Goal: Information Seeking & Learning: Check status

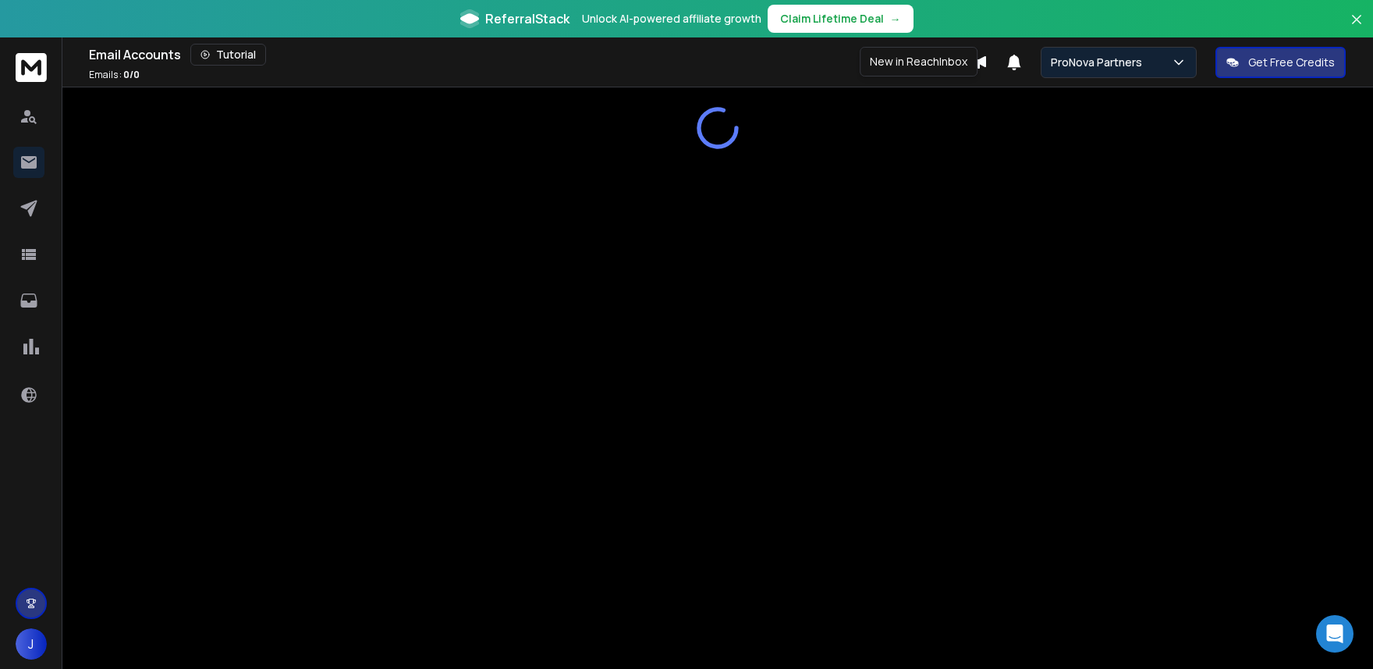
click at [1173, 68] on icon "button" at bounding box center [1179, 63] width 16 height 16
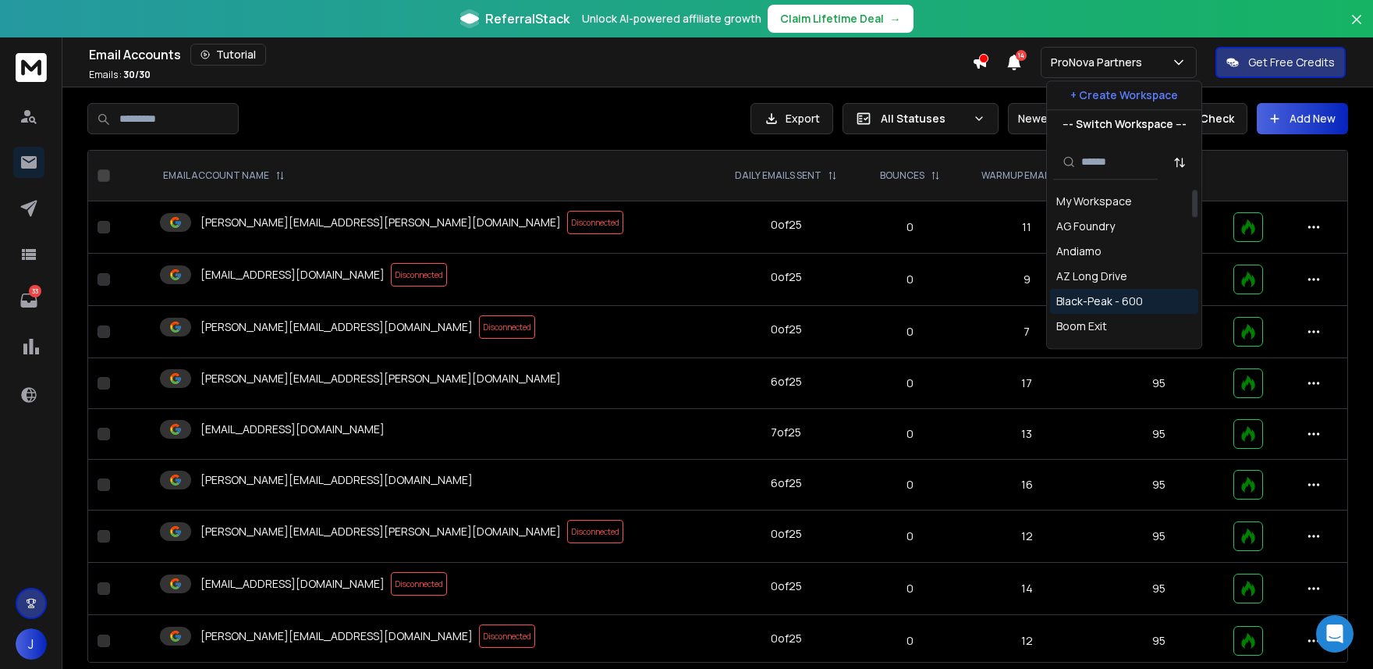
click at [1124, 300] on div "Black-Peak - 600" at bounding box center [1100, 301] width 87 height 16
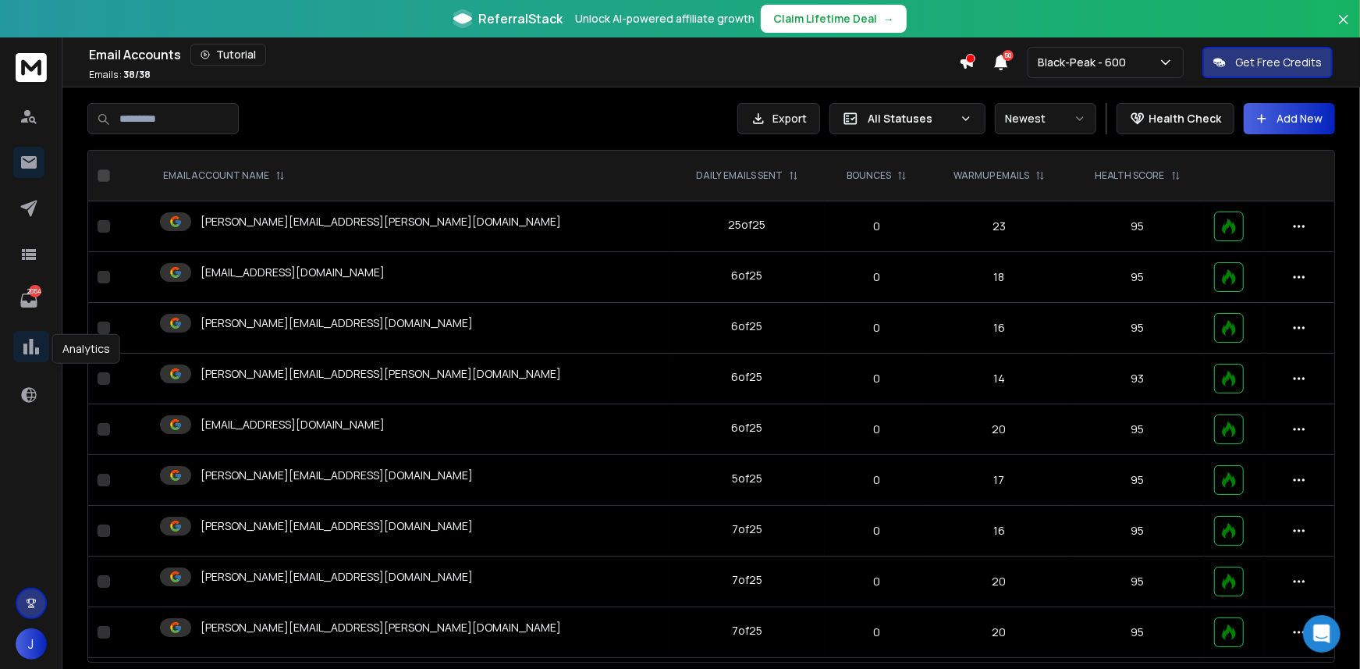
click at [33, 356] on icon at bounding box center [31, 346] width 23 height 23
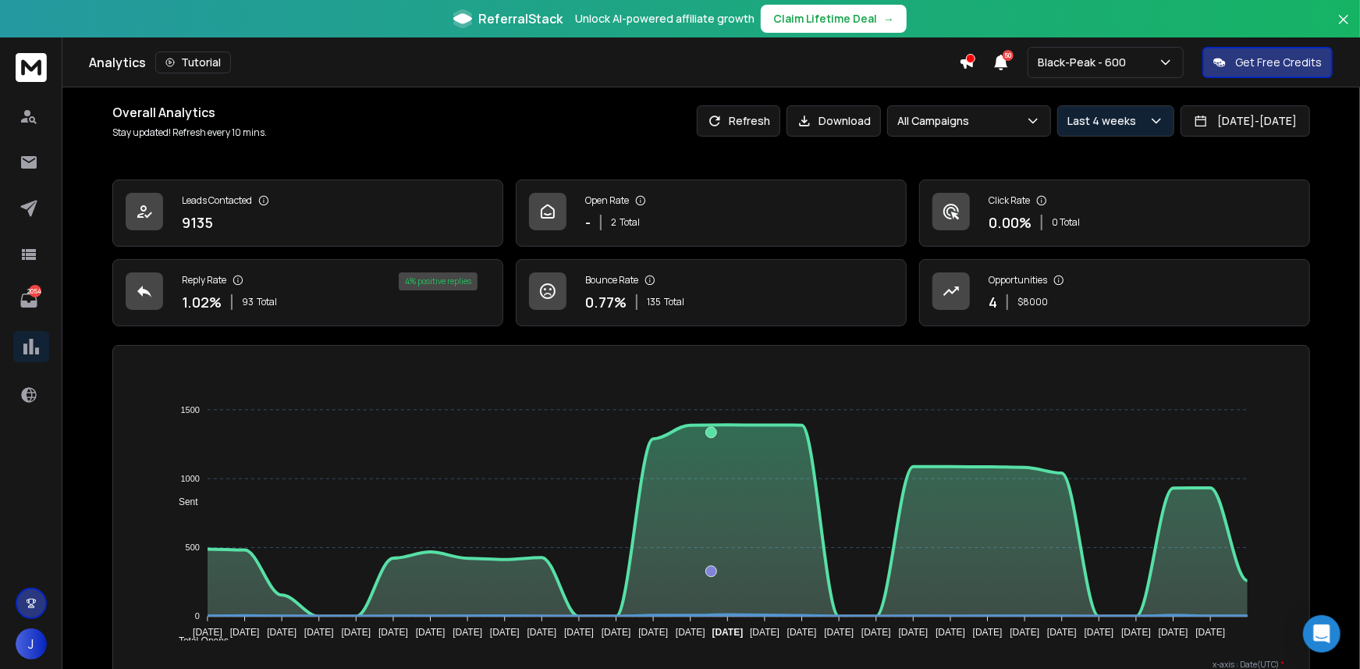
click at [1081, 123] on p "Last 4 weeks" at bounding box center [1104, 121] width 75 height 16
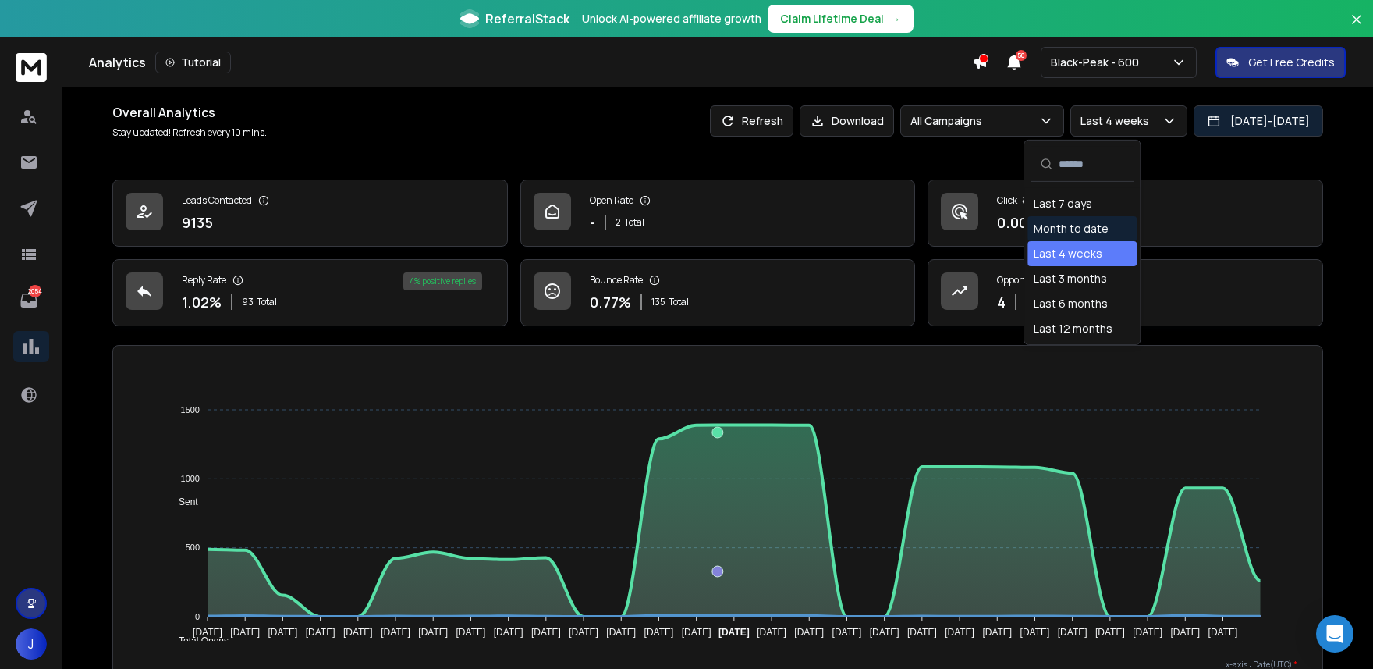
click at [1194, 122] on button "[DATE] - [DATE]" at bounding box center [1259, 120] width 130 height 31
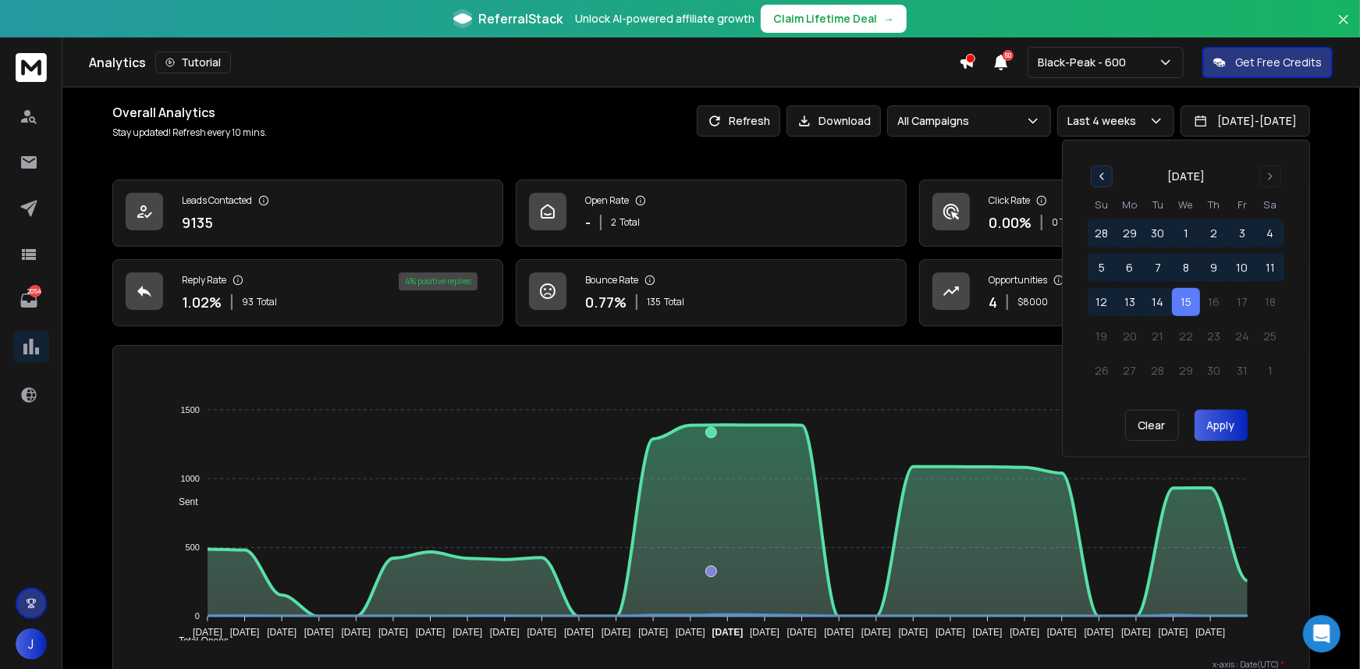
click at [1100, 178] on icon "Go to previous month" at bounding box center [1102, 176] width 12 height 12
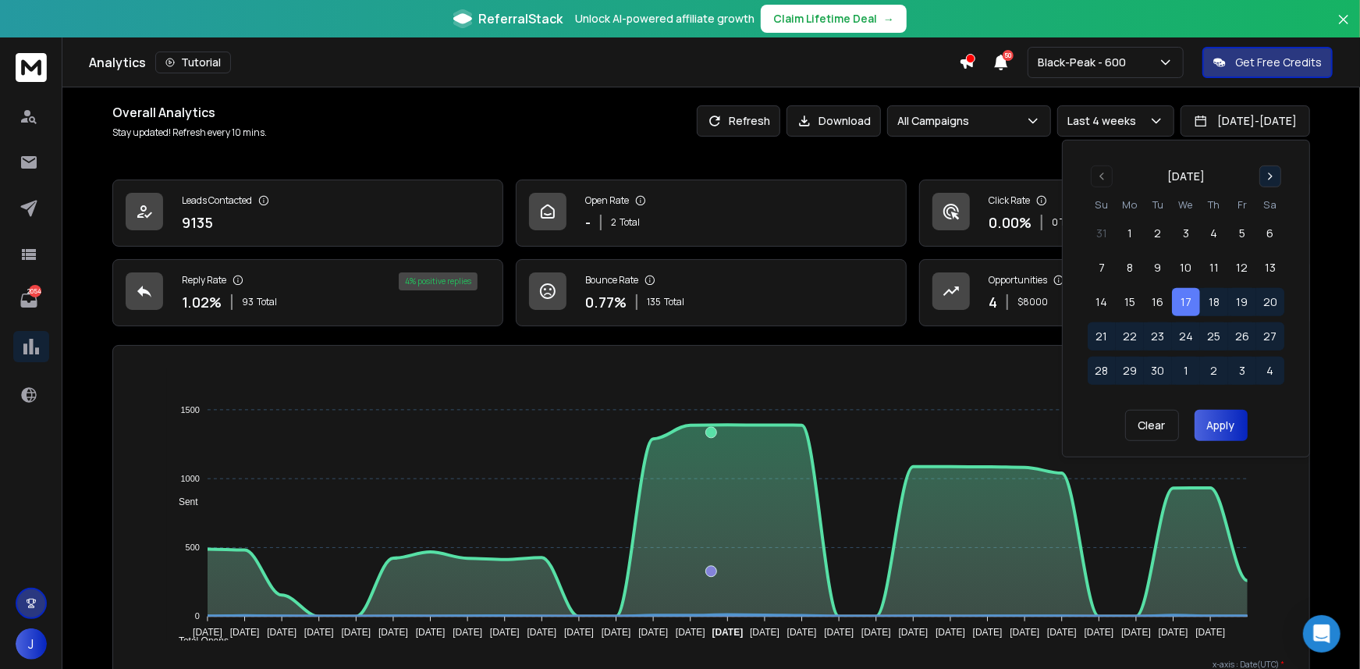
click at [1261, 183] on button "Go to next month" at bounding box center [1270, 176] width 22 height 22
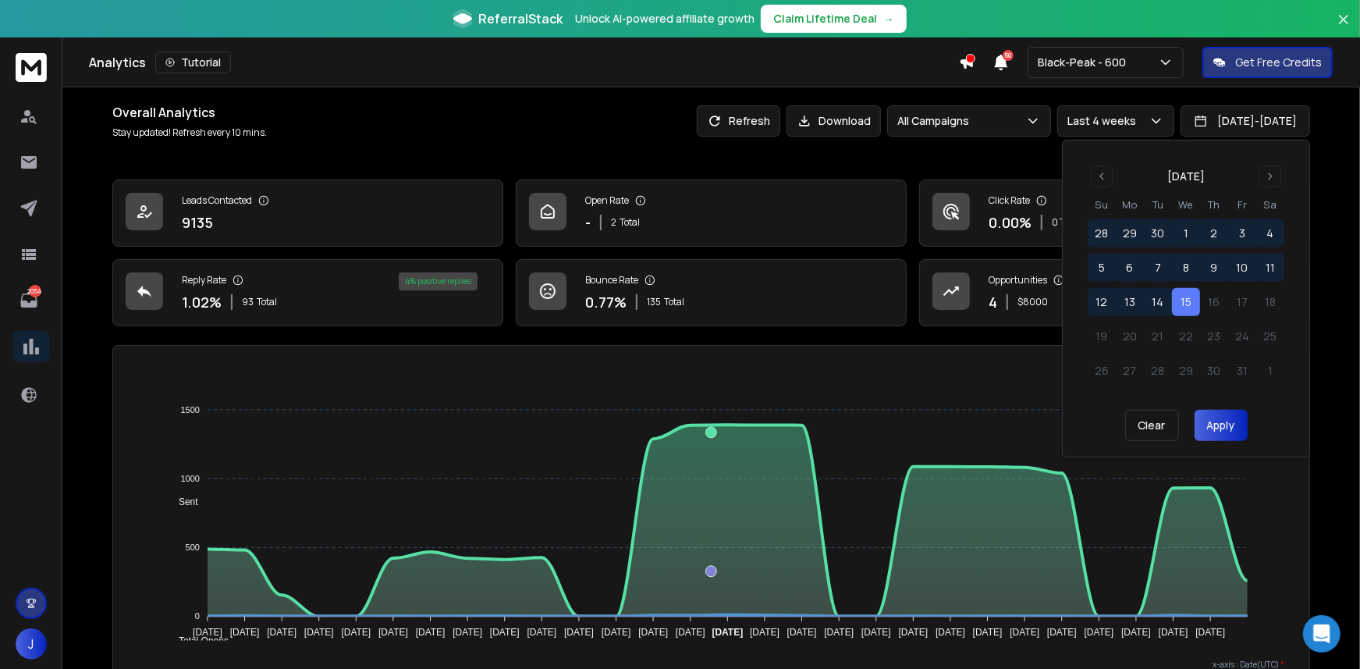
click at [1181, 233] on button "1" at bounding box center [1186, 233] width 28 height 28
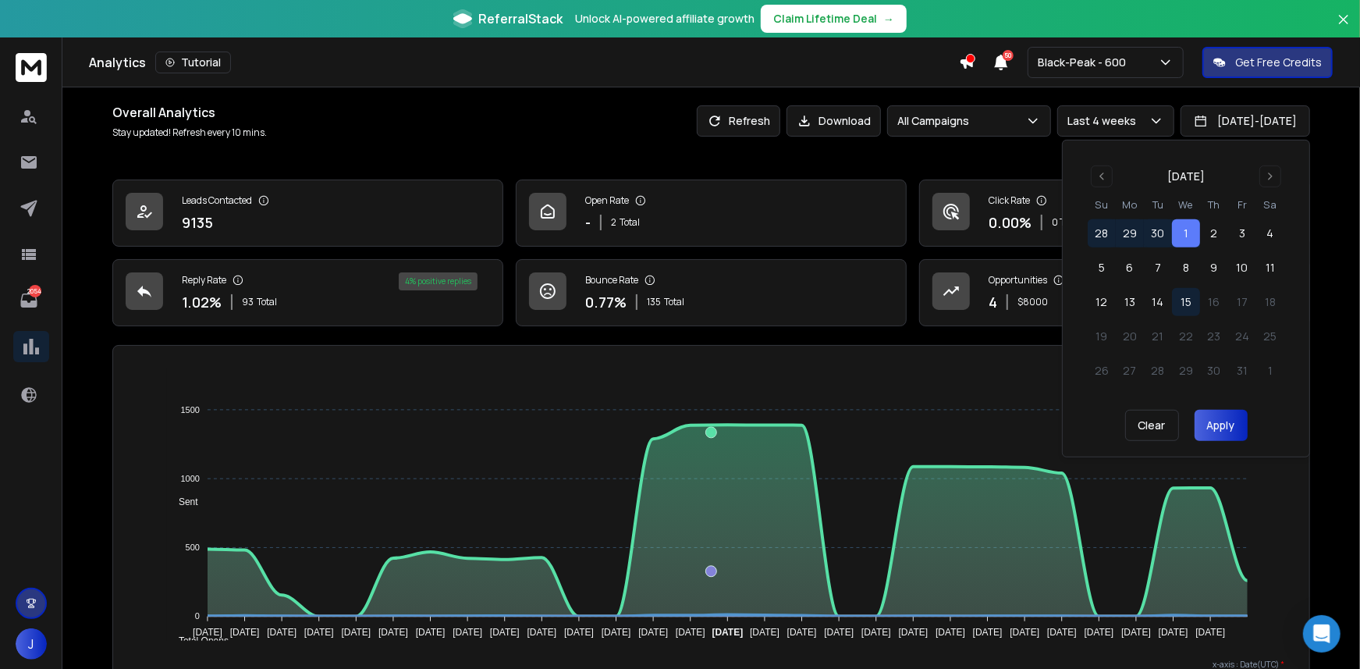
click at [1188, 304] on button "15" at bounding box center [1186, 302] width 28 height 28
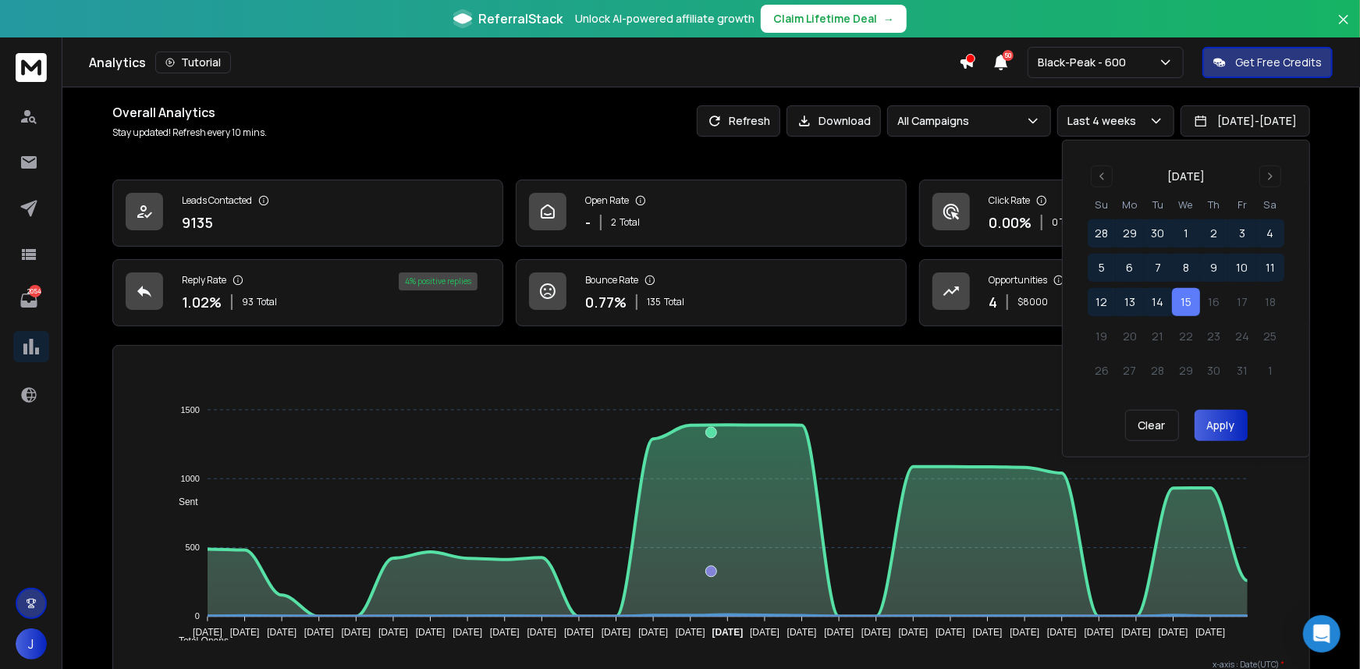
click at [1187, 236] on button "1" at bounding box center [1186, 233] width 28 height 28
click at [1184, 123] on button "[DATE] - [DATE]" at bounding box center [1246, 120] width 130 height 31
click at [1187, 230] on button "1" at bounding box center [1186, 233] width 28 height 28
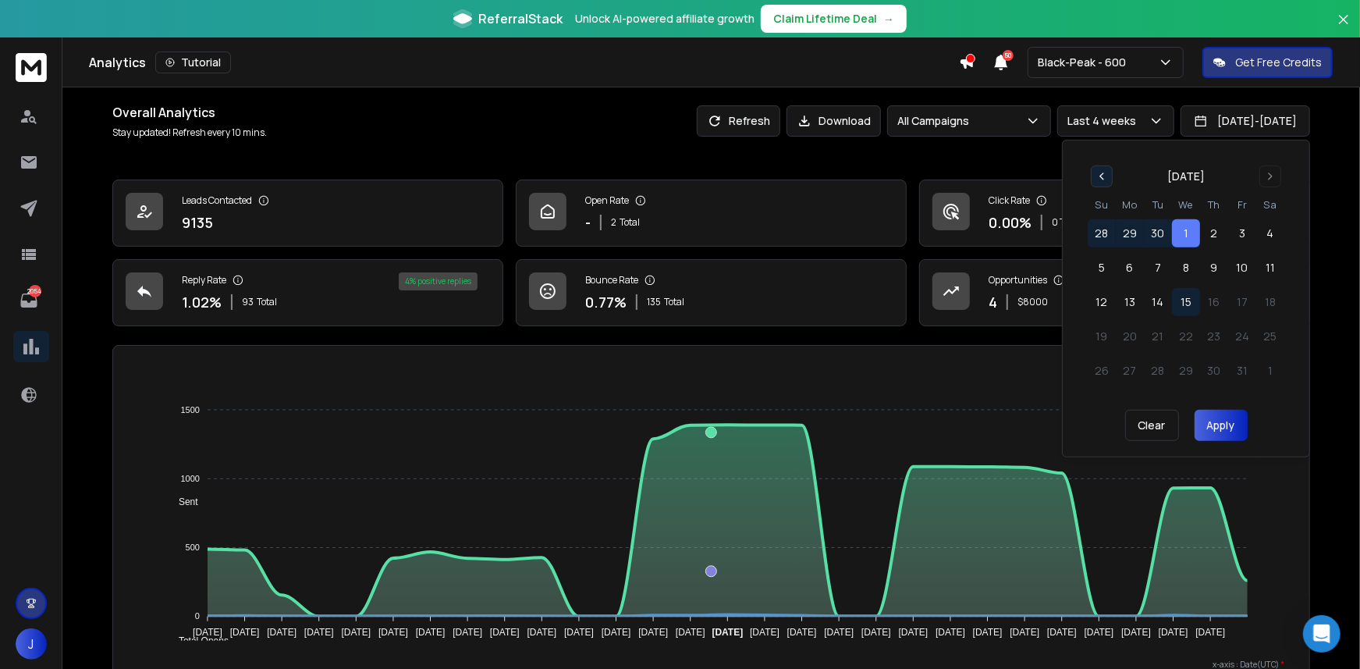
click at [1096, 177] on icon "Go to previous month" at bounding box center [1102, 176] width 12 height 12
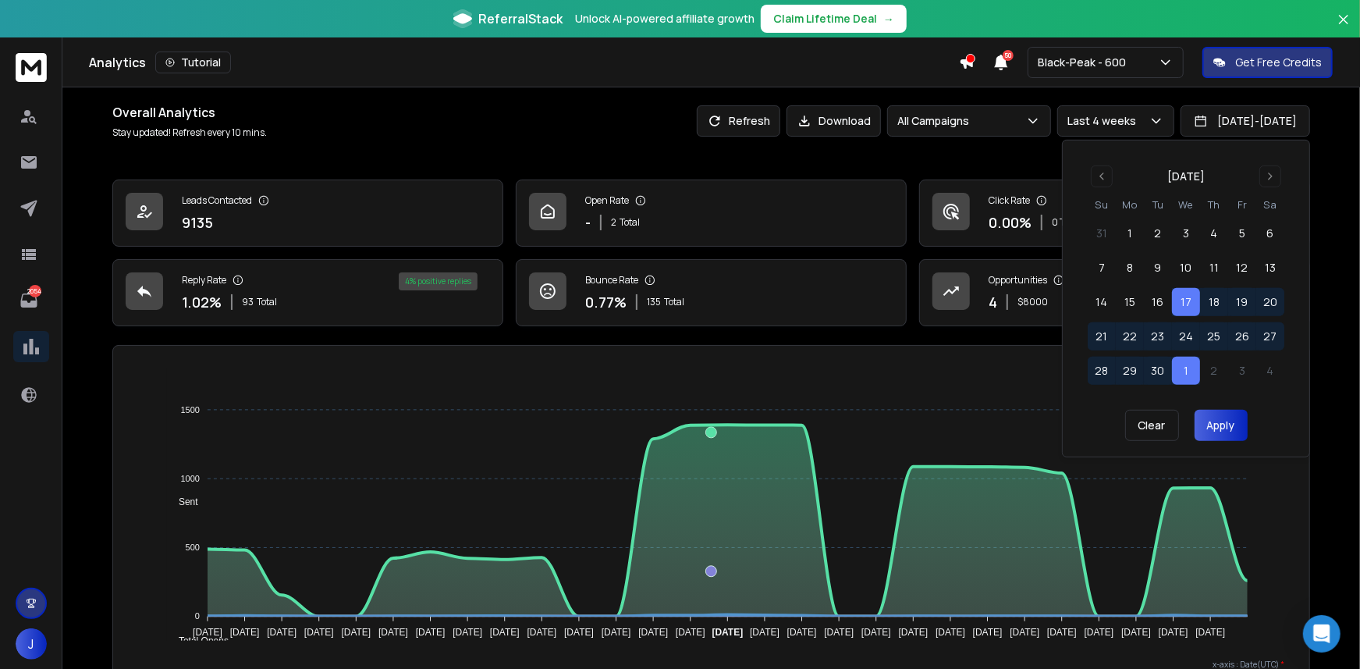
click at [1187, 297] on button "17" at bounding box center [1186, 302] width 28 height 28
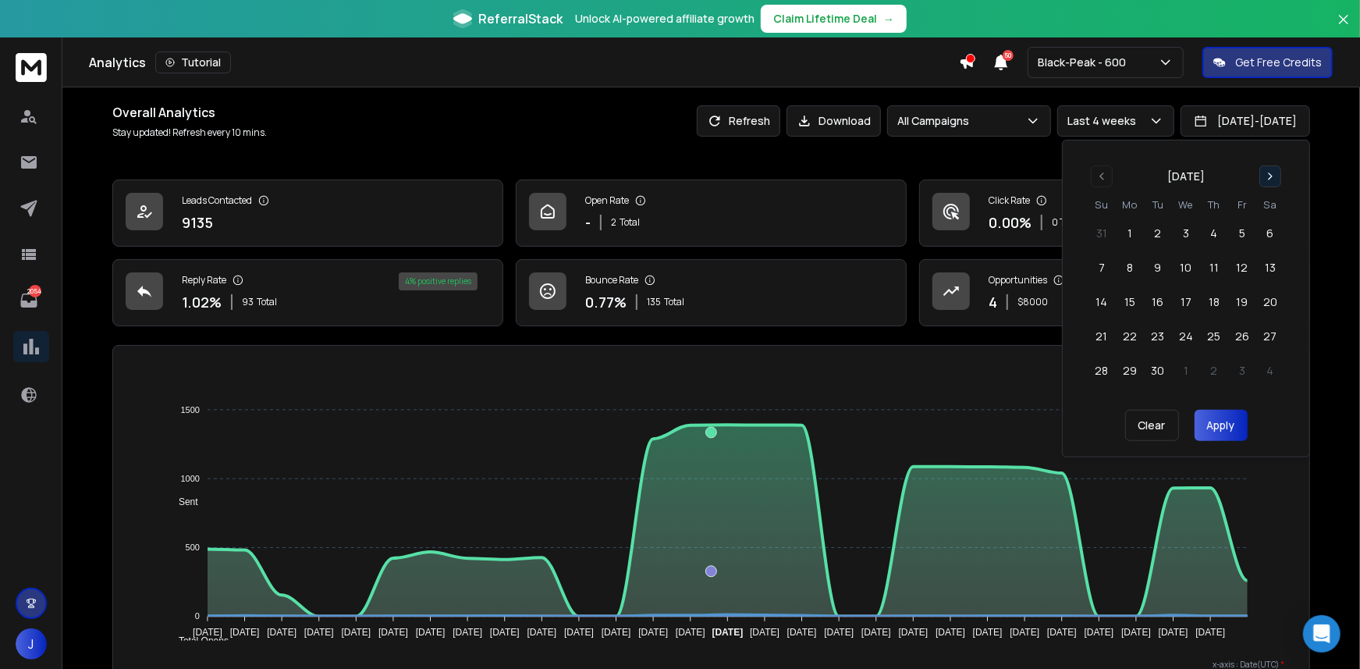
click at [1270, 172] on icon "Go to next month" at bounding box center [1270, 176] width 12 height 12
click at [1192, 228] on button "1" at bounding box center [1186, 233] width 28 height 28
click at [1184, 299] on button "15" at bounding box center [1186, 302] width 28 height 28
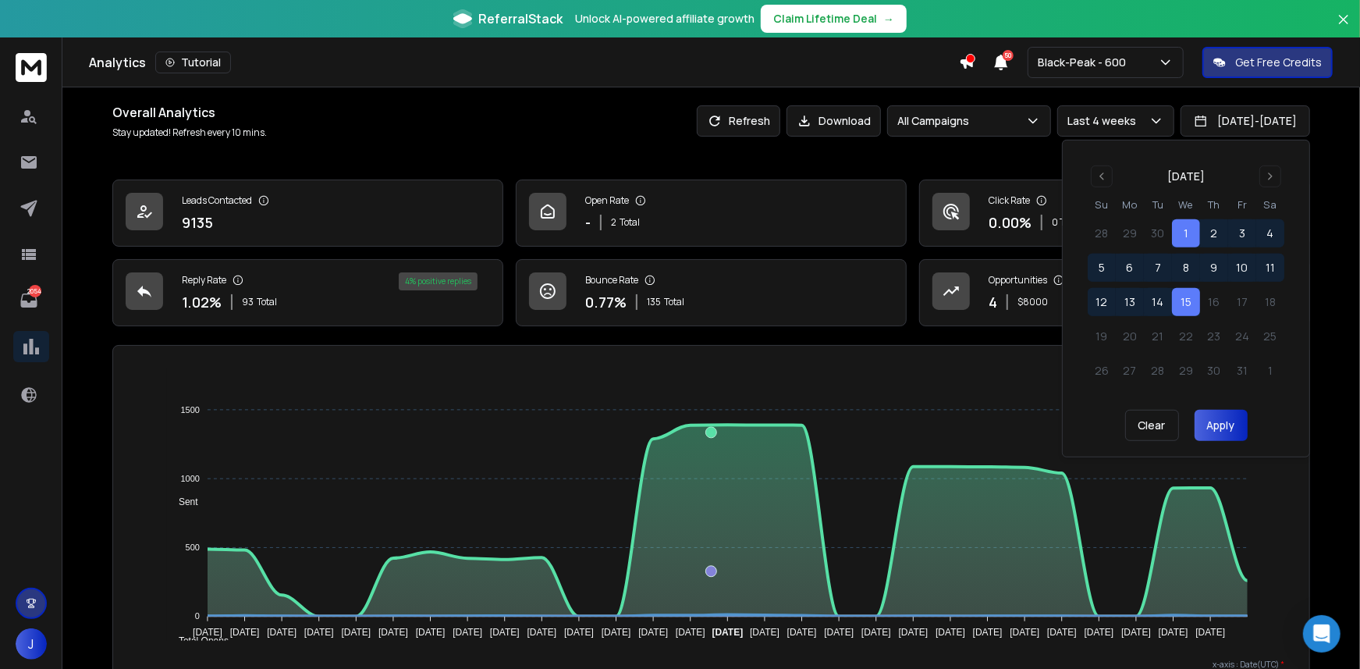
click at [1221, 432] on button "Apply" at bounding box center [1221, 425] width 53 height 31
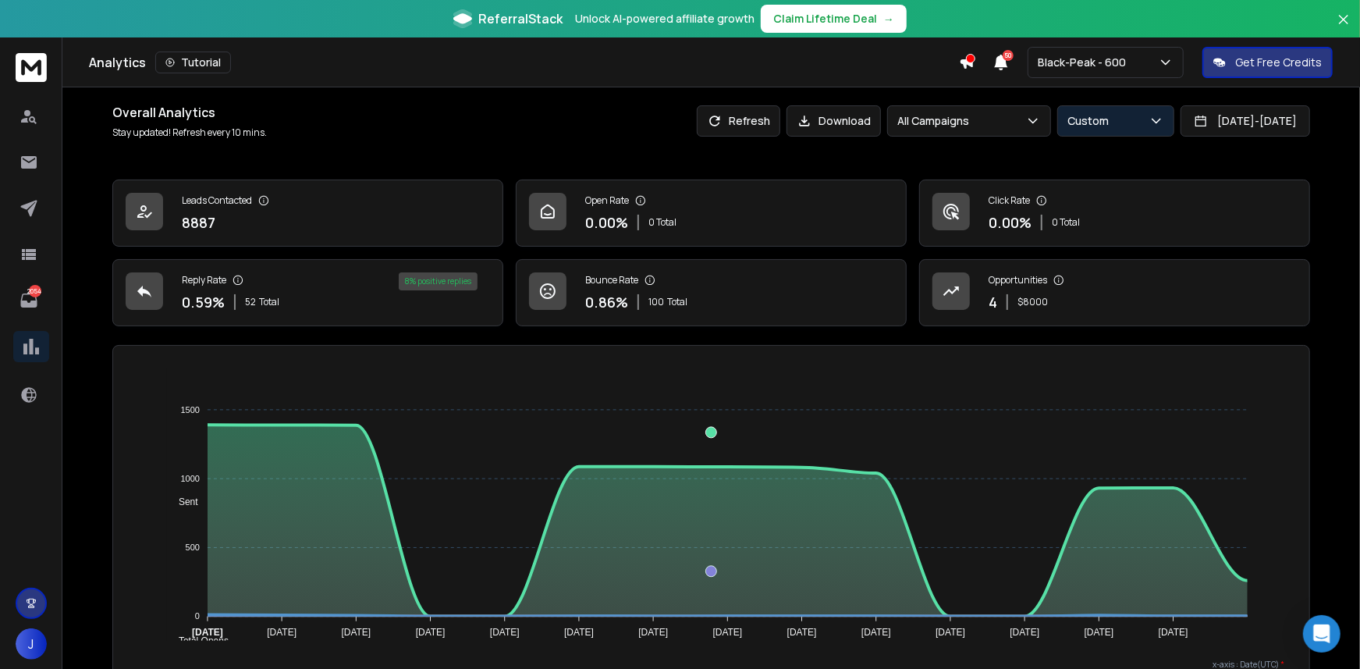
click at [1067, 114] on p "Custom" at bounding box center [1091, 121] width 48 height 16
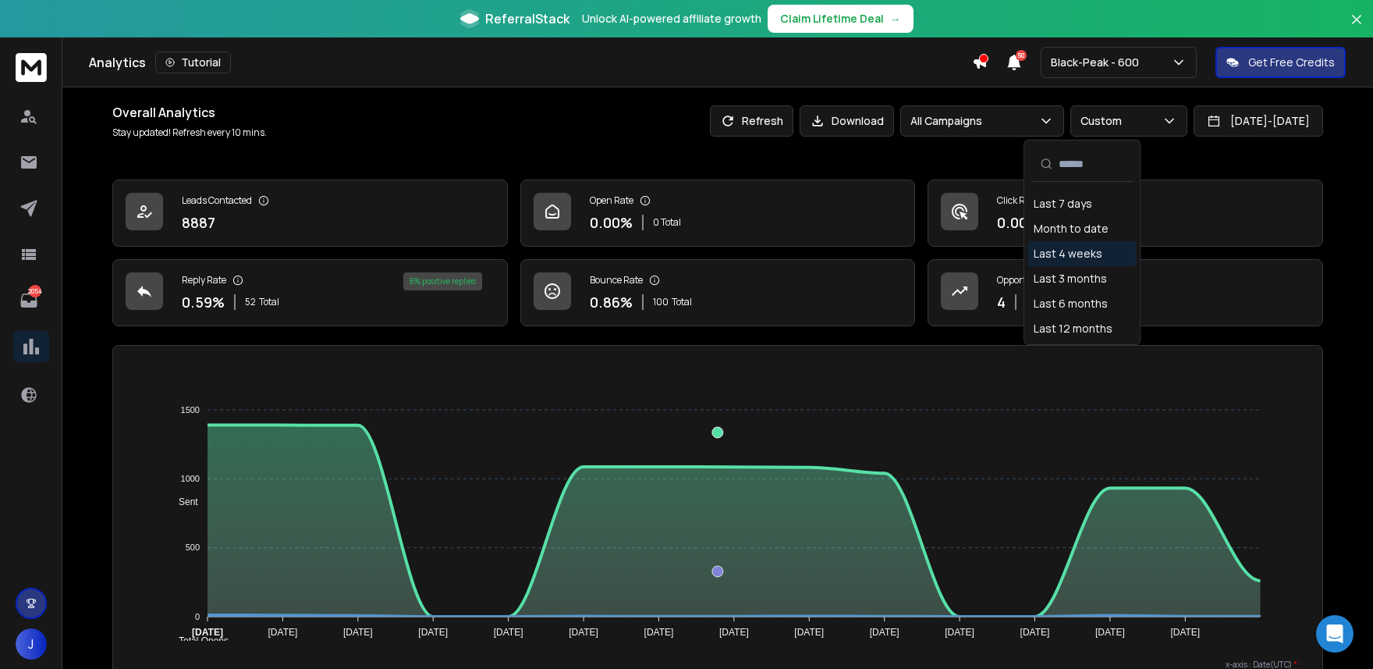
click at [1090, 255] on div "Last 4 weeks" at bounding box center [1068, 254] width 69 height 16
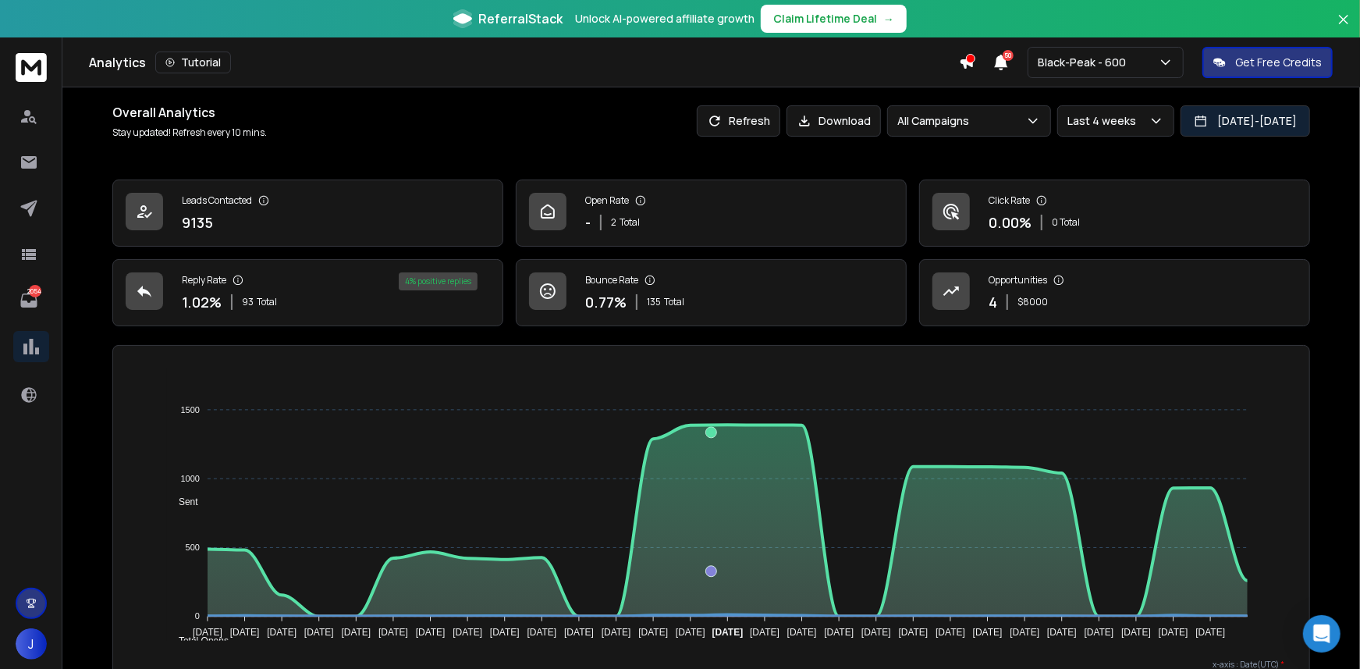
click at [1218, 109] on button "[DATE] - [DATE]" at bounding box center [1246, 120] width 130 height 31
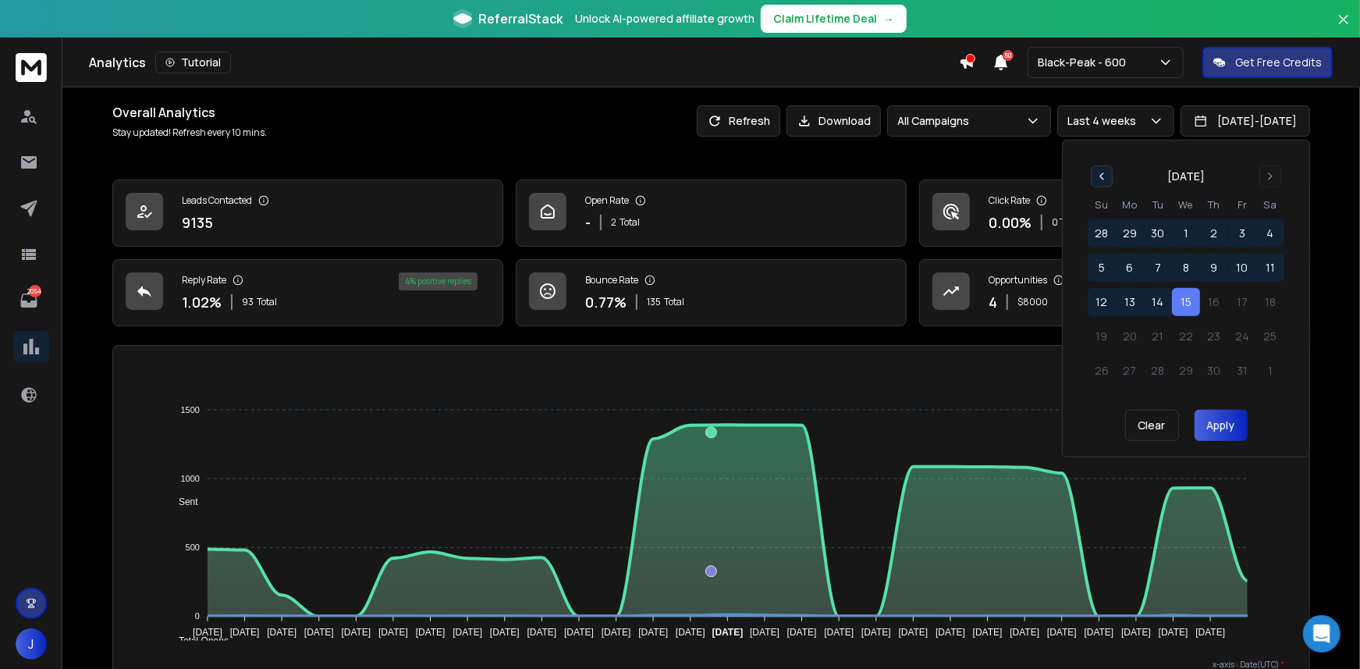
click at [1097, 176] on icon "Go to previous month" at bounding box center [1102, 176] width 12 height 12
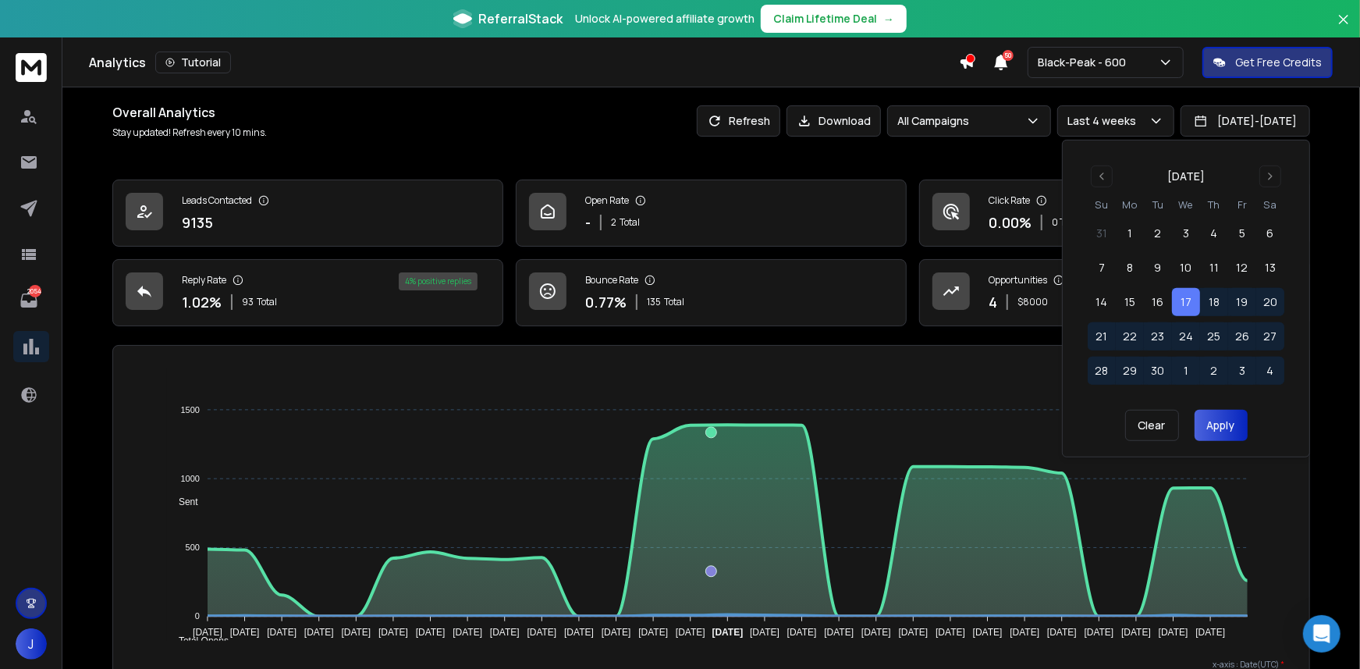
click at [1185, 297] on button "17" at bounding box center [1186, 302] width 28 height 28
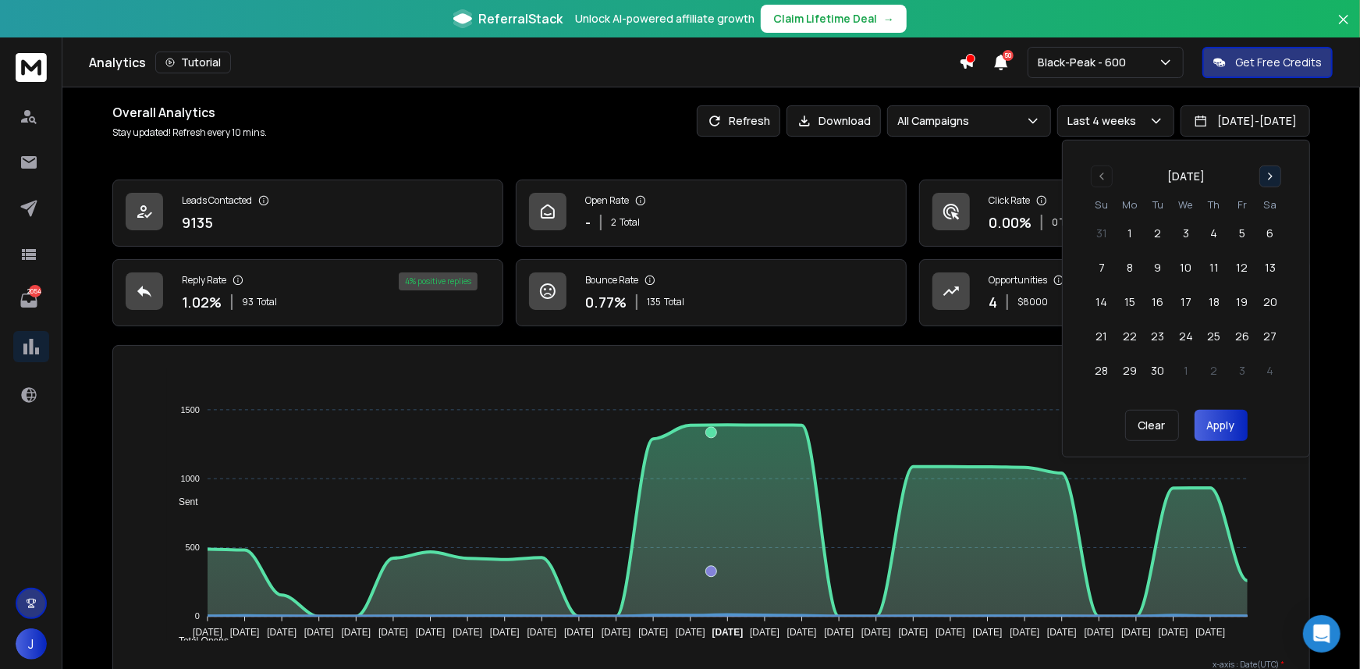
click at [1266, 175] on icon "Go to next month" at bounding box center [1270, 176] width 12 height 12
click at [1186, 229] on button "1" at bounding box center [1186, 233] width 28 height 28
click at [1186, 308] on button "15" at bounding box center [1186, 302] width 28 height 28
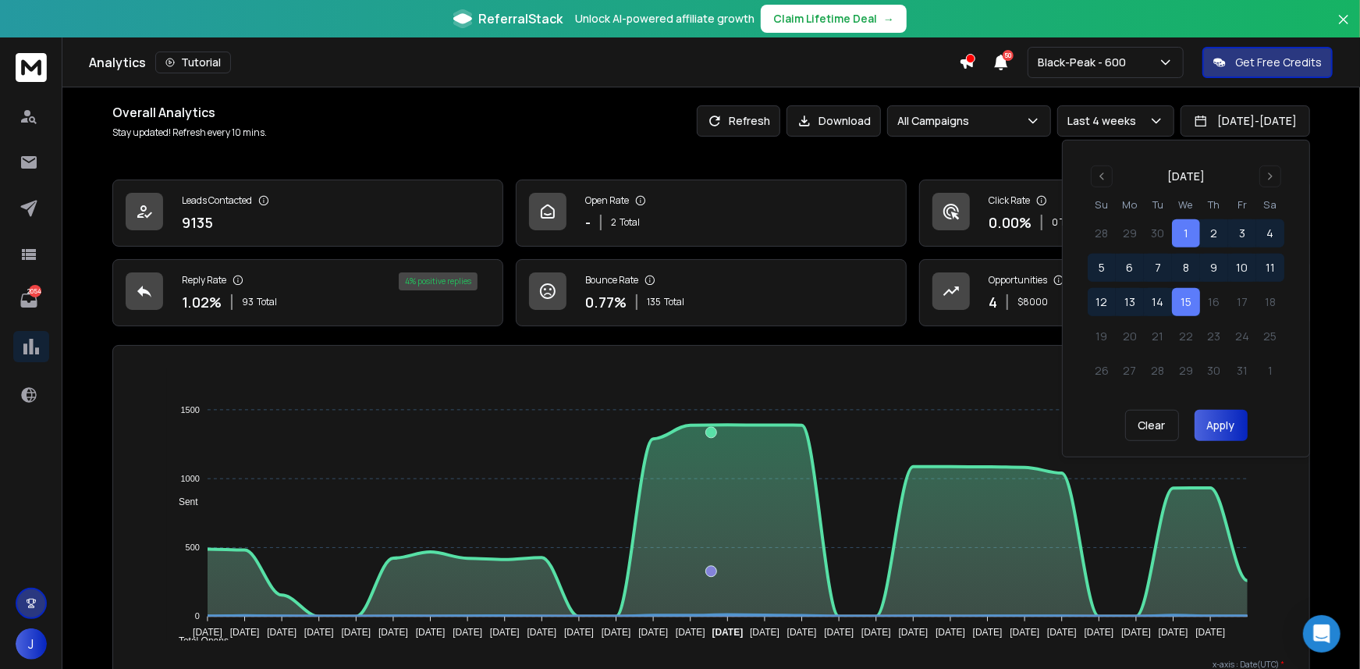
click at [1231, 430] on button "Apply" at bounding box center [1221, 425] width 53 height 31
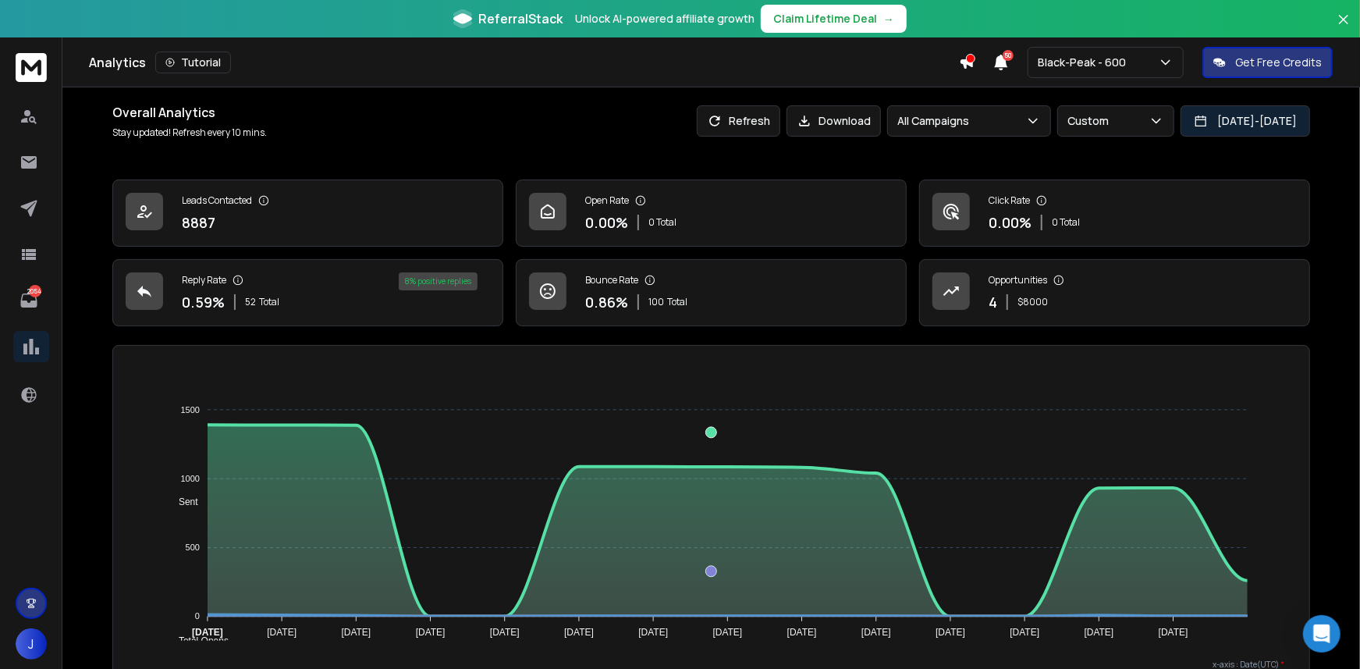
click at [1181, 112] on button "[DATE] - [DATE]" at bounding box center [1246, 120] width 130 height 31
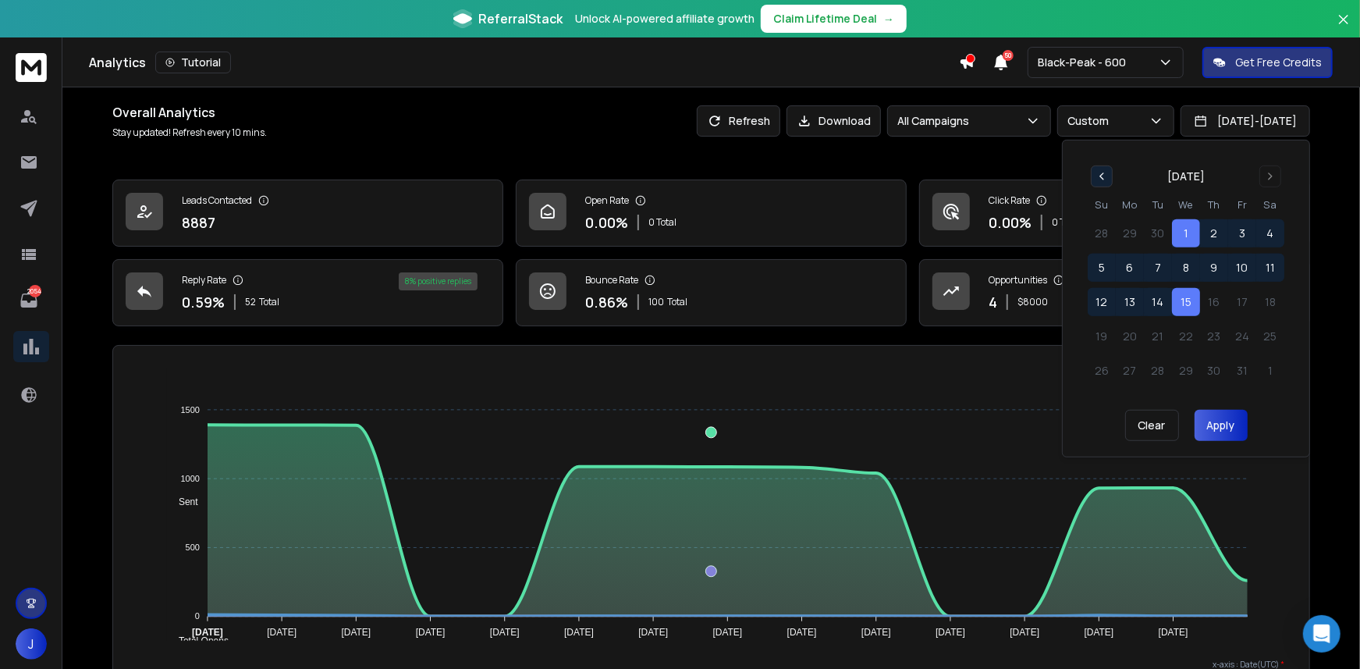
click at [1098, 182] on icon "Go to previous month" at bounding box center [1102, 176] width 12 height 12
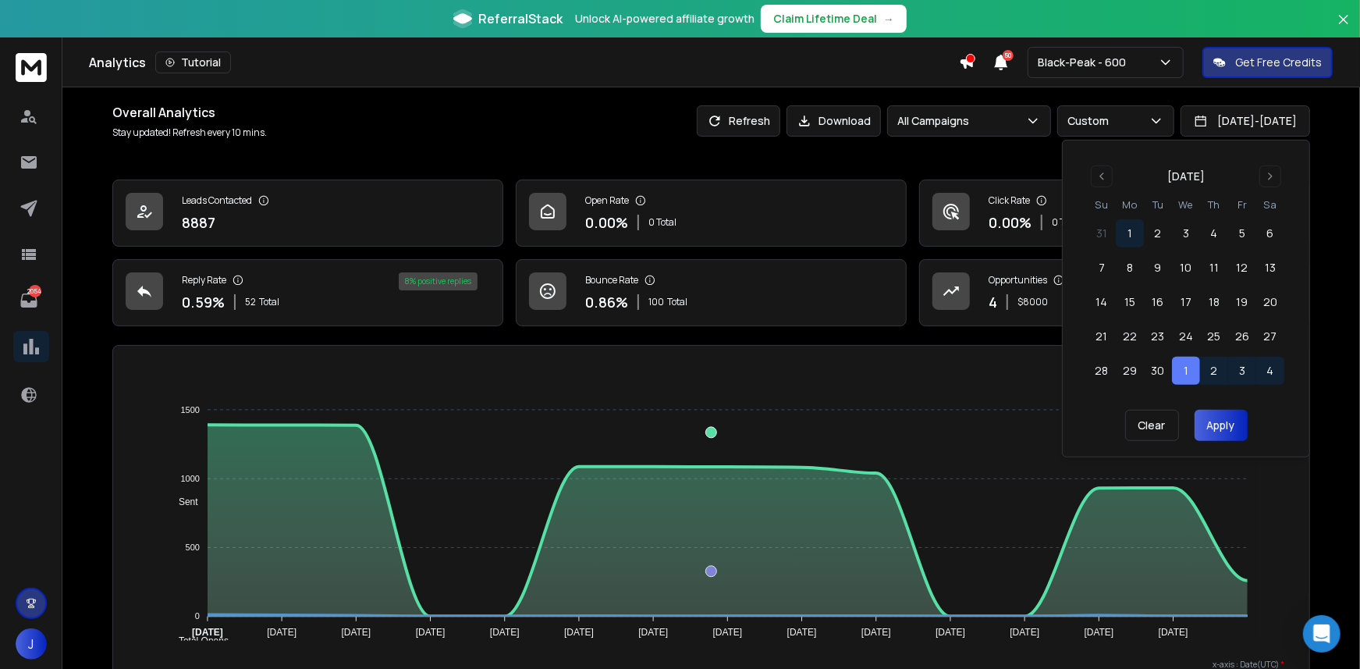
click at [1131, 232] on button "1" at bounding box center [1130, 233] width 28 height 28
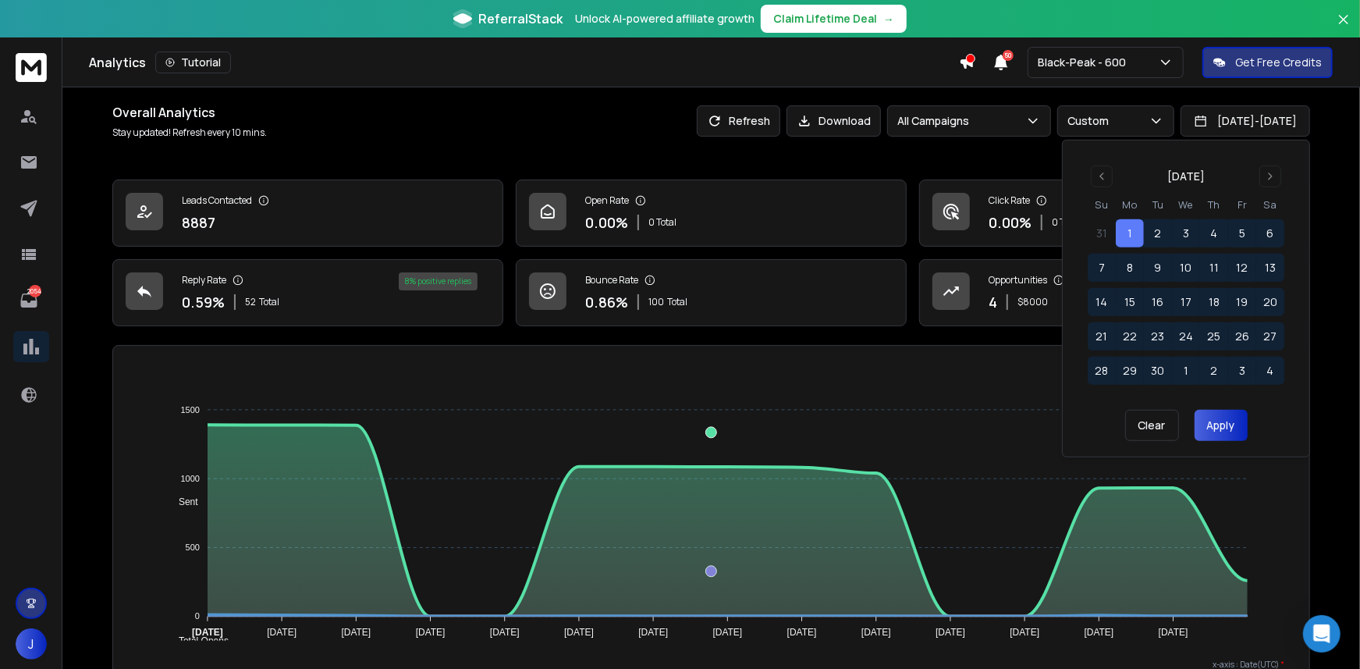
click at [1163, 370] on button "30" at bounding box center [1158, 371] width 28 height 28
click at [1225, 432] on button "Apply" at bounding box center [1221, 425] width 53 height 31
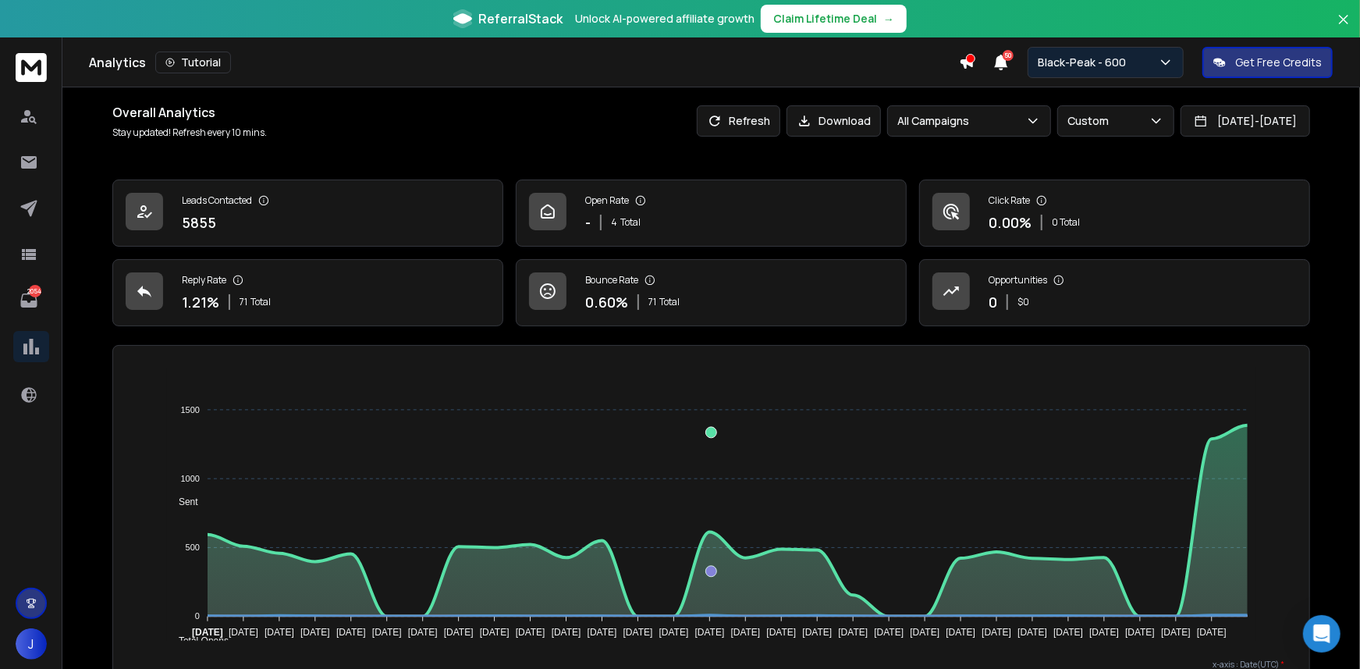
click at [1140, 58] on div "Black-Peak - 600" at bounding box center [1106, 63] width 136 height 16
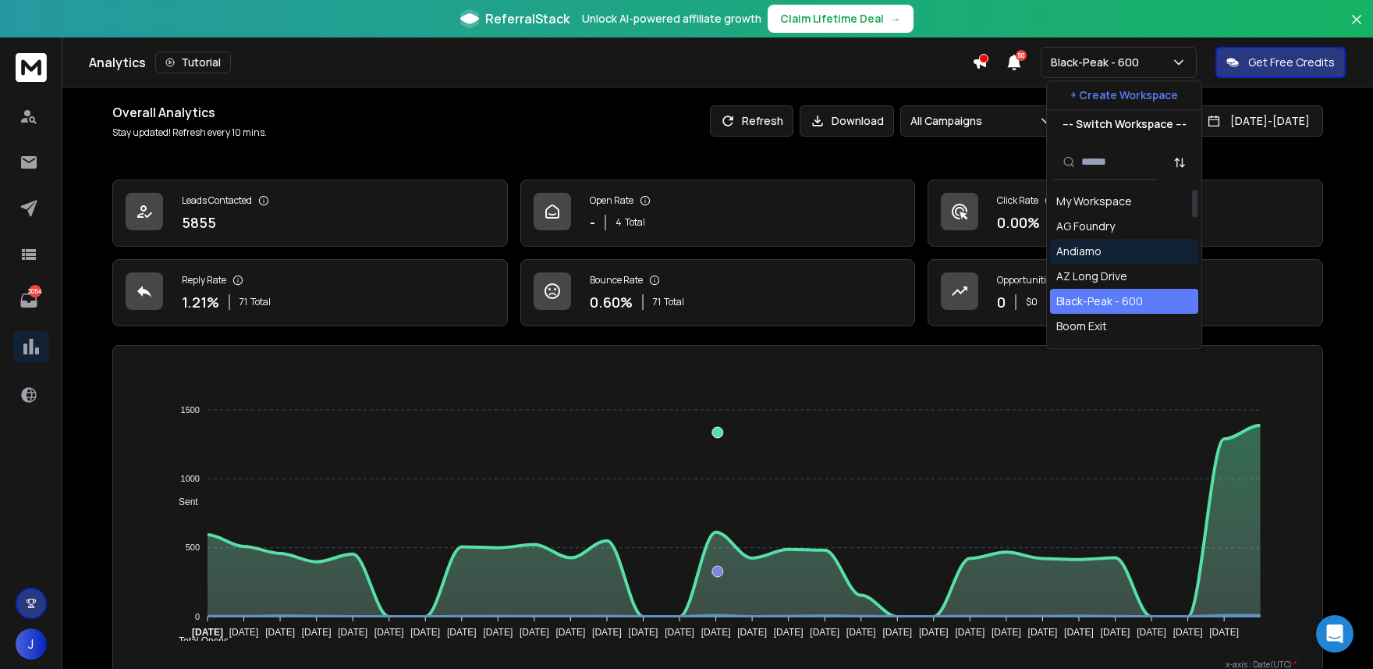
click at [1112, 239] on div "Andiamo" at bounding box center [1124, 251] width 148 height 25
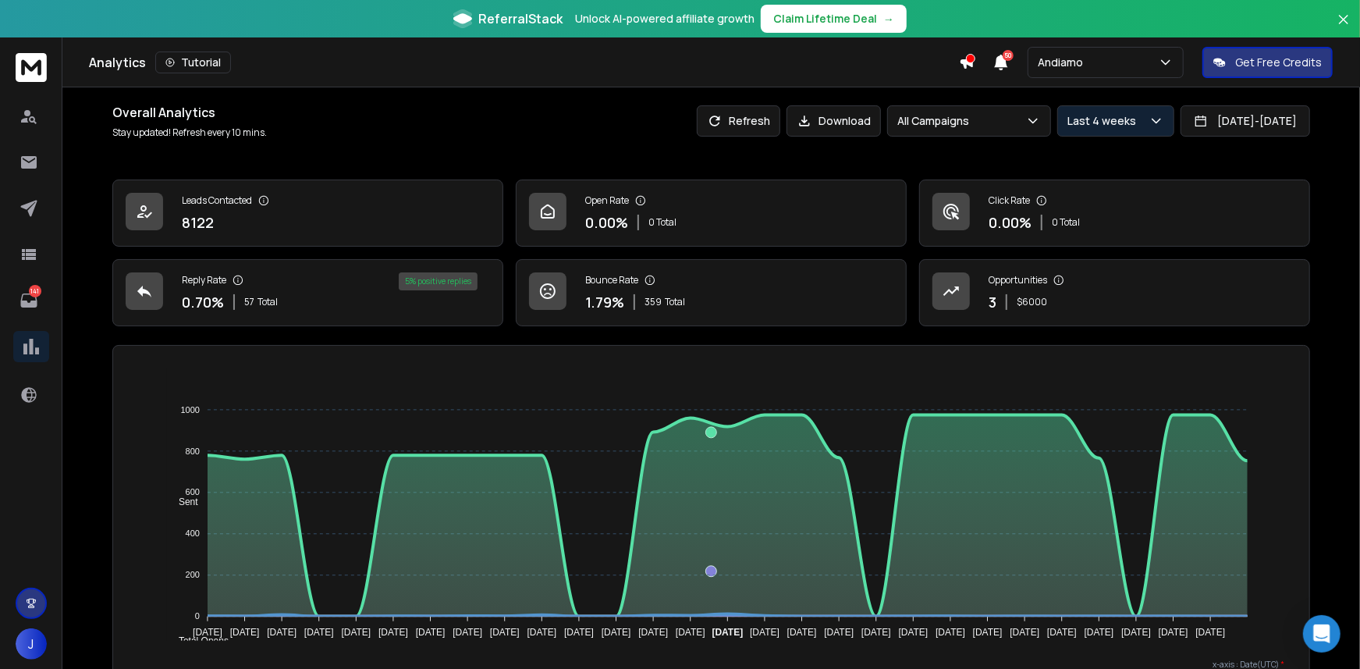
click at [1082, 108] on button "Last 4 weeks" at bounding box center [1115, 120] width 117 height 31
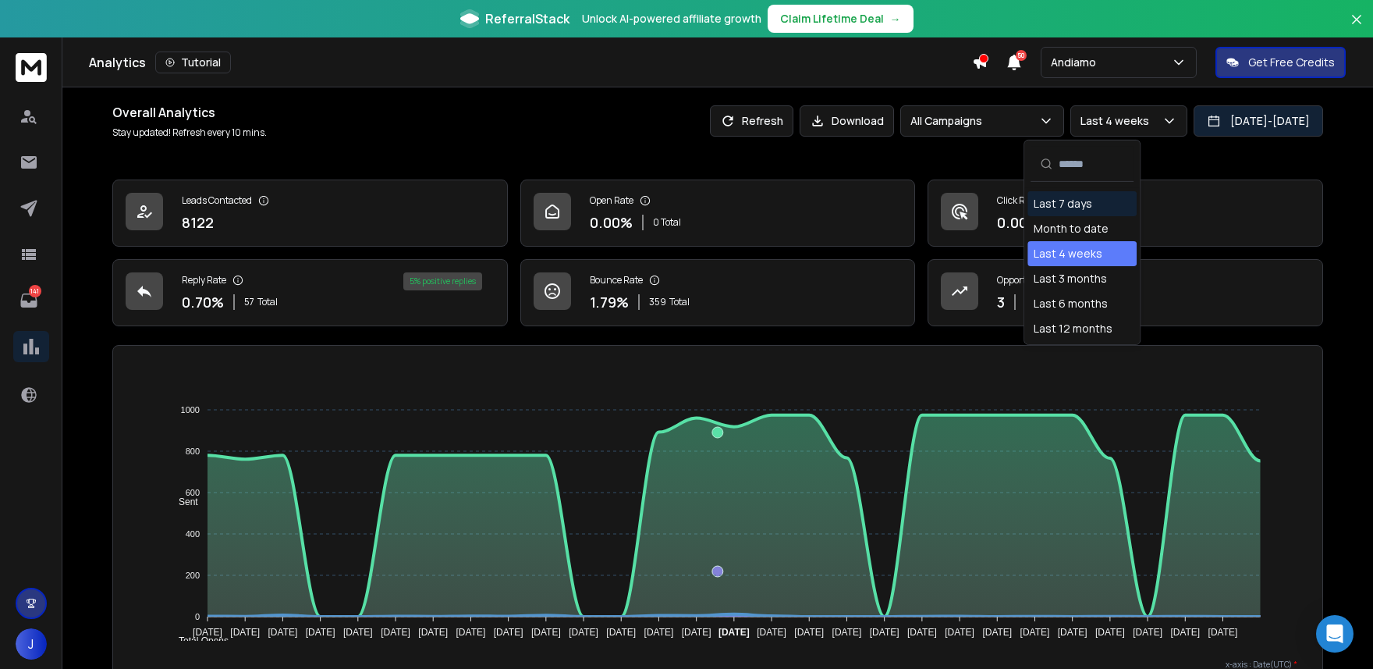
click at [1194, 117] on button "[DATE] - [DATE]" at bounding box center [1259, 120] width 130 height 31
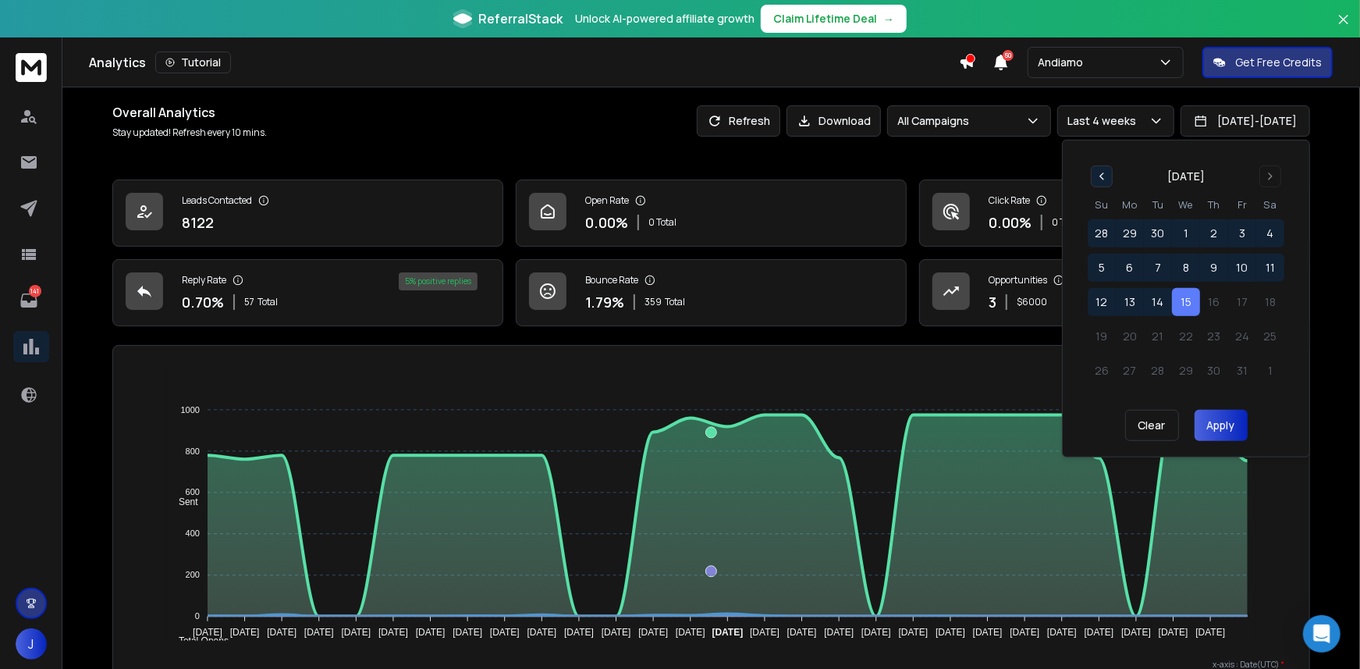
click at [1103, 173] on icon "Go to previous month" at bounding box center [1101, 176] width 3 height 6
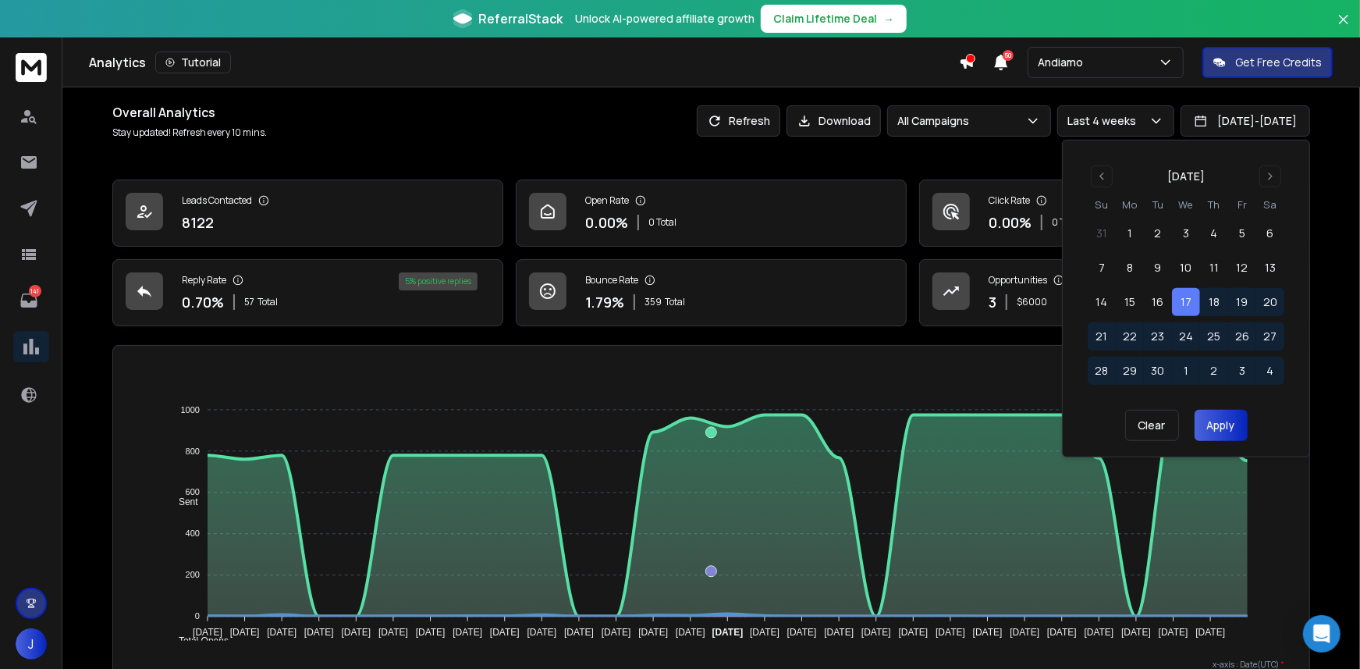
click at [1185, 364] on button "1" at bounding box center [1186, 371] width 28 height 28
click at [1190, 300] on button "17" at bounding box center [1186, 302] width 28 height 28
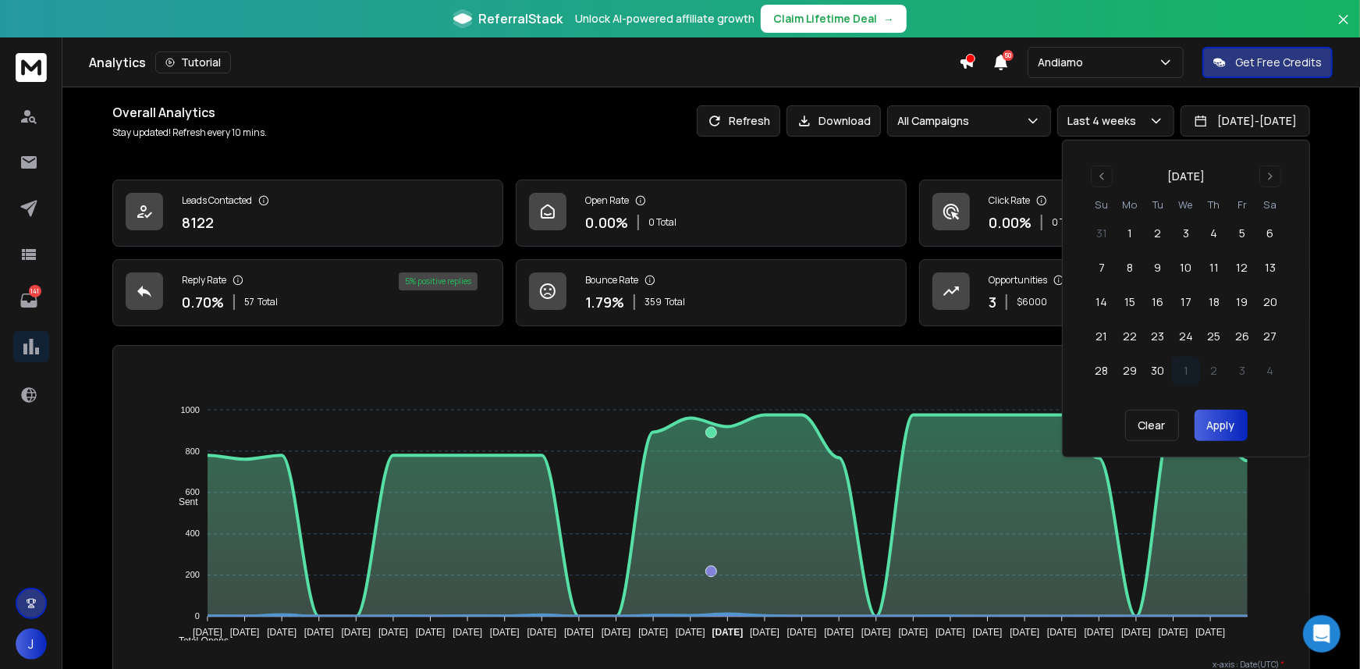
click at [1188, 367] on button "1" at bounding box center [1186, 371] width 28 height 28
click at [1273, 176] on icon "Go to next month" at bounding box center [1270, 176] width 12 height 12
click at [1185, 297] on button "15" at bounding box center [1186, 302] width 28 height 28
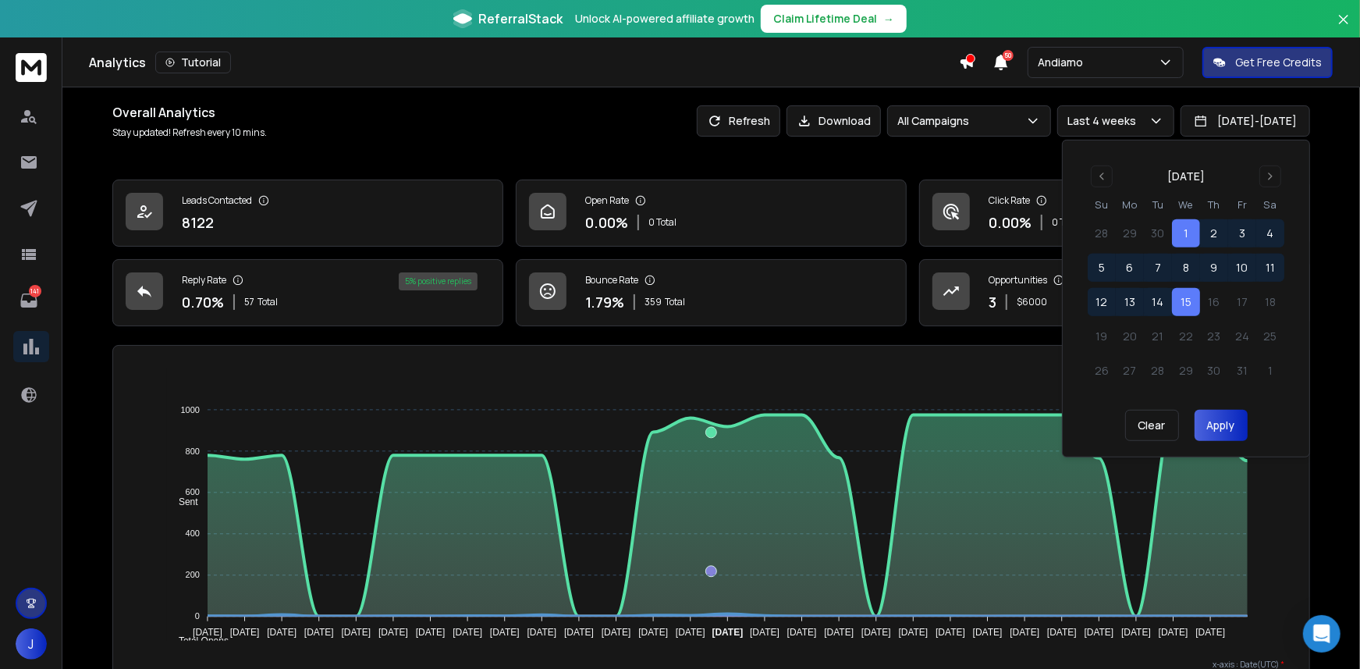
click at [1226, 432] on button "Apply" at bounding box center [1221, 425] width 53 height 31
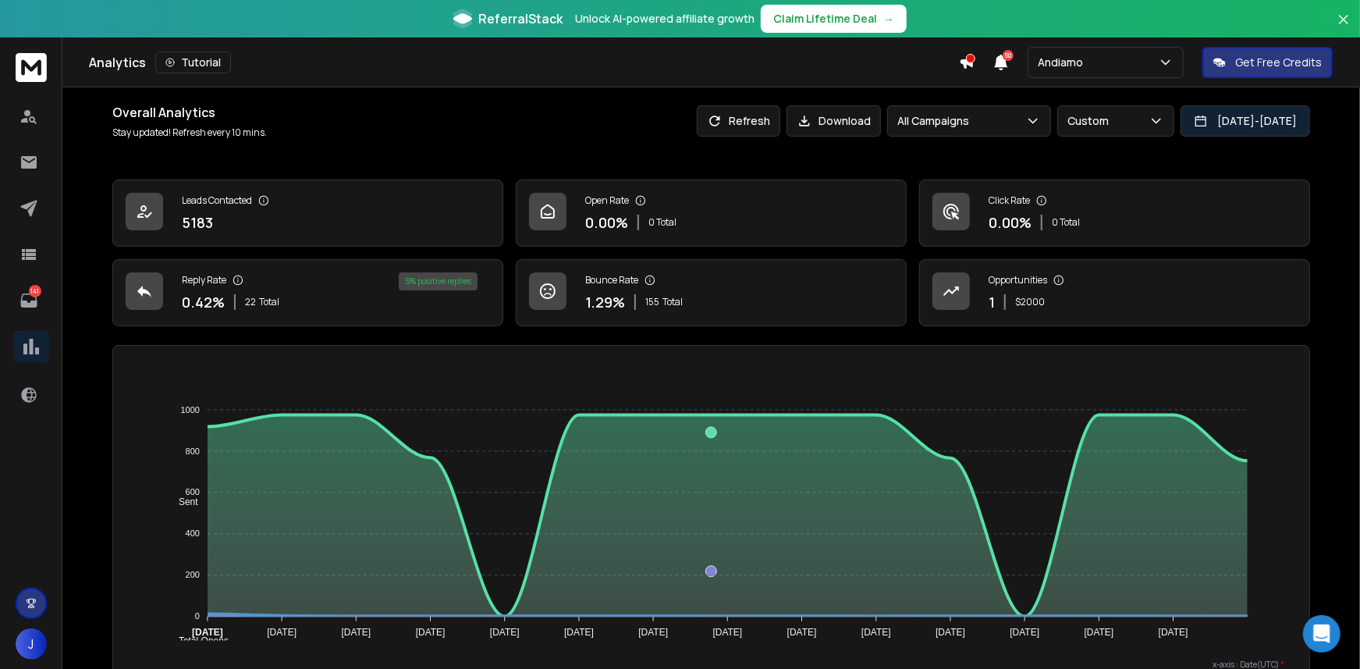
click at [1205, 121] on button "[DATE] - [DATE]" at bounding box center [1246, 120] width 130 height 31
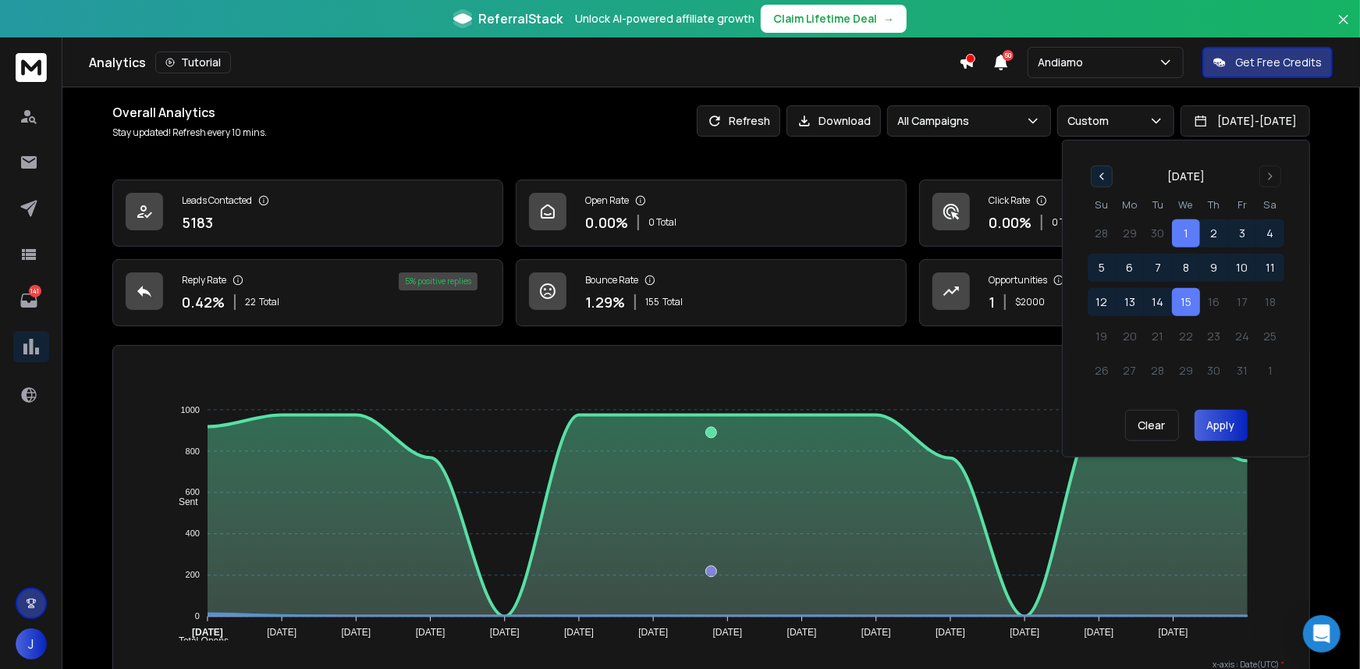
click at [1106, 173] on icon "Go to previous month" at bounding box center [1102, 176] width 12 height 12
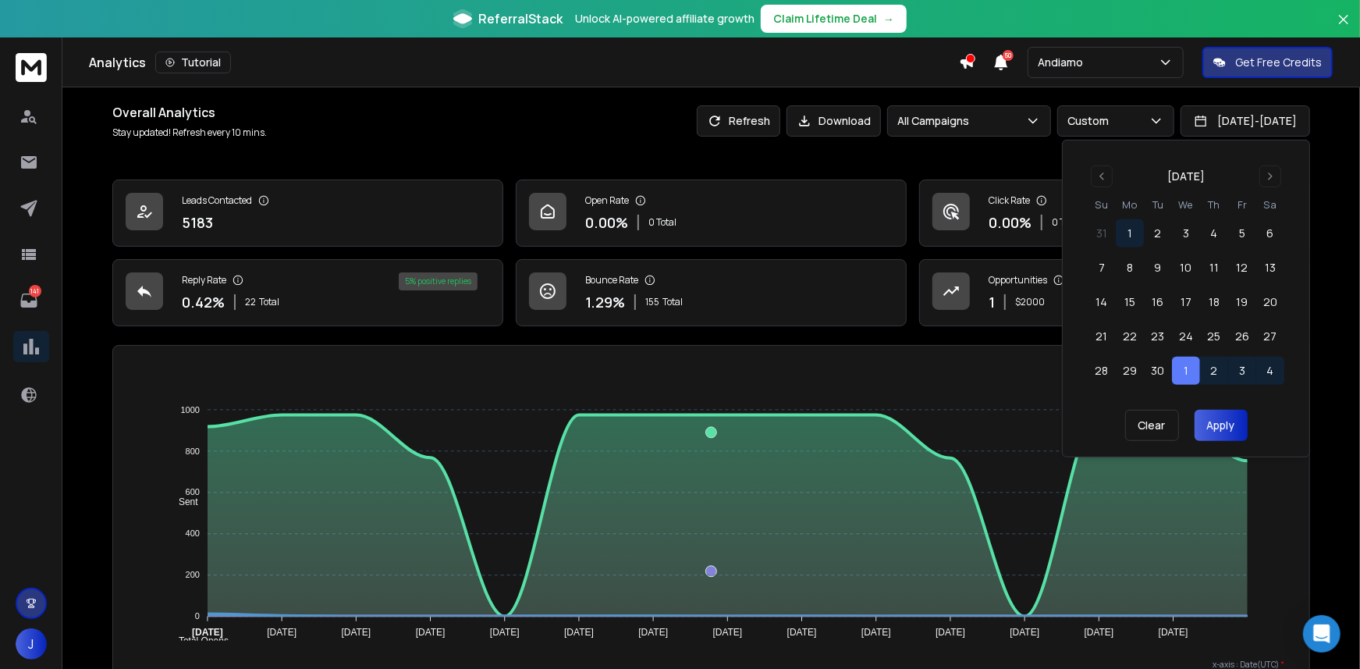
click at [1132, 236] on button "1" at bounding box center [1130, 233] width 28 height 28
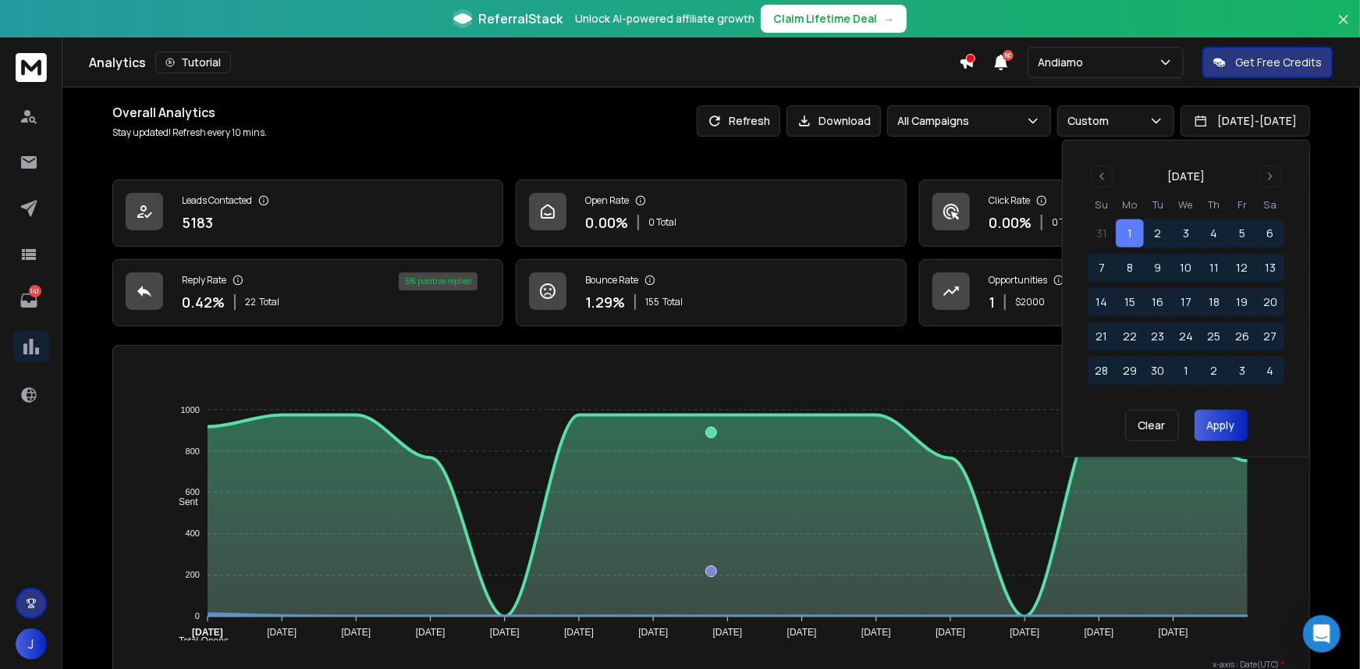
click at [1160, 364] on button "30" at bounding box center [1158, 371] width 28 height 28
click at [1227, 417] on button "Apply" at bounding box center [1221, 425] width 53 height 31
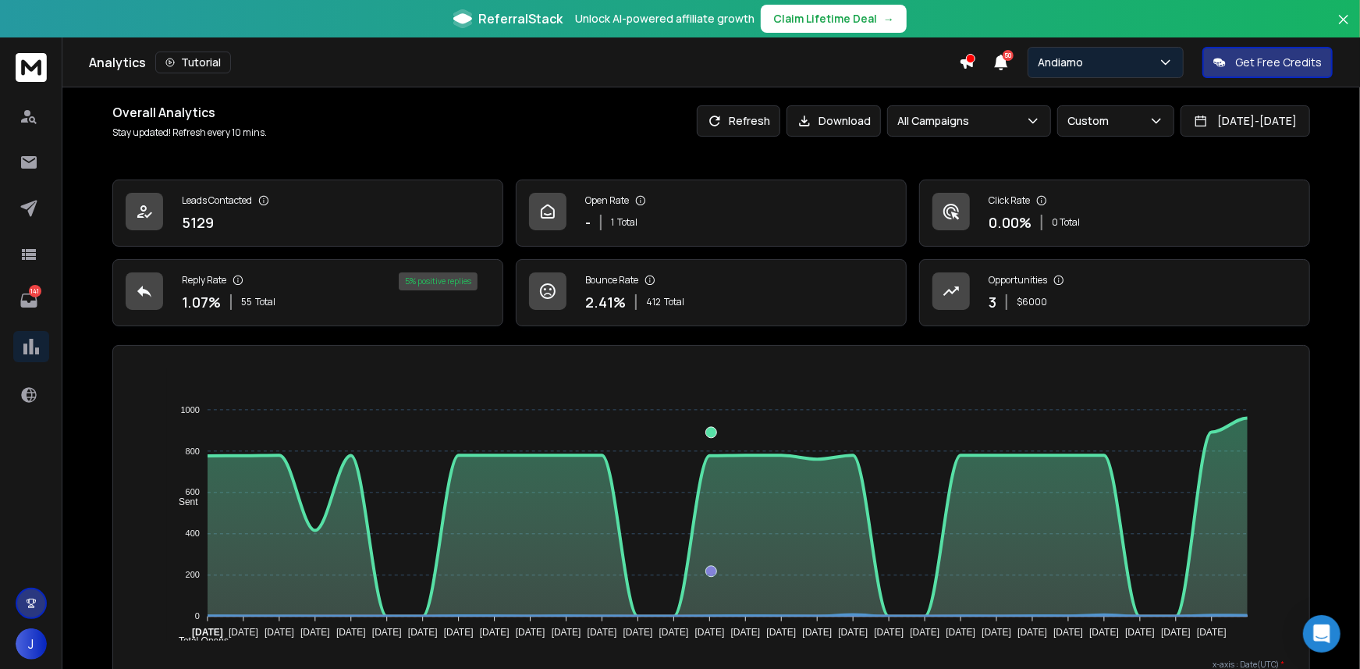
click at [1128, 68] on div "Andiamo" at bounding box center [1106, 63] width 136 height 16
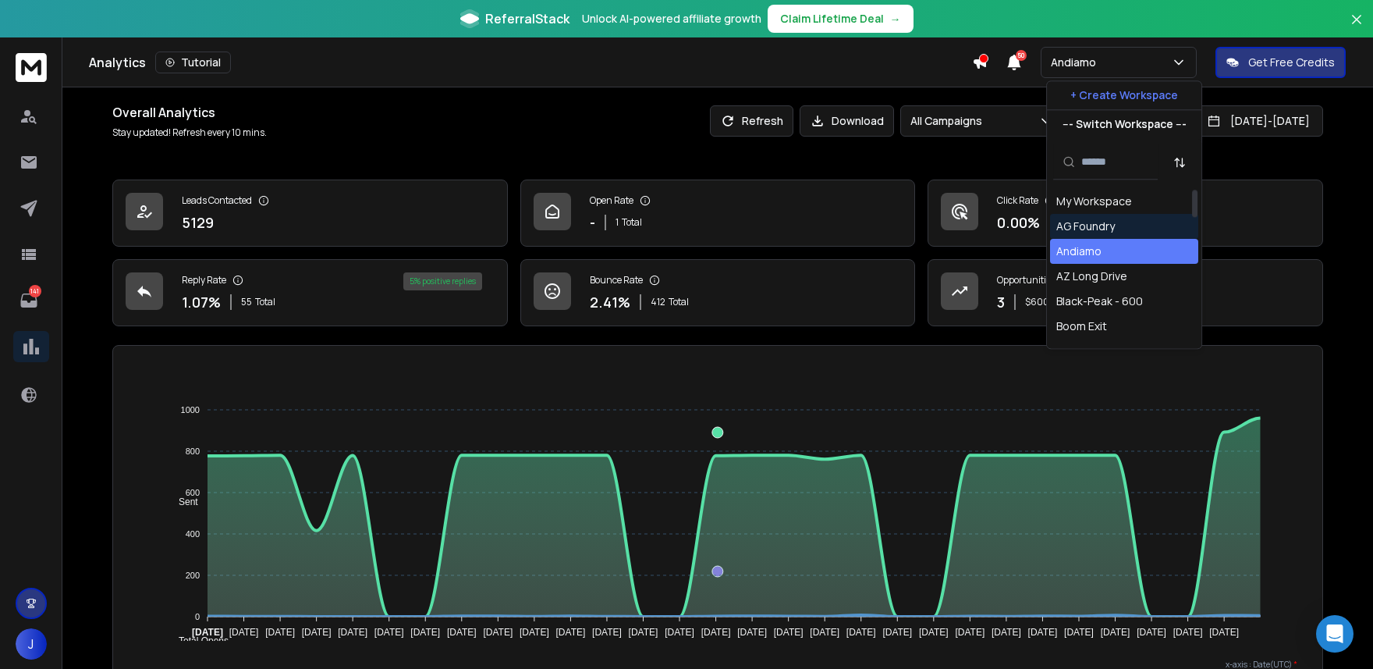
click at [1124, 229] on div "AG Foundry" at bounding box center [1124, 226] width 148 height 25
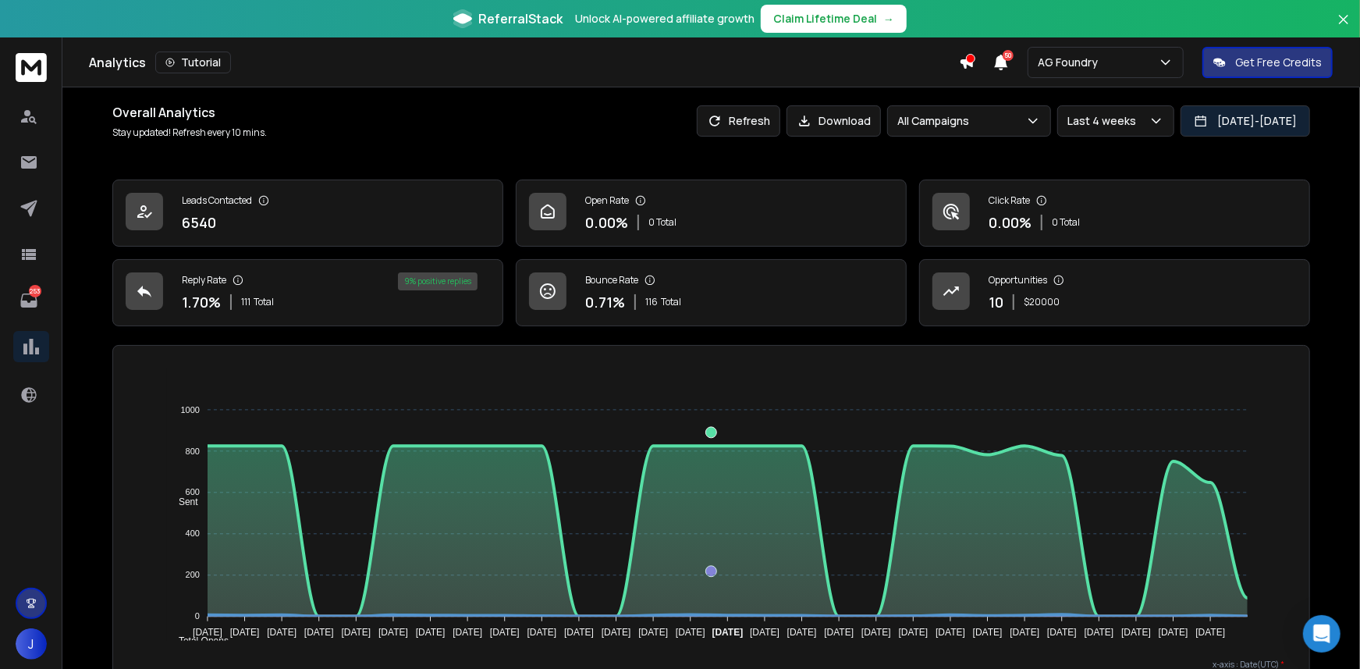
click at [1195, 112] on button "[DATE] - [DATE]" at bounding box center [1246, 120] width 130 height 31
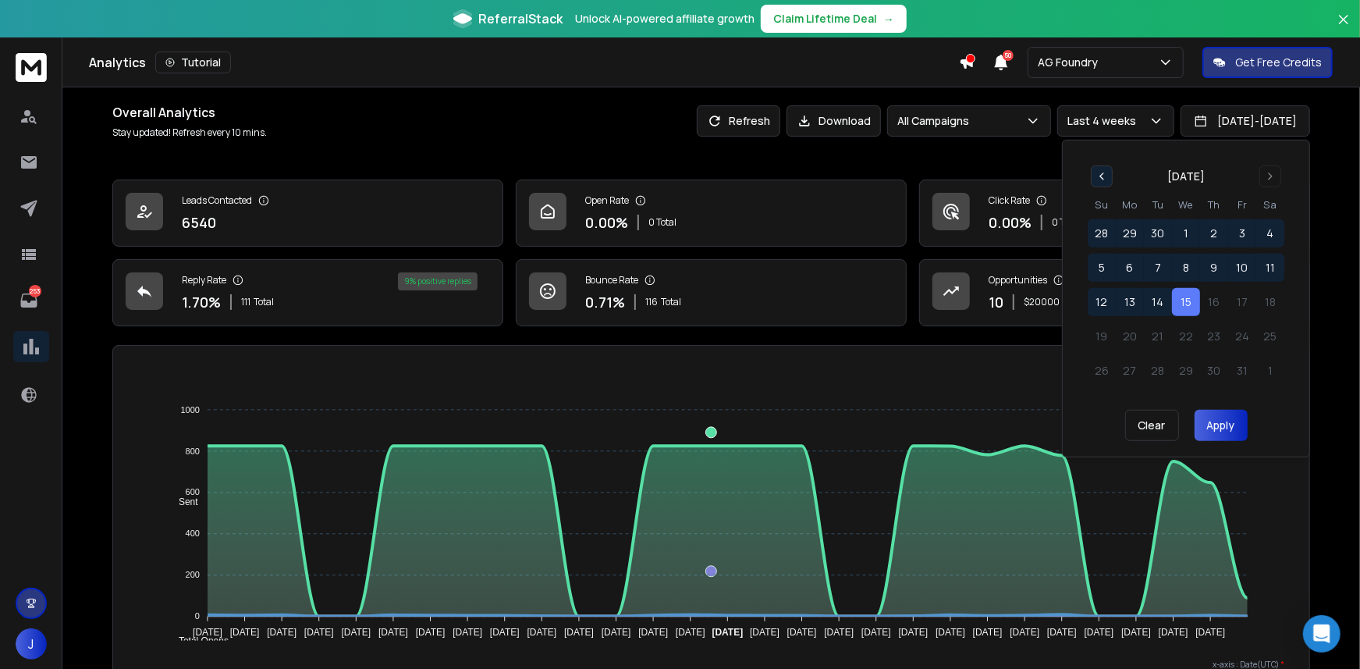
click at [1104, 175] on icon "Go to previous month" at bounding box center [1102, 176] width 12 height 12
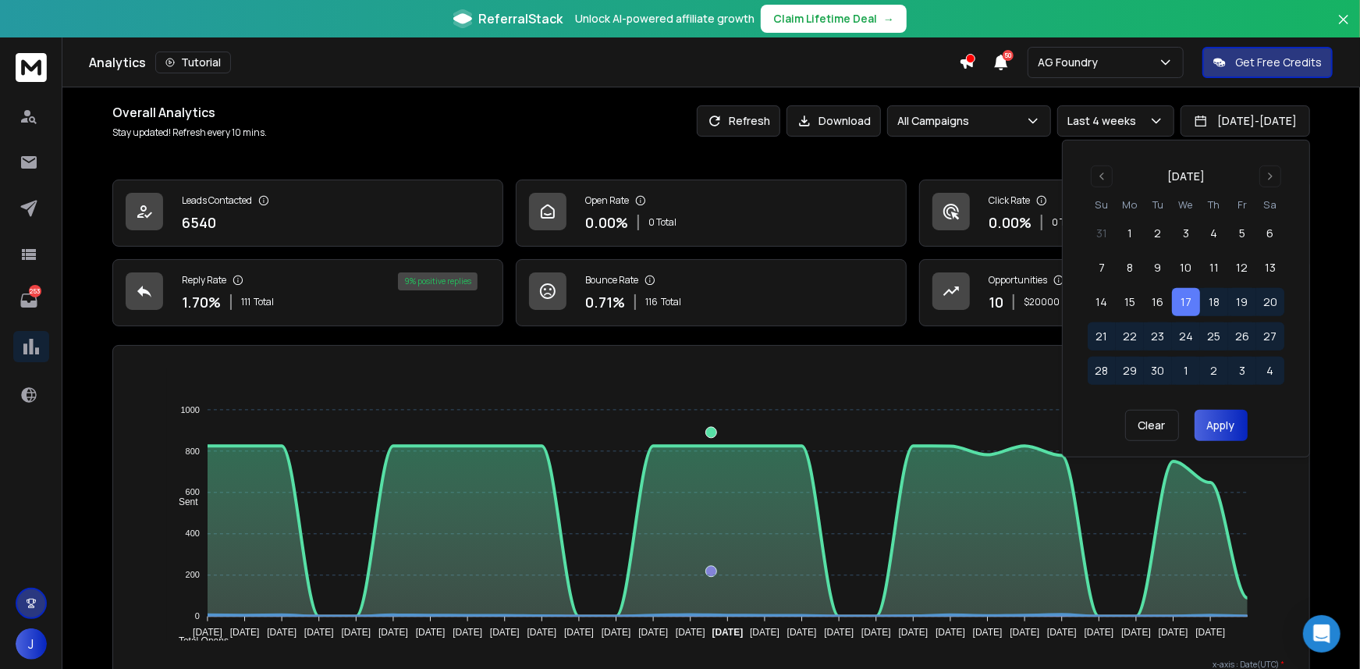
click at [1188, 295] on button "17" at bounding box center [1186, 302] width 28 height 28
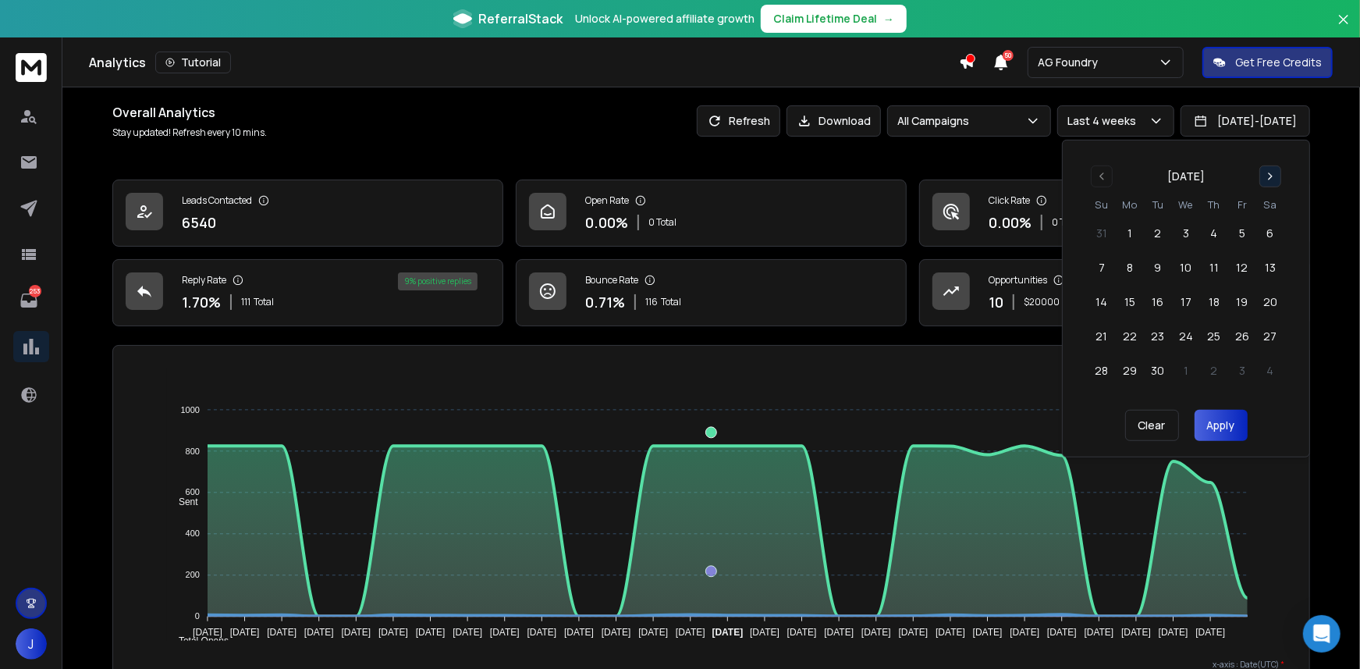
click at [1269, 177] on icon "Go to next month" at bounding box center [1270, 176] width 12 height 12
click at [1186, 226] on button "1" at bounding box center [1186, 233] width 28 height 28
click at [1183, 300] on button "15" at bounding box center [1186, 302] width 28 height 28
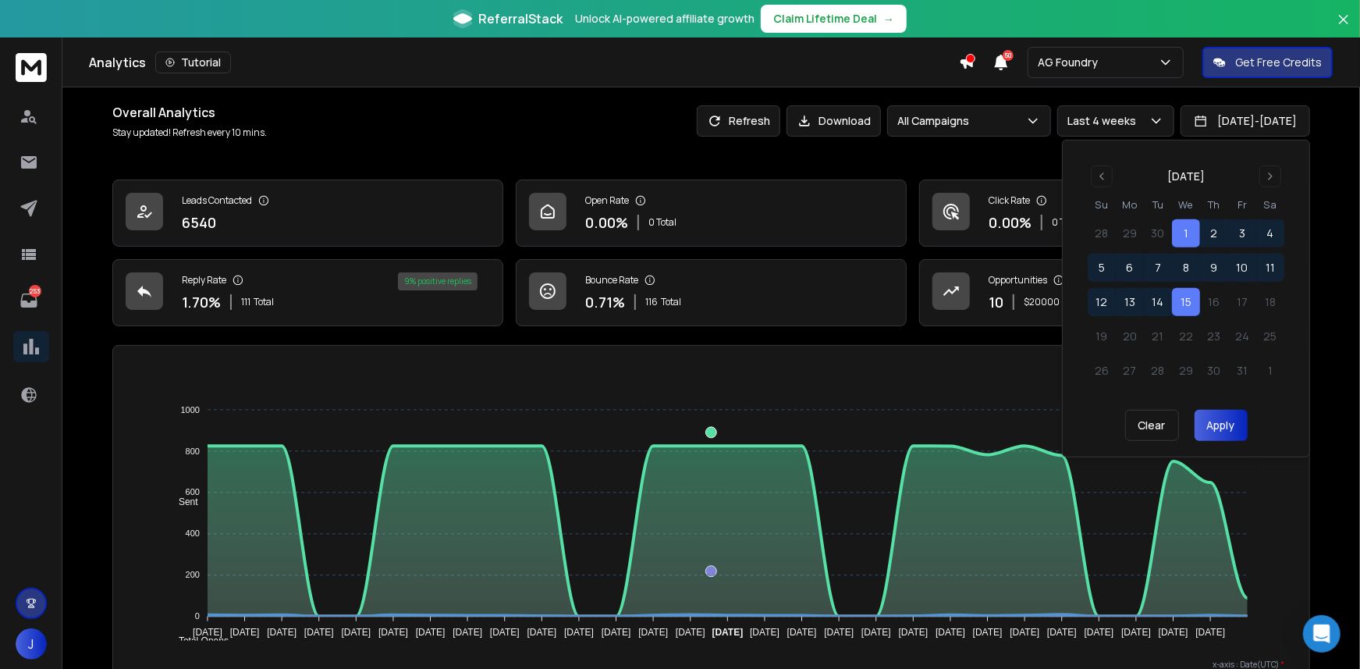
click at [1220, 431] on button "Apply" at bounding box center [1221, 425] width 53 height 31
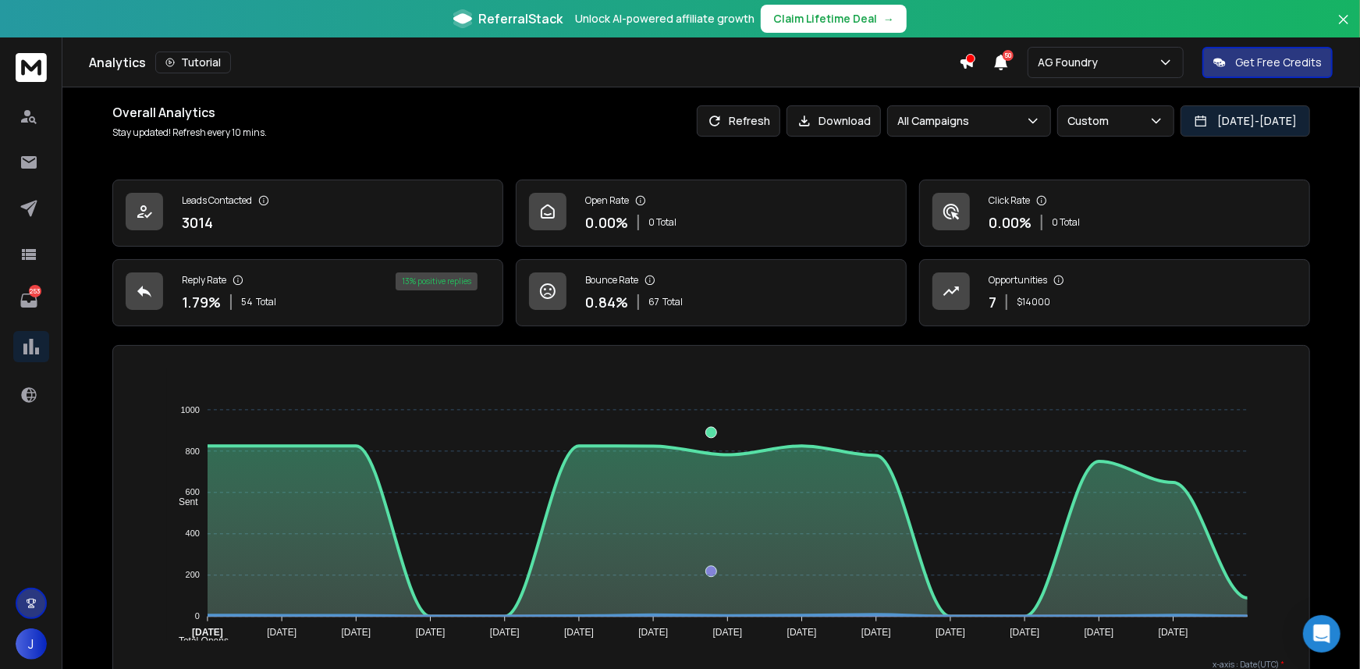
click at [1207, 107] on button "[DATE] - [DATE]" at bounding box center [1246, 120] width 130 height 31
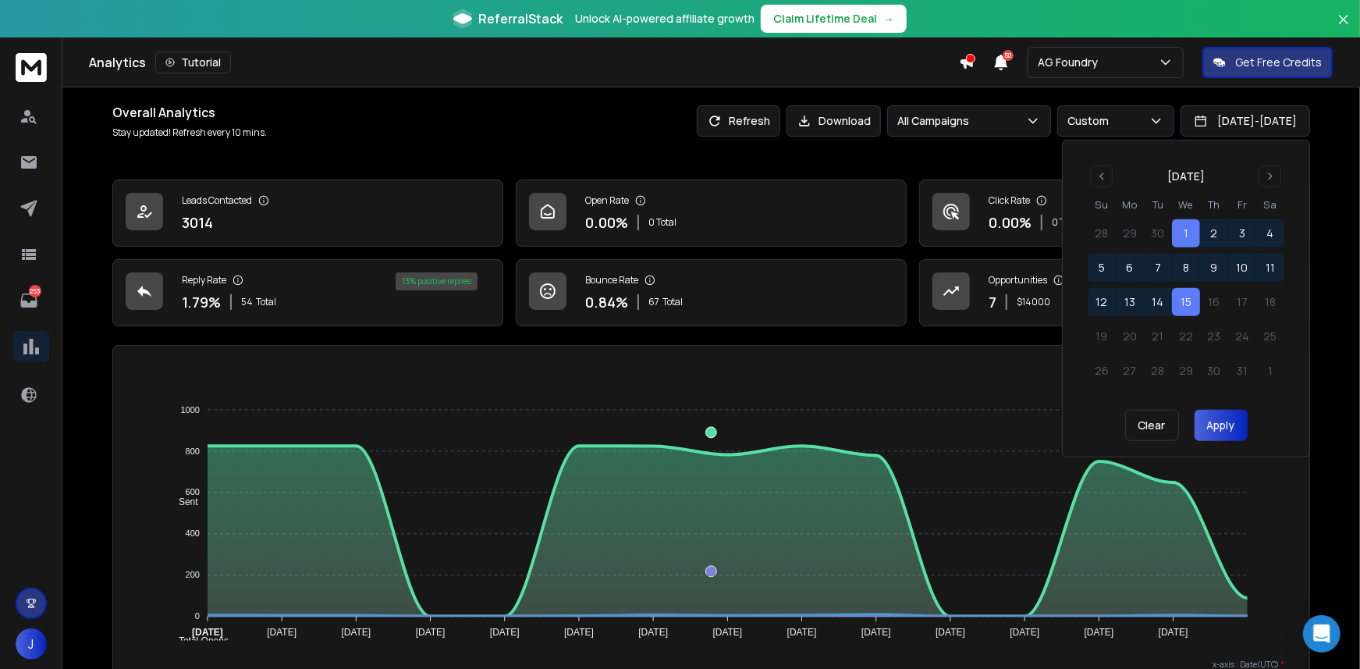
click at [1190, 303] on button "15" at bounding box center [1186, 302] width 28 height 28
click at [1187, 295] on button "15" at bounding box center [1186, 302] width 28 height 28
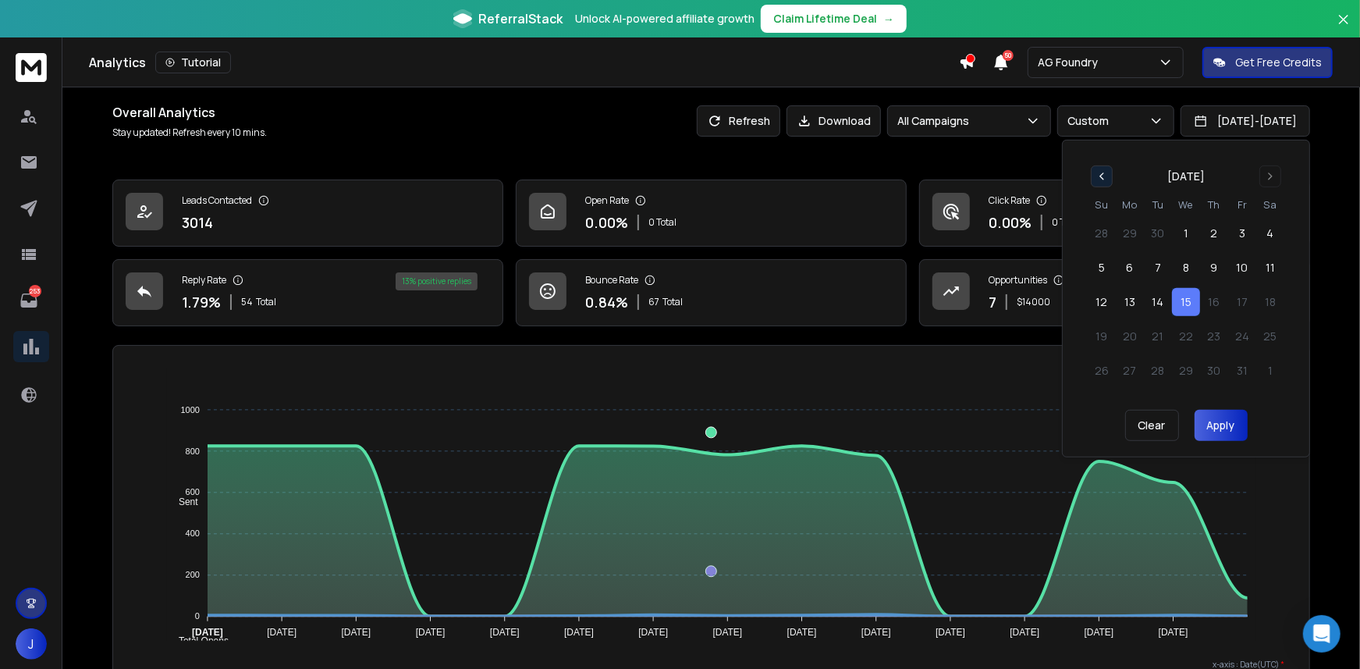
click at [1097, 172] on icon "Go to previous month" at bounding box center [1102, 176] width 12 height 12
click at [1130, 231] on button "1" at bounding box center [1130, 233] width 28 height 28
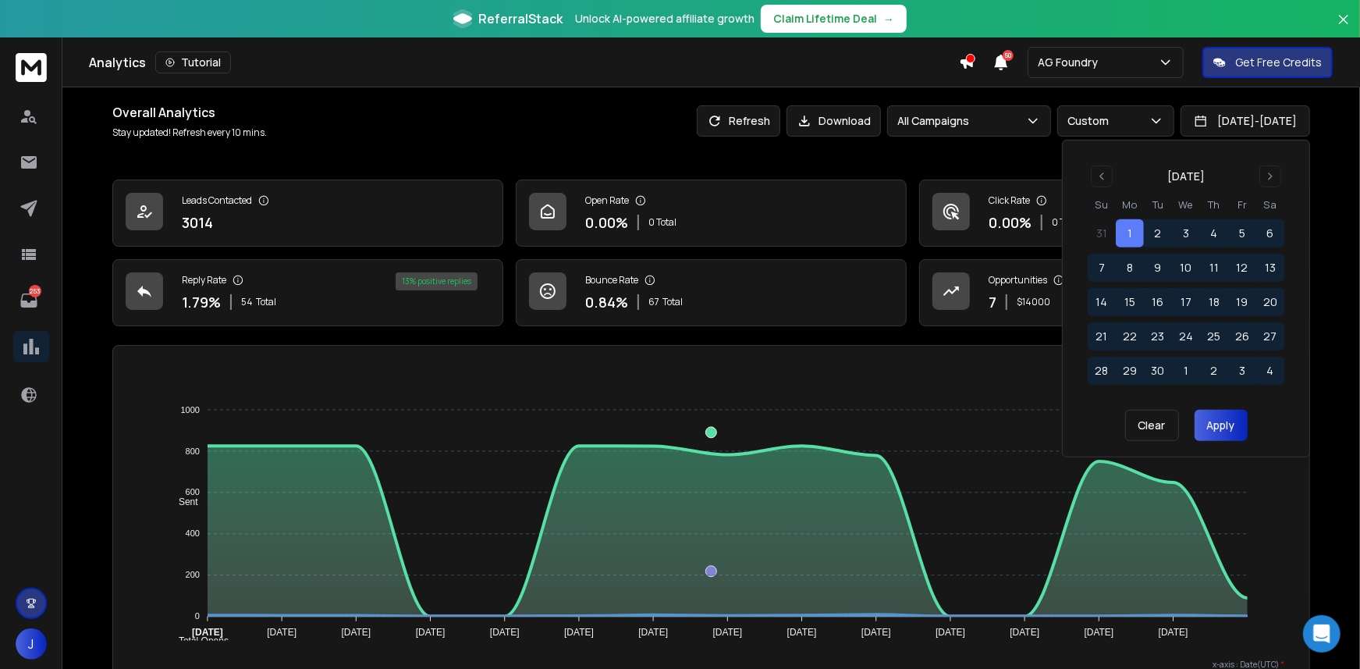
click at [1160, 368] on button "30" at bounding box center [1158, 371] width 28 height 28
click at [1223, 427] on button "Apply" at bounding box center [1221, 425] width 53 height 31
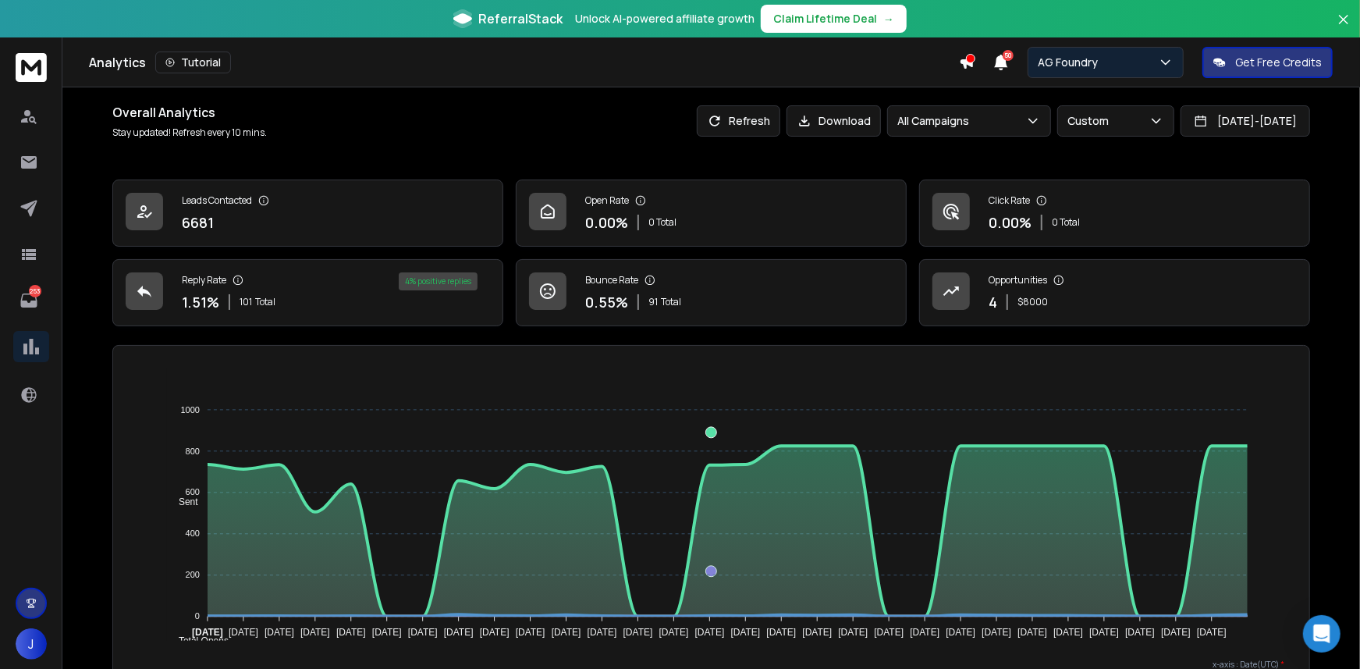
click at [1156, 64] on div "AG Foundry" at bounding box center [1106, 63] width 136 height 16
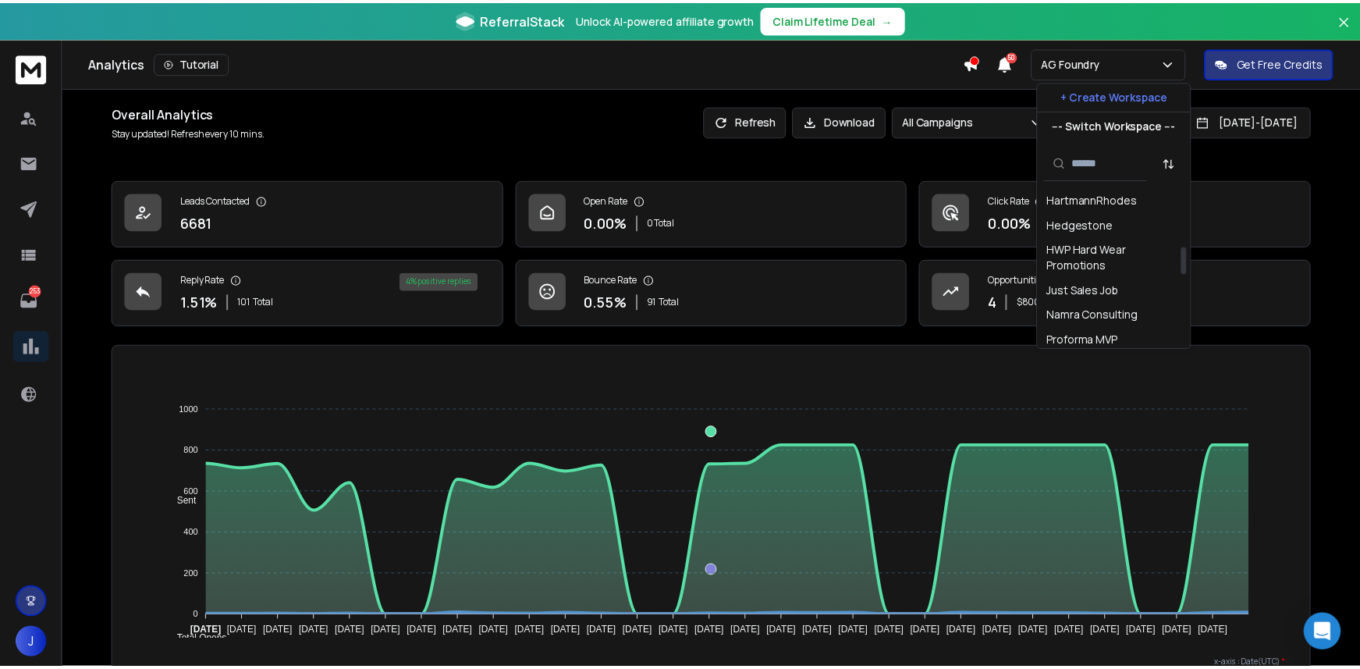
scroll to position [341, 0]
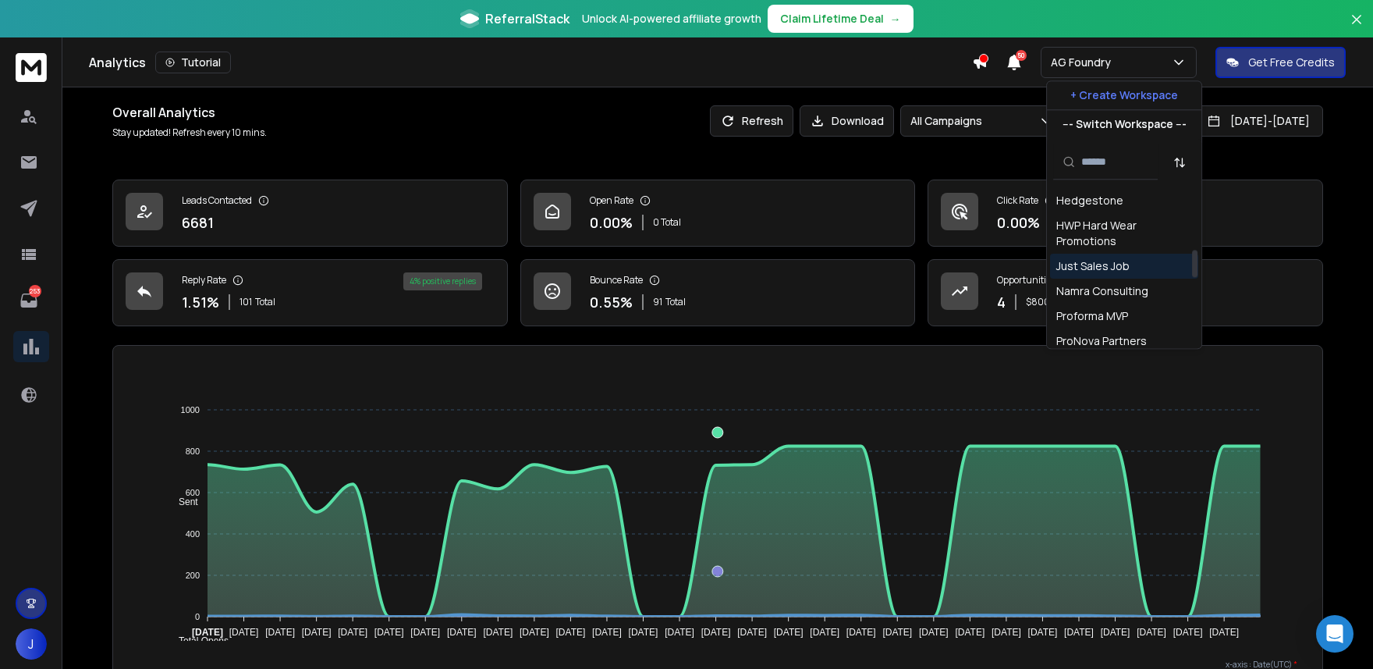
click at [1140, 254] on div "Just Sales Job" at bounding box center [1124, 266] width 148 height 25
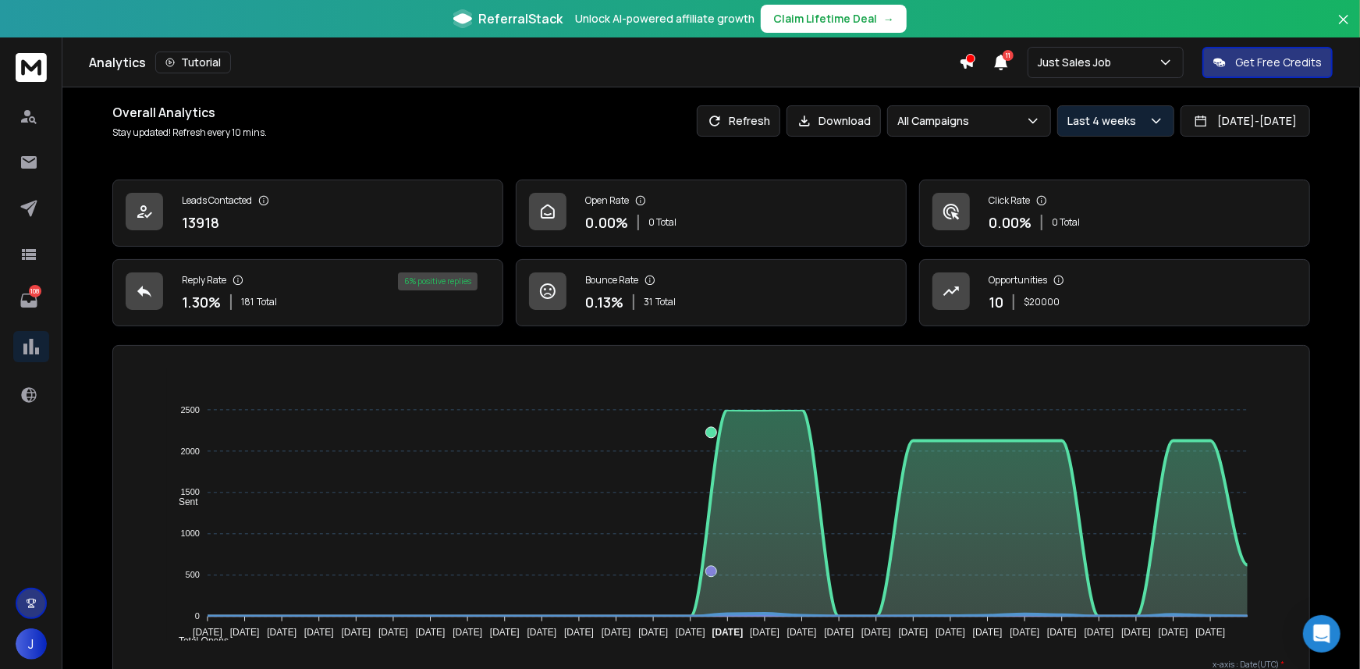
click at [1149, 121] on icon "button" at bounding box center [1157, 121] width 16 height 16
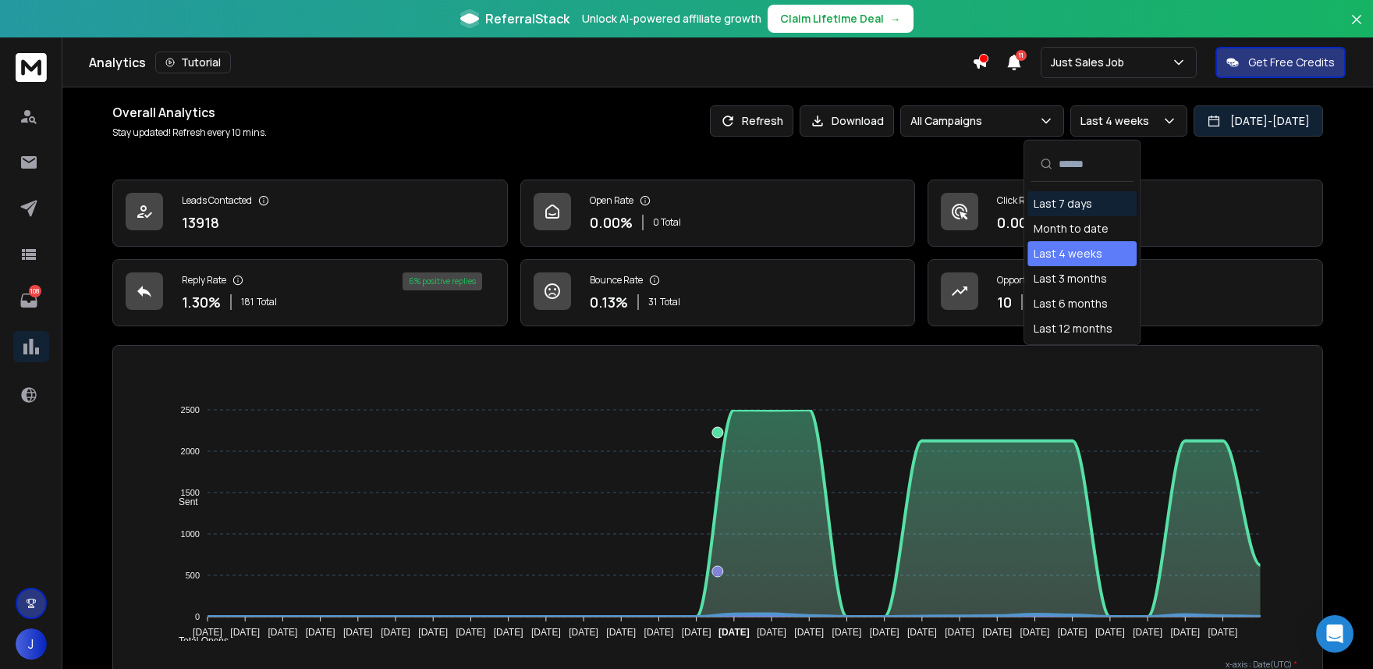
click at [1220, 122] on button "[DATE] - [DATE]" at bounding box center [1259, 120] width 130 height 31
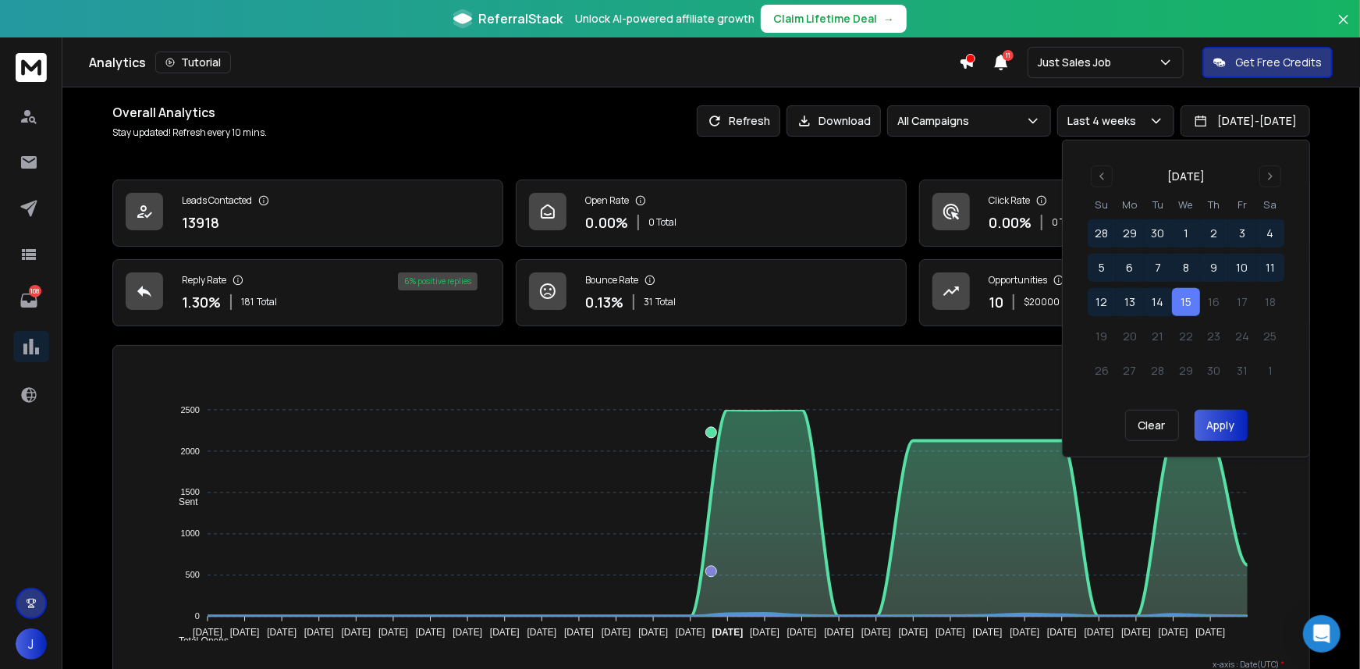
click at [1184, 231] on button "1" at bounding box center [1186, 233] width 28 height 28
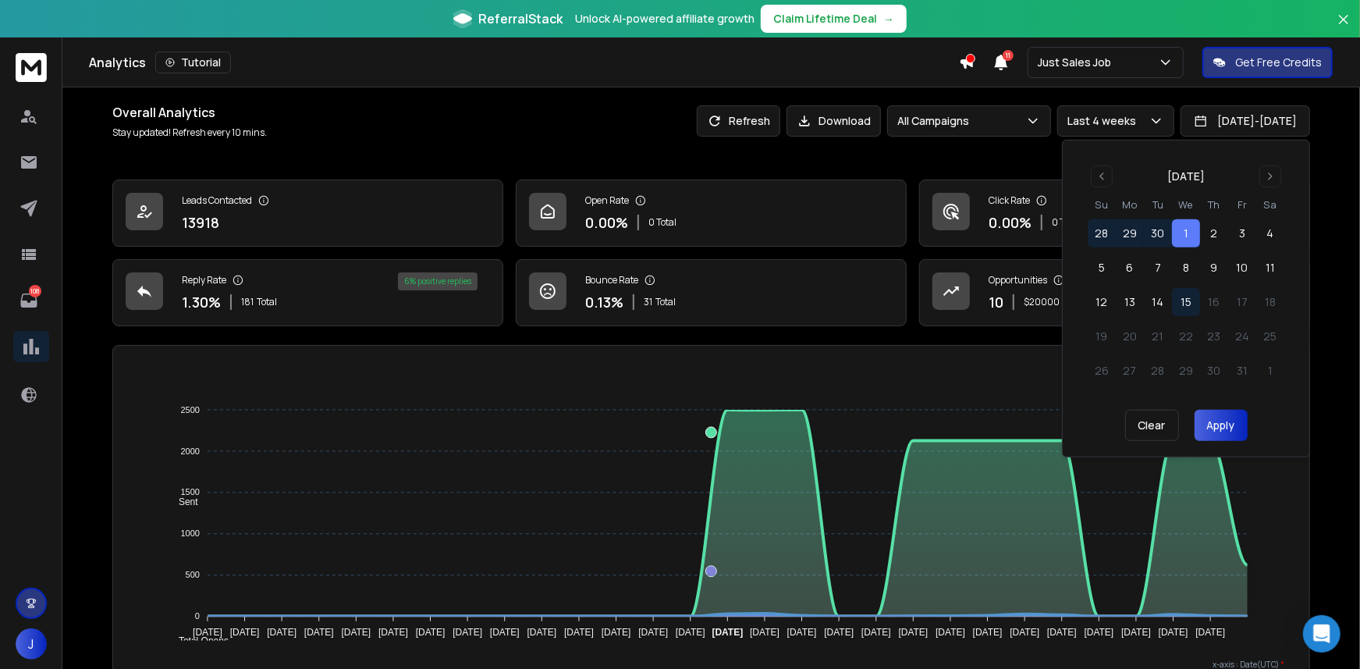
click at [1185, 305] on button "15" at bounding box center [1186, 302] width 28 height 28
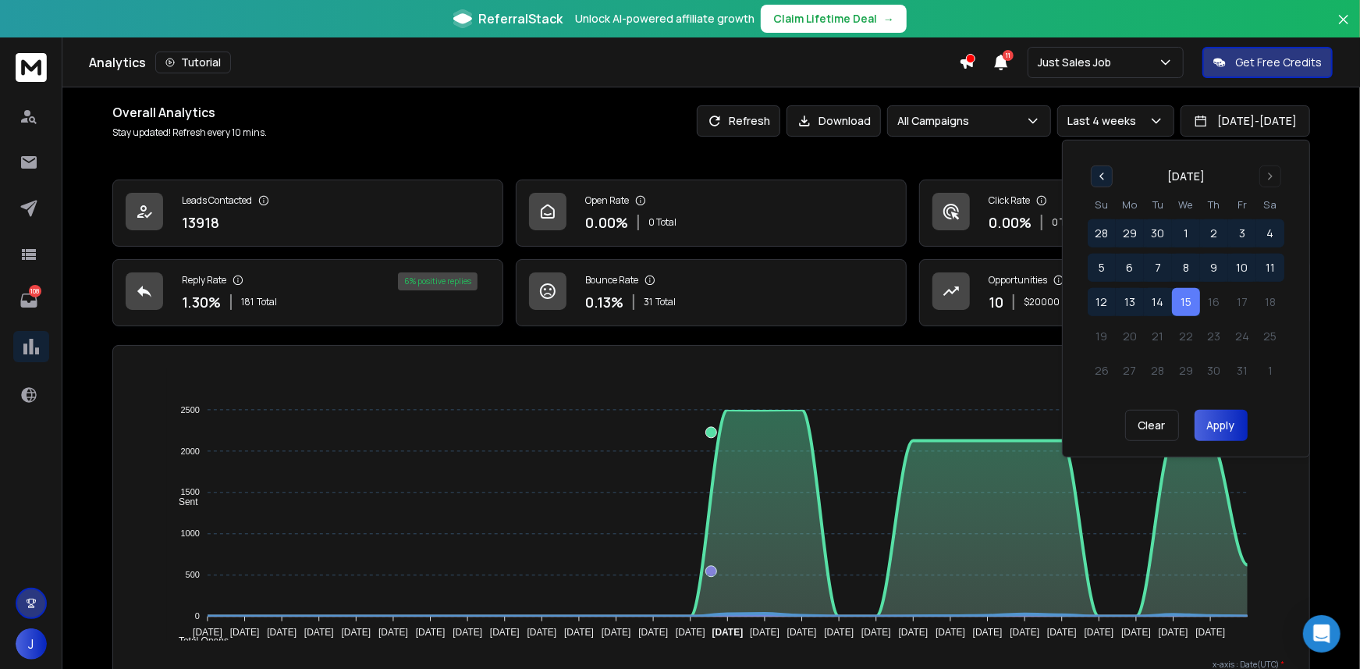
click at [1099, 173] on icon "Go to previous month" at bounding box center [1102, 176] width 12 height 12
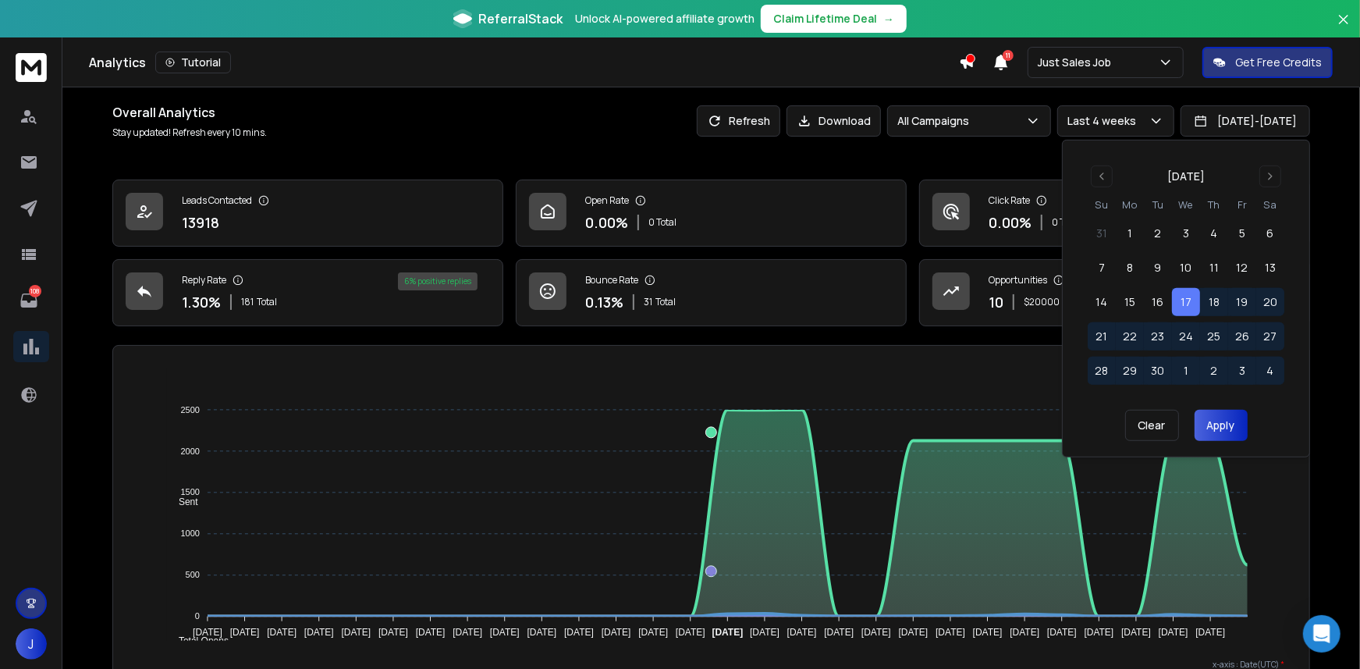
click at [1184, 293] on button "17" at bounding box center [1186, 302] width 28 height 28
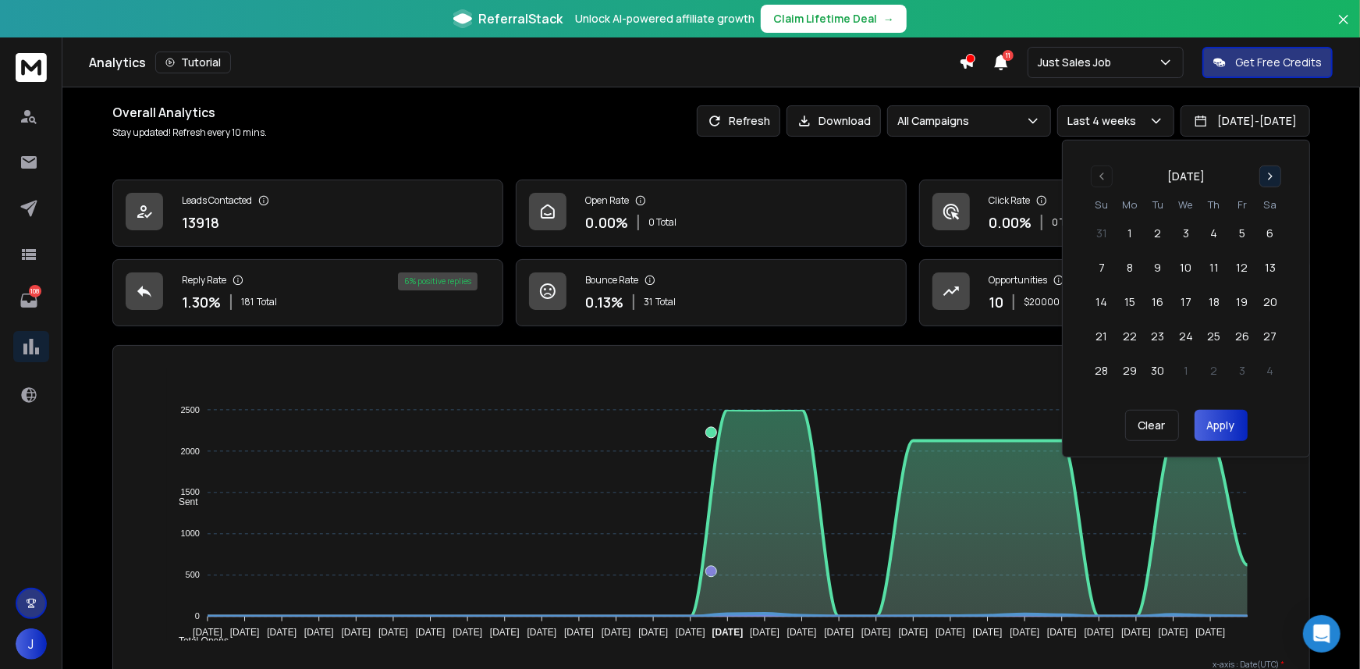
click at [1270, 172] on icon "Go to next month" at bounding box center [1270, 176] width 12 height 12
click at [1178, 236] on button "1" at bounding box center [1186, 233] width 28 height 28
click at [1184, 295] on button "15" at bounding box center [1186, 302] width 28 height 28
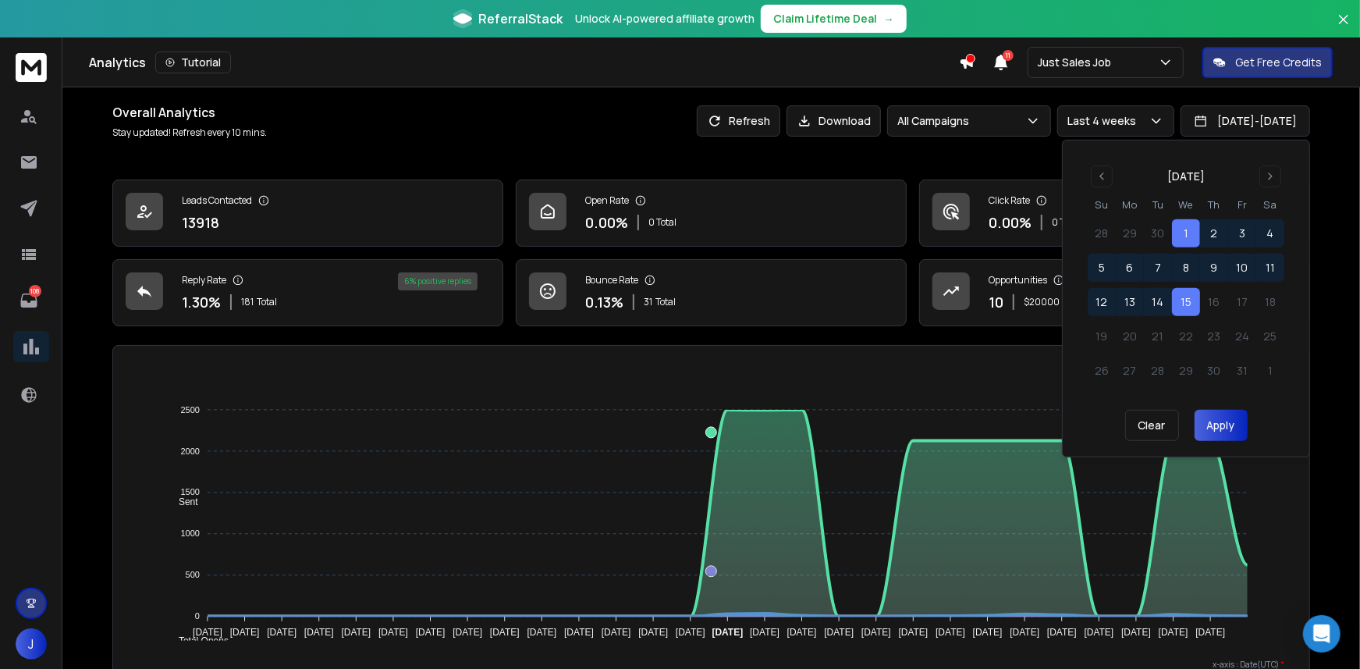
click at [1214, 422] on button "Apply" at bounding box center [1221, 425] width 53 height 31
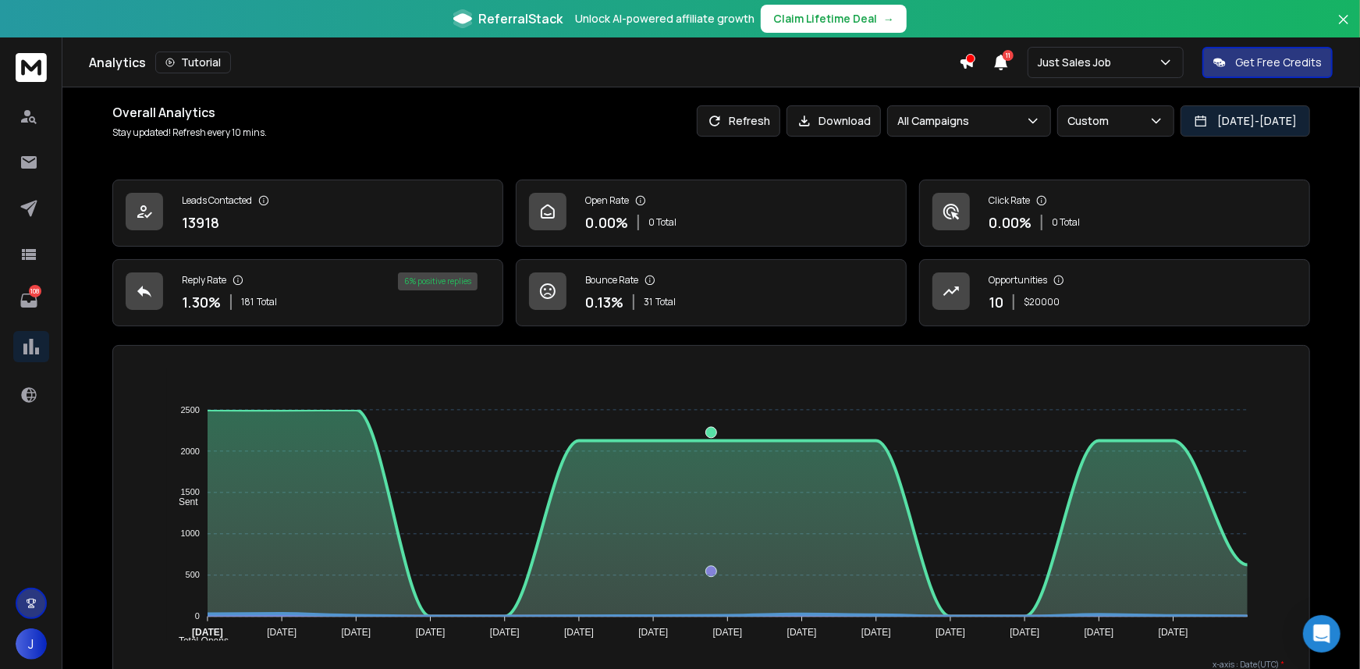
click at [1202, 127] on button "[DATE] - [DATE]" at bounding box center [1246, 120] width 130 height 31
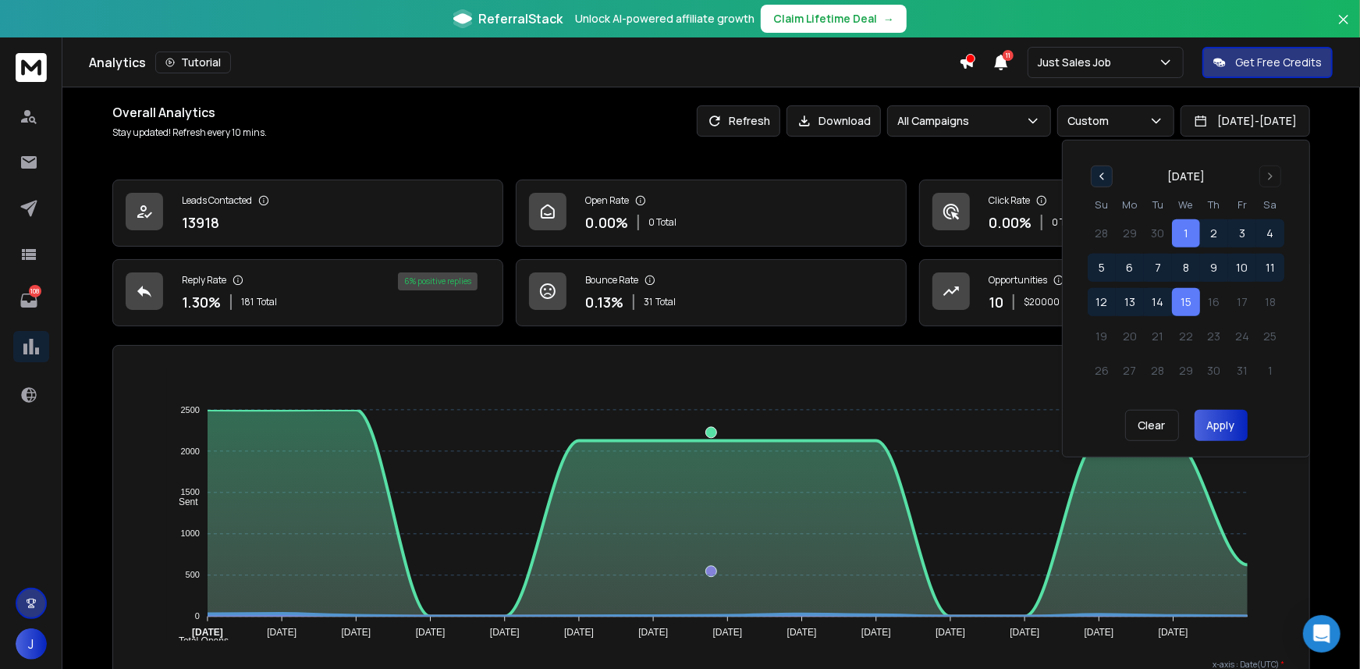
click at [1098, 174] on icon "Go to previous month" at bounding box center [1102, 176] width 12 height 12
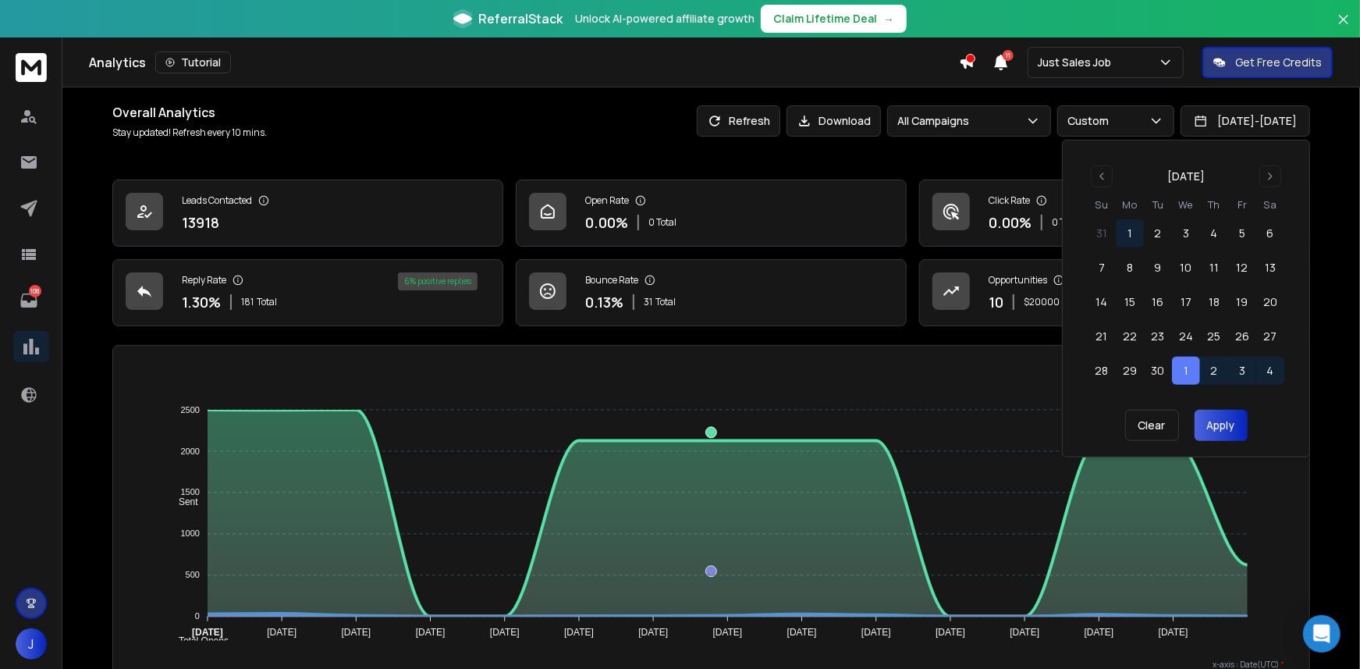
click at [1135, 231] on button "1" at bounding box center [1130, 233] width 28 height 28
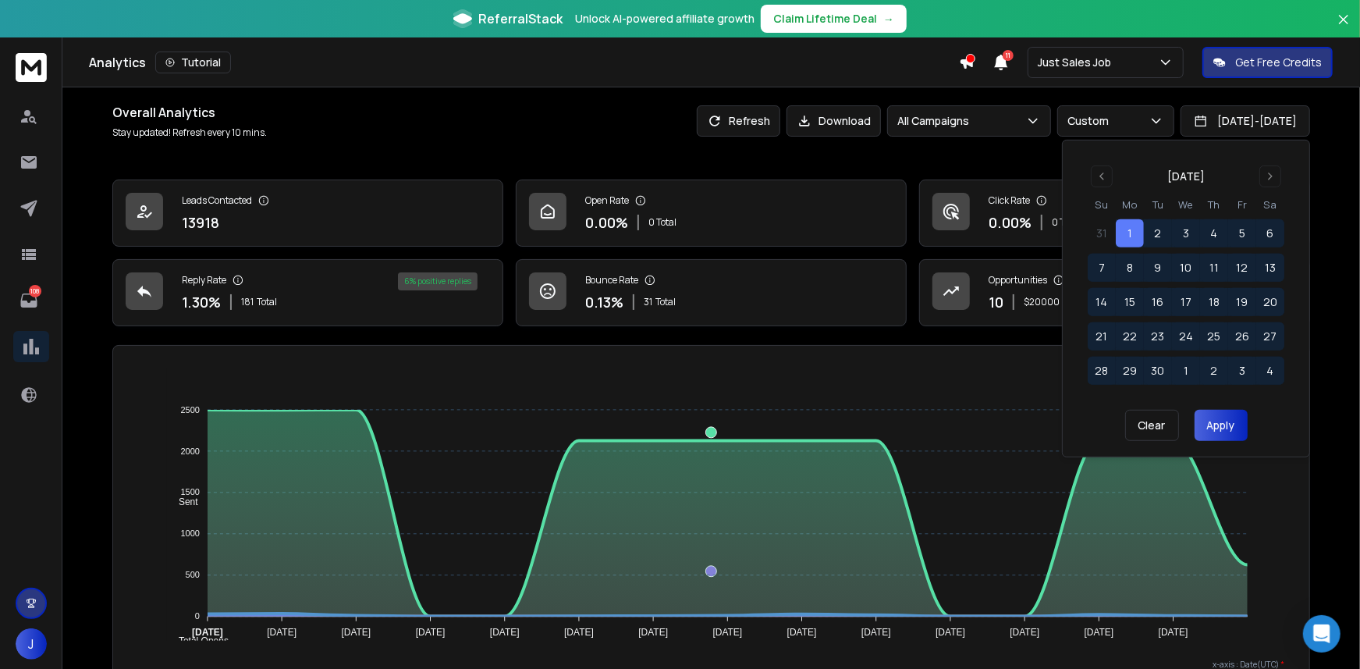
click at [1161, 373] on button "30" at bounding box center [1158, 371] width 28 height 28
click at [1217, 421] on button "Apply" at bounding box center [1221, 425] width 53 height 31
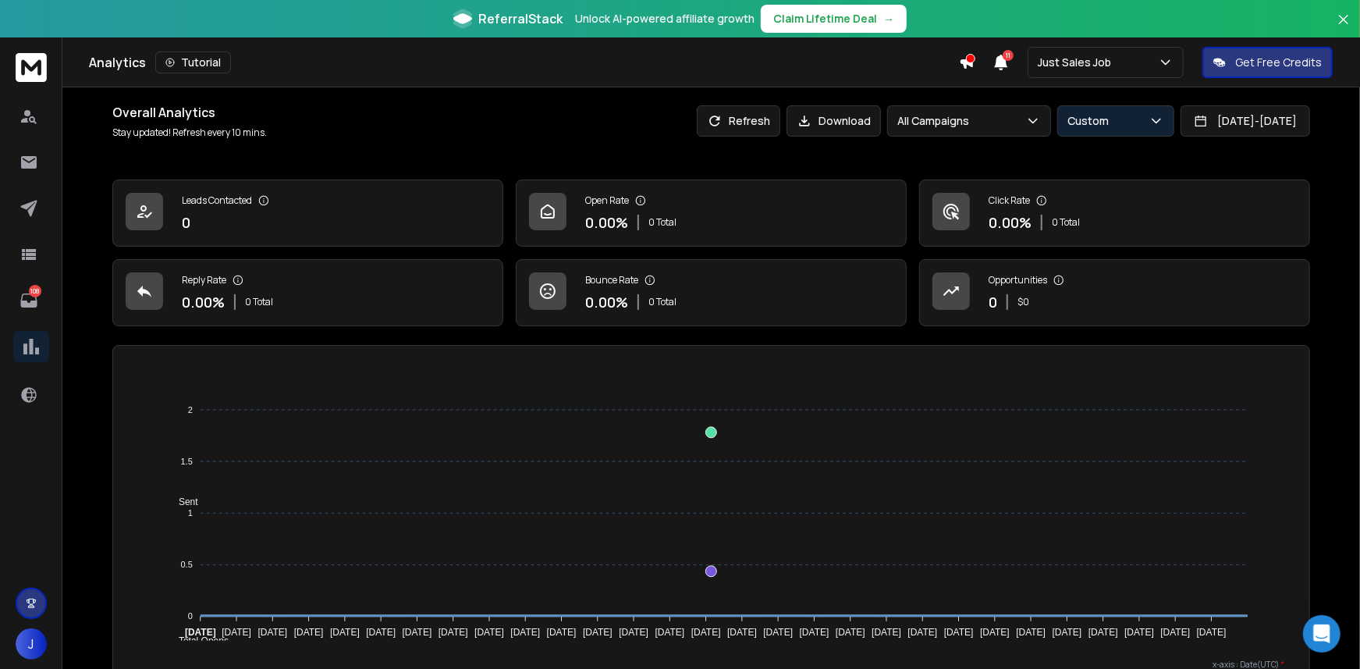
click at [1073, 121] on div "Custom" at bounding box center [1115, 121] width 97 height 16
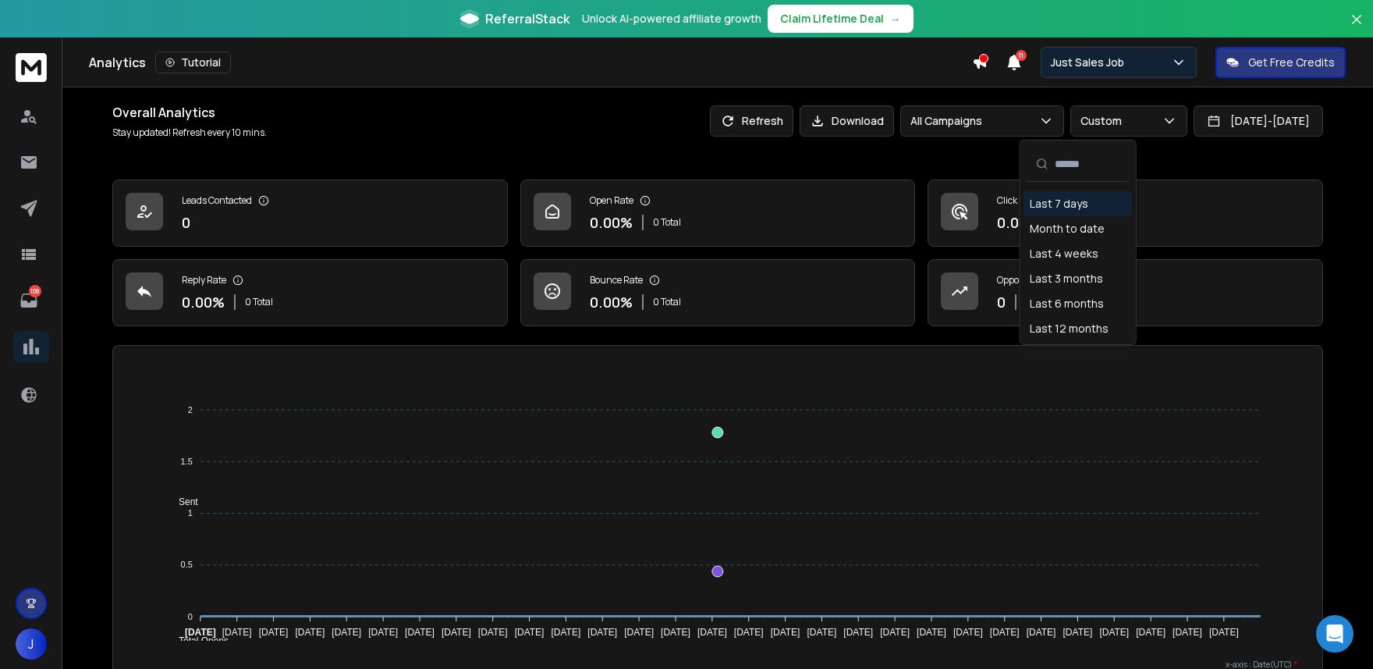
click at [1128, 71] on button "Just Sales Job" at bounding box center [1119, 62] width 156 height 31
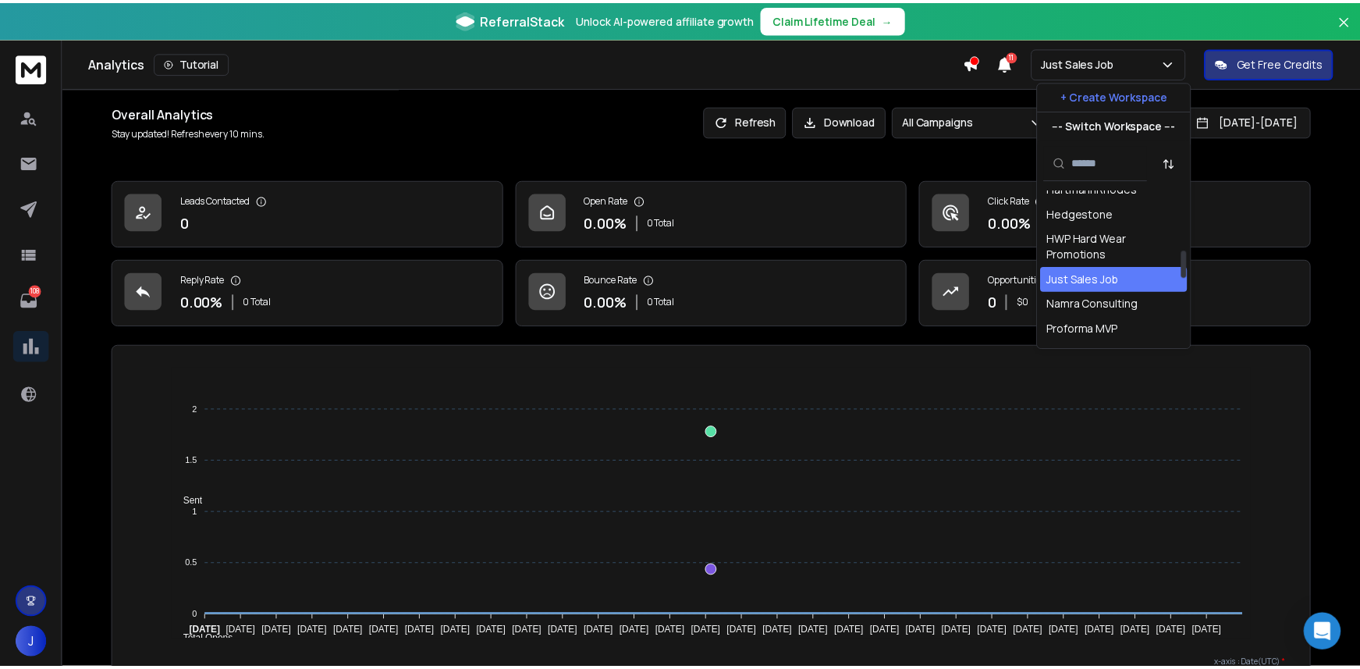
scroll to position [353, 0]
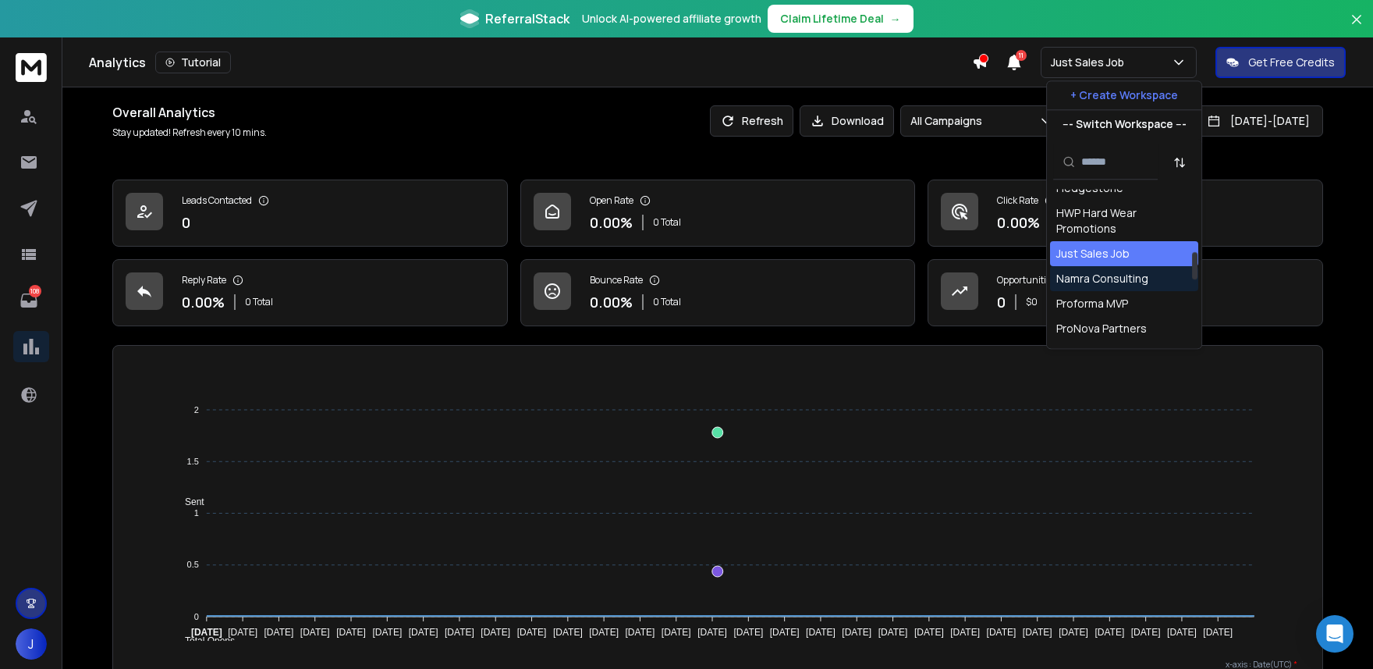
click at [1118, 271] on div "Namra Consulting" at bounding box center [1103, 279] width 92 height 16
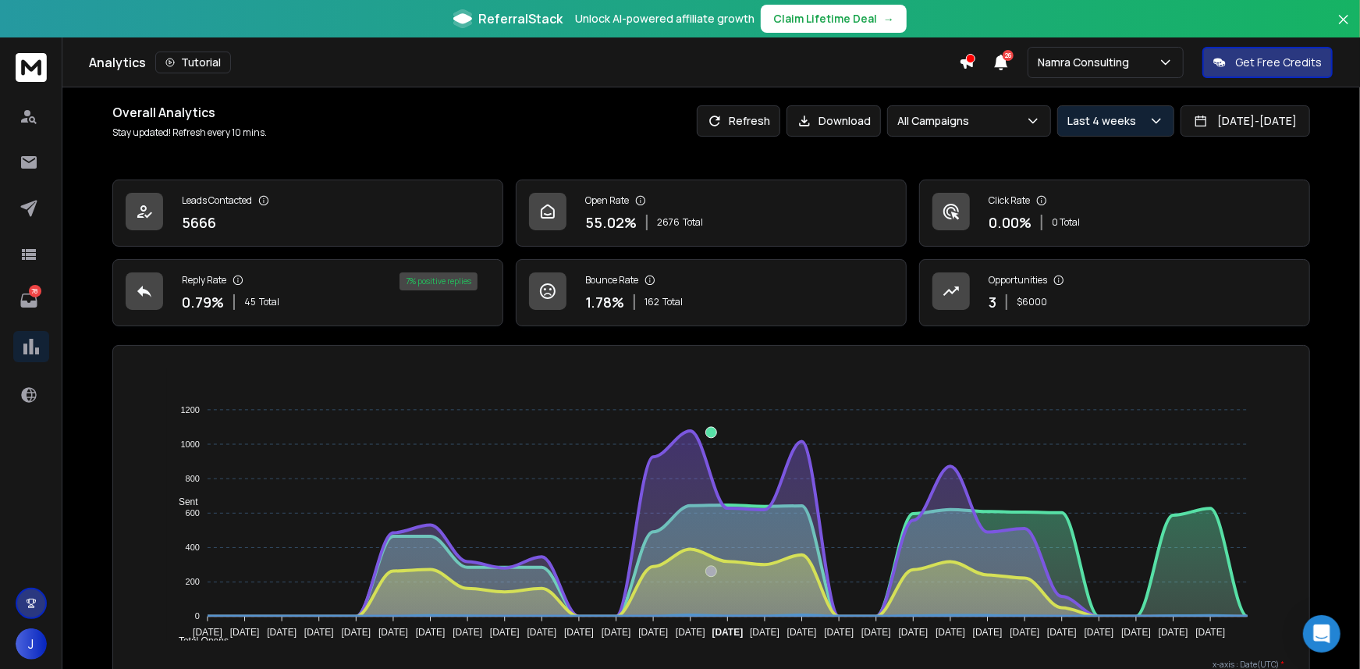
click at [1097, 115] on div "Last 4 weeks" at bounding box center [1115, 121] width 97 height 16
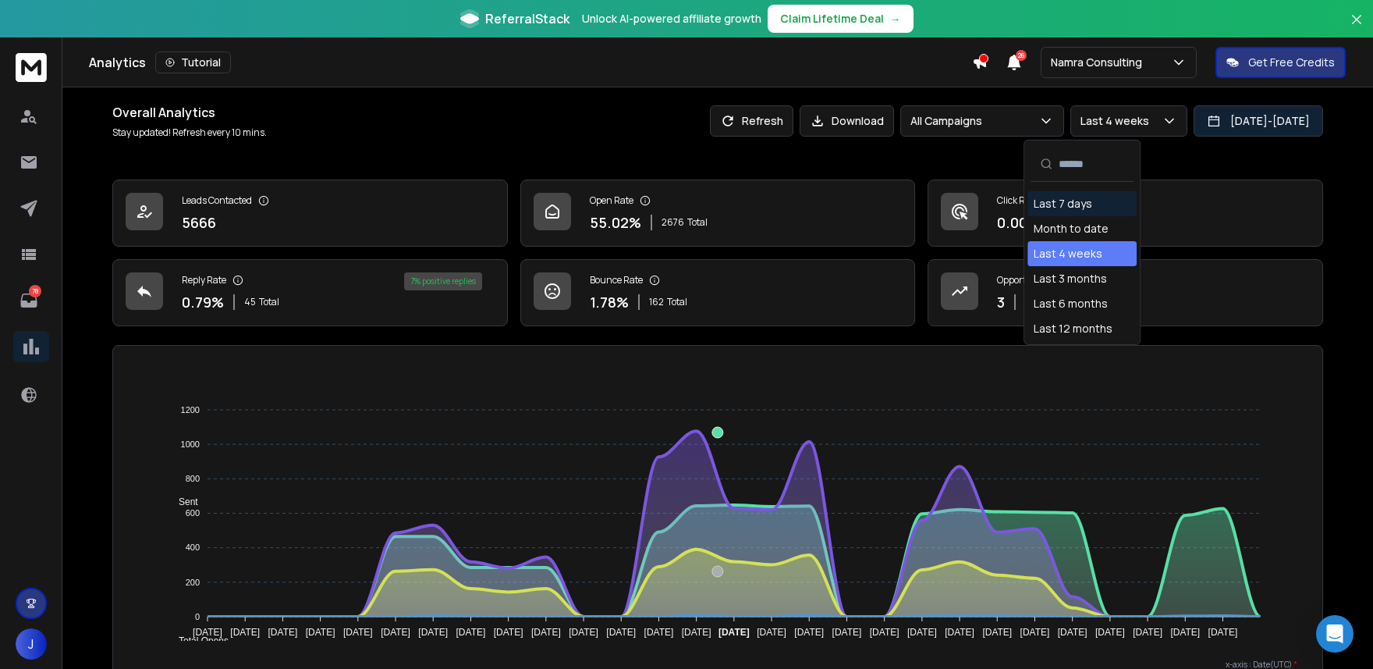
click at [1206, 113] on button "[DATE] - [DATE]" at bounding box center [1259, 120] width 130 height 31
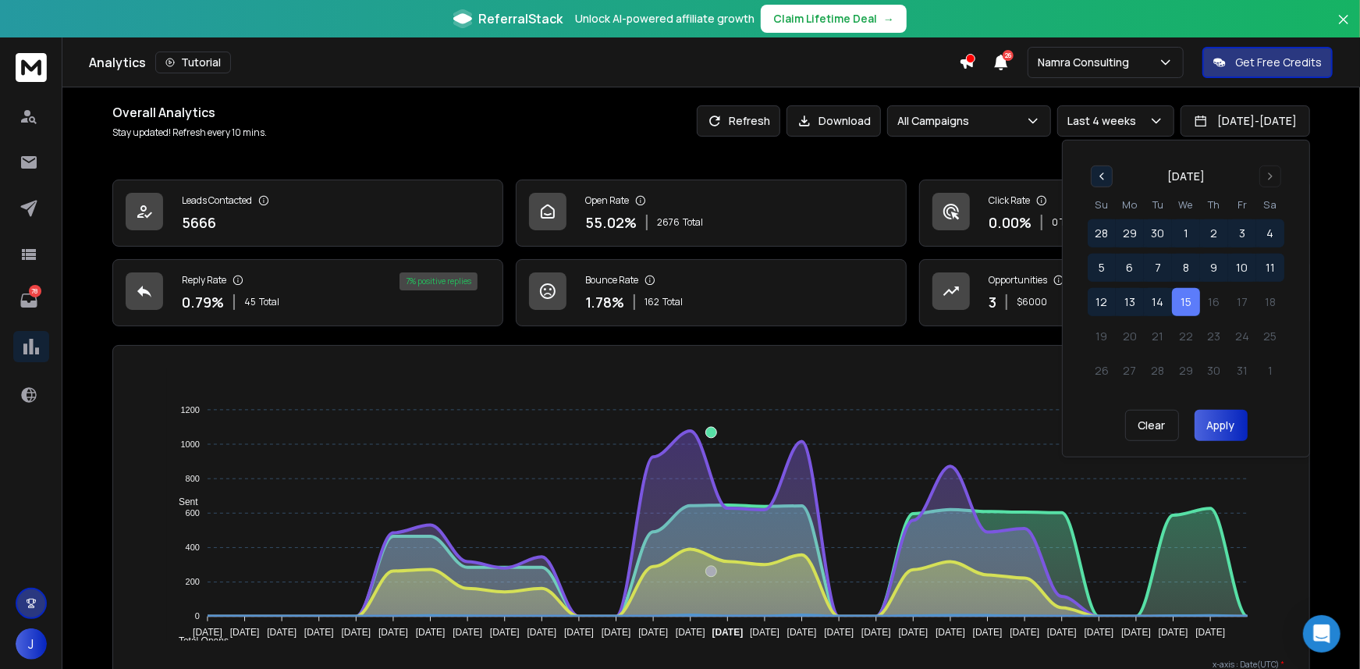
click at [1104, 174] on icon "Go to previous month" at bounding box center [1102, 176] width 12 height 12
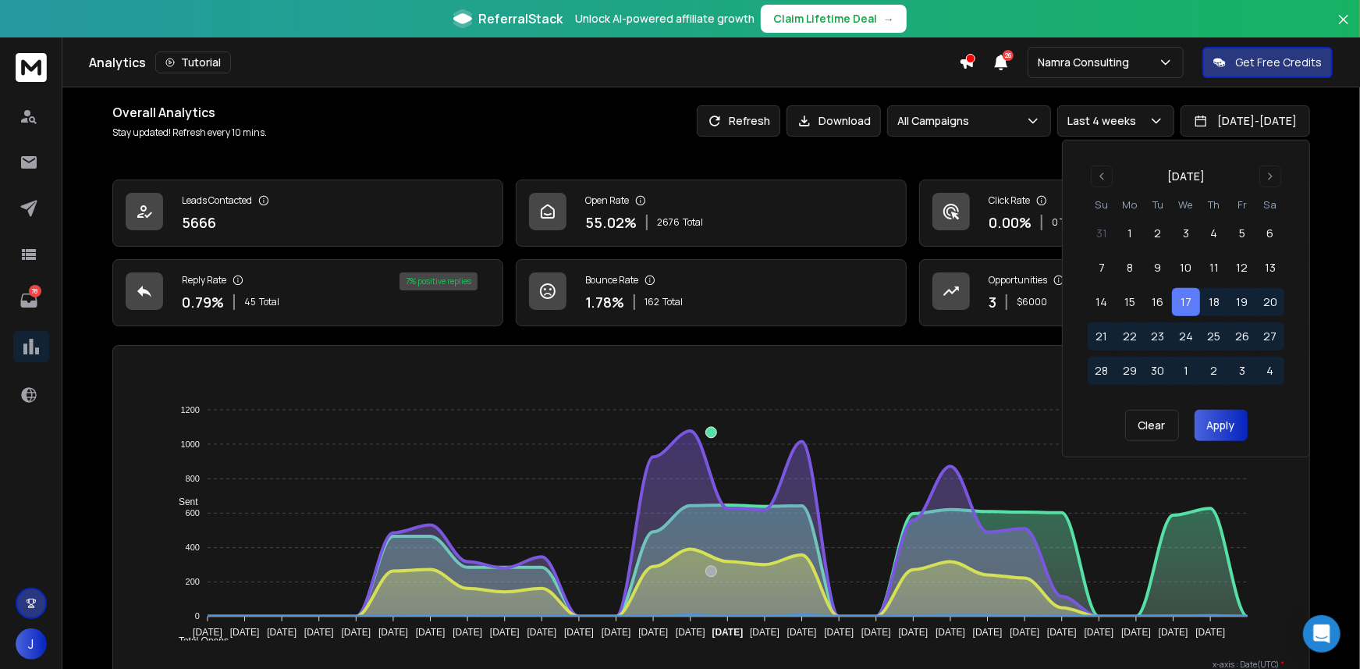
click at [1181, 298] on button "17" at bounding box center [1186, 302] width 28 height 28
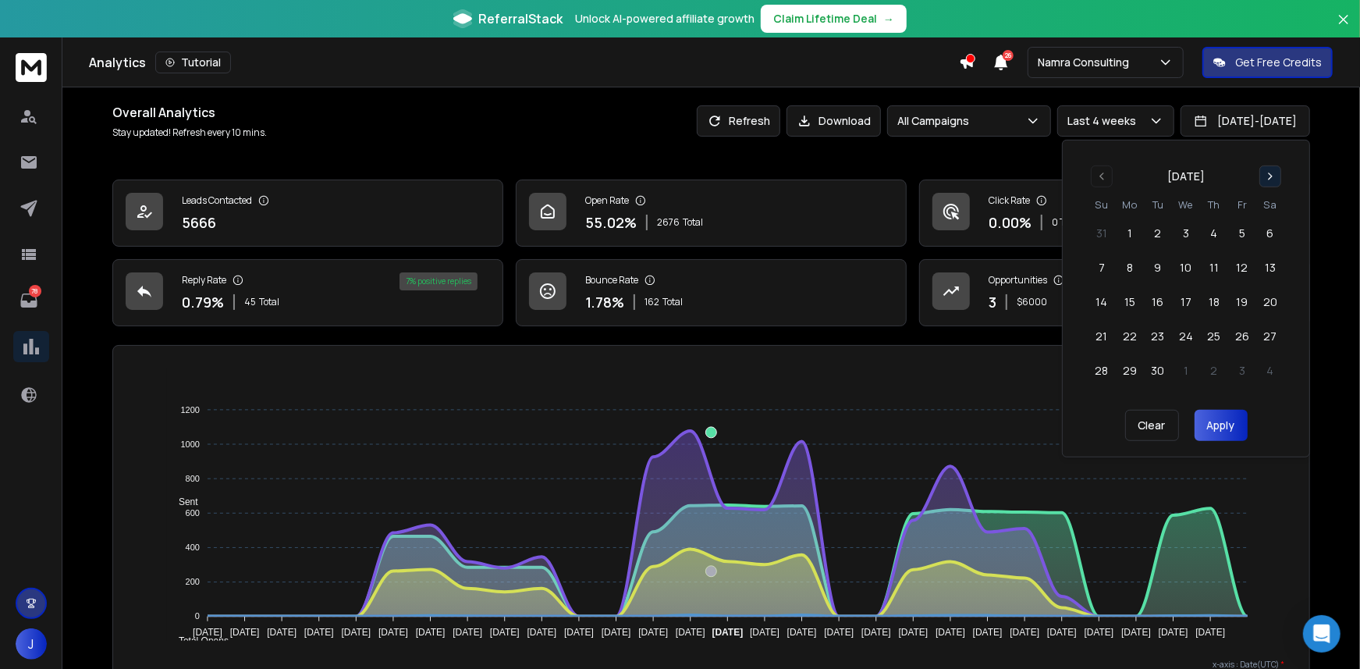
click at [1270, 174] on icon "Go to next month" at bounding box center [1270, 176] width 3 height 6
click at [1185, 236] on button "1" at bounding box center [1186, 233] width 28 height 28
click at [1183, 304] on button "15" at bounding box center [1186, 302] width 28 height 28
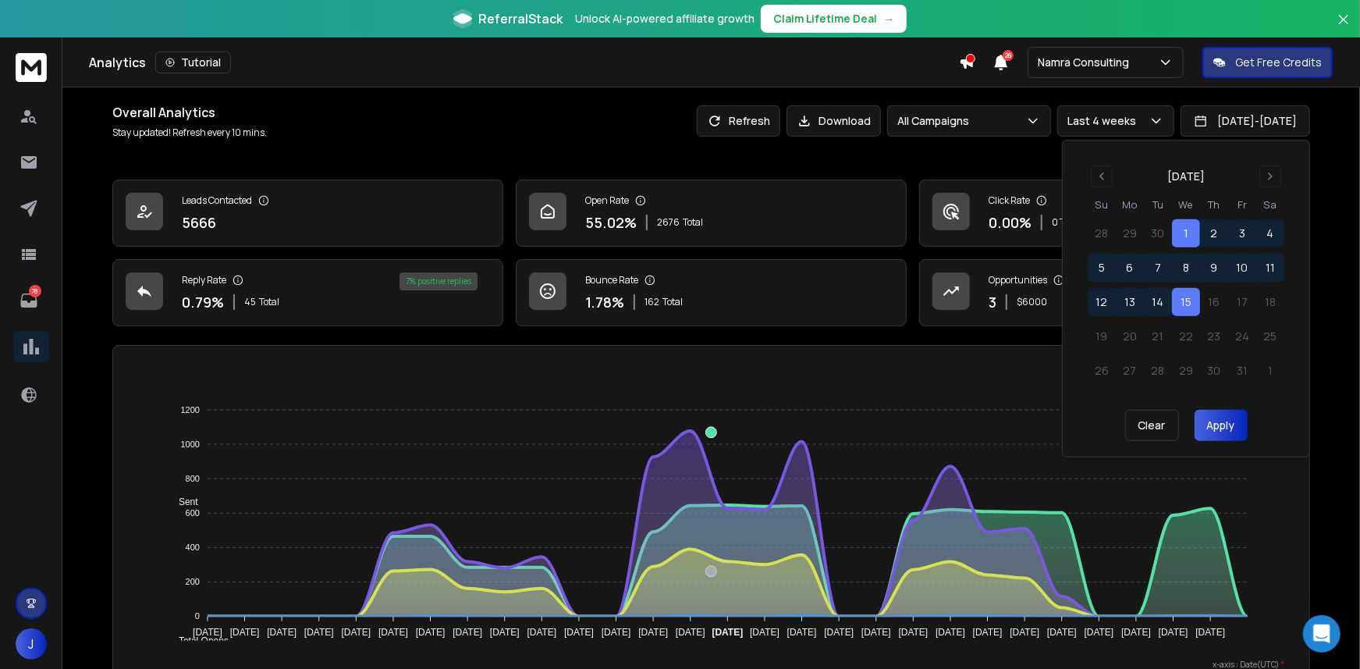
click at [1220, 426] on button "Apply" at bounding box center [1221, 425] width 53 height 31
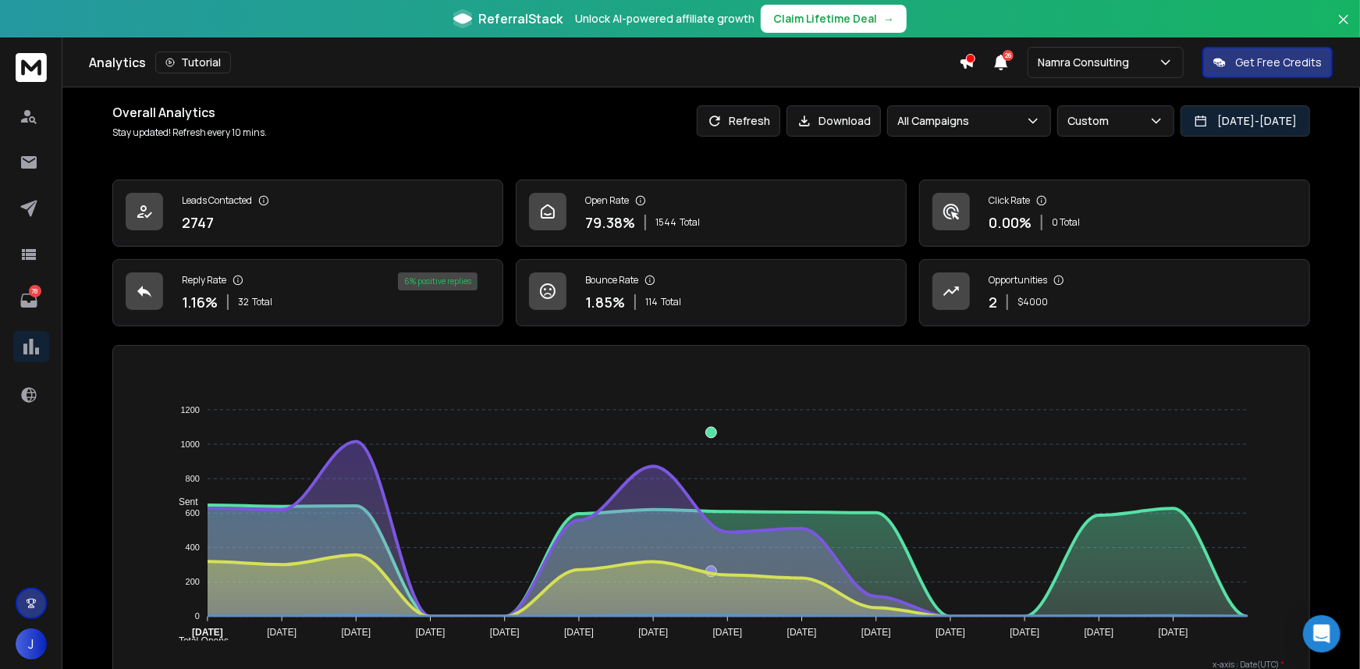
click at [1199, 127] on button "[DATE] - [DATE]" at bounding box center [1246, 120] width 130 height 31
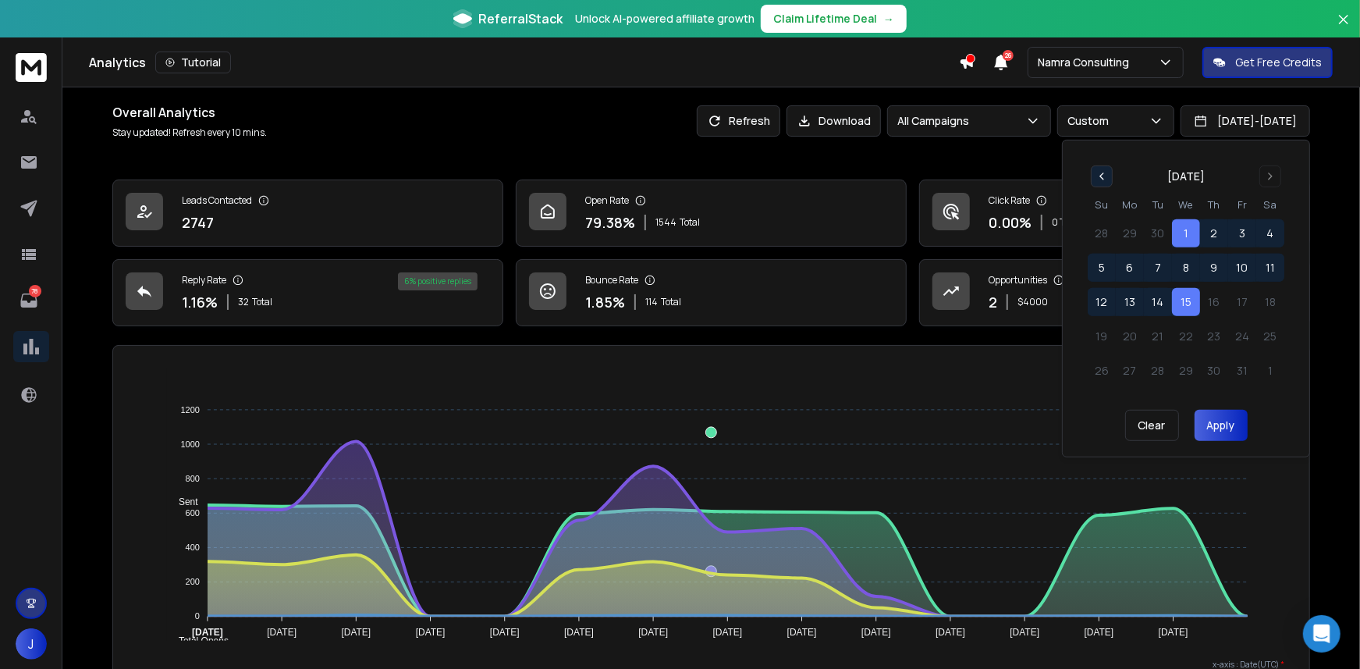
click at [1103, 179] on icon "Go to previous month" at bounding box center [1101, 176] width 3 height 6
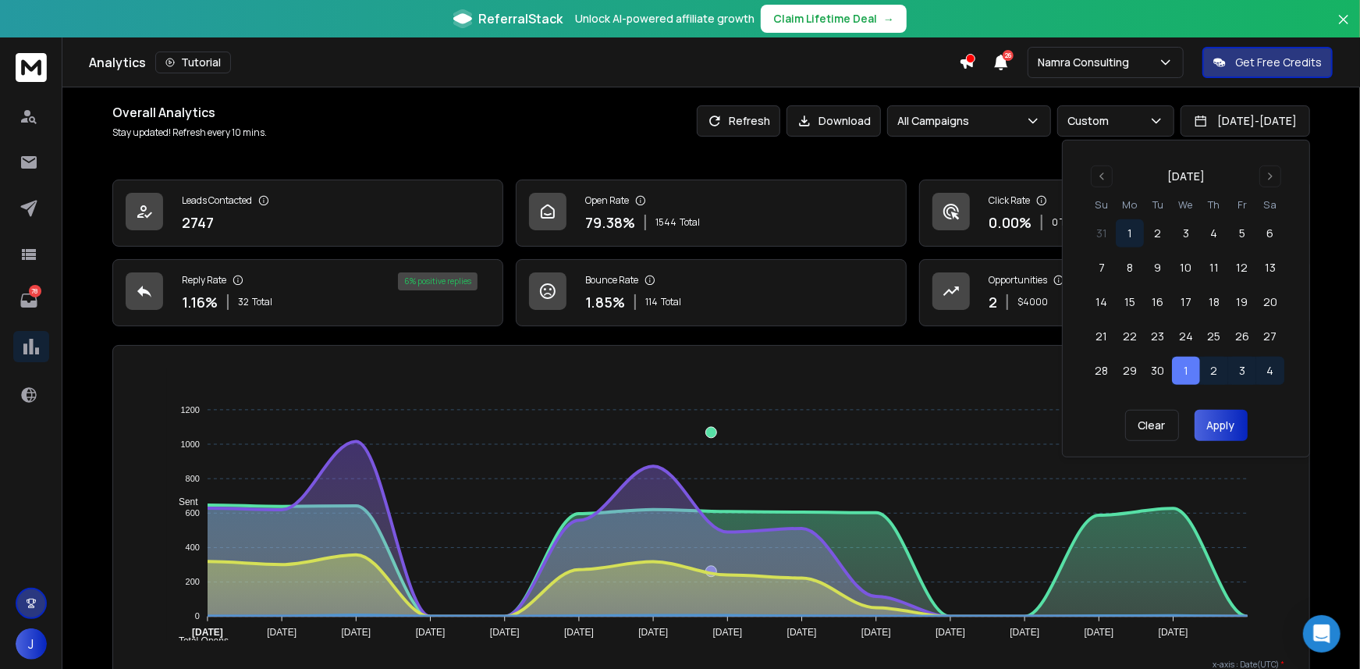
click at [1134, 231] on button "1" at bounding box center [1130, 233] width 28 height 28
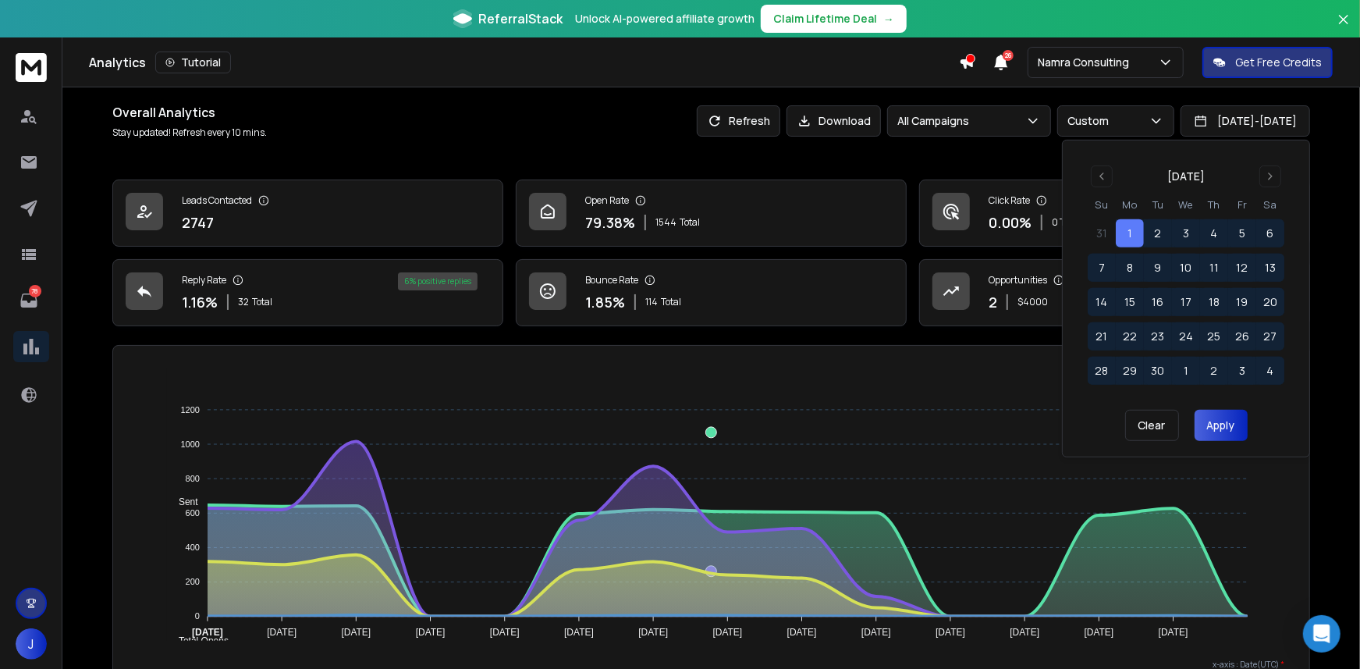
click at [1160, 364] on button "30" at bounding box center [1158, 371] width 28 height 28
click at [1218, 415] on button "Apply" at bounding box center [1221, 425] width 53 height 31
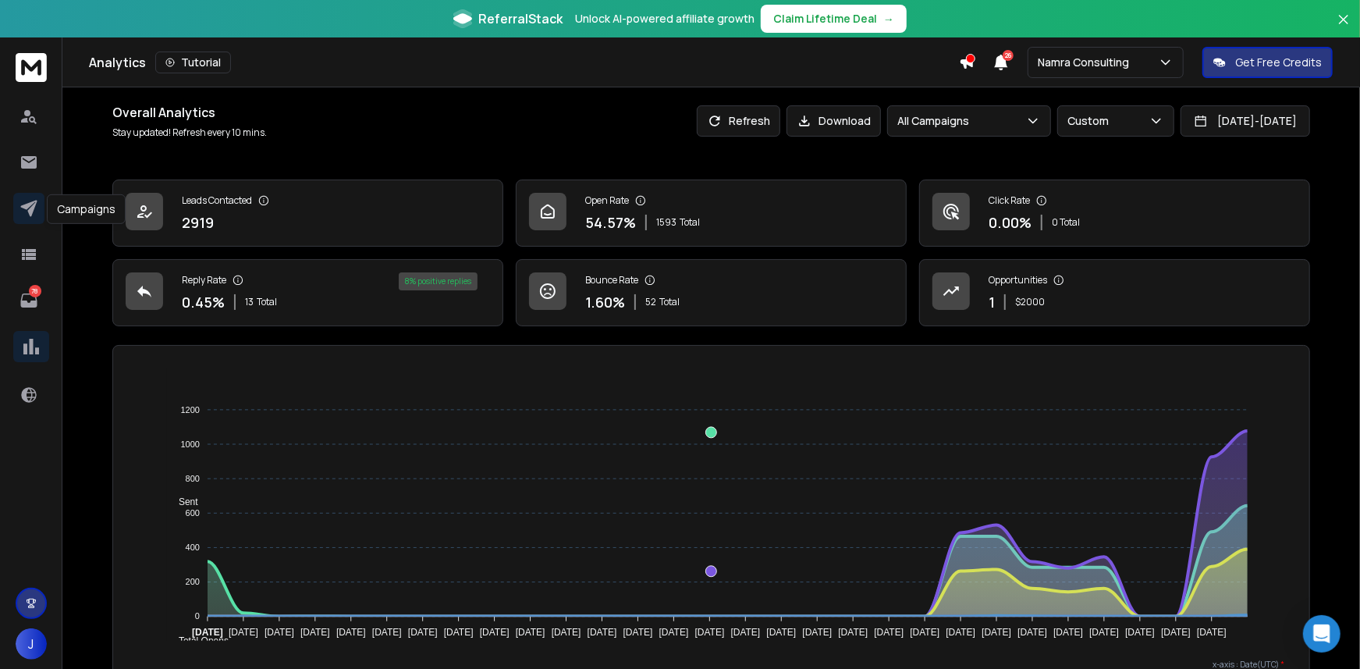
click at [27, 206] on icon at bounding box center [28, 209] width 16 height 16
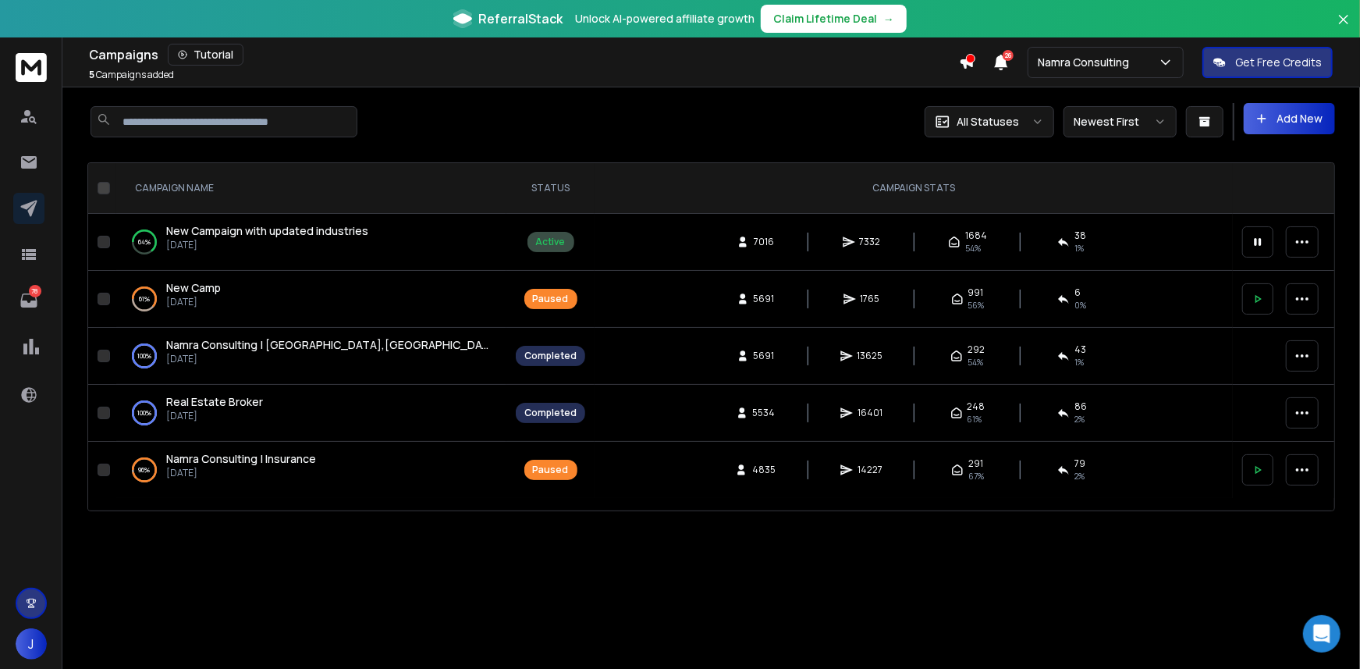
click at [250, 231] on span "New Campaign with updated industries" at bounding box center [267, 230] width 202 height 15
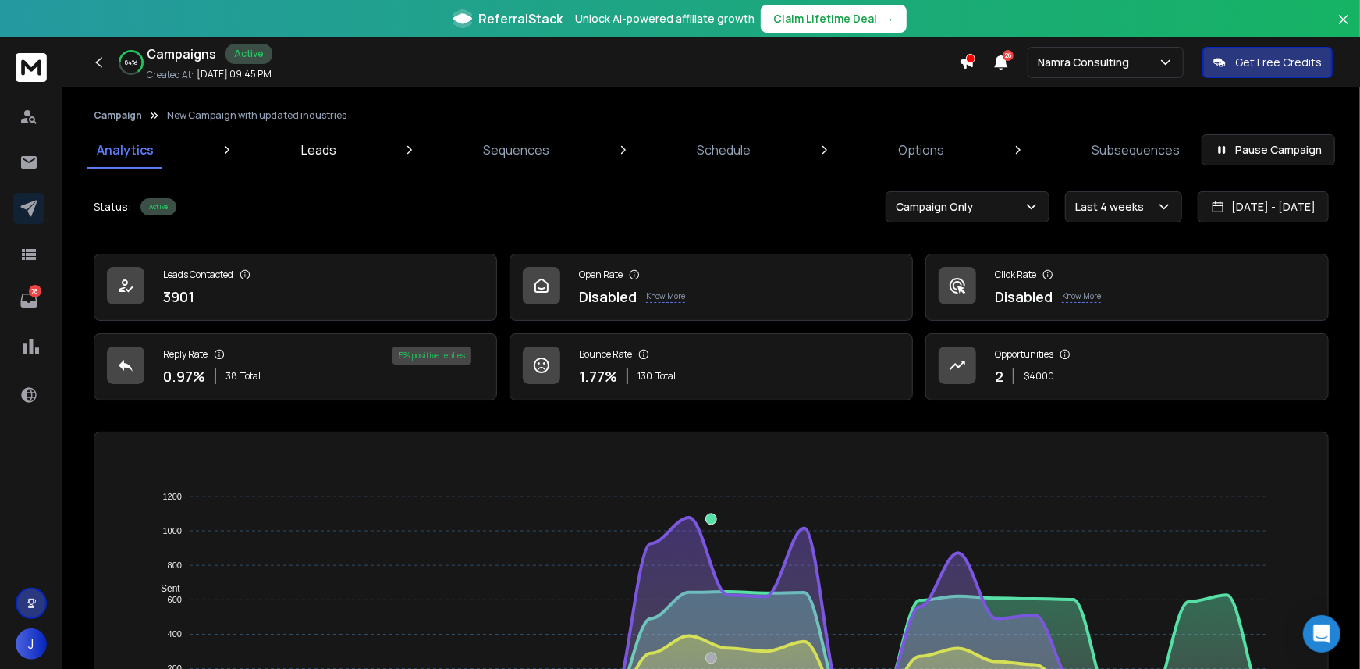
click at [324, 148] on p "Leads" at bounding box center [318, 149] width 35 height 19
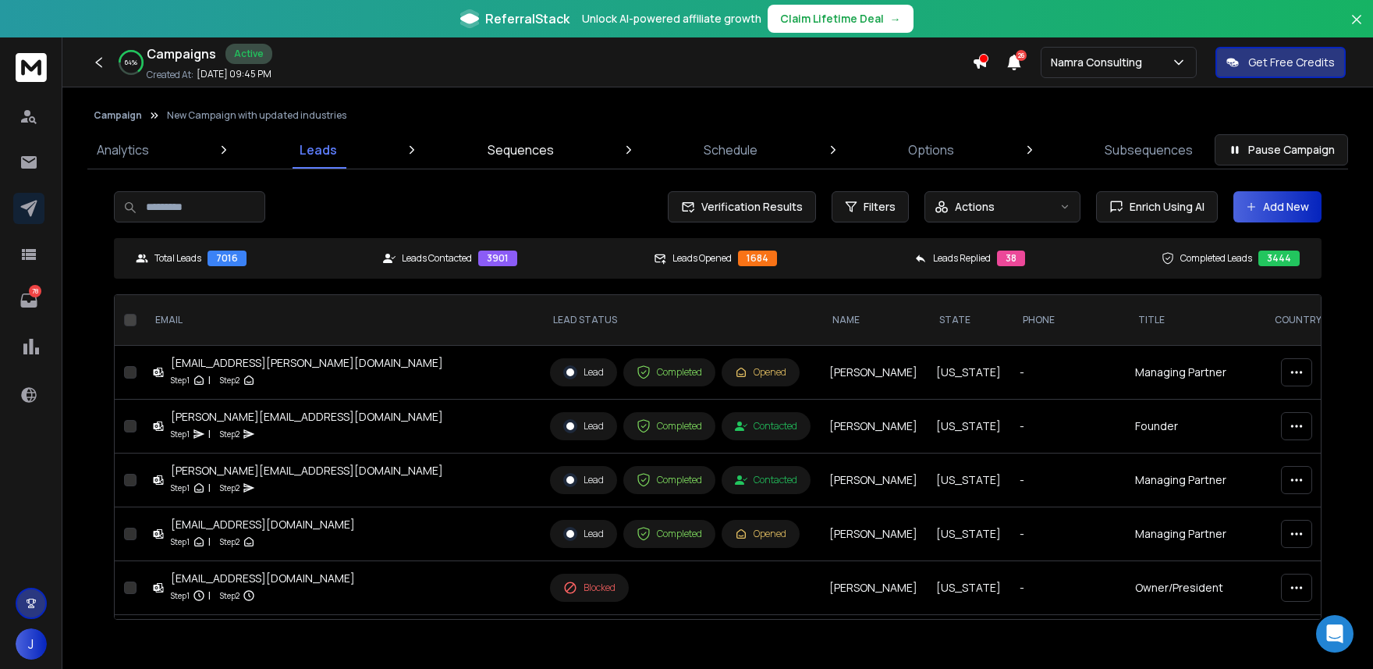
click at [521, 147] on p "Sequences" at bounding box center [521, 149] width 66 height 19
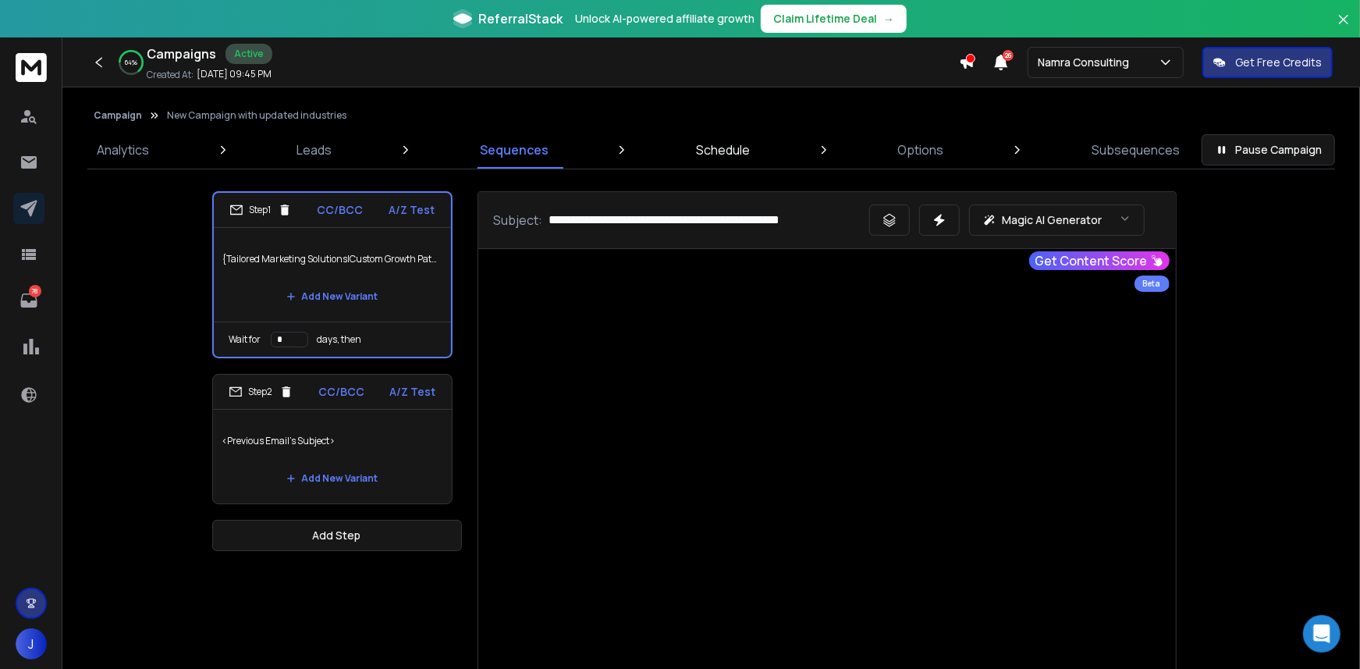
click at [739, 151] on p "Schedule" at bounding box center [723, 149] width 54 height 19
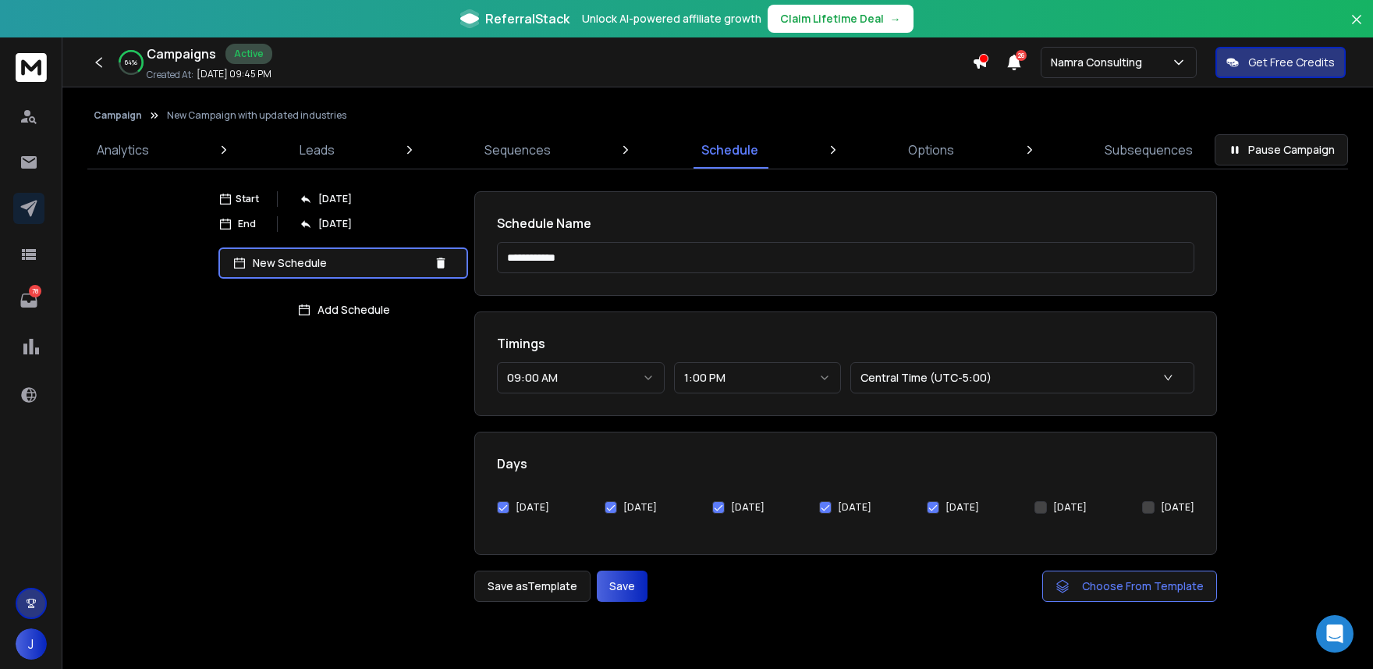
click at [654, 368] on button "09:00 AM" at bounding box center [581, 377] width 168 height 31
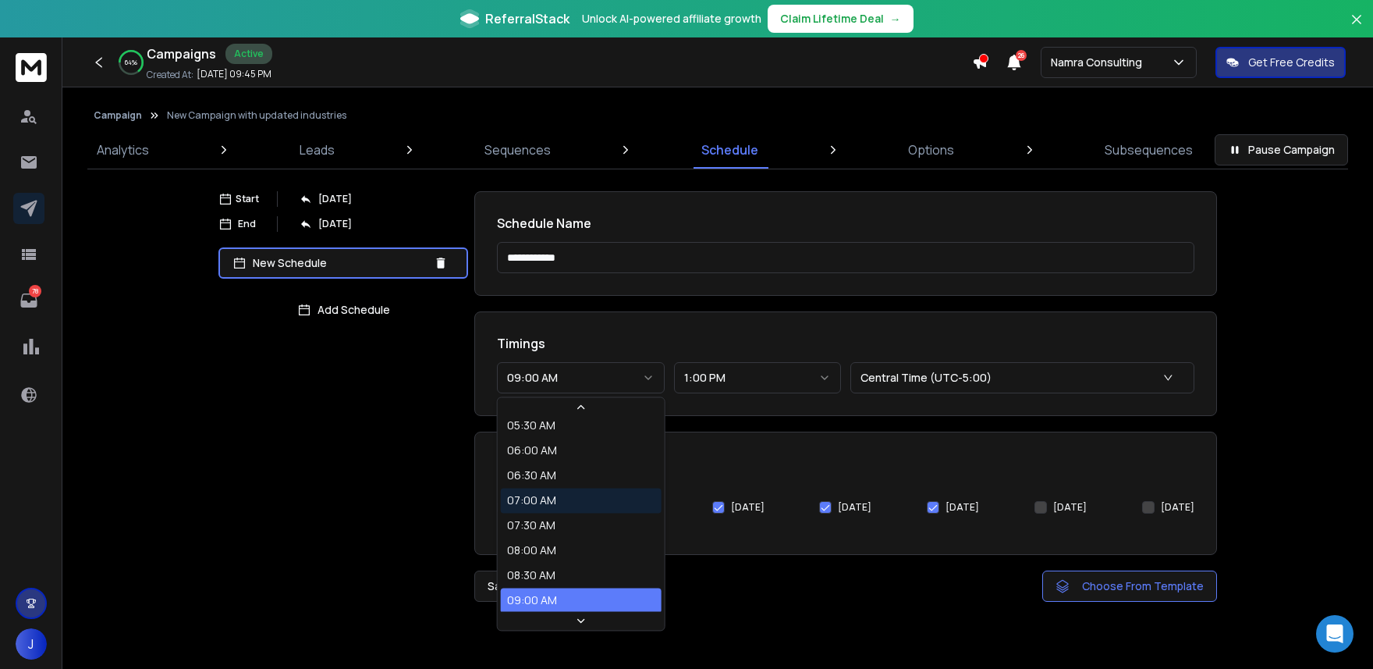
scroll to position [292, 0]
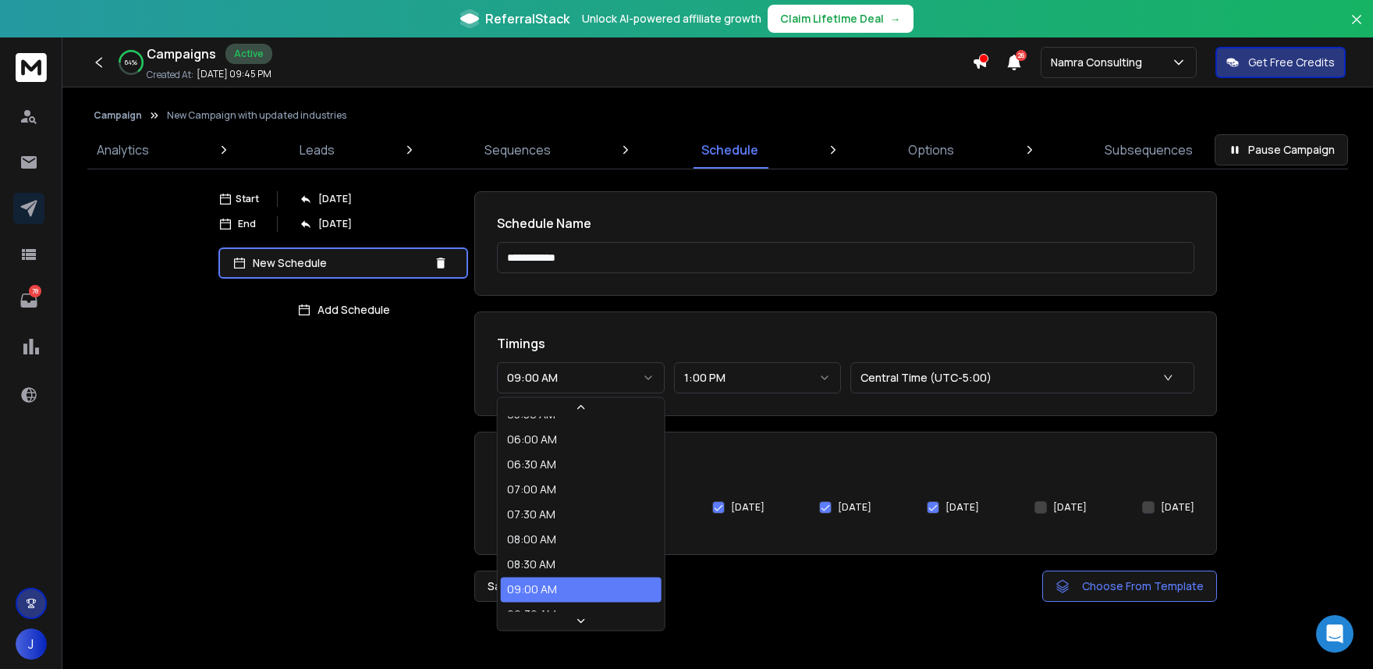
select select "********"
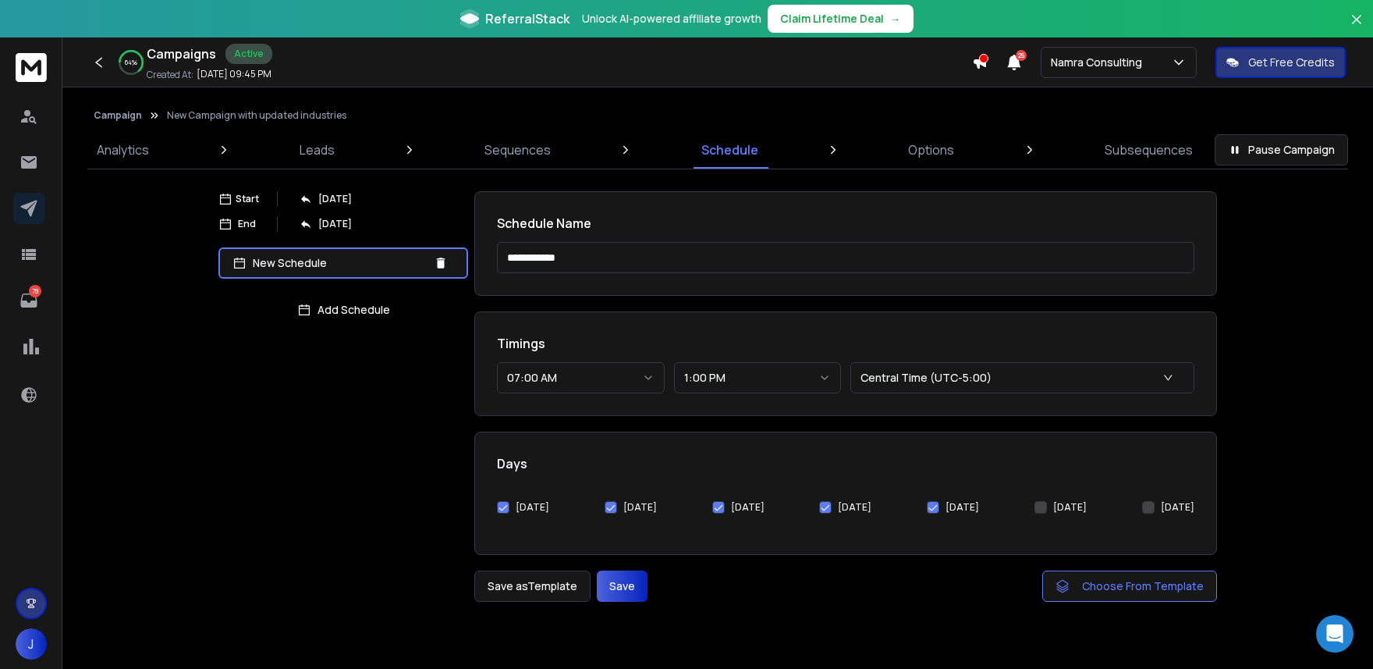
click at [826, 373] on icon "button" at bounding box center [825, 377] width 12 height 12
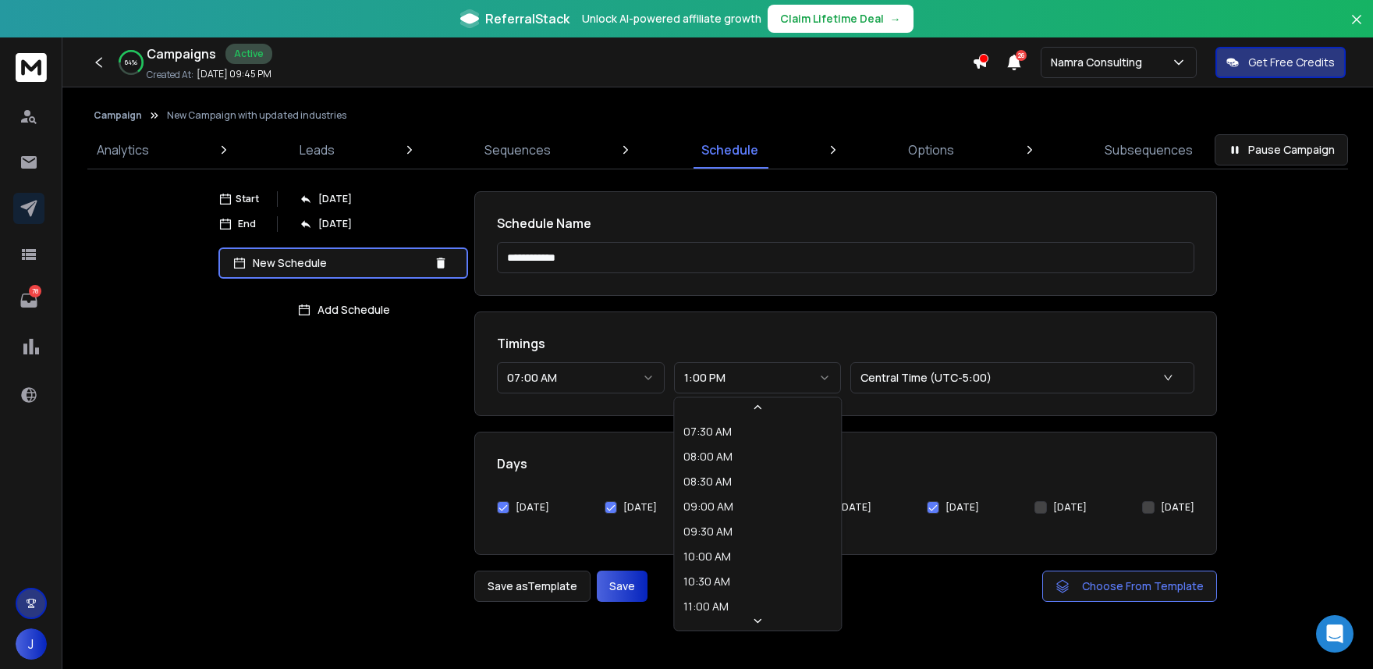
scroll to position [107, 0]
click at [612, 582] on button "Save" at bounding box center [622, 585] width 51 height 31
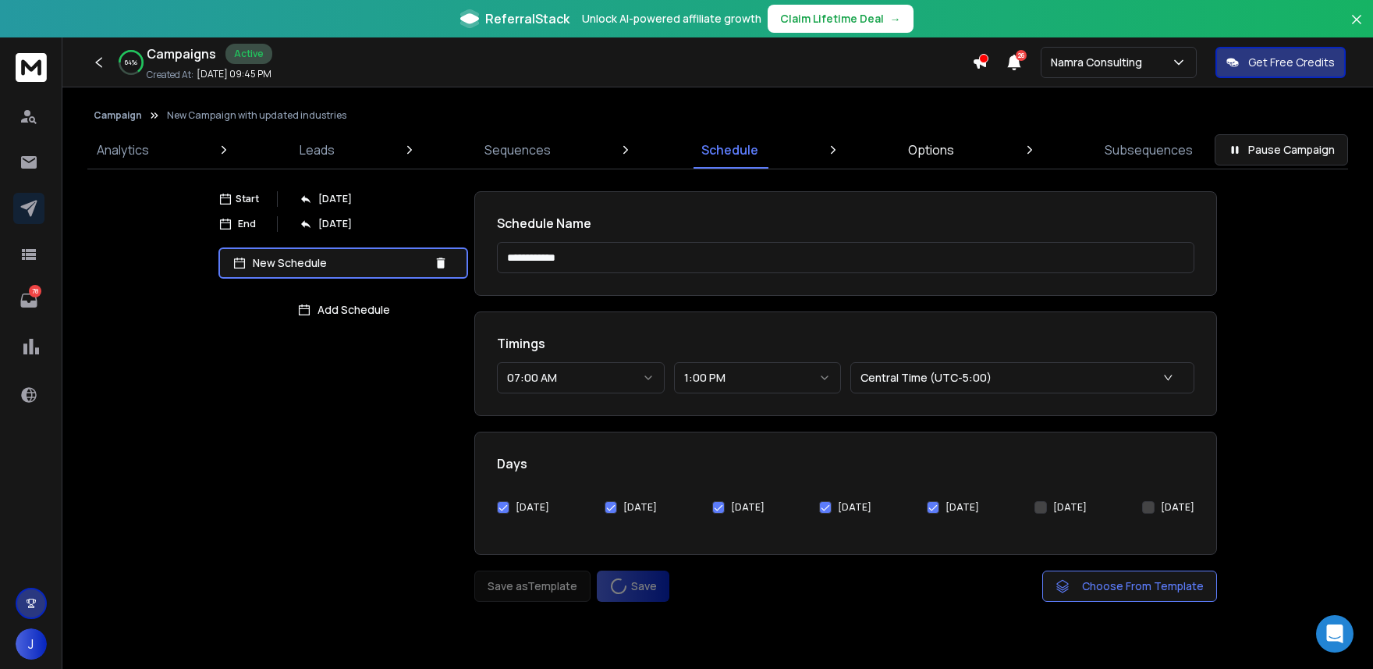
click at [942, 151] on p "Options" at bounding box center [931, 149] width 46 height 19
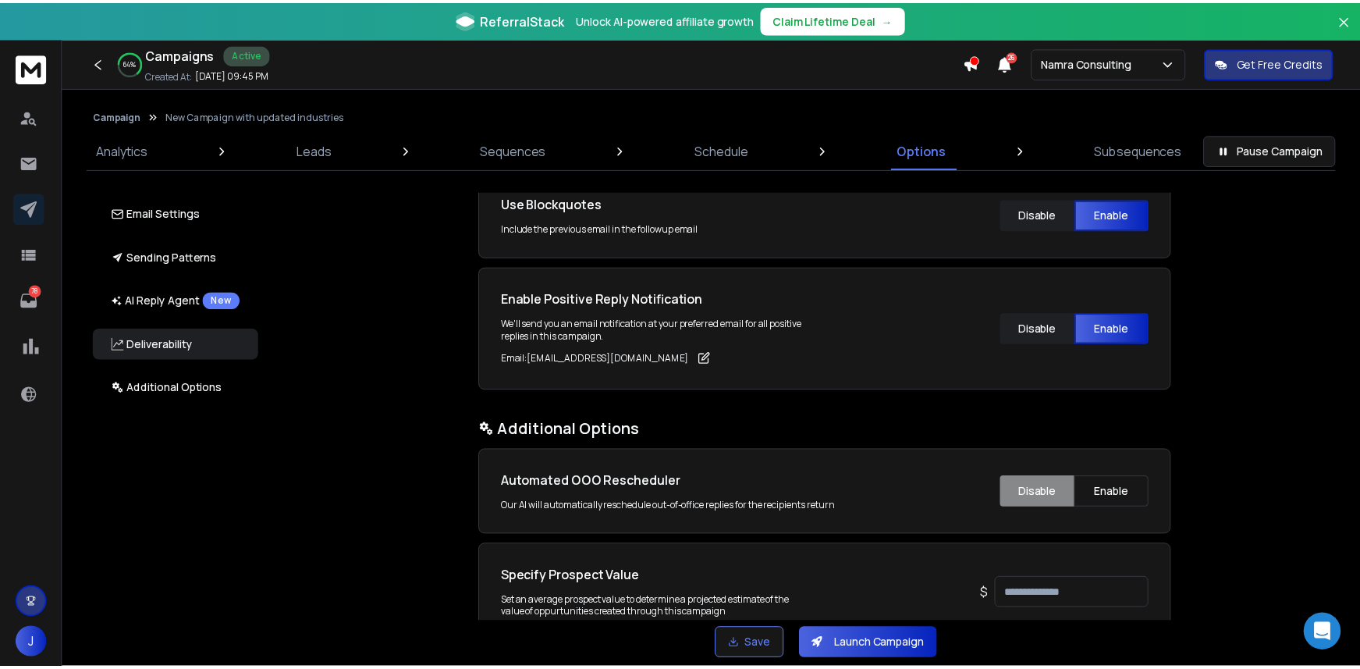
scroll to position [2577, 0]
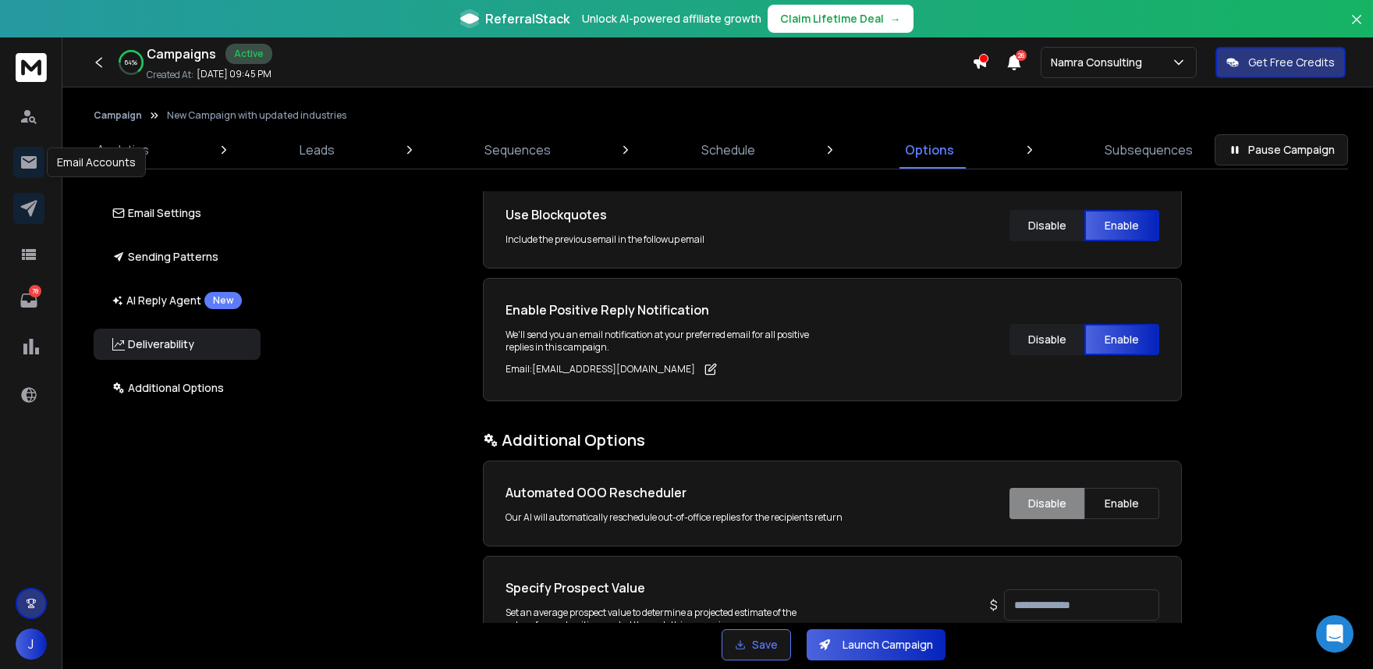
click at [27, 167] on icon at bounding box center [29, 162] width 16 height 12
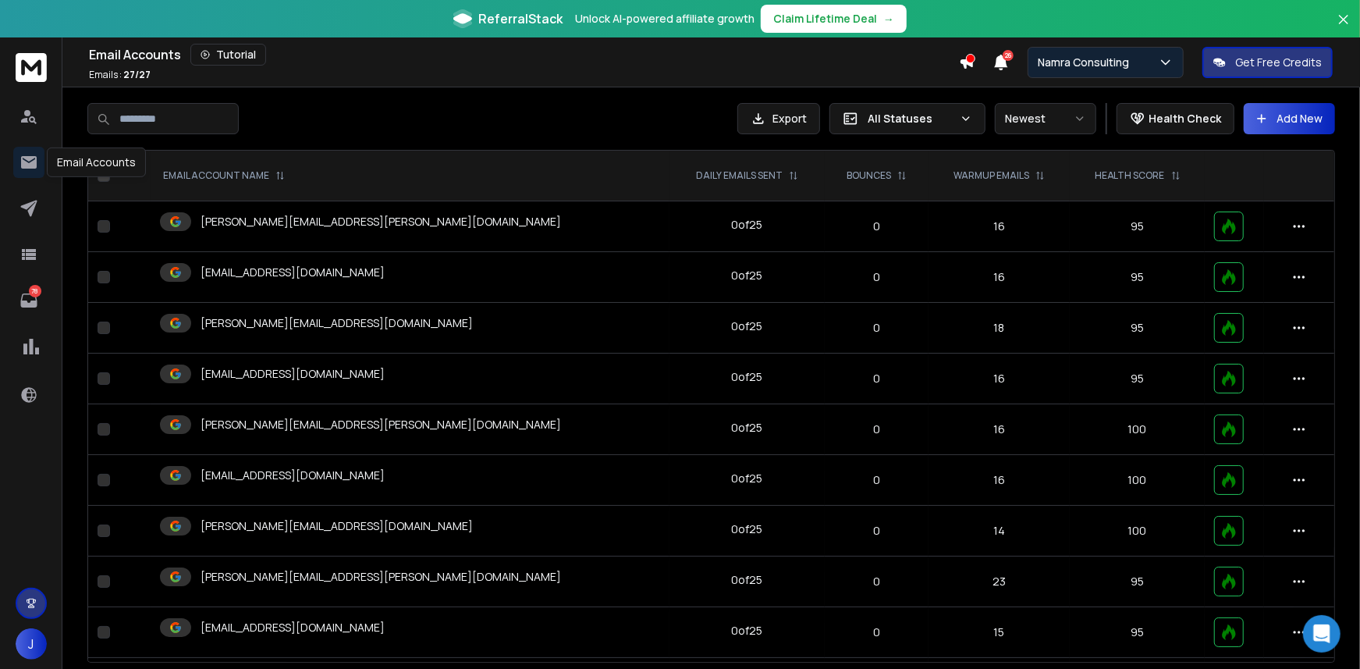
click at [1171, 50] on button "Namra Consulting" at bounding box center [1106, 62] width 156 height 31
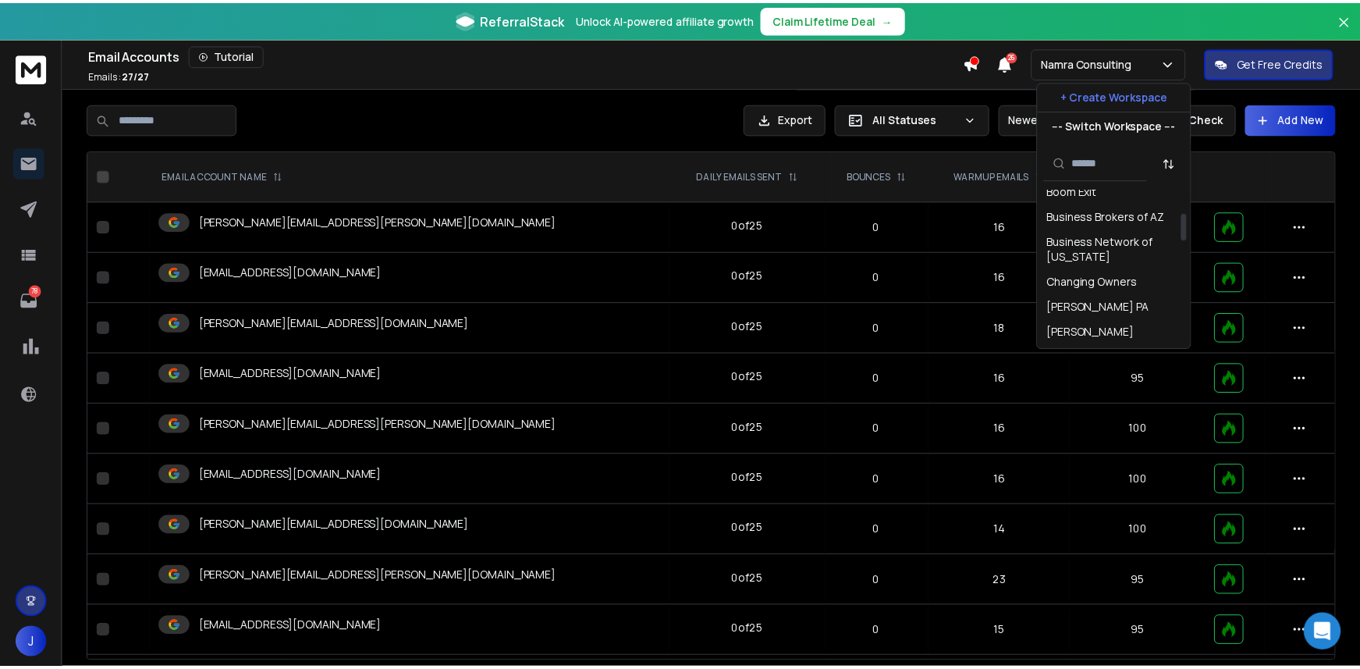
scroll to position [137, 0]
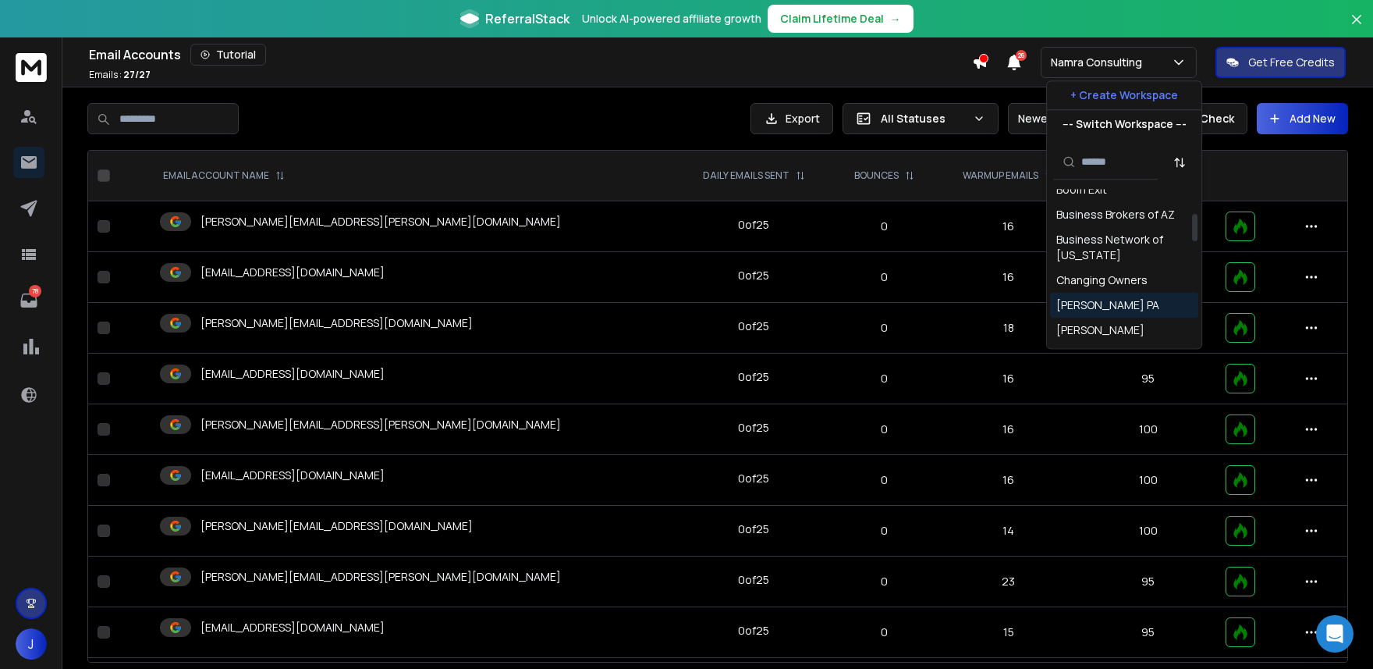
click at [1118, 297] on div "[PERSON_NAME] PA" at bounding box center [1108, 305] width 103 height 16
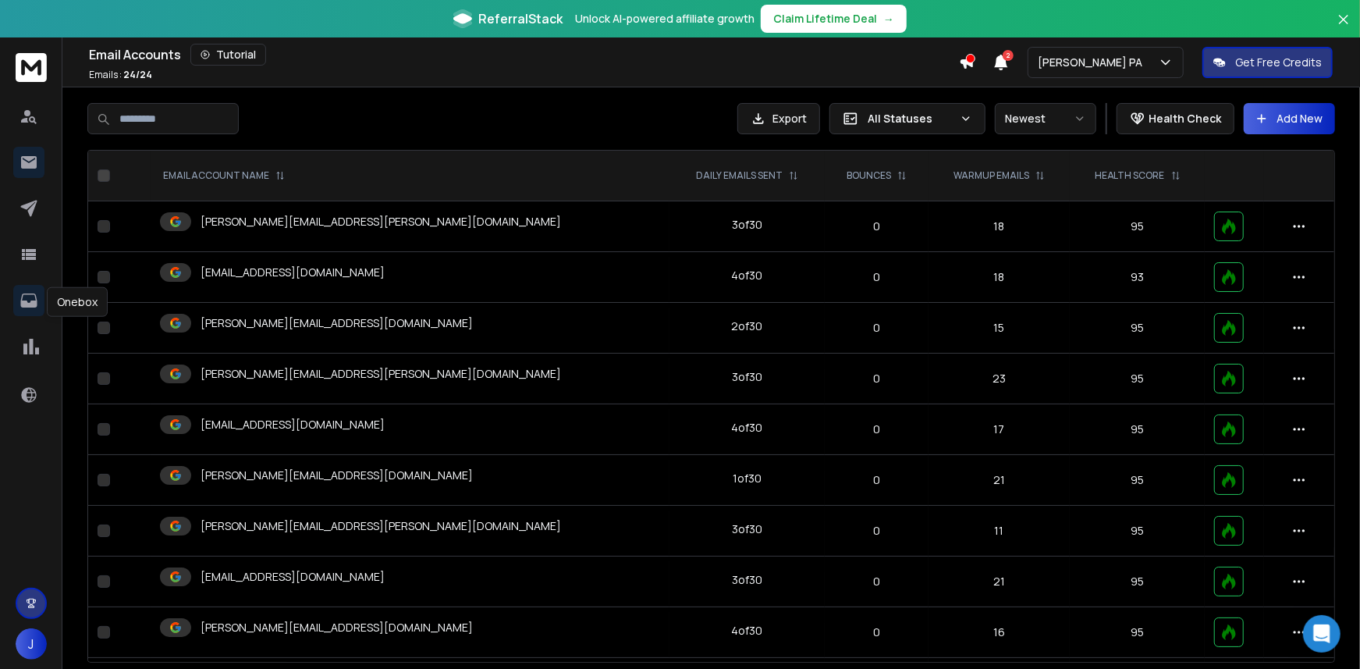
click at [25, 310] on icon at bounding box center [29, 300] width 19 height 19
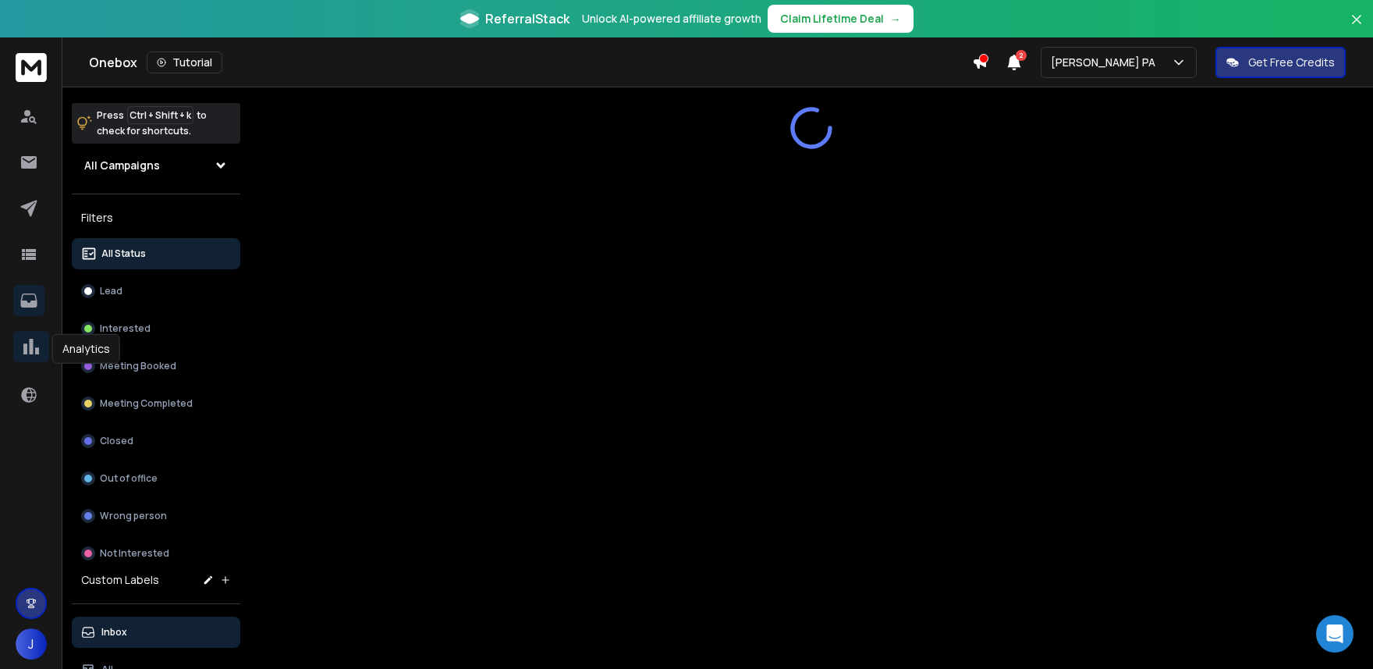
click at [39, 349] on icon at bounding box center [31, 346] width 23 height 23
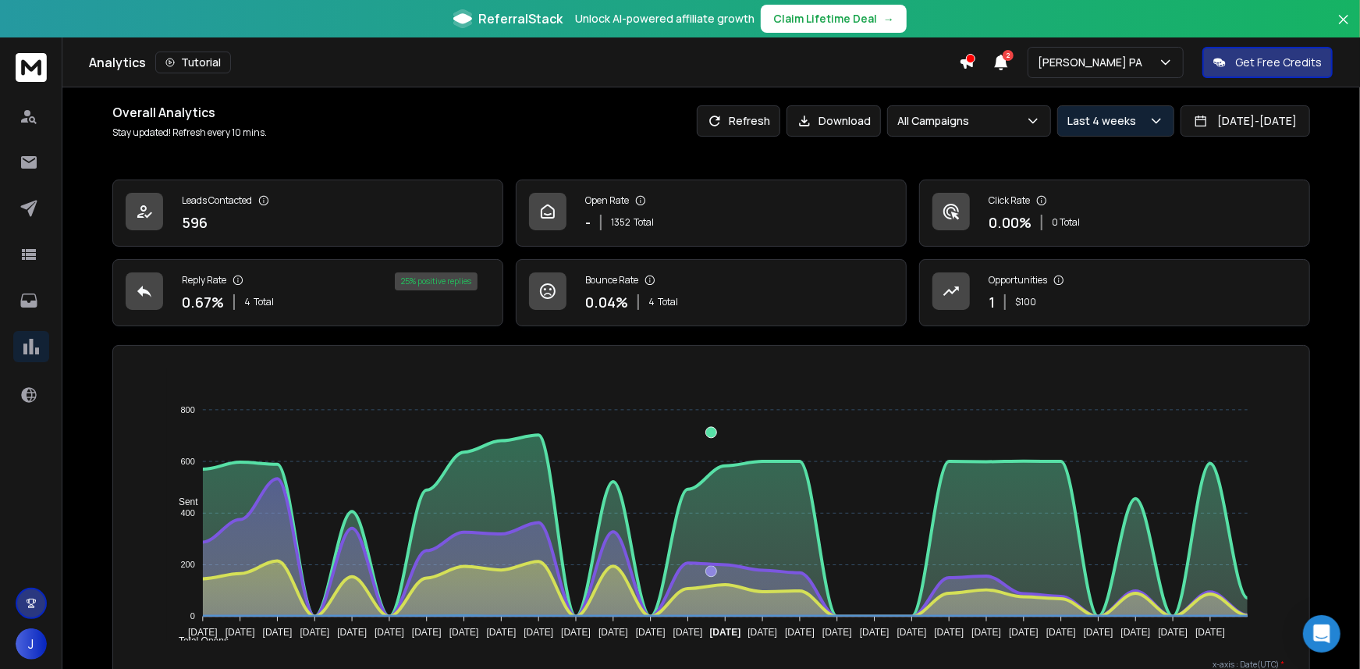
click at [1067, 113] on p "Last 4 weeks" at bounding box center [1104, 121] width 75 height 16
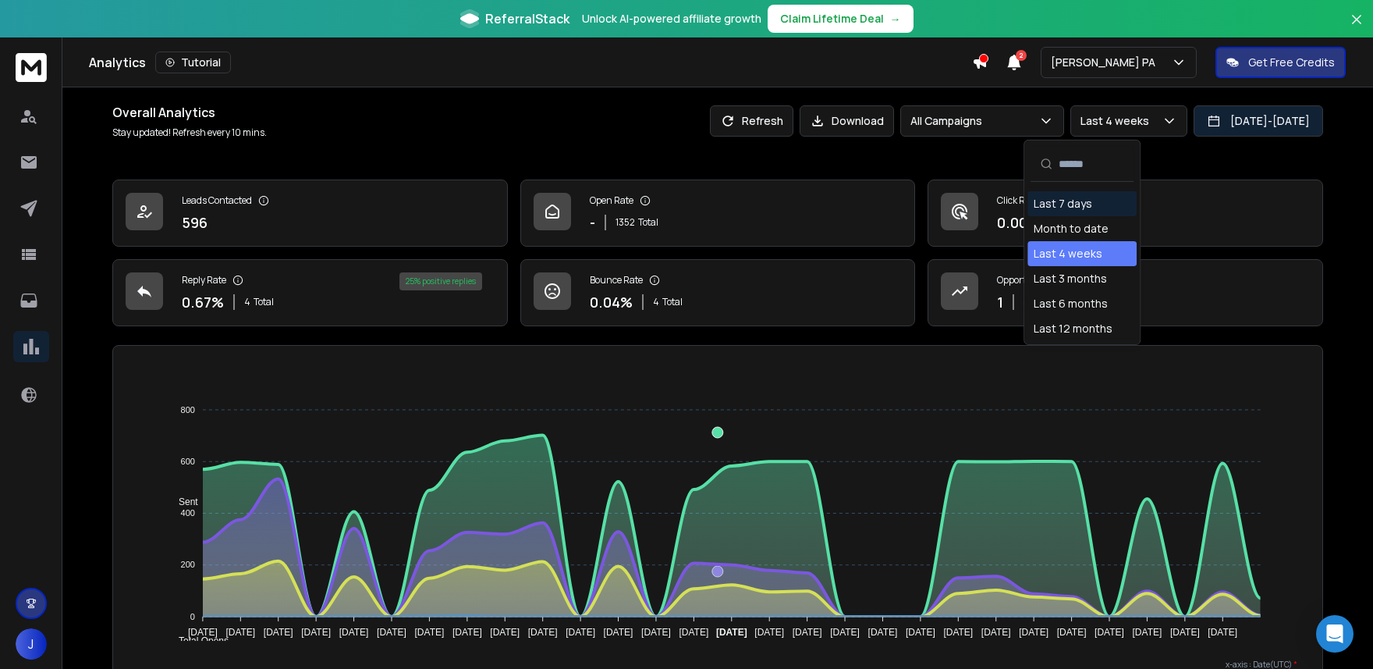
click at [1194, 115] on button "[DATE] - [DATE]" at bounding box center [1259, 120] width 130 height 31
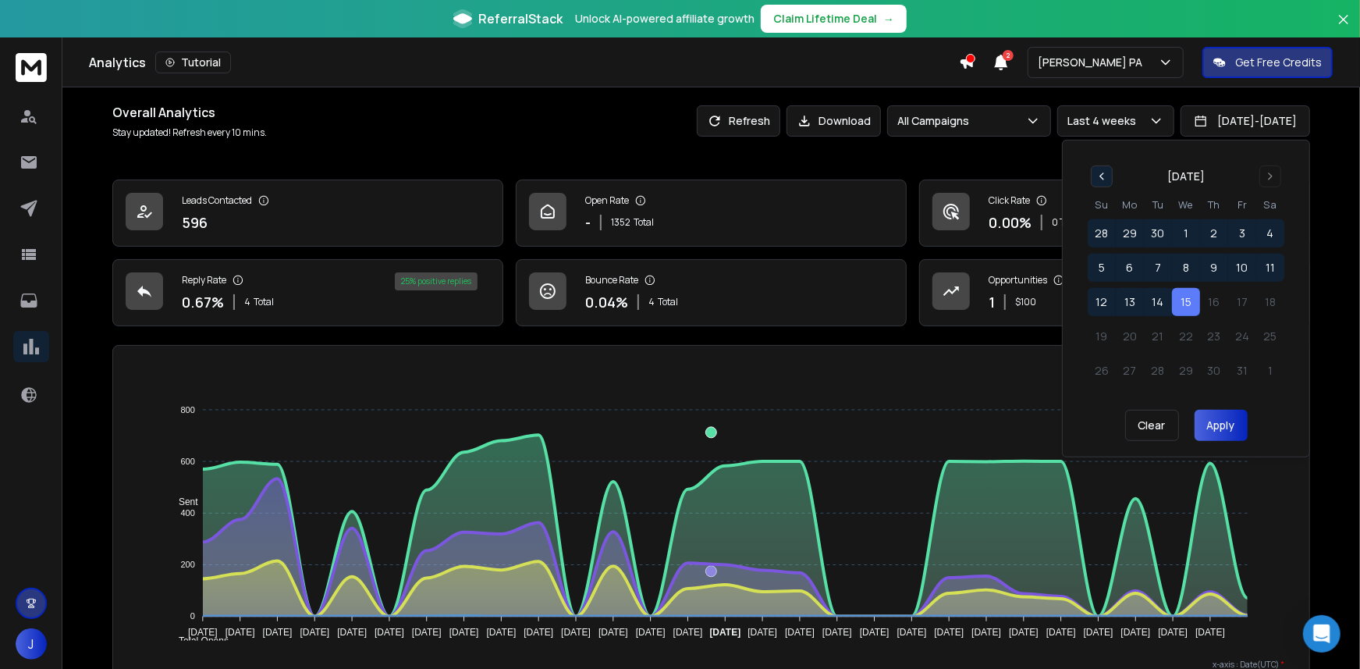
click at [1102, 177] on icon "Go to previous month" at bounding box center [1101, 176] width 3 height 6
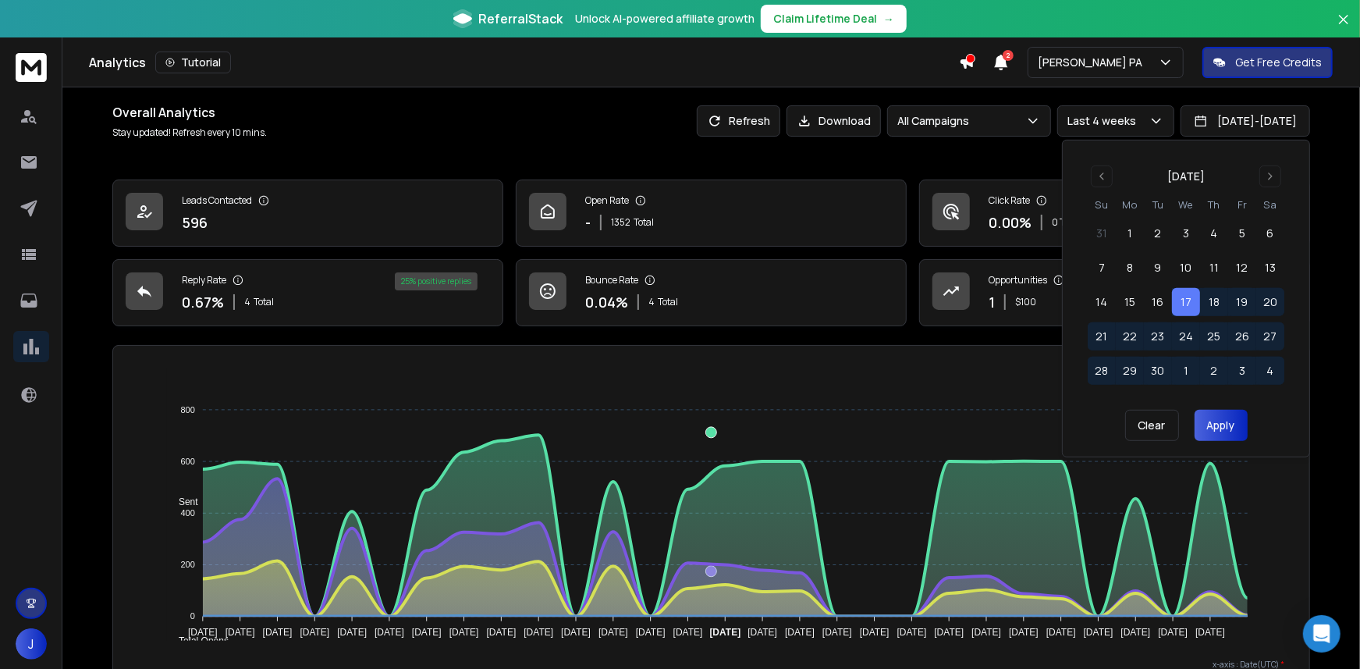
click at [1182, 297] on button "17" at bounding box center [1186, 302] width 28 height 28
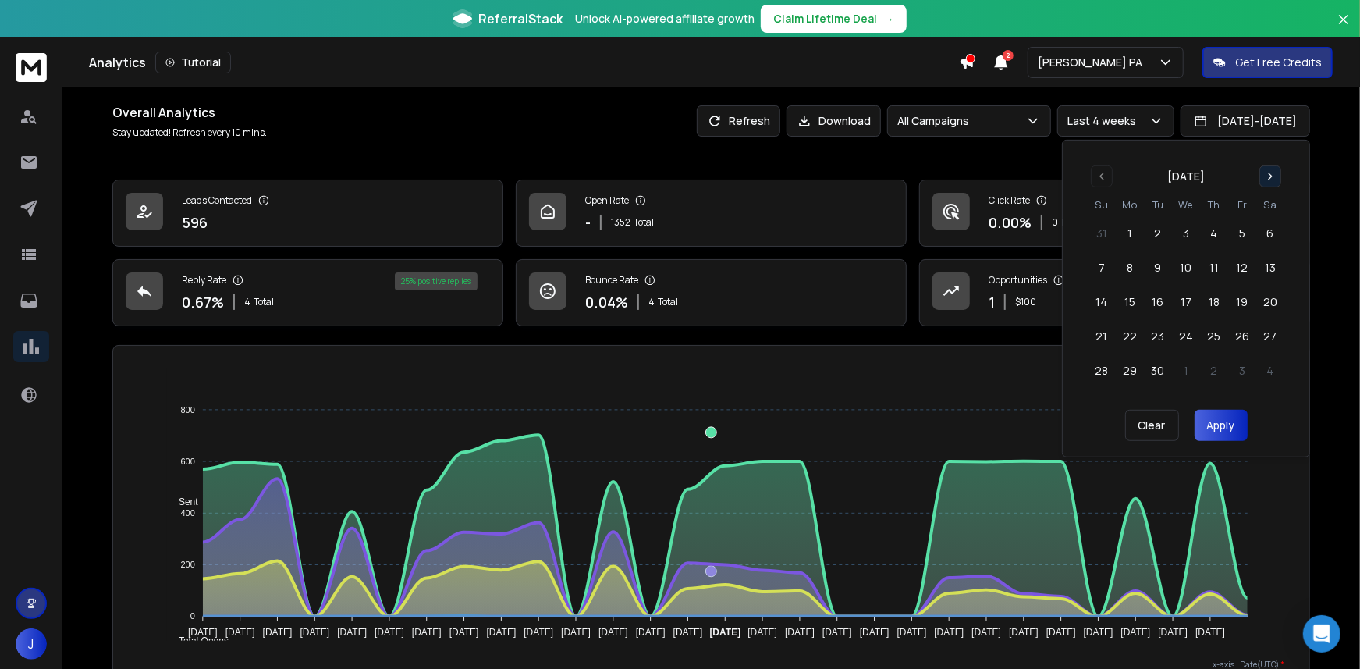
click at [1268, 183] on button "Go to next month" at bounding box center [1270, 176] width 22 height 22
click at [1181, 235] on button "1" at bounding box center [1186, 233] width 28 height 28
click at [1184, 307] on button "15" at bounding box center [1186, 302] width 28 height 28
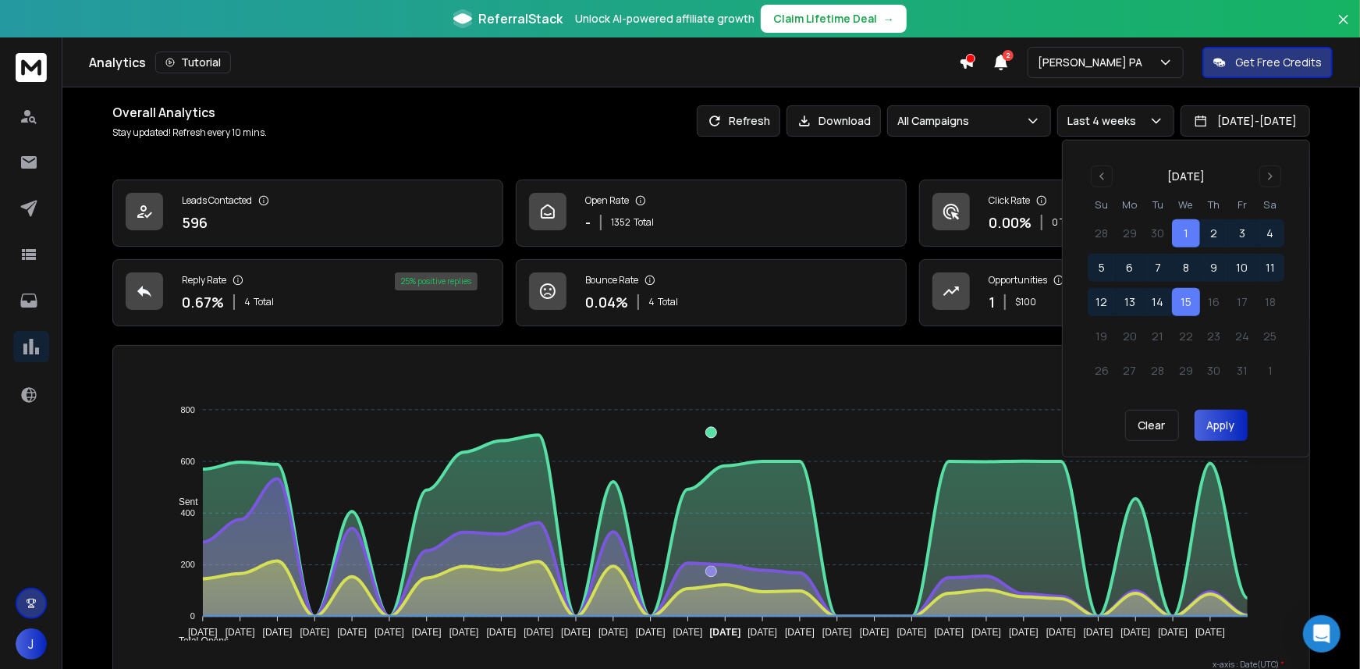
click at [1233, 425] on button "Apply" at bounding box center [1221, 425] width 53 height 31
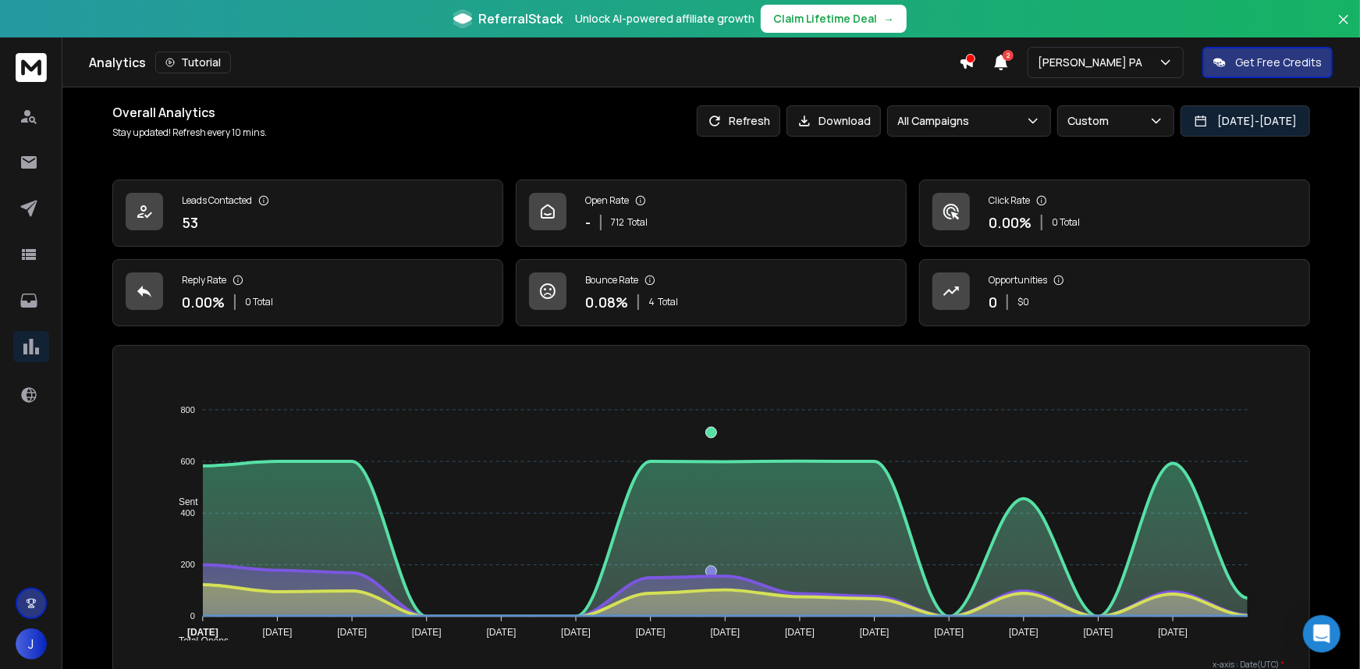
click at [1238, 123] on button "[DATE] - [DATE]" at bounding box center [1246, 120] width 130 height 31
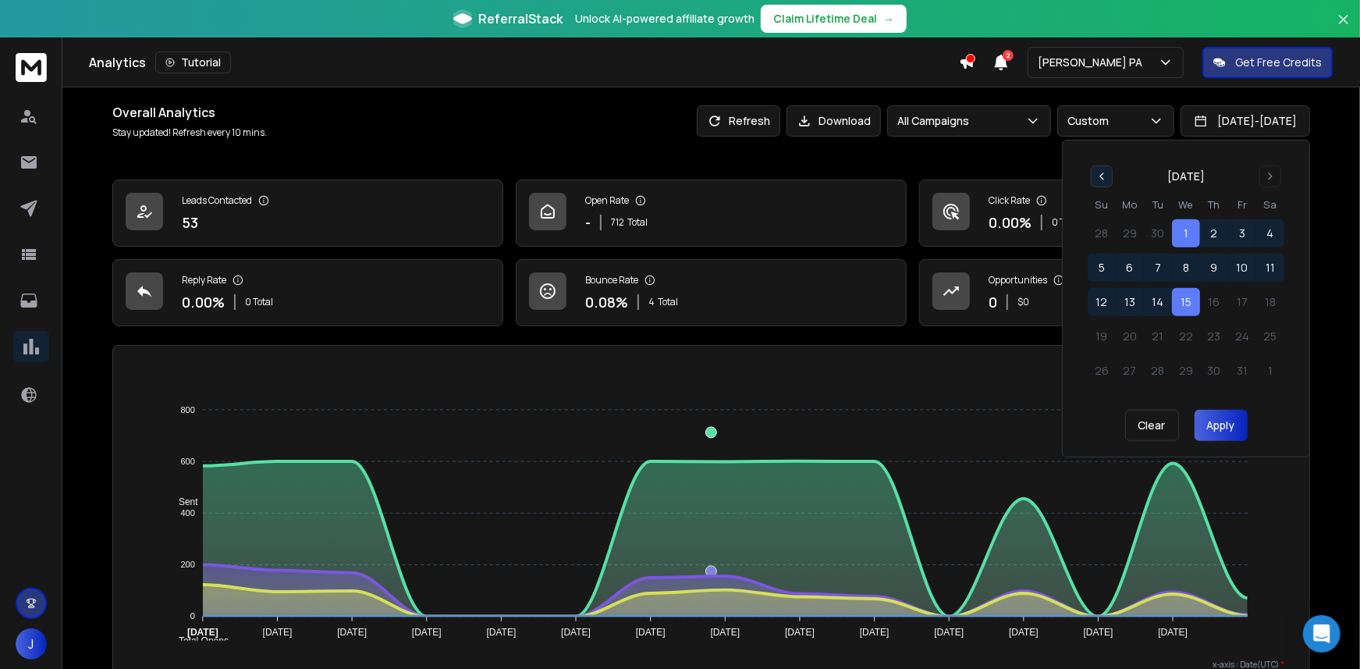
click at [1098, 180] on icon "Go to previous month" at bounding box center [1102, 176] width 12 height 12
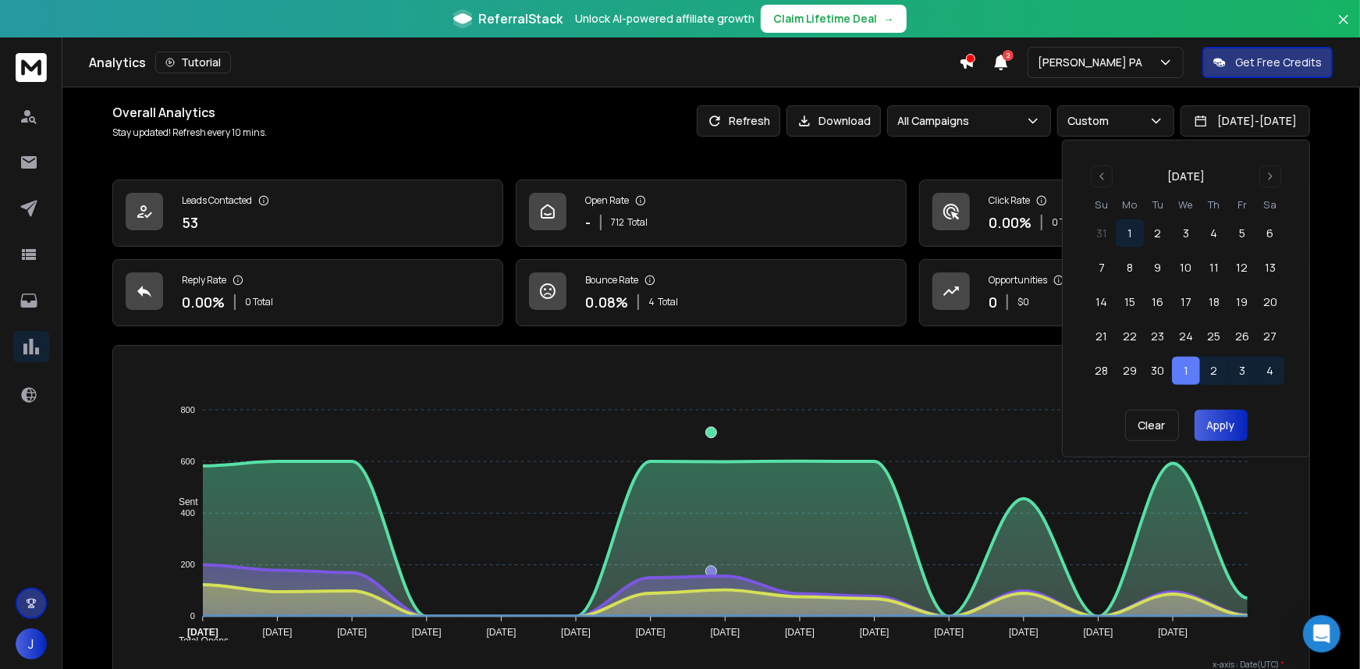
click at [1135, 231] on button "1" at bounding box center [1130, 233] width 28 height 28
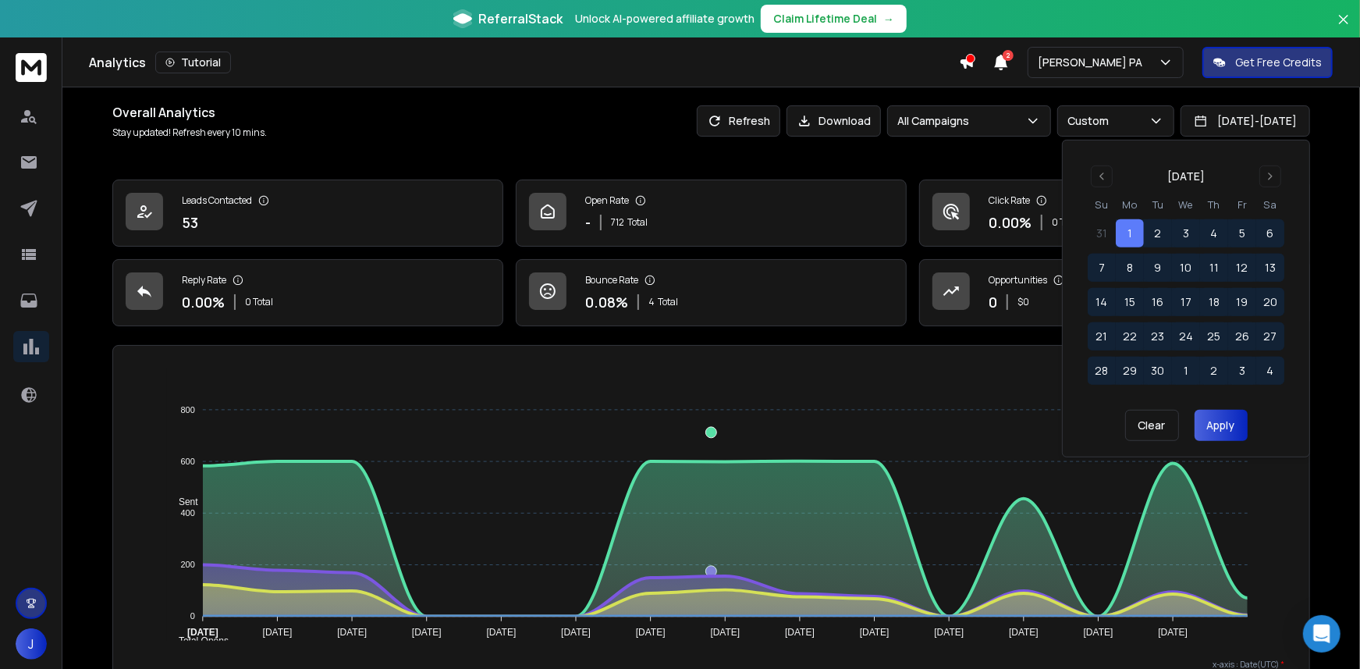
click at [1157, 376] on button "30" at bounding box center [1158, 371] width 28 height 28
click at [1235, 424] on button "Apply" at bounding box center [1221, 425] width 53 height 31
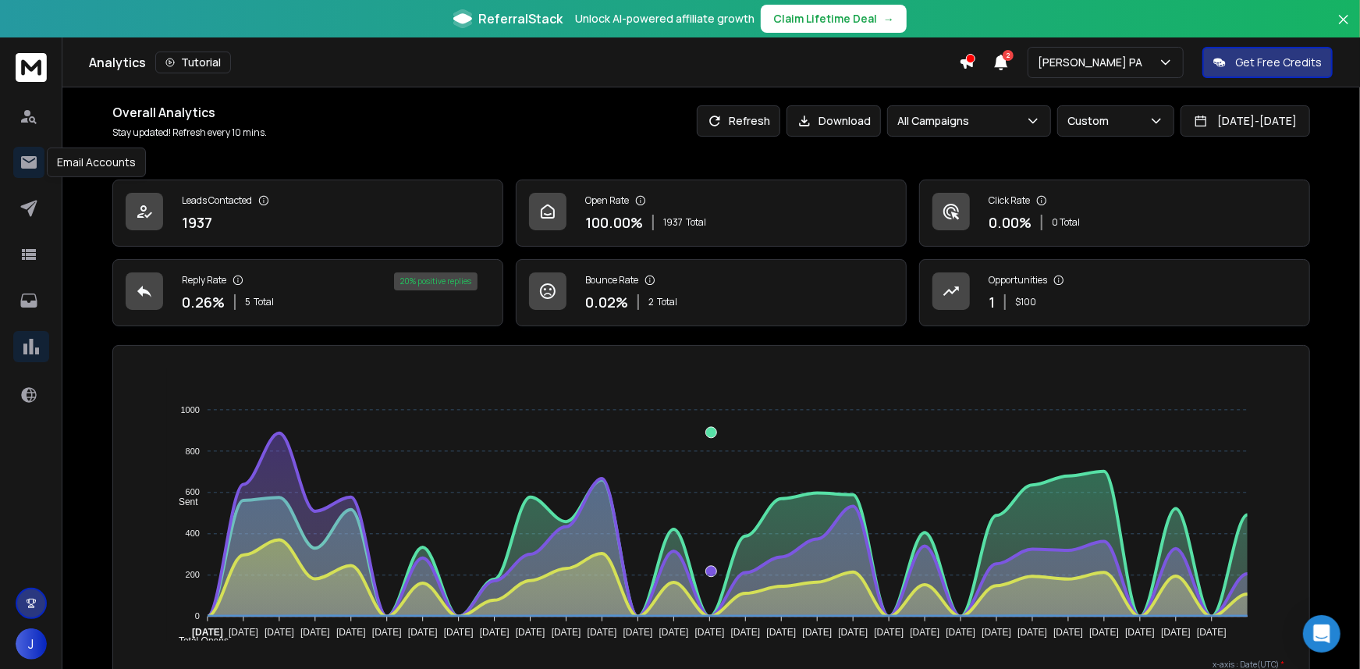
click at [33, 165] on icon at bounding box center [29, 162] width 16 height 12
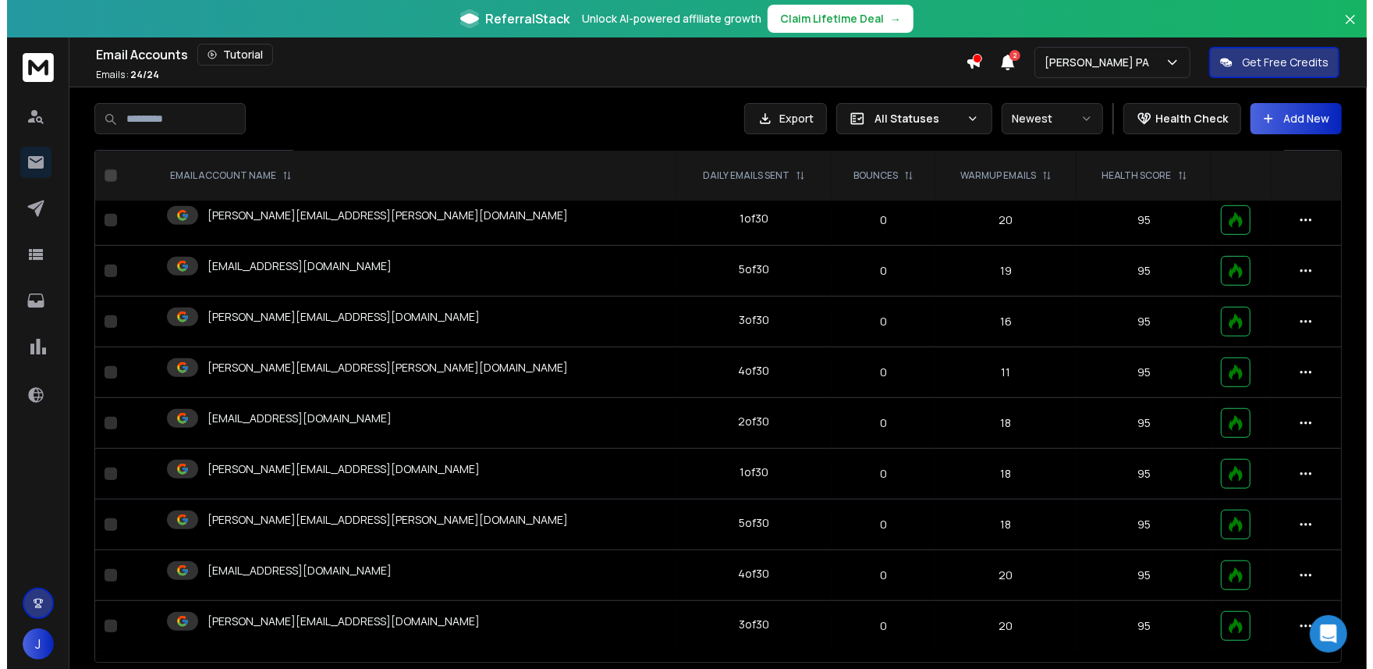
scroll to position [769, 0]
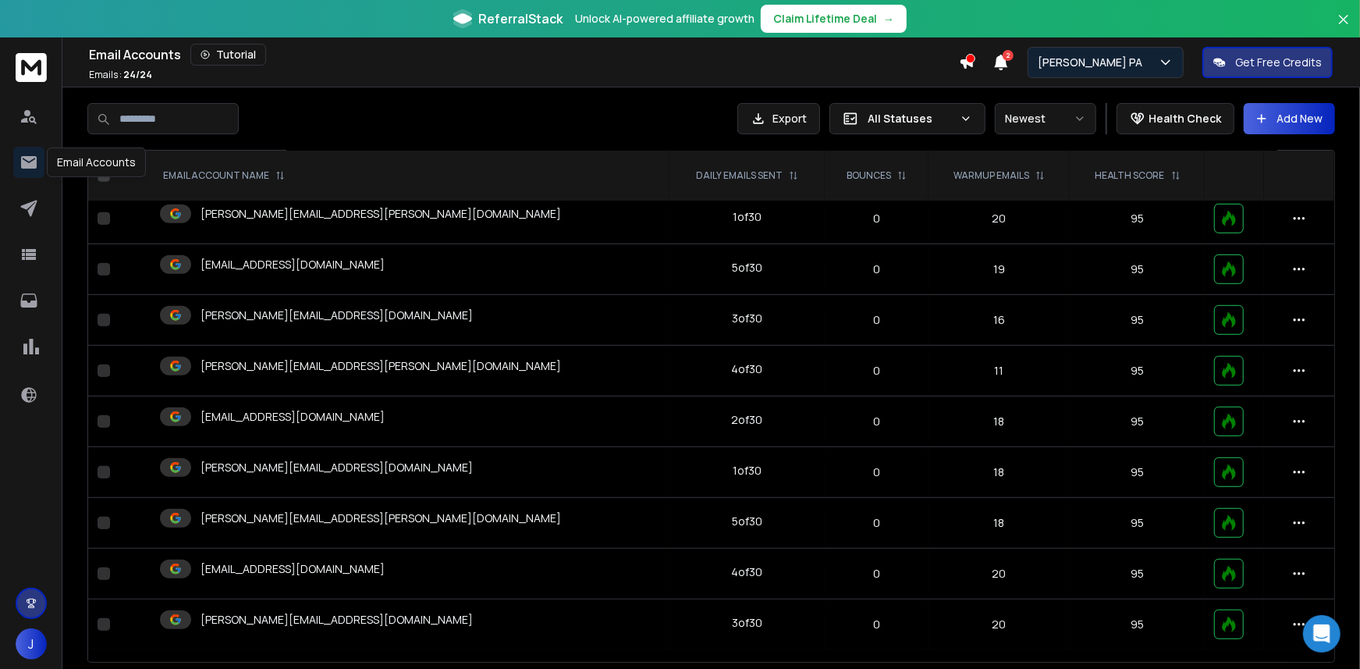
click at [1156, 59] on div "[PERSON_NAME] PA" at bounding box center [1106, 63] width 136 height 16
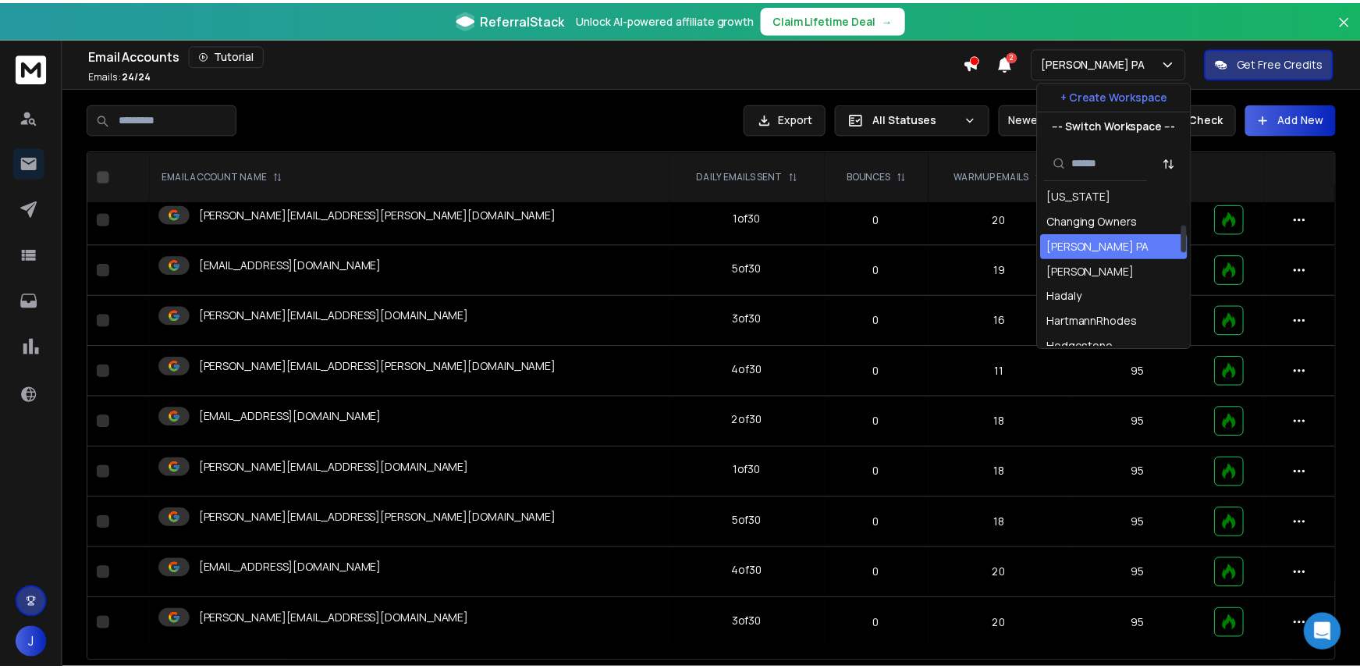
scroll to position [197, 0]
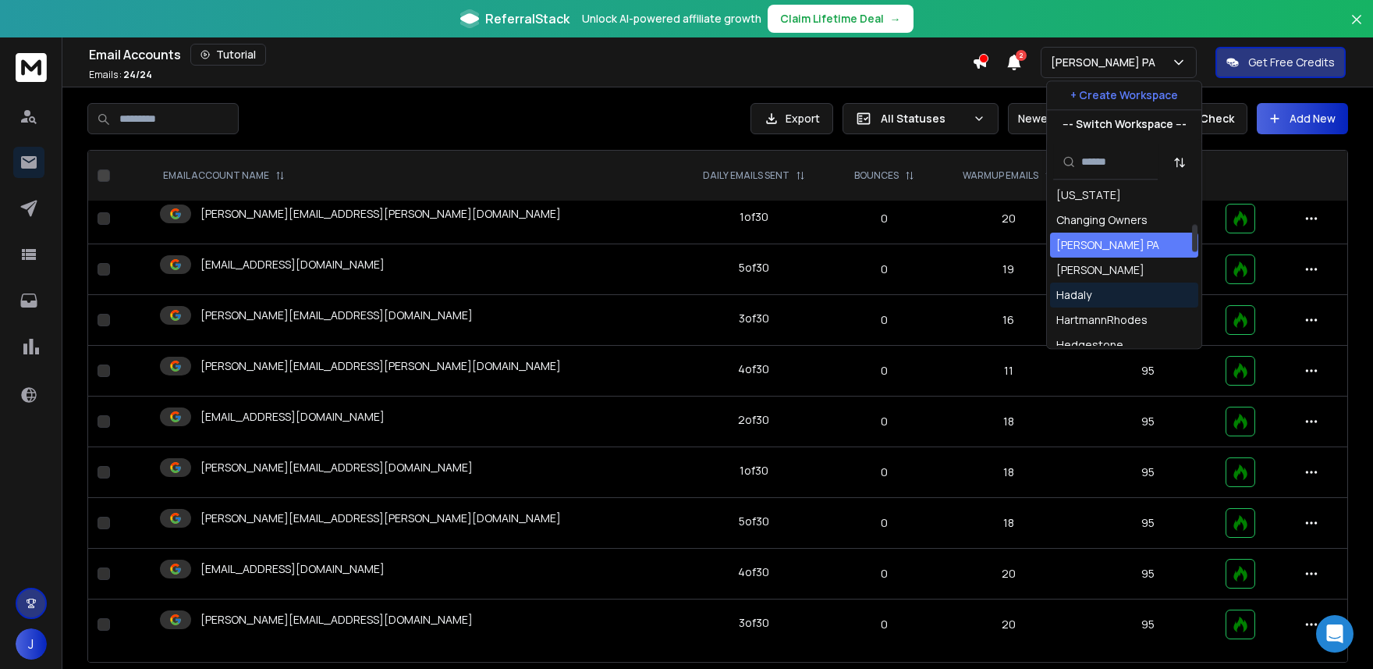
click at [1102, 282] on div "Hadaly" at bounding box center [1124, 294] width 148 height 25
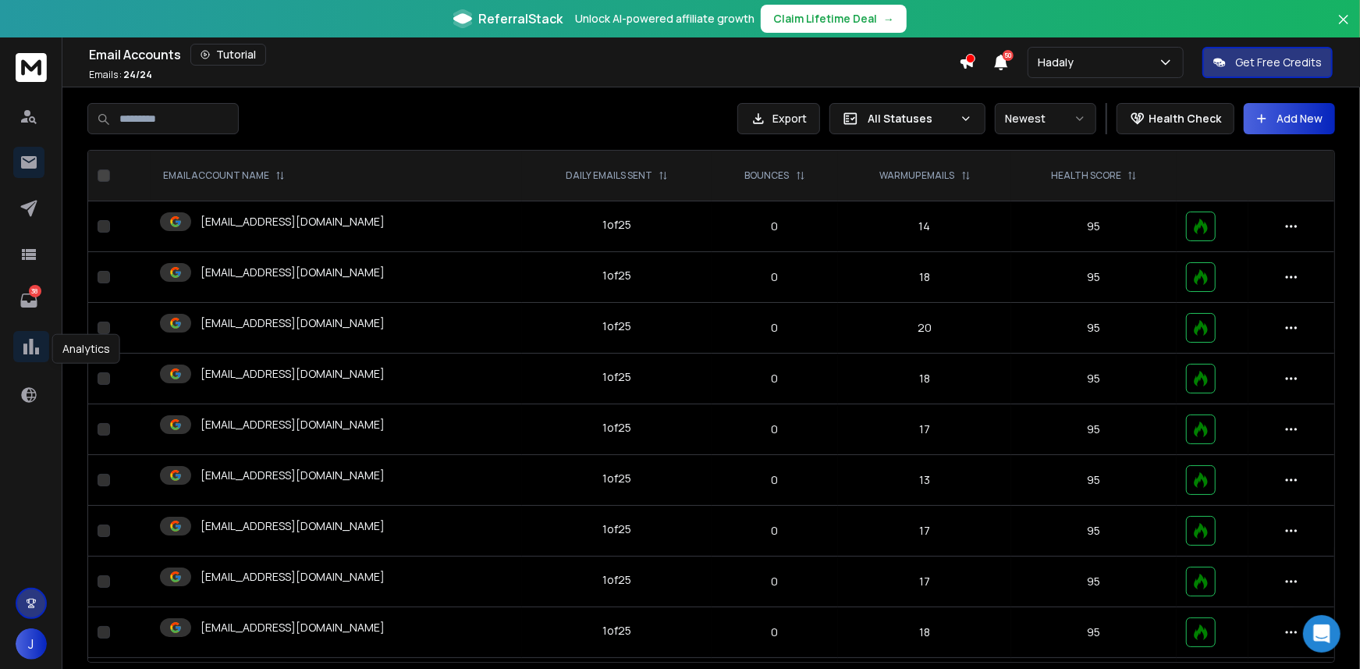
click at [35, 349] on icon at bounding box center [31, 346] width 23 height 23
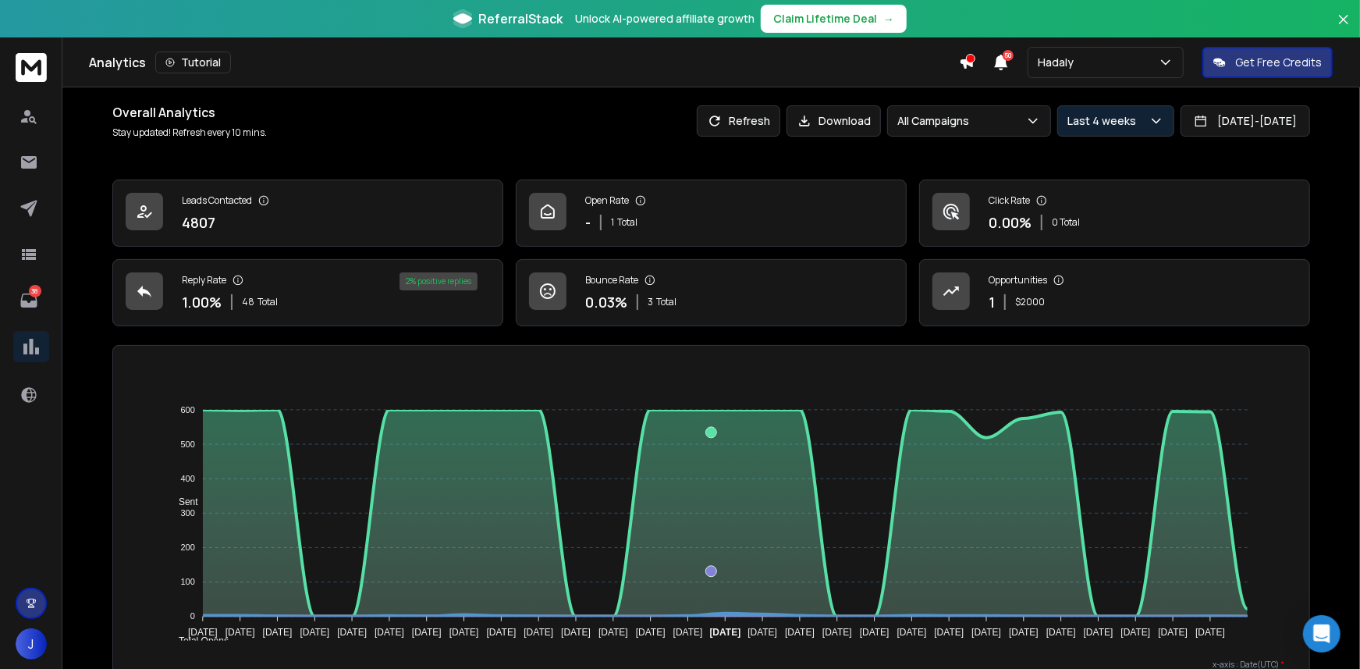
click at [1153, 119] on icon "button" at bounding box center [1157, 121] width 8 height 4
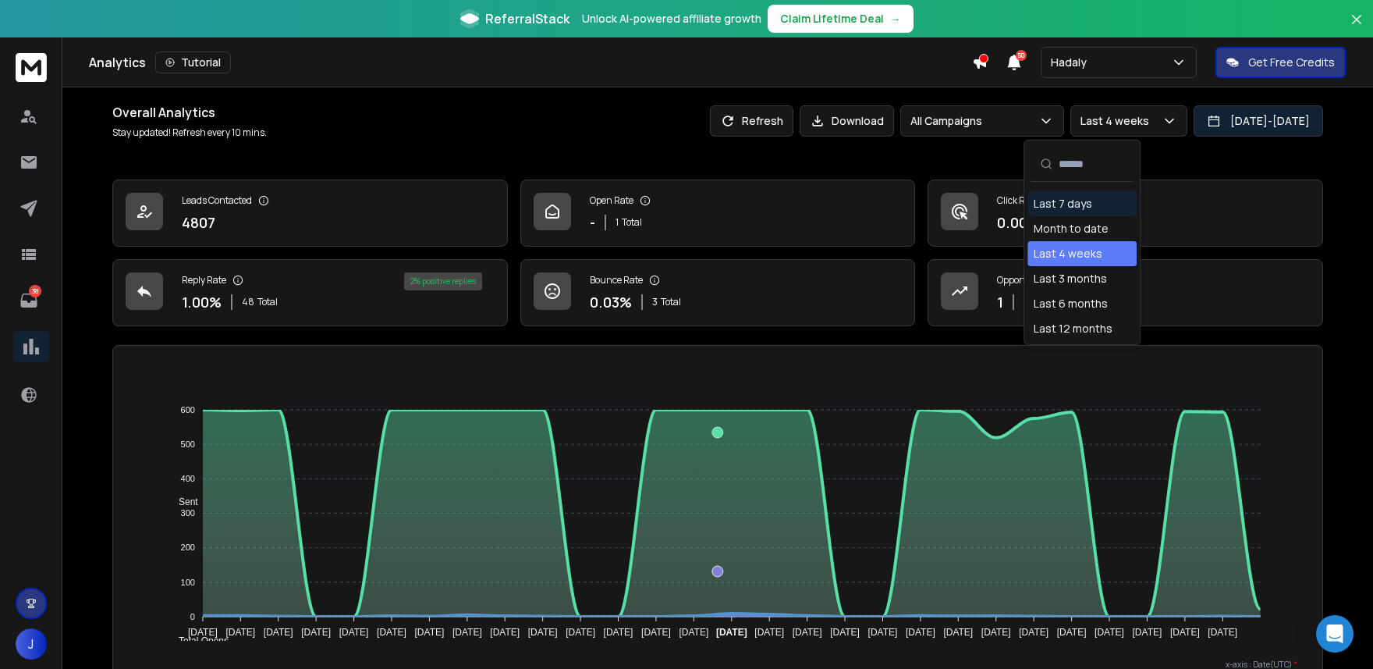
click at [1211, 119] on button "[DATE] - [DATE]" at bounding box center [1259, 120] width 130 height 31
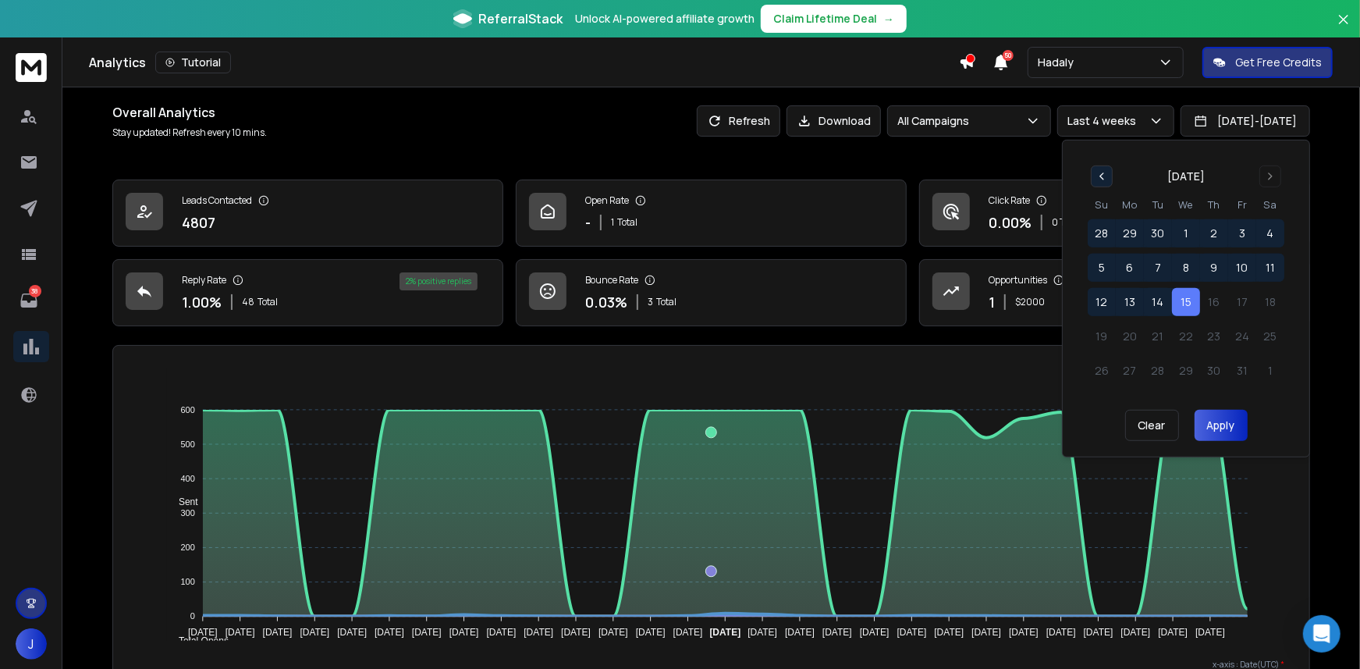
click at [1097, 170] on icon "Go to previous month" at bounding box center [1102, 176] width 12 height 12
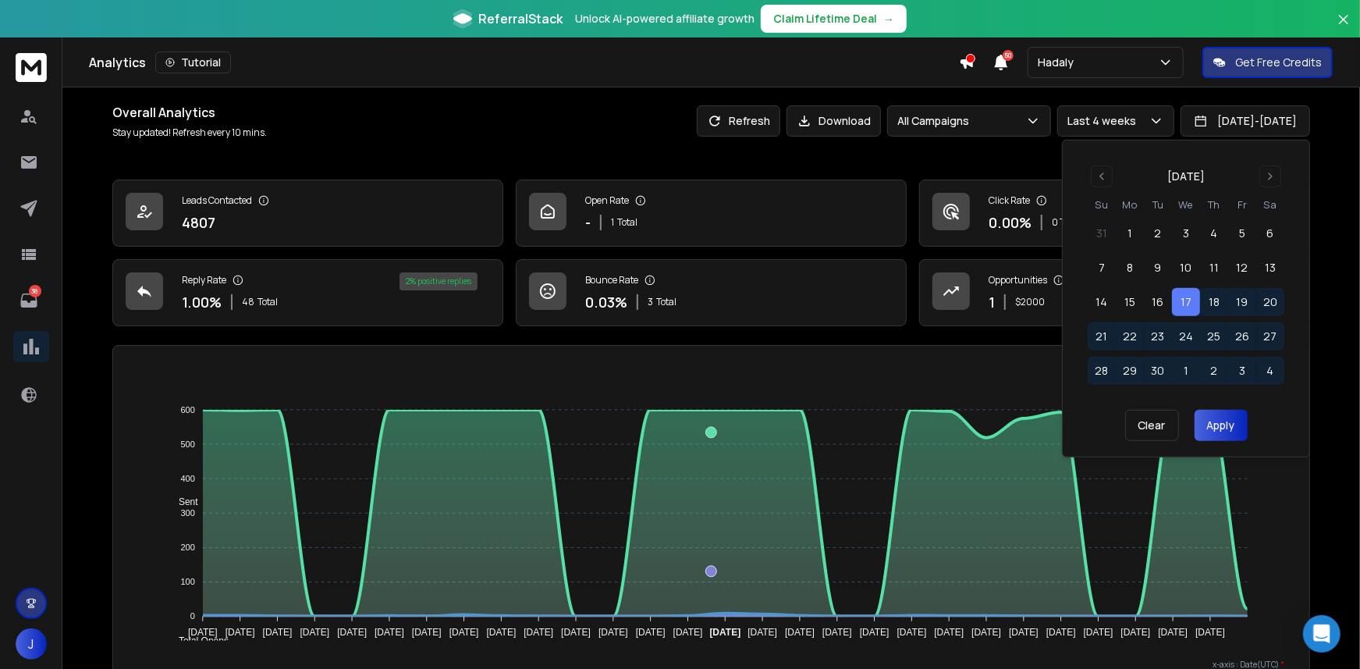
click at [1186, 305] on button "17" at bounding box center [1186, 302] width 28 height 28
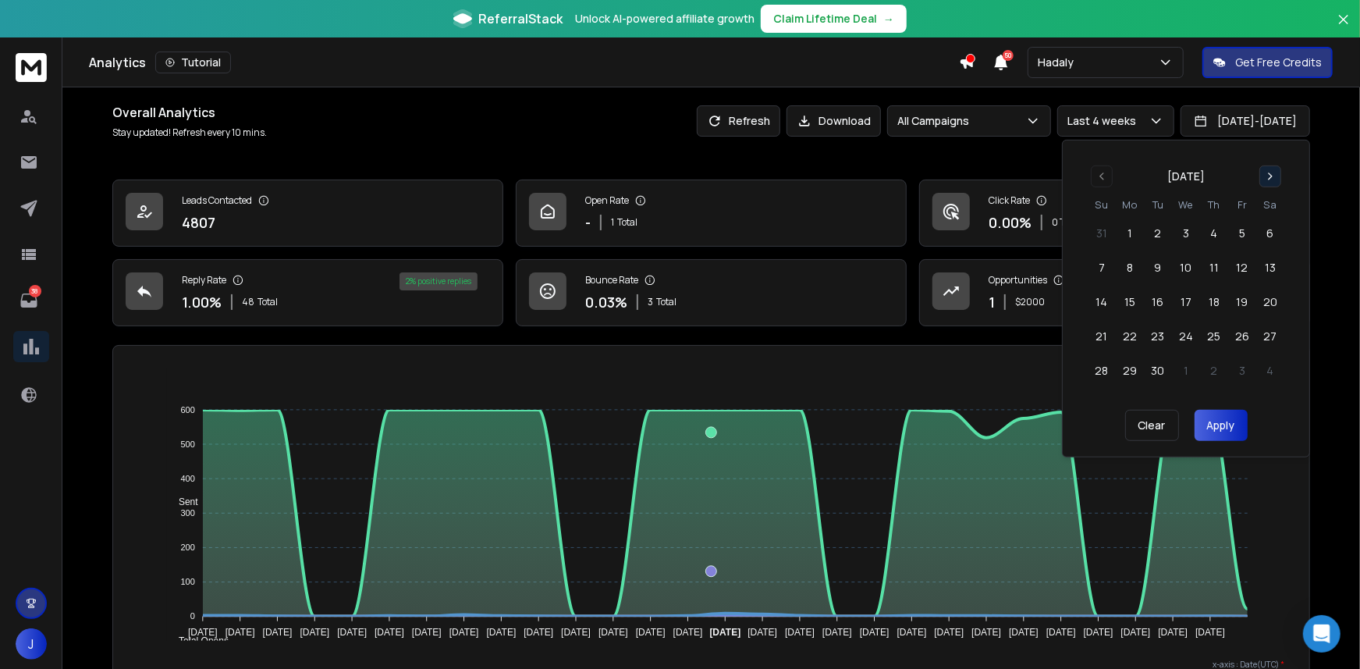
click at [1270, 172] on icon "Go to next month" at bounding box center [1270, 176] width 12 height 12
click at [1187, 236] on button "1" at bounding box center [1186, 233] width 28 height 28
click at [1194, 301] on button "15" at bounding box center [1186, 302] width 28 height 28
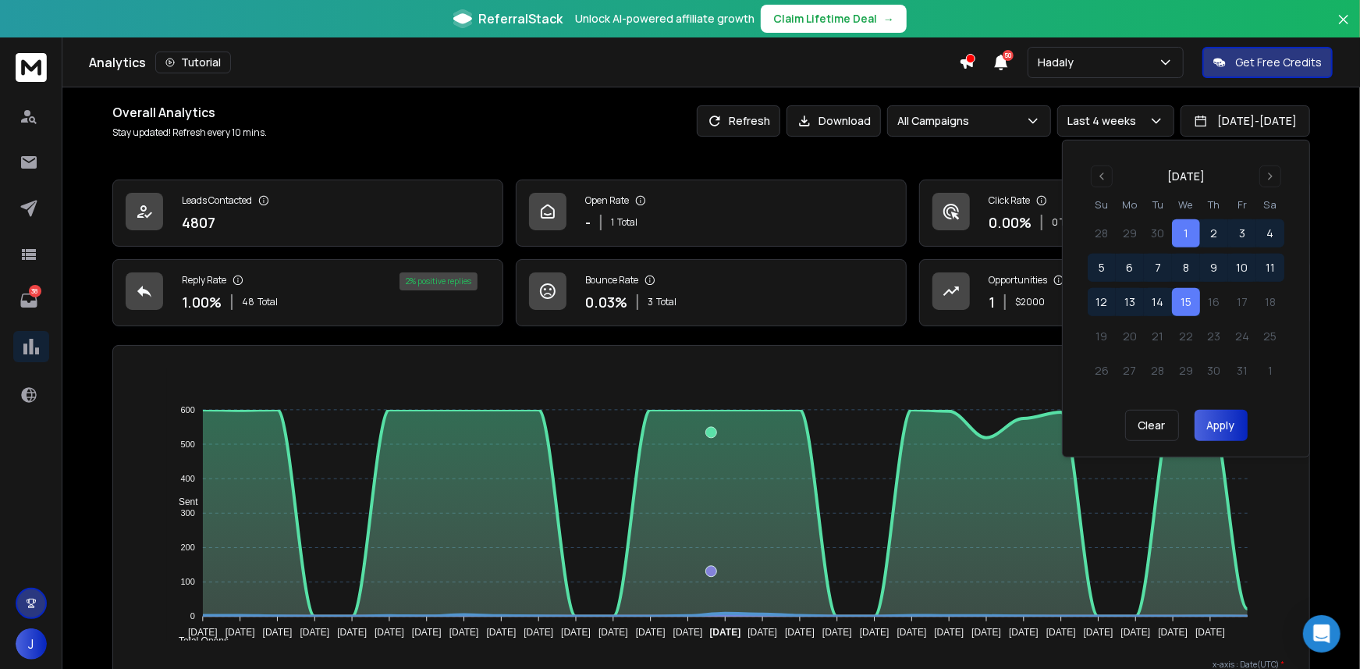
click at [1224, 419] on button "Apply" at bounding box center [1221, 425] width 53 height 31
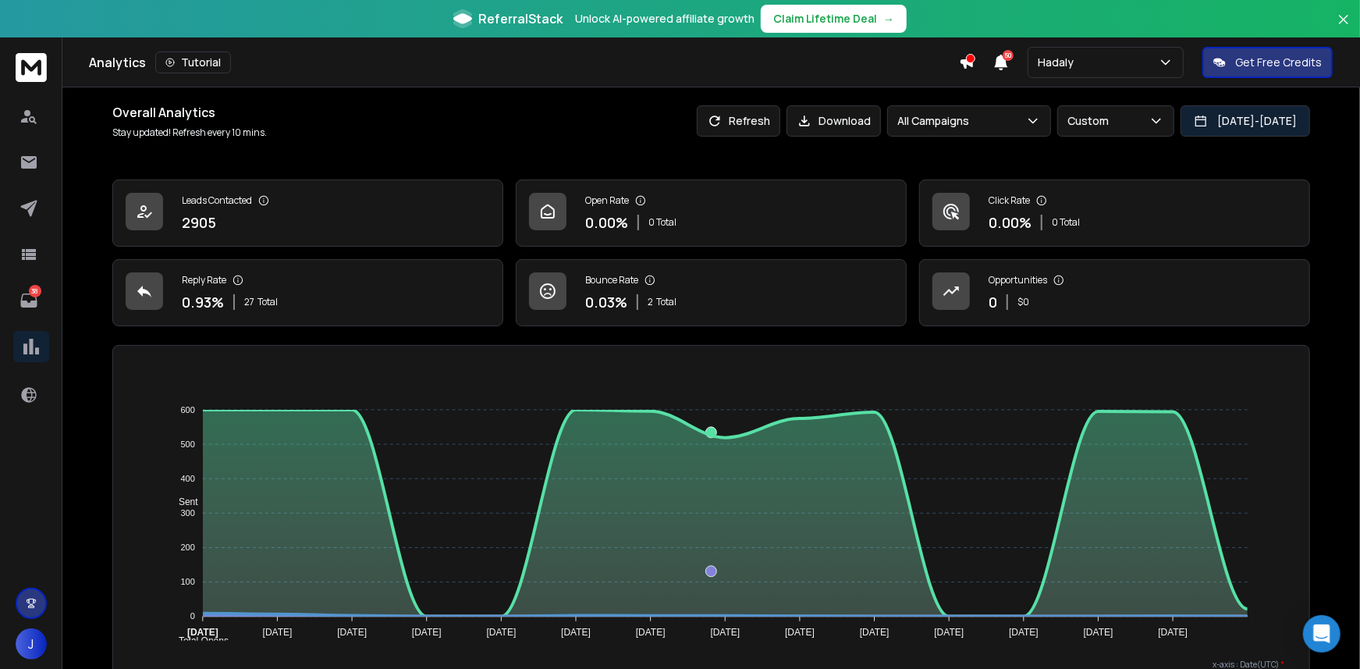
click at [1227, 120] on button "[DATE] - [DATE]" at bounding box center [1246, 120] width 130 height 31
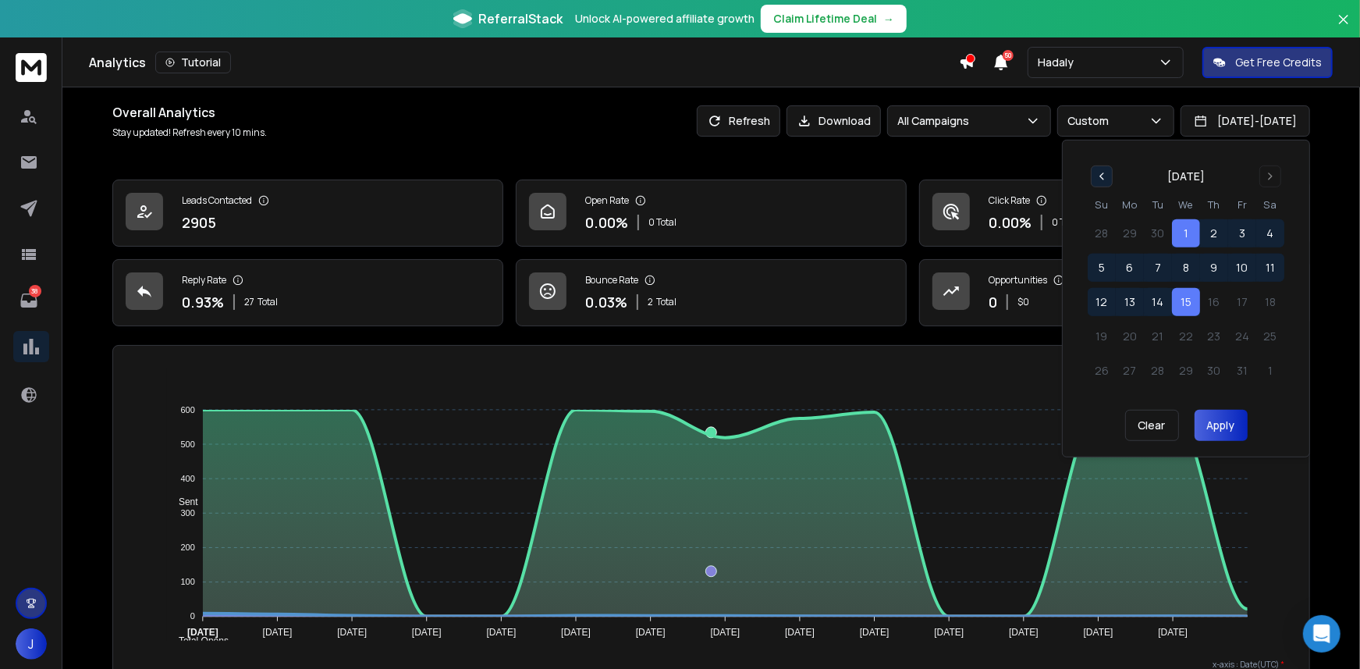
click at [1103, 178] on icon "Go to previous month" at bounding box center [1102, 176] width 12 height 12
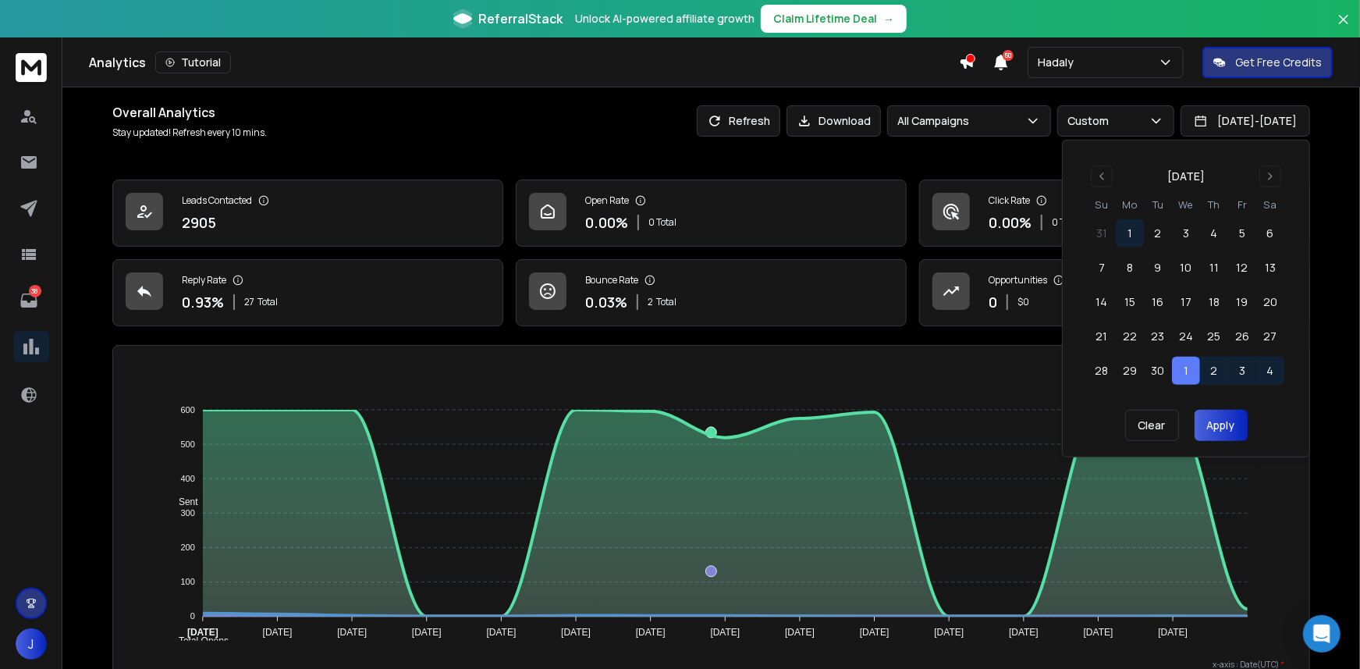
click at [1133, 239] on button "1" at bounding box center [1130, 233] width 28 height 28
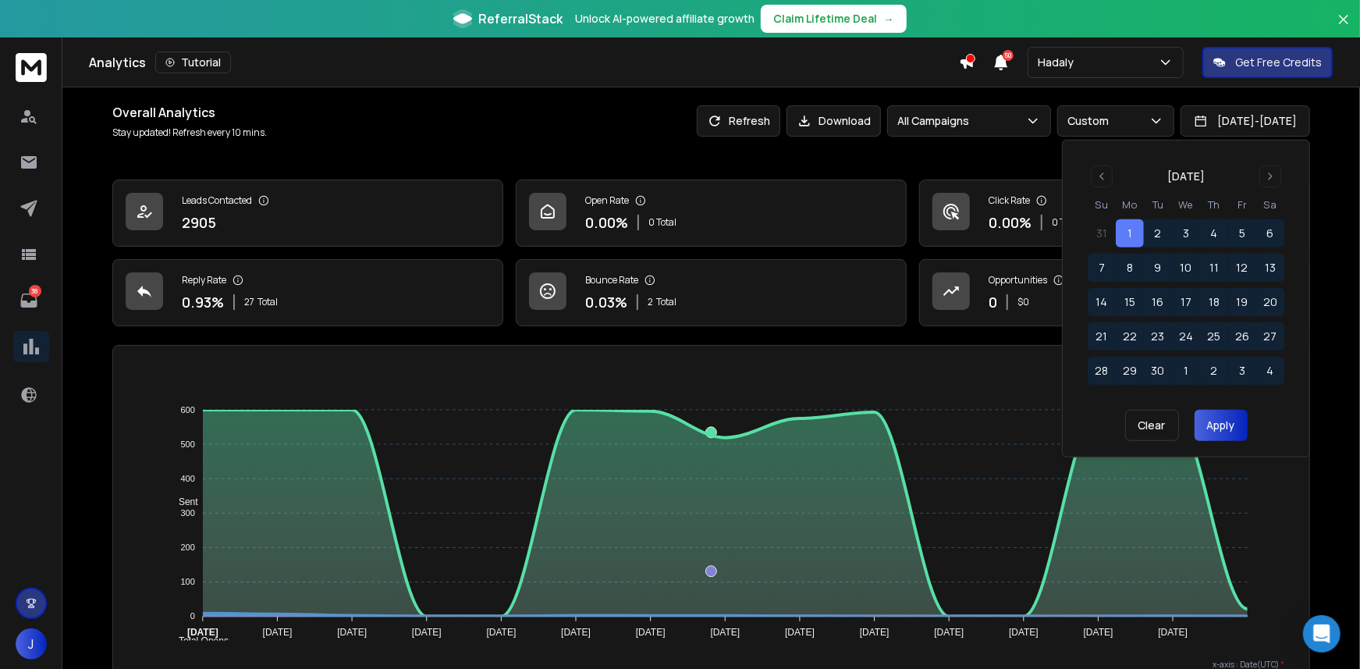
click at [1155, 363] on button "30" at bounding box center [1158, 371] width 28 height 28
click at [1214, 416] on button "Apply" at bounding box center [1221, 425] width 53 height 31
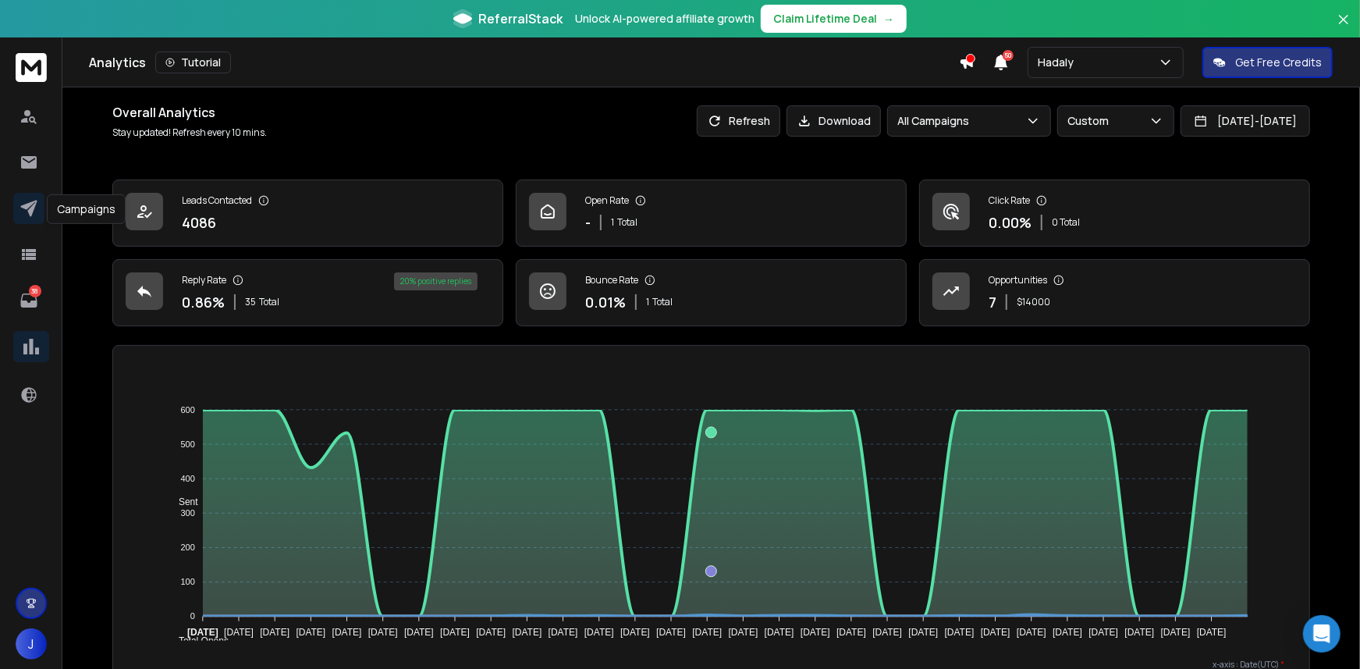
click at [20, 208] on icon at bounding box center [29, 208] width 19 height 19
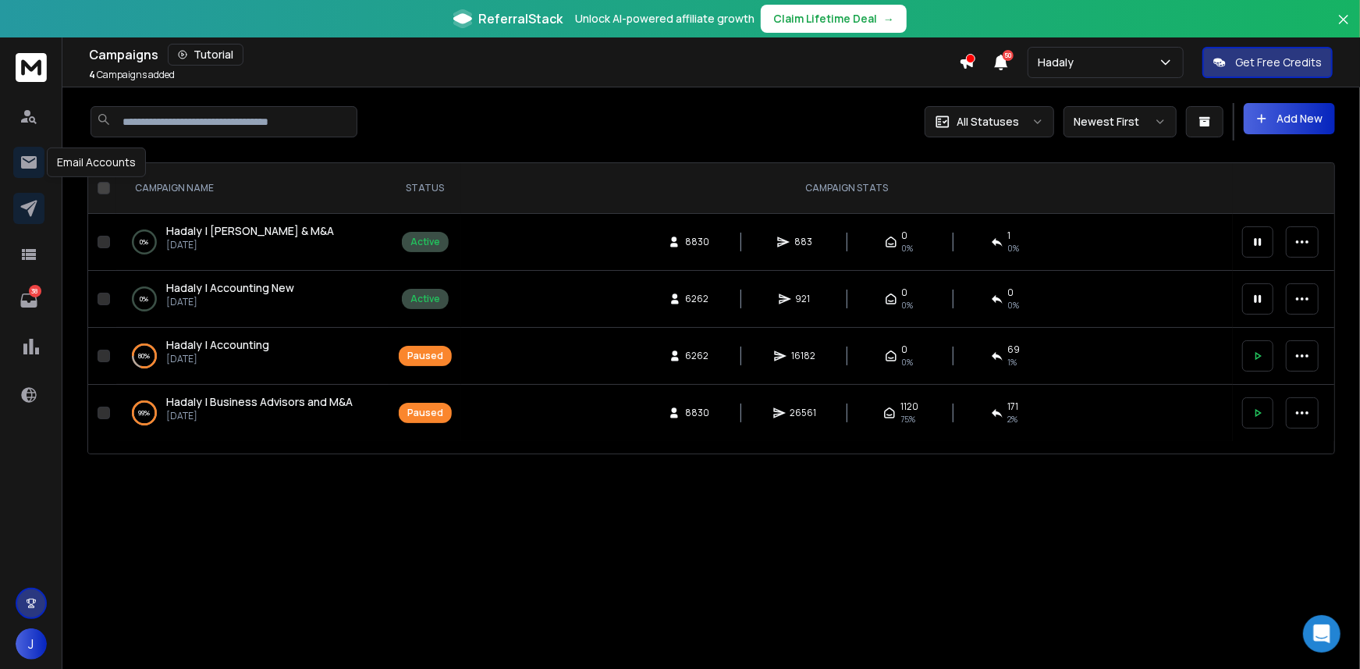
click at [27, 165] on icon at bounding box center [29, 162] width 16 height 12
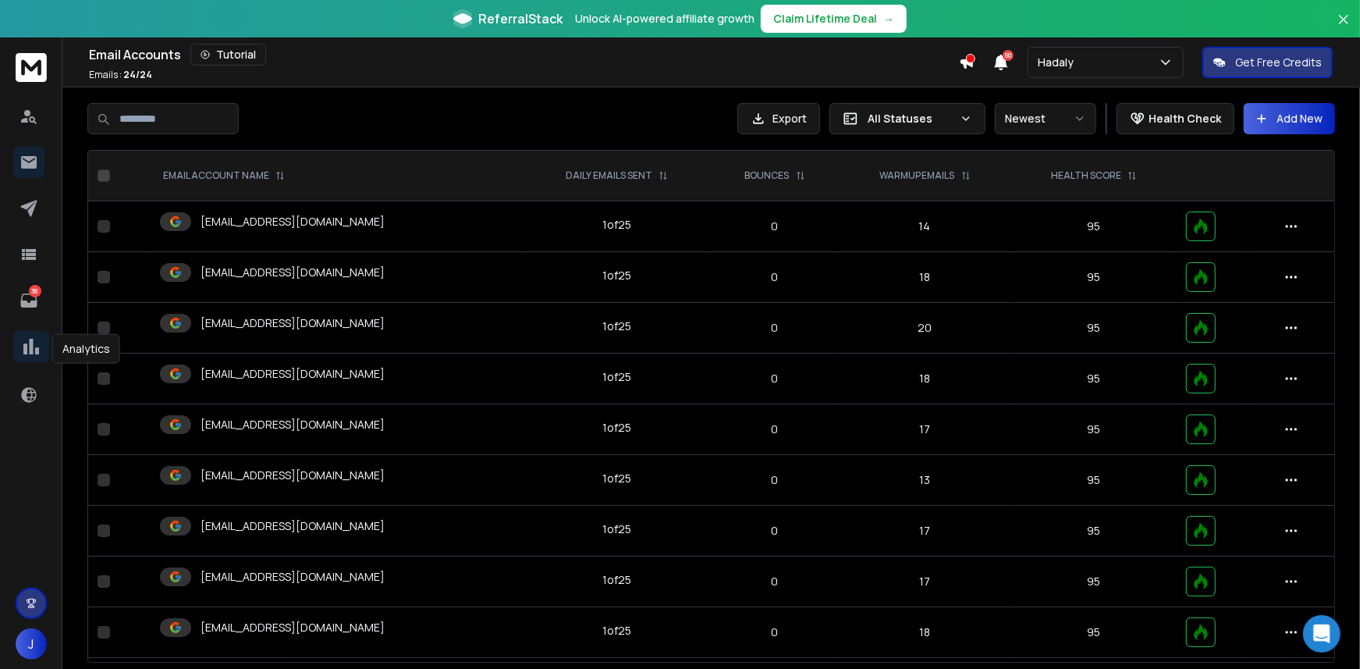
click at [31, 348] on icon at bounding box center [31, 347] width 16 height 16
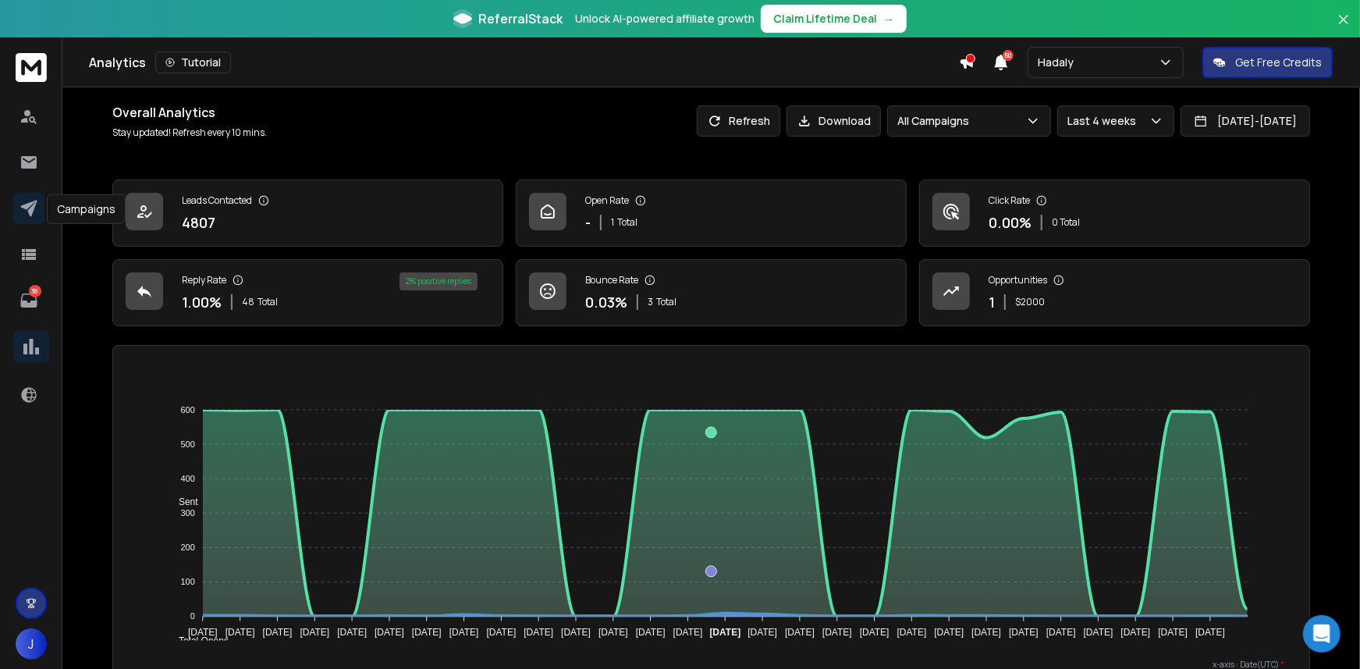
click at [31, 206] on icon at bounding box center [29, 208] width 19 height 19
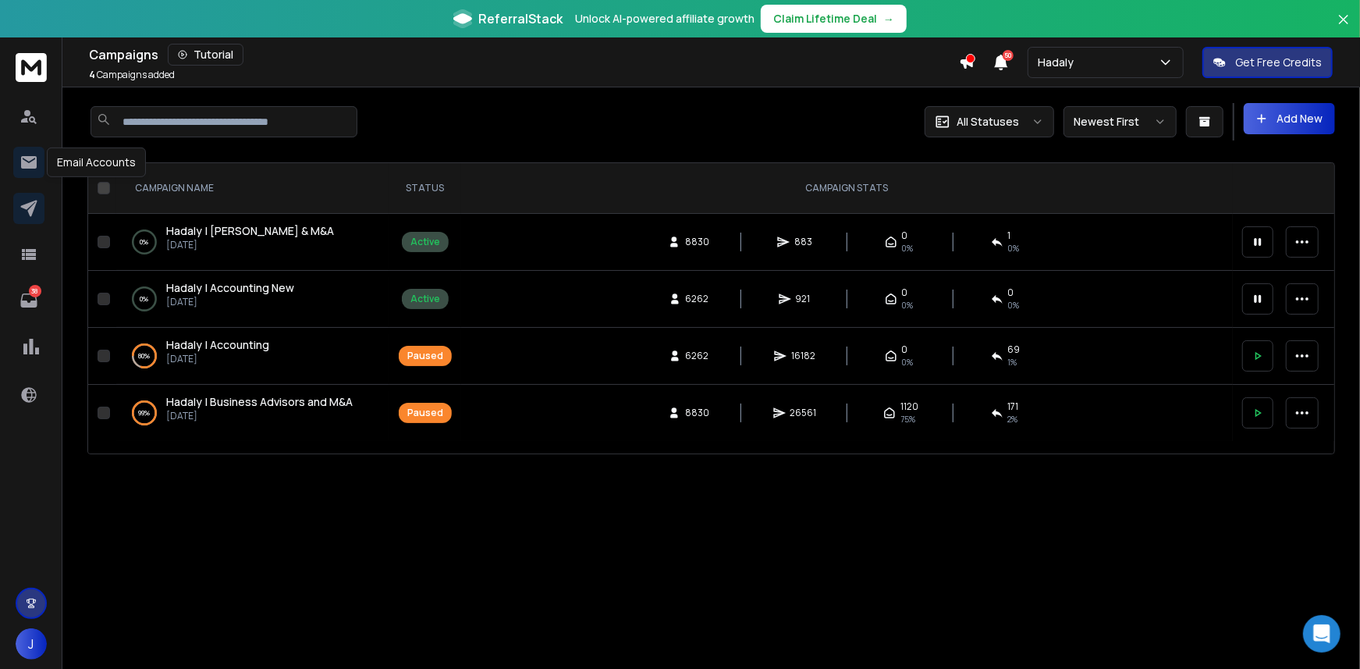
click at [32, 172] on link at bounding box center [28, 162] width 31 height 31
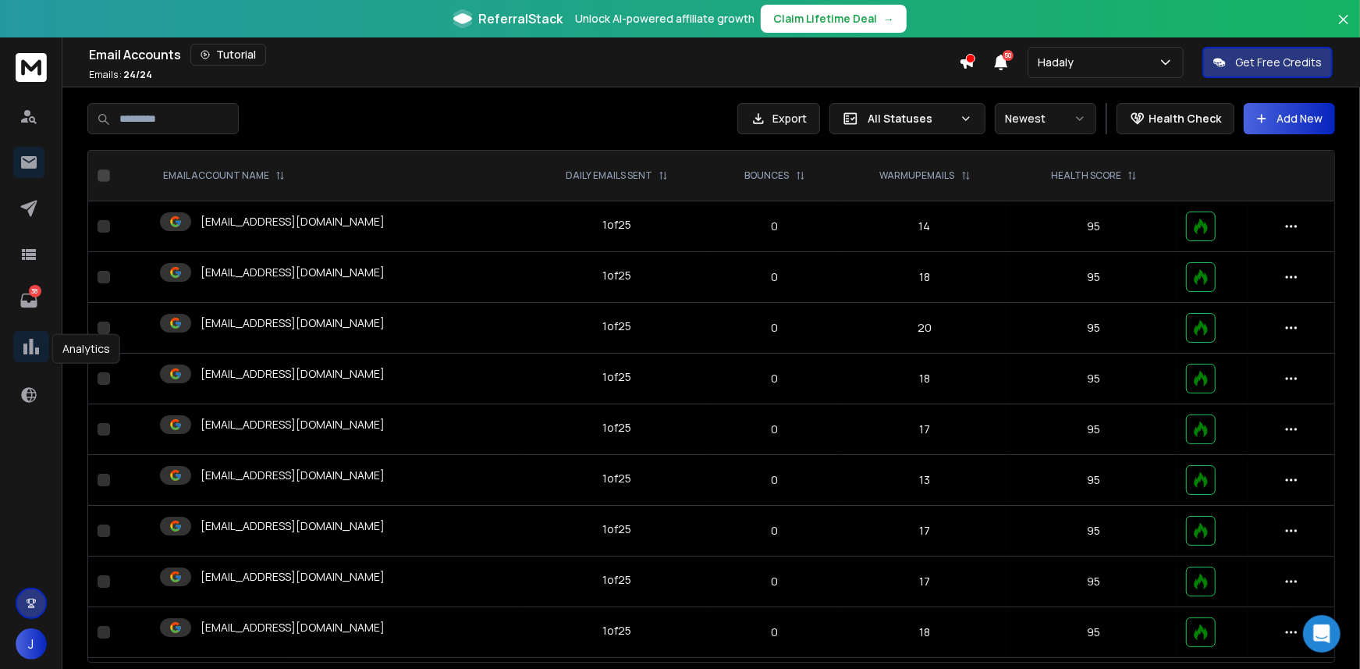
click at [28, 346] on icon at bounding box center [31, 346] width 23 height 23
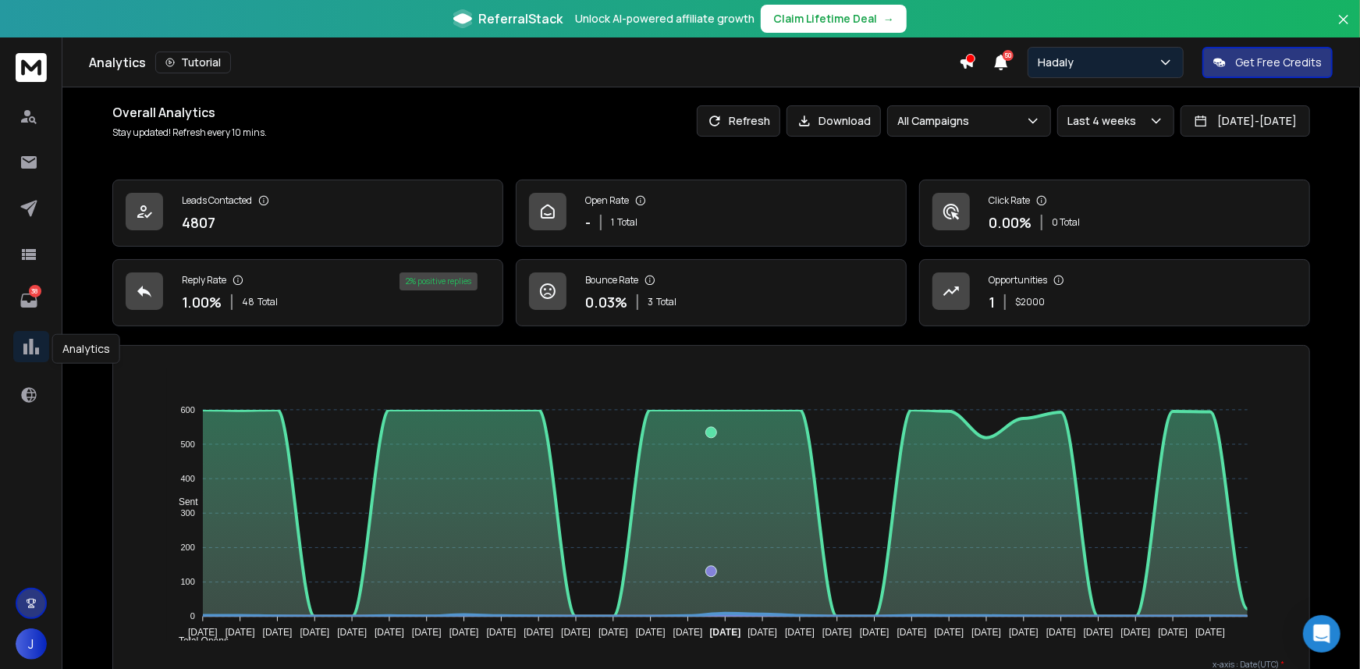
click at [1153, 59] on div "Hadaly" at bounding box center [1106, 63] width 136 height 16
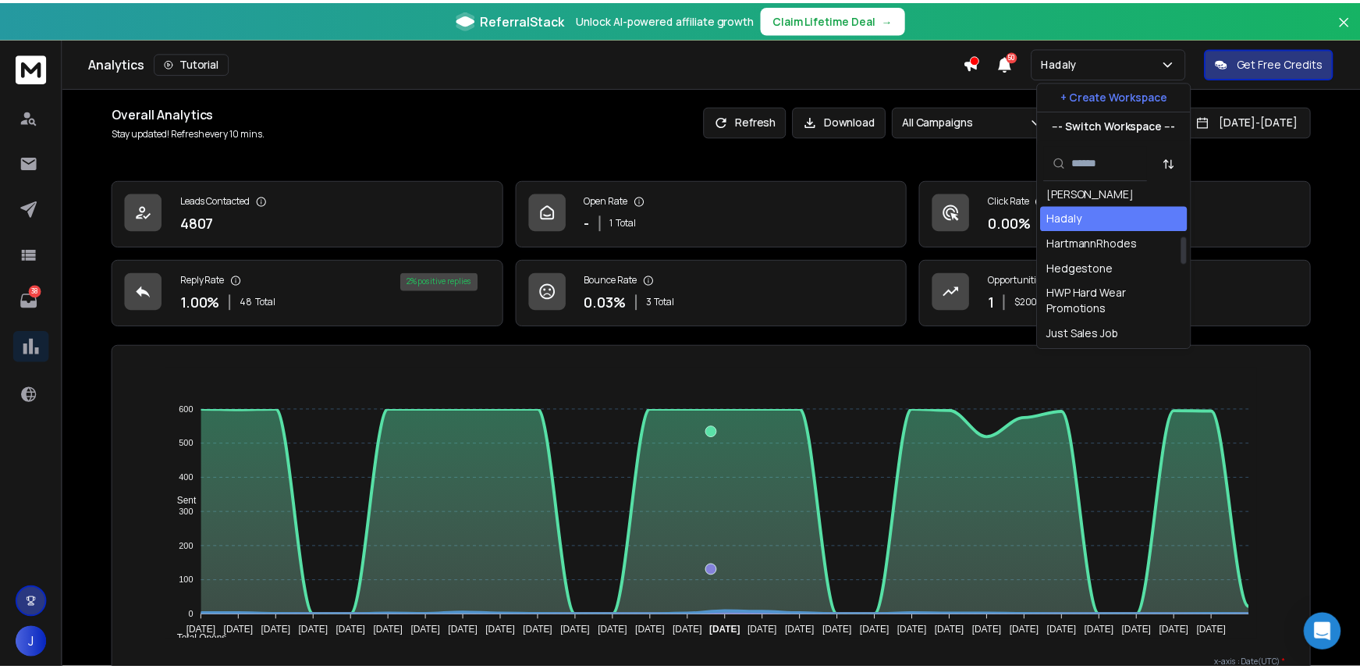
scroll to position [279, 0]
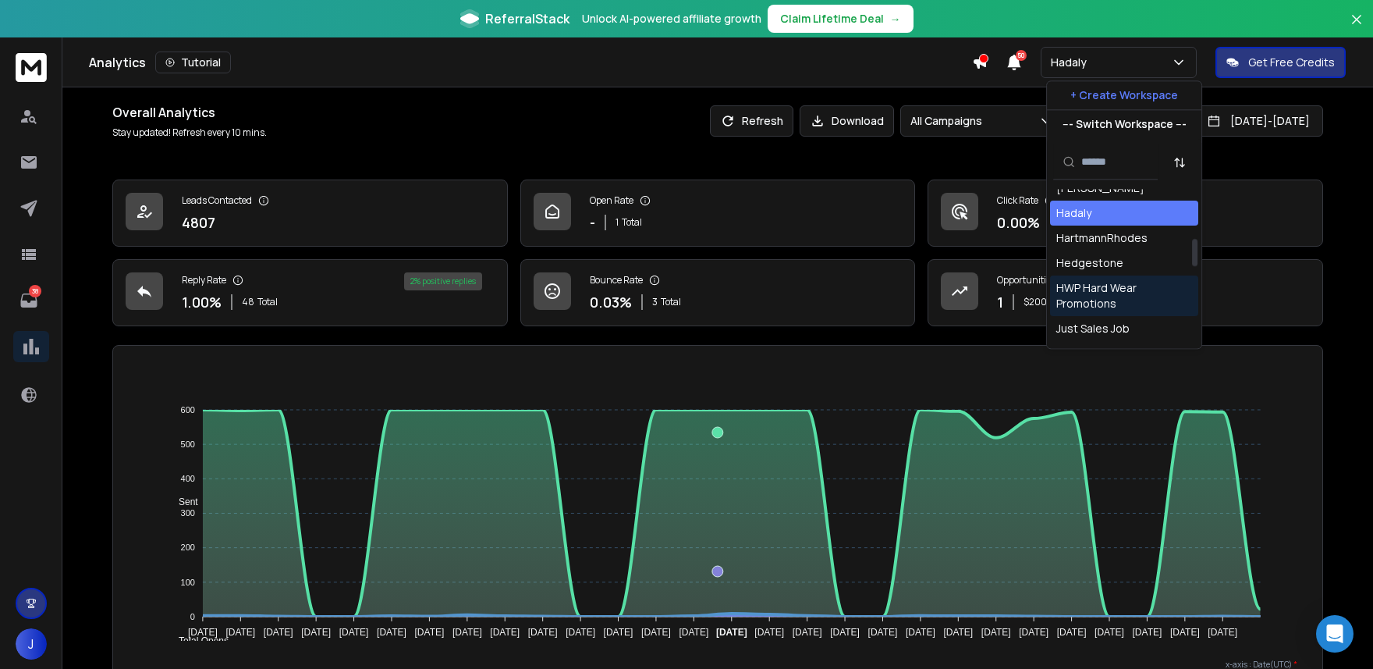
click at [1102, 280] on div "HWP Hard Wear Promotions" at bounding box center [1125, 295] width 136 height 31
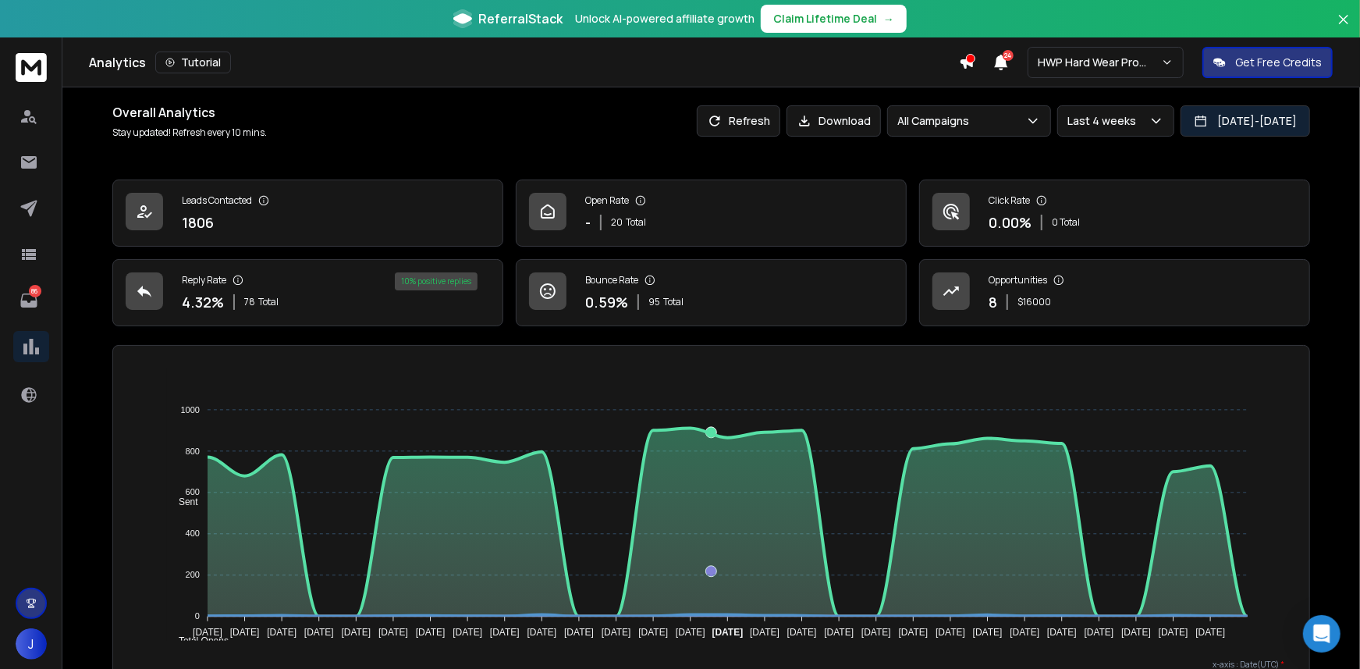
click at [1181, 126] on button "[DATE] - [DATE]" at bounding box center [1246, 120] width 130 height 31
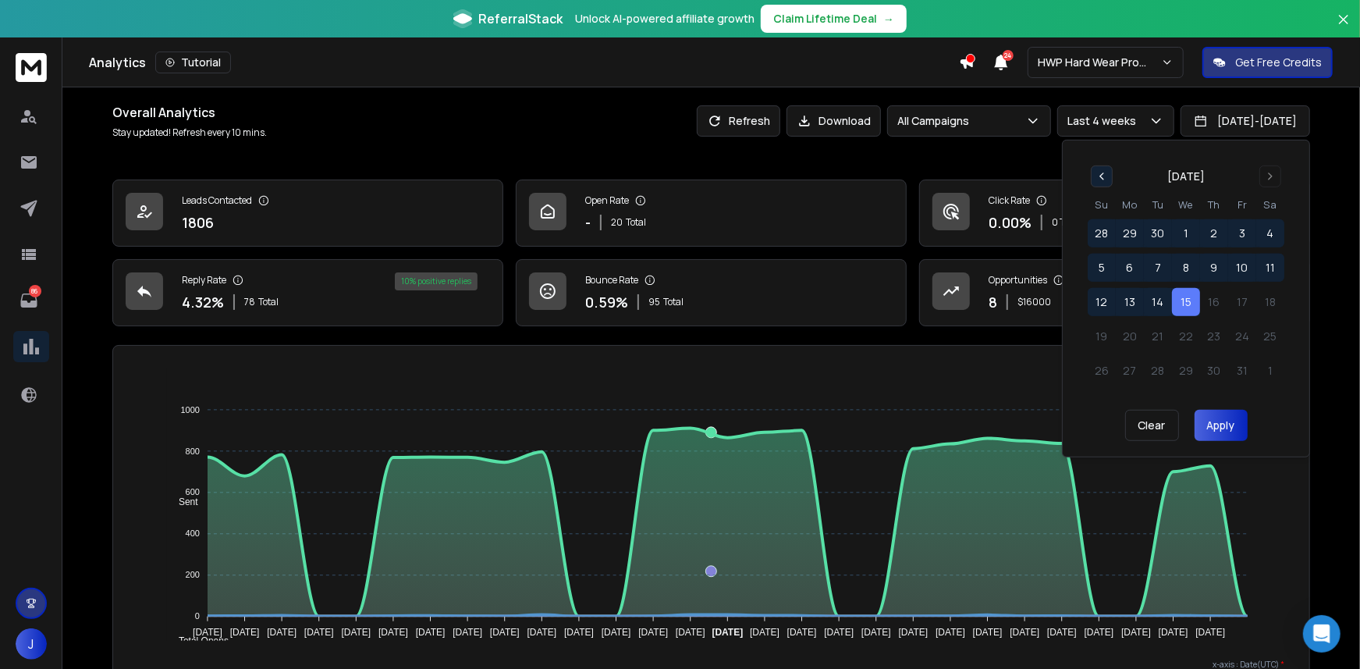
click at [1108, 176] on icon "Go to previous month" at bounding box center [1102, 176] width 12 height 12
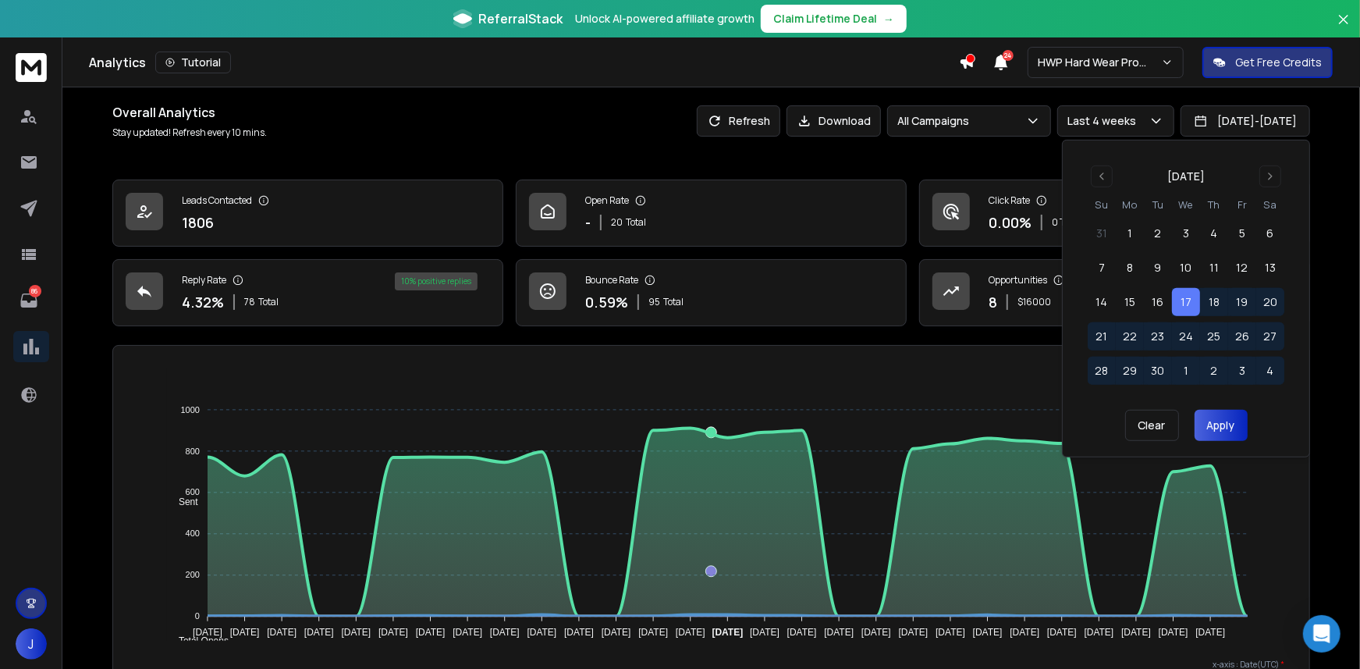
click at [1195, 302] on button "17" at bounding box center [1186, 302] width 28 height 28
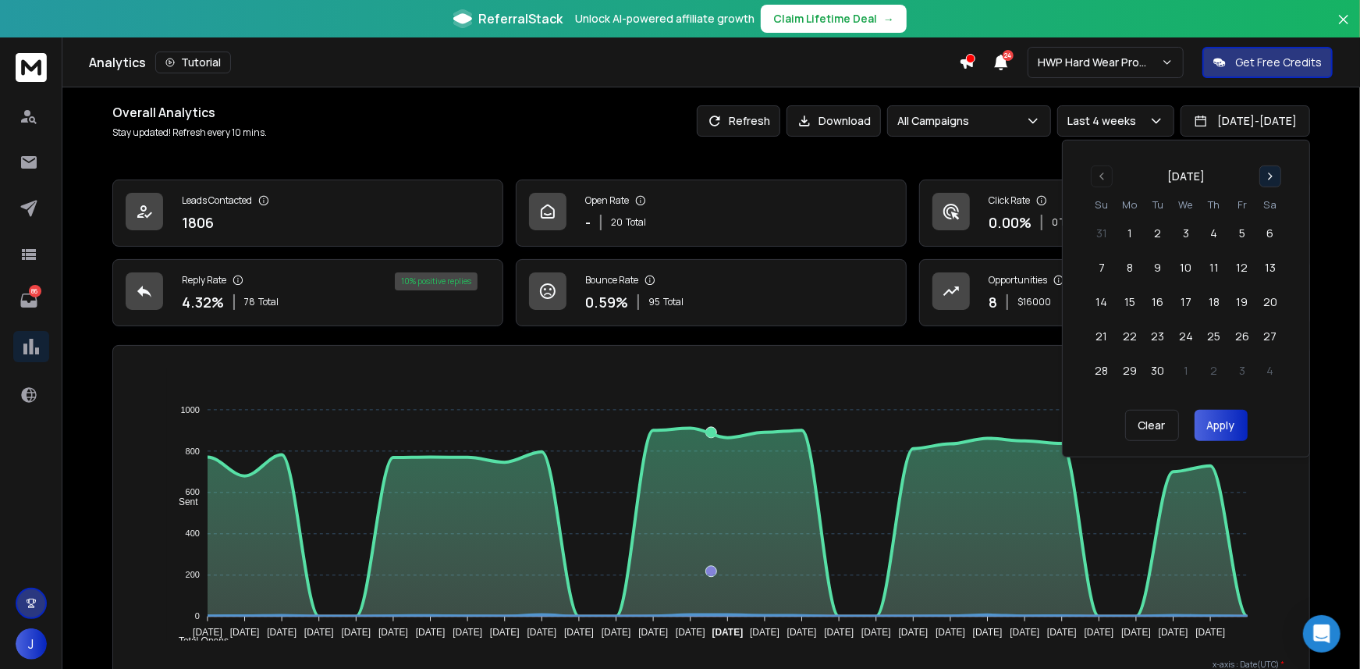
click at [1269, 175] on icon "Go to next month" at bounding box center [1270, 176] width 12 height 12
click at [1188, 236] on button "1" at bounding box center [1186, 233] width 28 height 28
click at [1192, 300] on button "15" at bounding box center [1186, 302] width 28 height 28
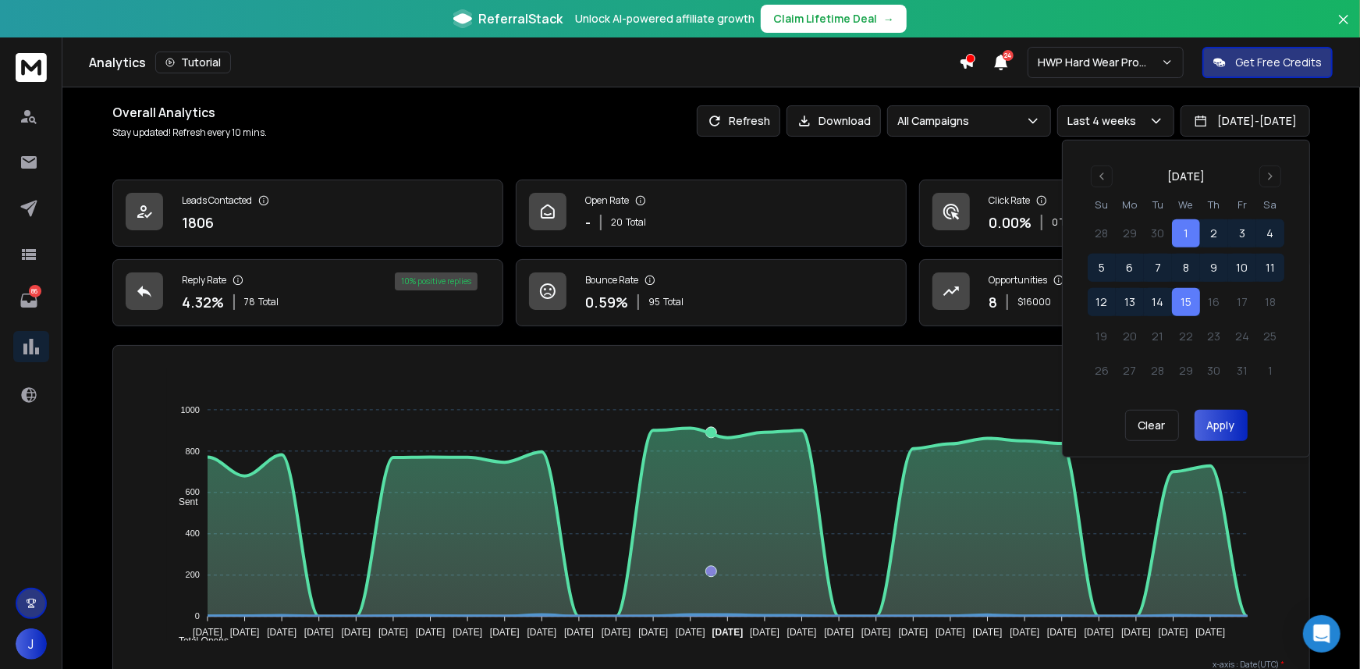
click at [1218, 418] on button "Apply" at bounding box center [1221, 425] width 53 height 31
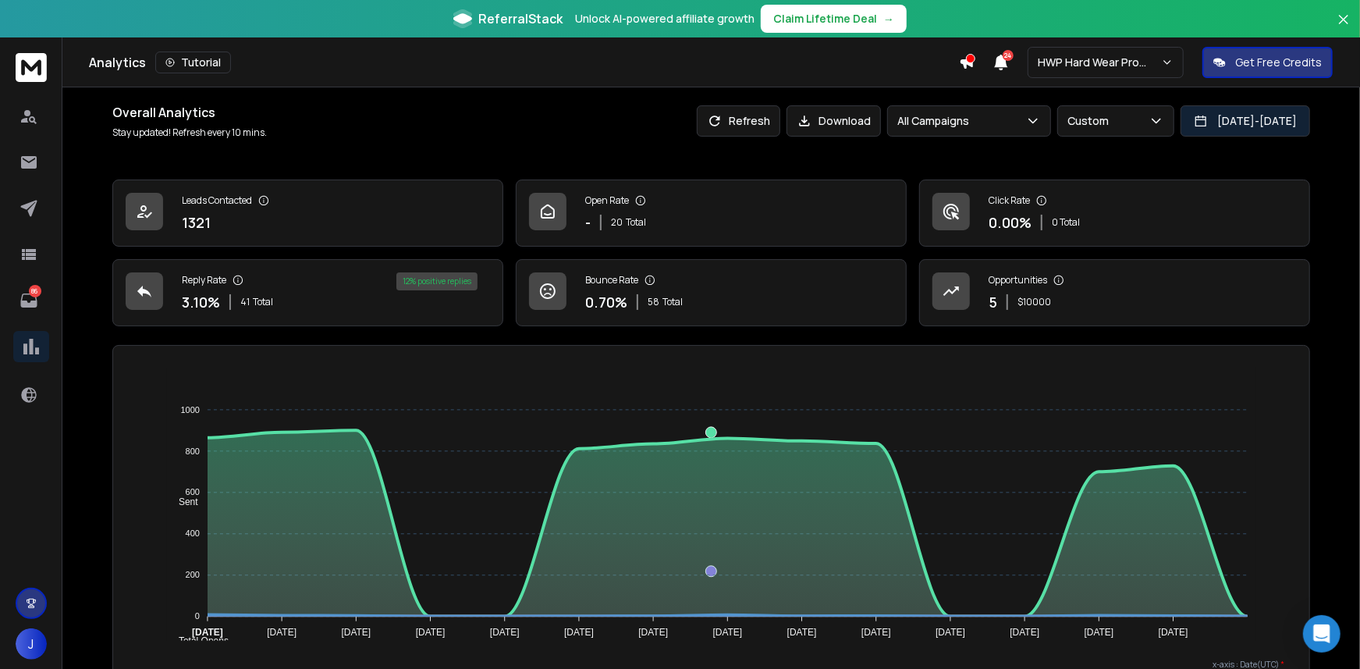
click at [1194, 130] on button "[DATE] - [DATE]" at bounding box center [1246, 120] width 130 height 31
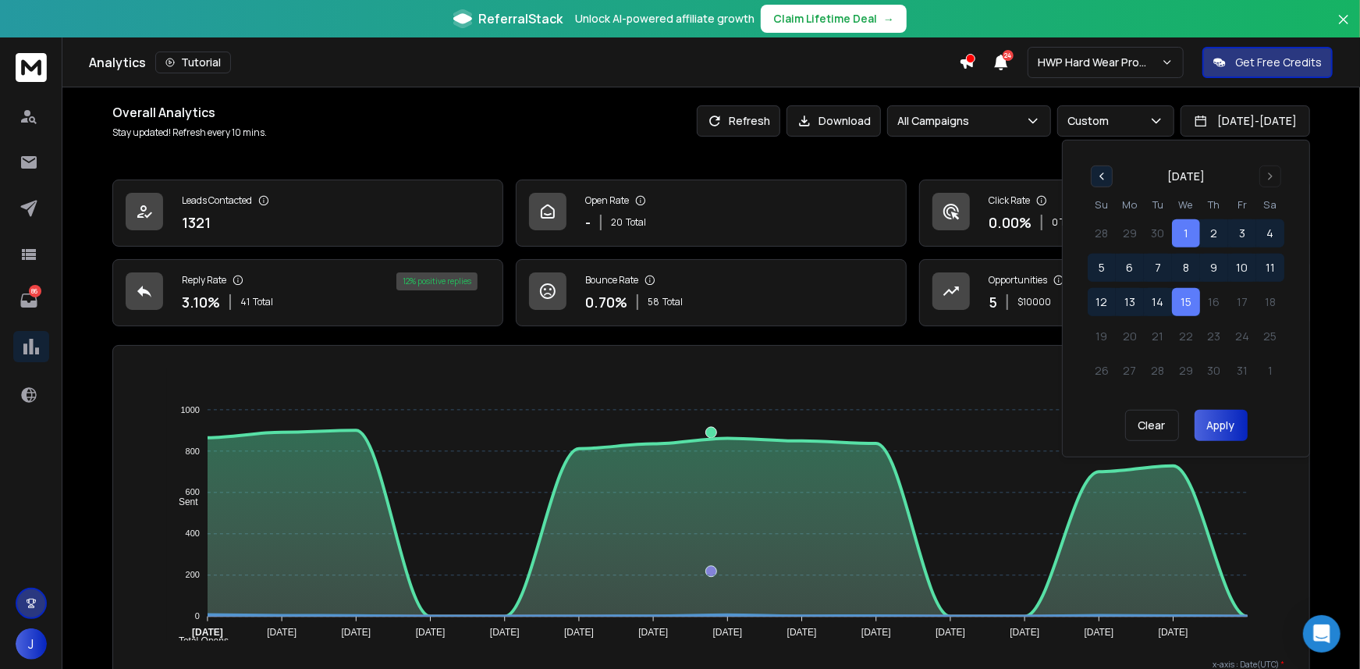
click at [1096, 183] on button "Go to previous month" at bounding box center [1102, 176] width 22 height 22
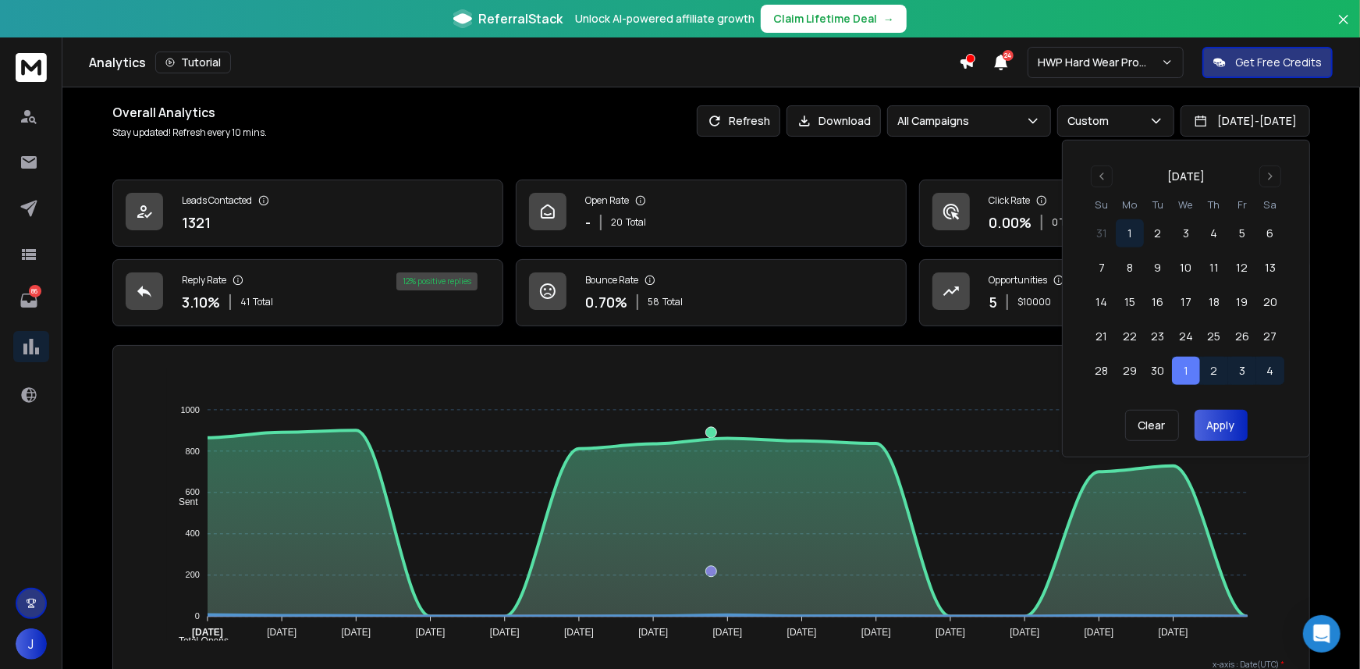
click at [1134, 234] on button "1" at bounding box center [1130, 233] width 28 height 28
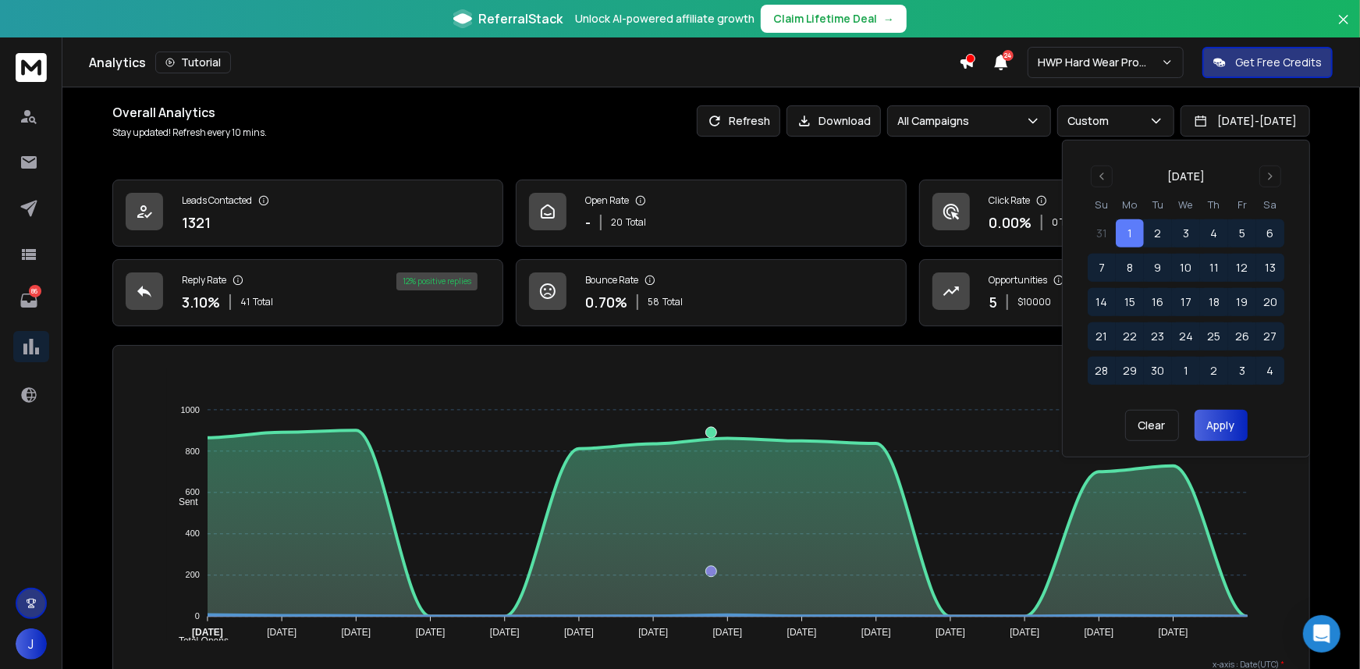
click at [1160, 370] on button "30" at bounding box center [1158, 371] width 28 height 28
click at [1210, 422] on button "Apply" at bounding box center [1221, 425] width 53 height 31
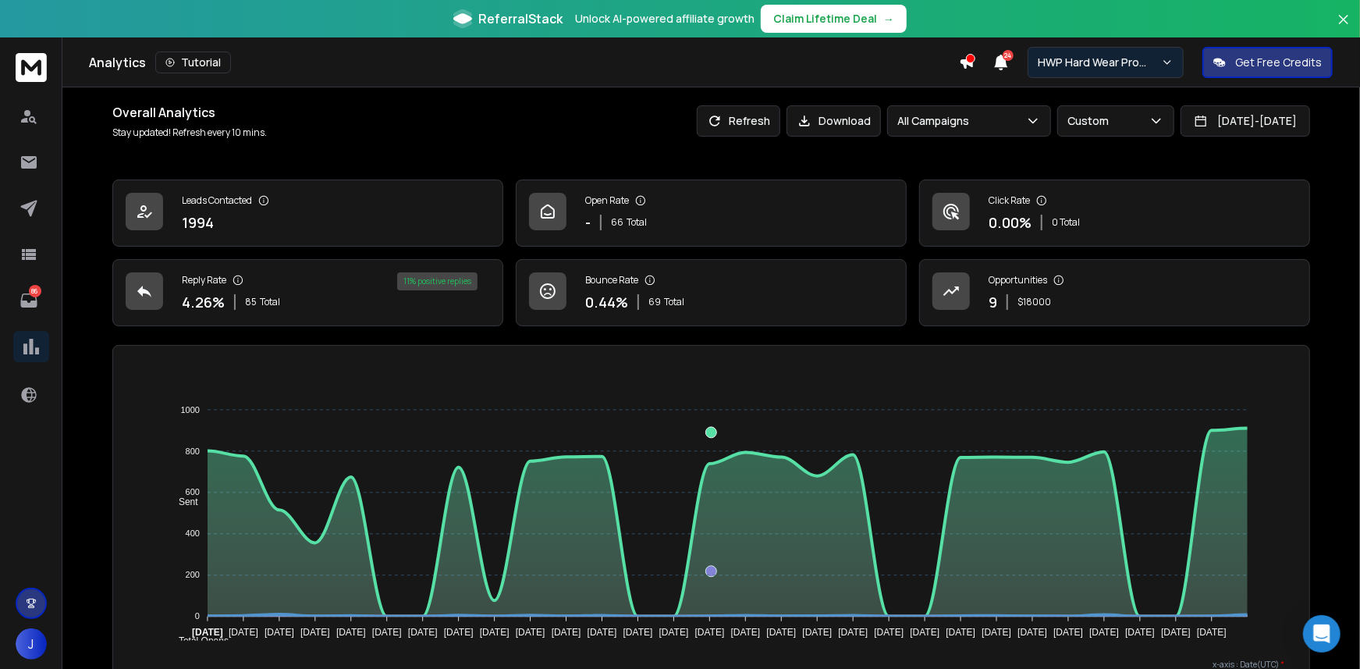
click at [1110, 47] on button "HWP Hard Wear Promotions" at bounding box center [1106, 62] width 156 height 31
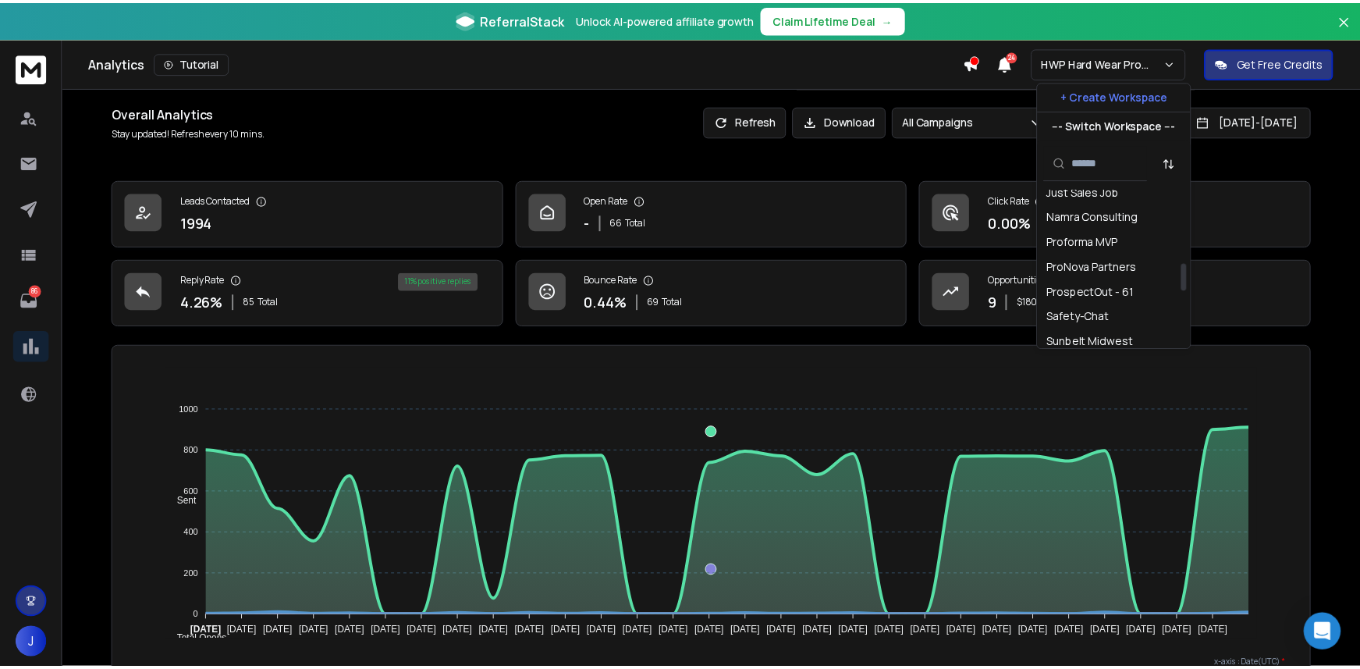
scroll to position [417, 0]
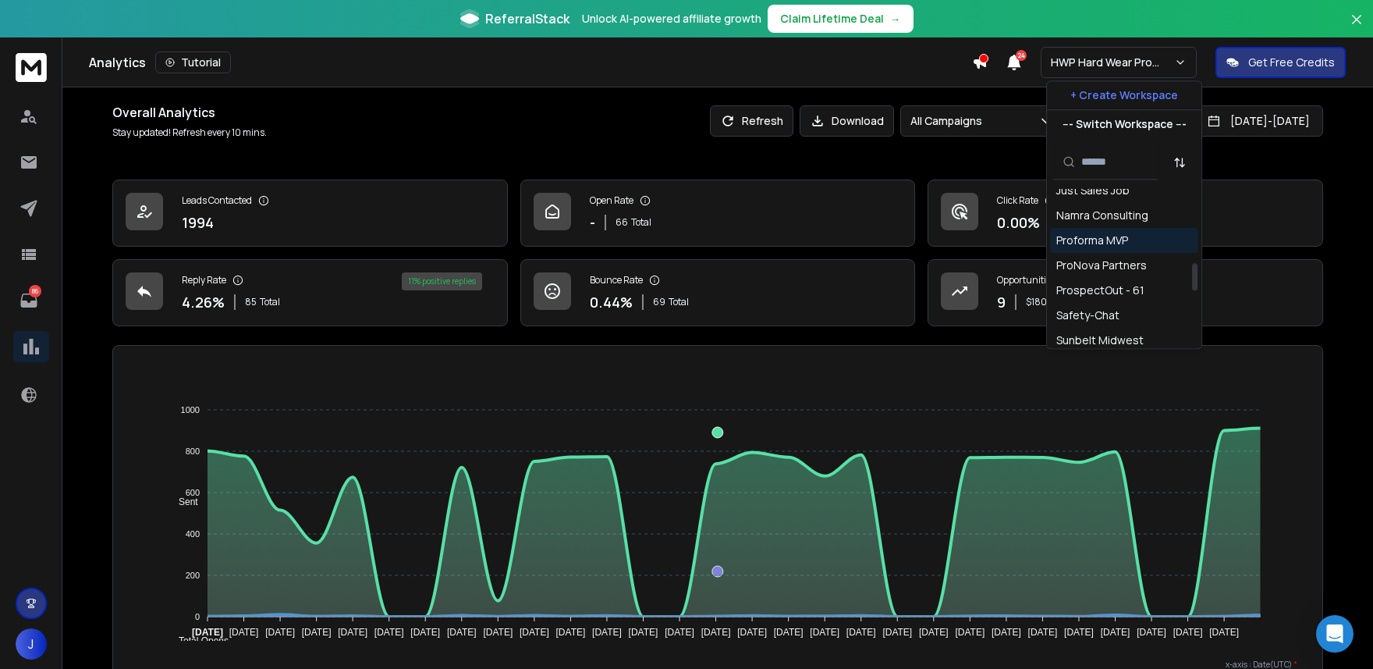
click at [1120, 233] on div "Proforma MVP" at bounding box center [1093, 241] width 72 height 16
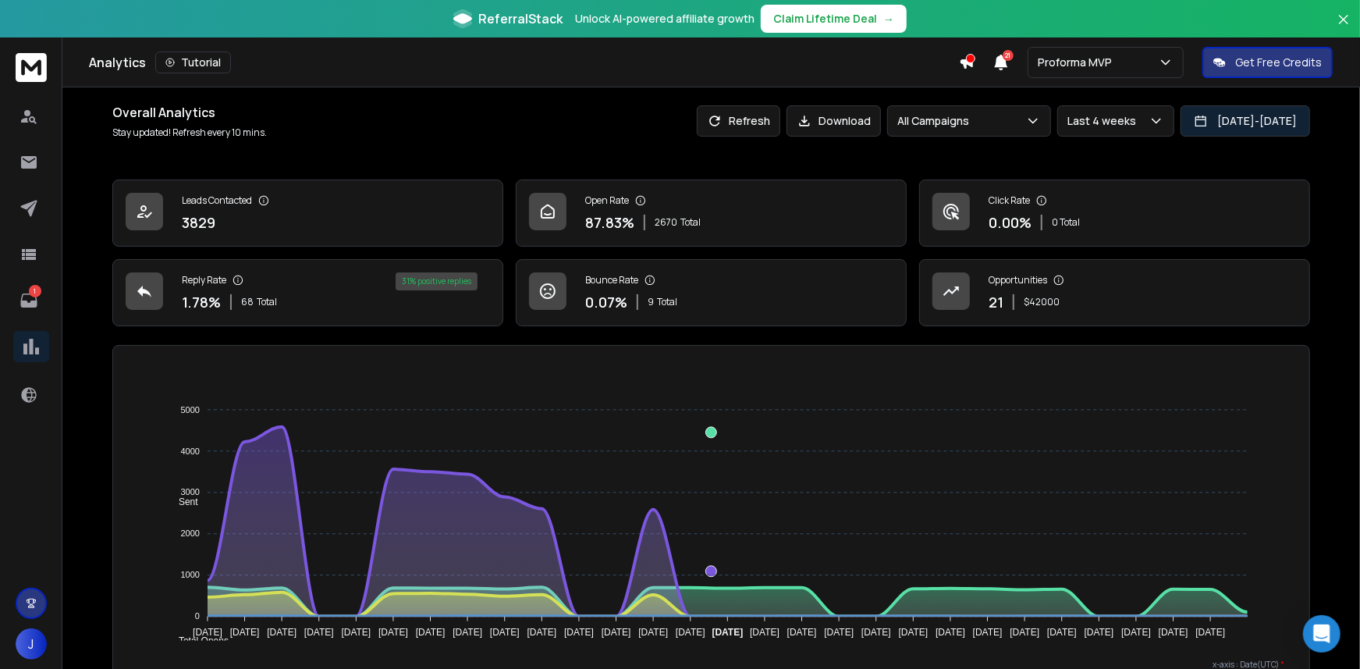
click at [1199, 120] on button "[DATE] - [DATE]" at bounding box center [1246, 120] width 130 height 31
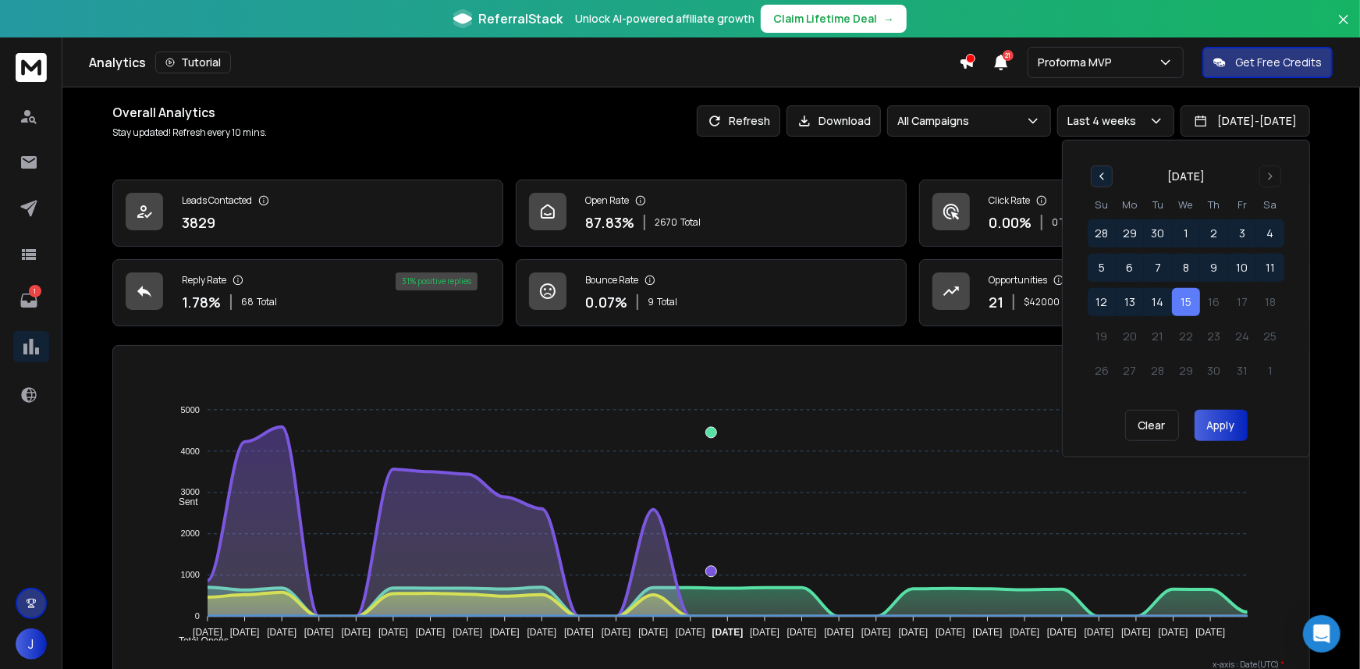
click at [1105, 176] on icon "Go to previous month" at bounding box center [1102, 176] width 12 height 12
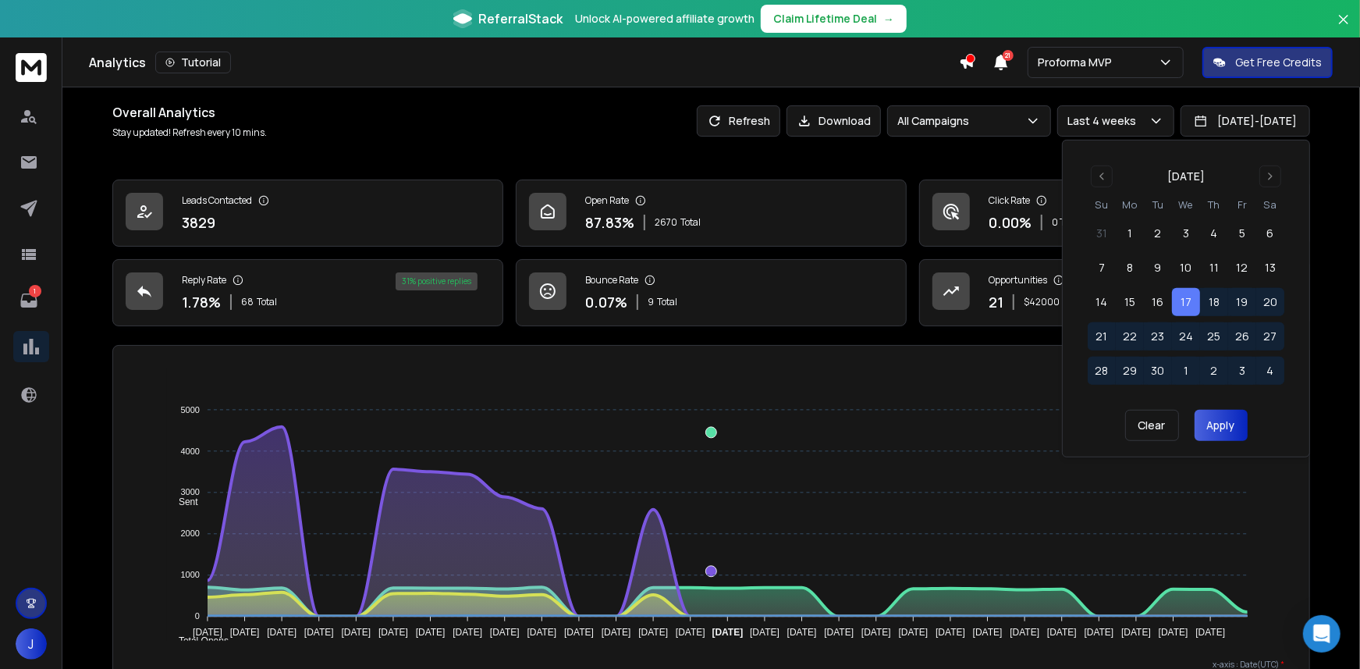
click at [1188, 307] on button "17" at bounding box center [1186, 302] width 28 height 28
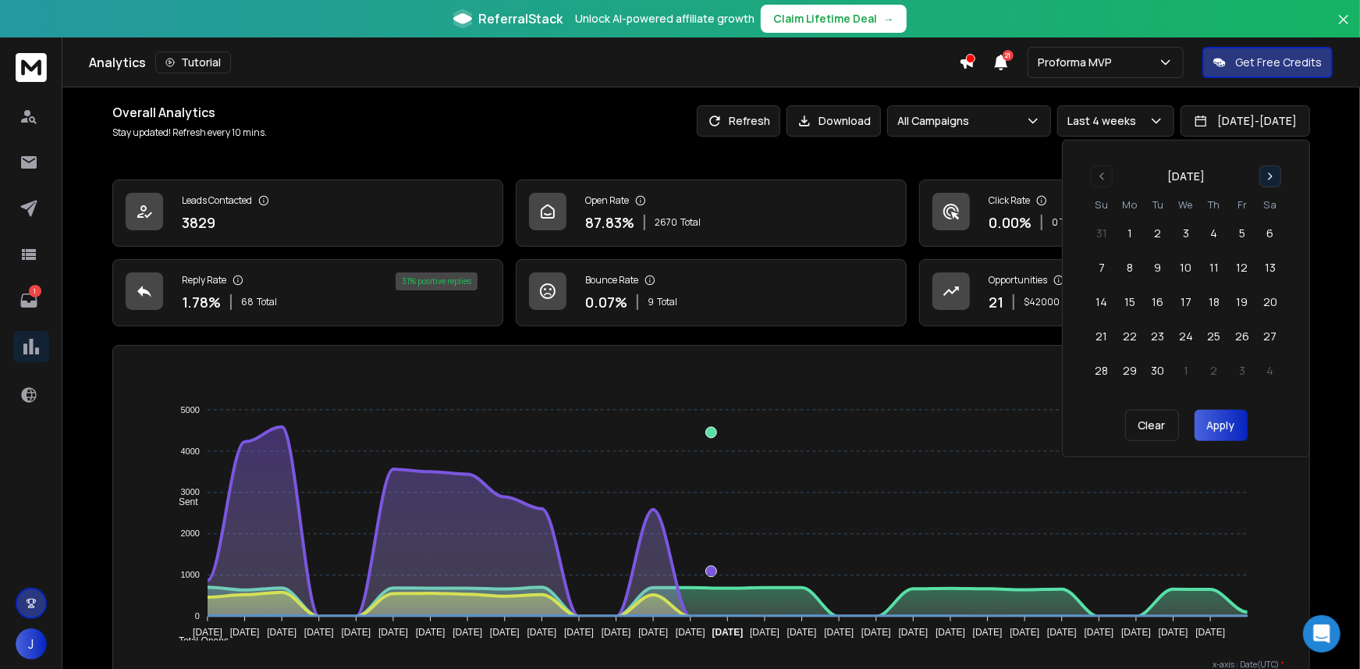
click at [1269, 177] on icon "Go to next month" at bounding box center [1270, 176] width 12 height 12
click at [1189, 227] on button "1" at bounding box center [1186, 233] width 28 height 28
click at [1190, 306] on button "15" at bounding box center [1186, 302] width 28 height 28
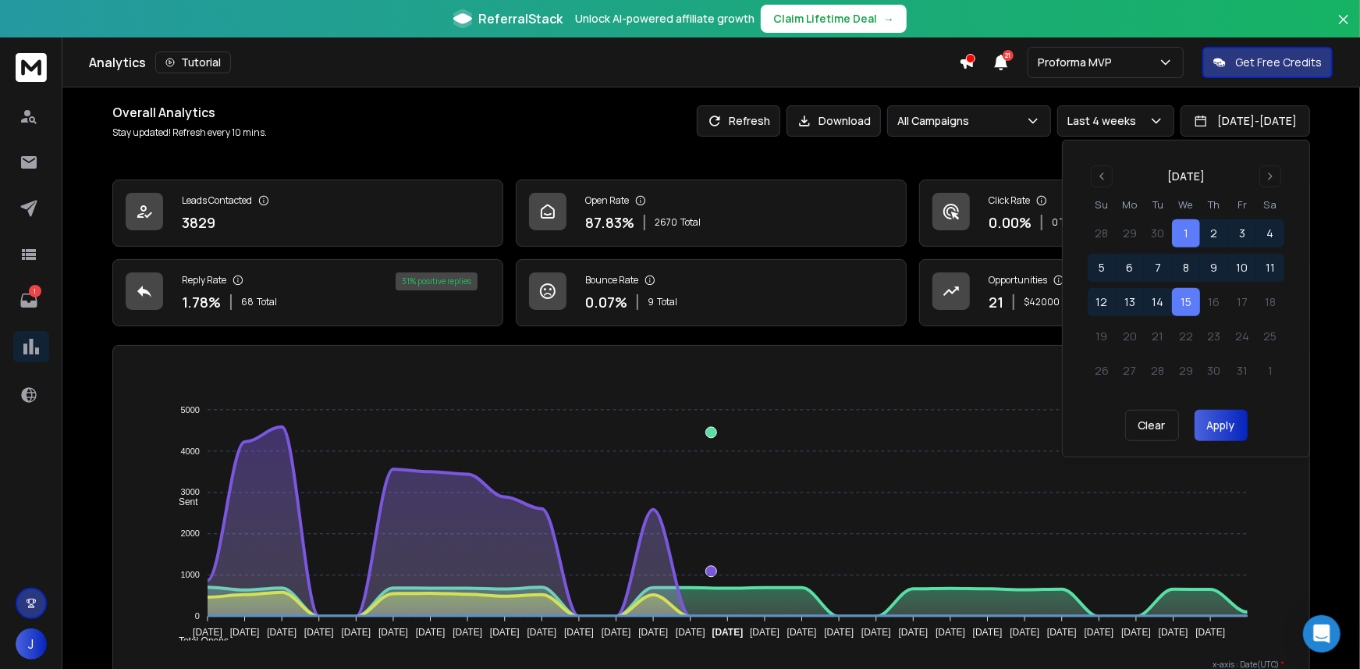
click at [1216, 421] on button "Apply" at bounding box center [1221, 425] width 53 height 31
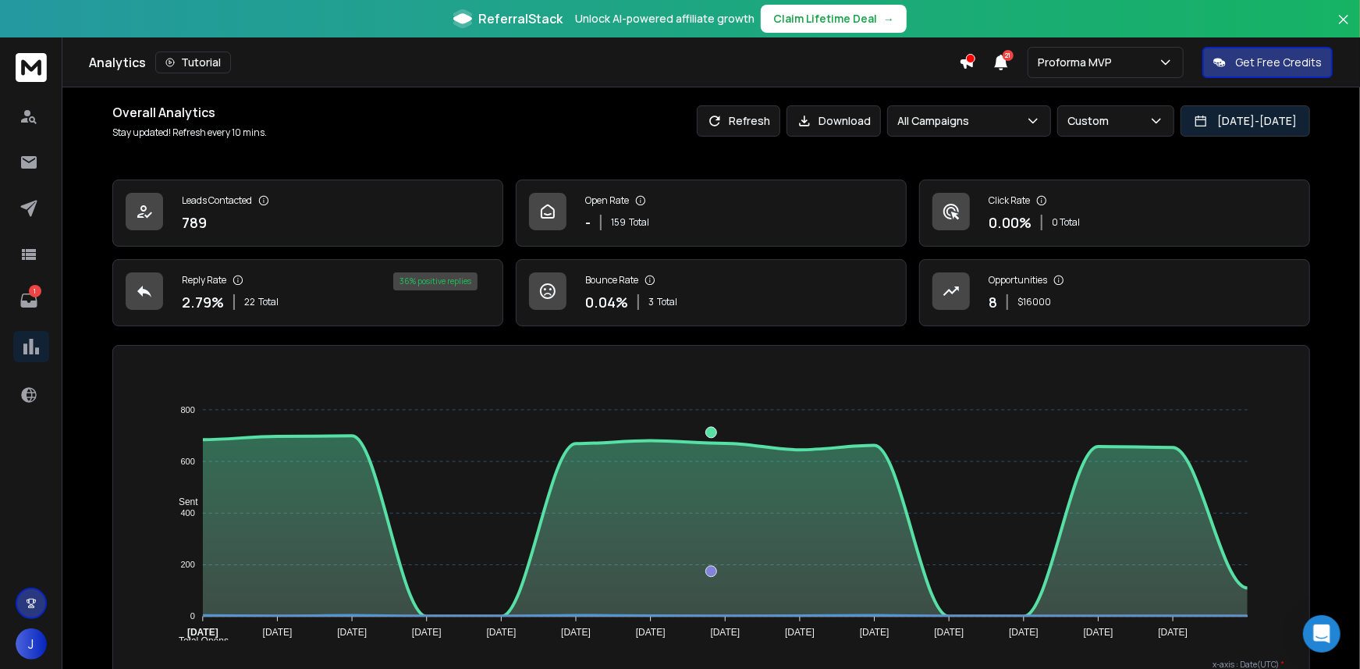
click at [1213, 120] on button "[DATE] - [DATE]" at bounding box center [1246, 120] width 130 height 31
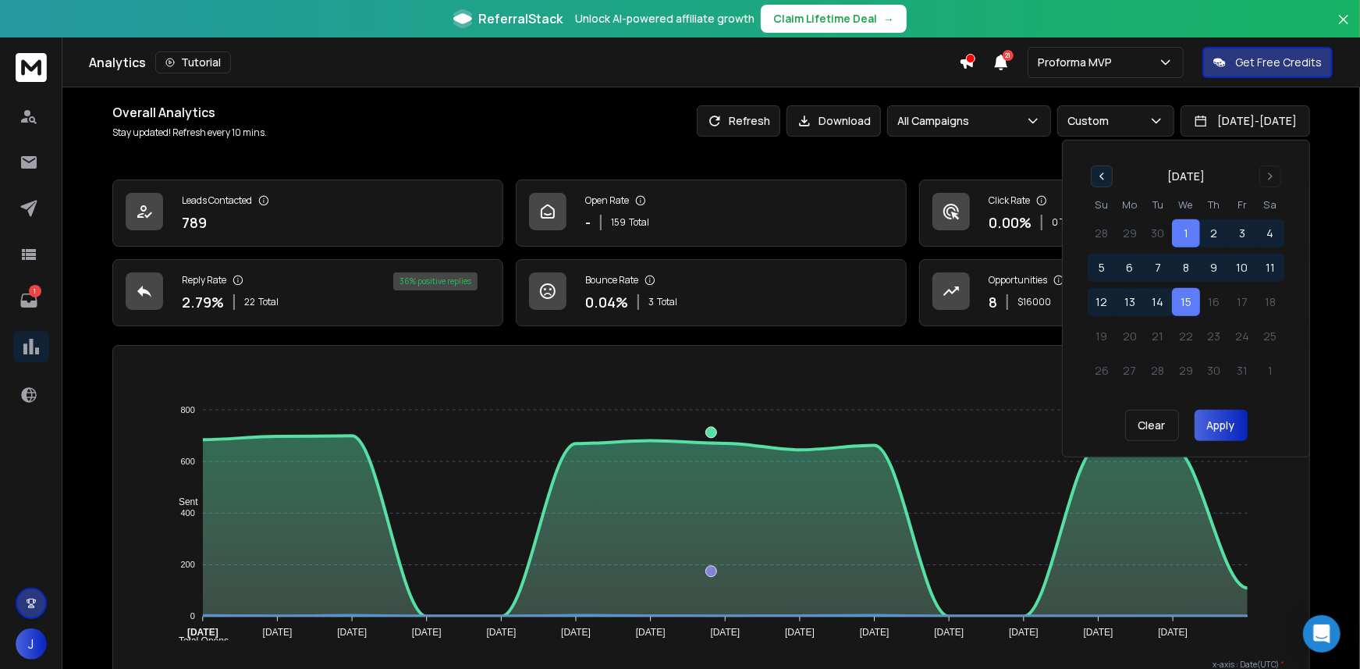
click at [1103, 170] on icon "Go to previous month" at bounding box center [1102, 176] width 12 height 12
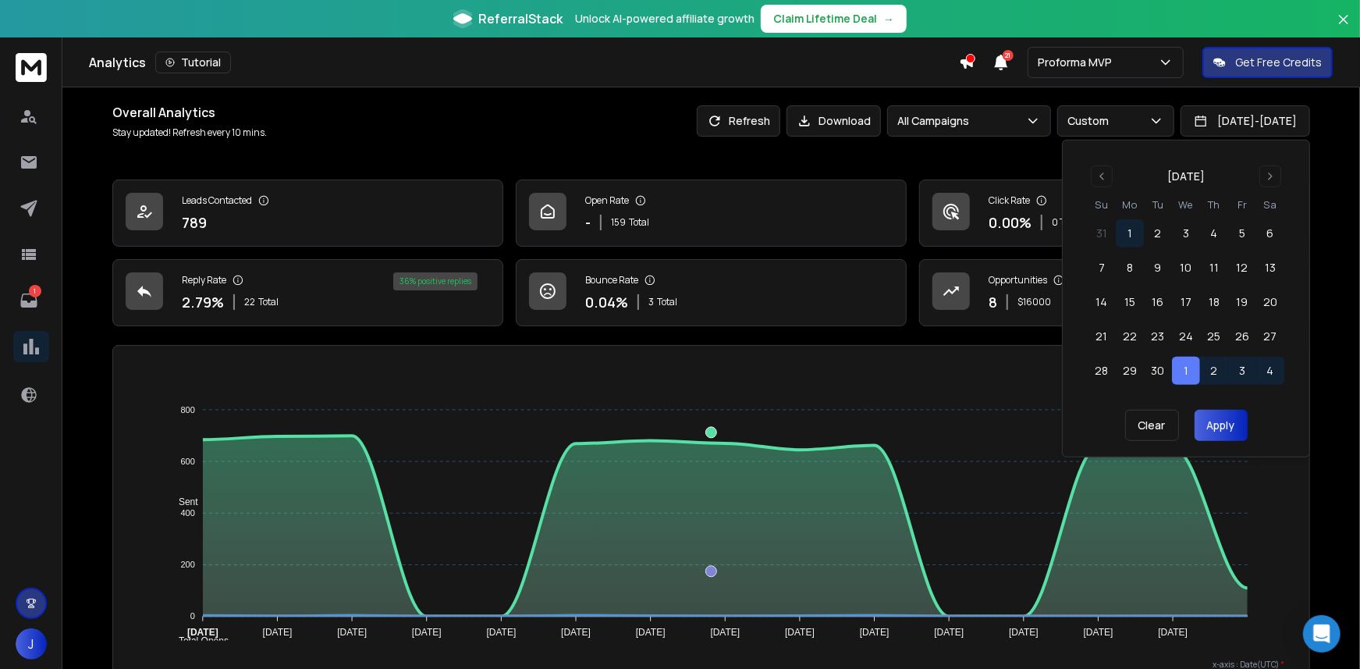
click at [1133, 232] on button "1" at bounding box center [1130, 233] width 28 height 28
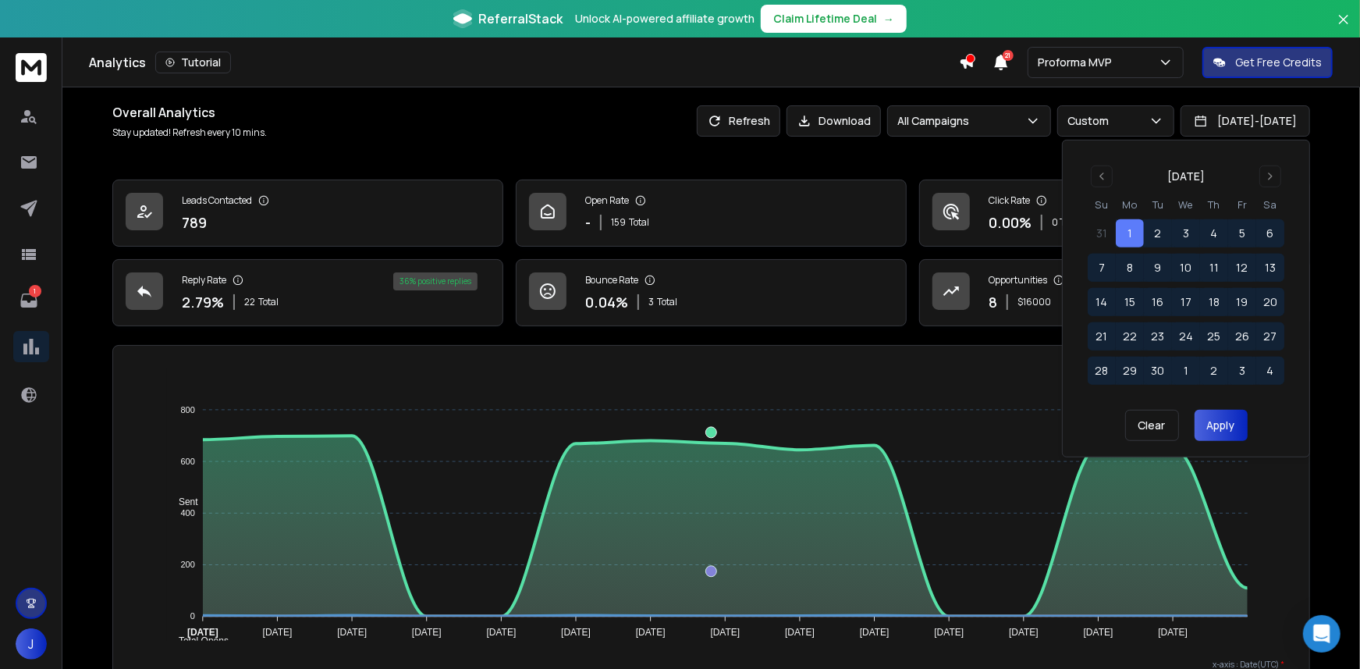
click at [1160, 368] on button "30" at bounding box center [1158, 371] width 28 height 28
click at [1227, 429] on button "Apply" at bounding box center [1221, 425] width 53 height 31
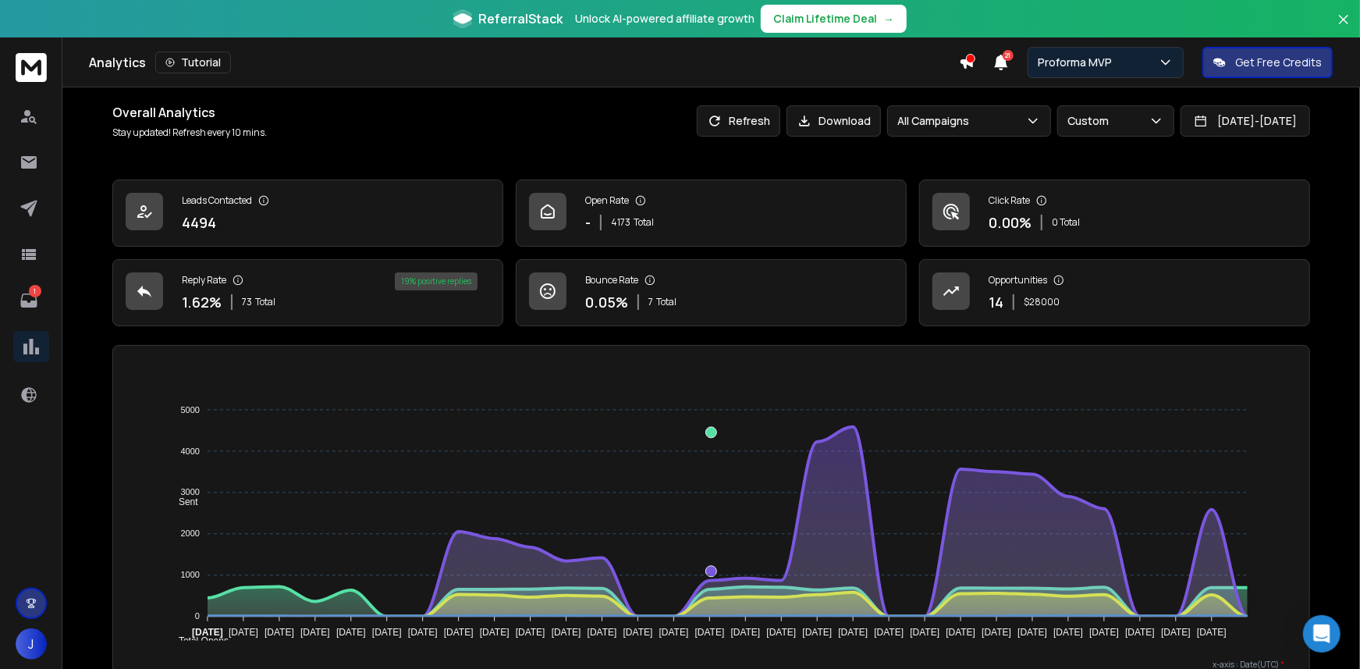
click at [1090, 60] on p "Proforma MVP" at bounding box center [1078, 63] width 80 height 16
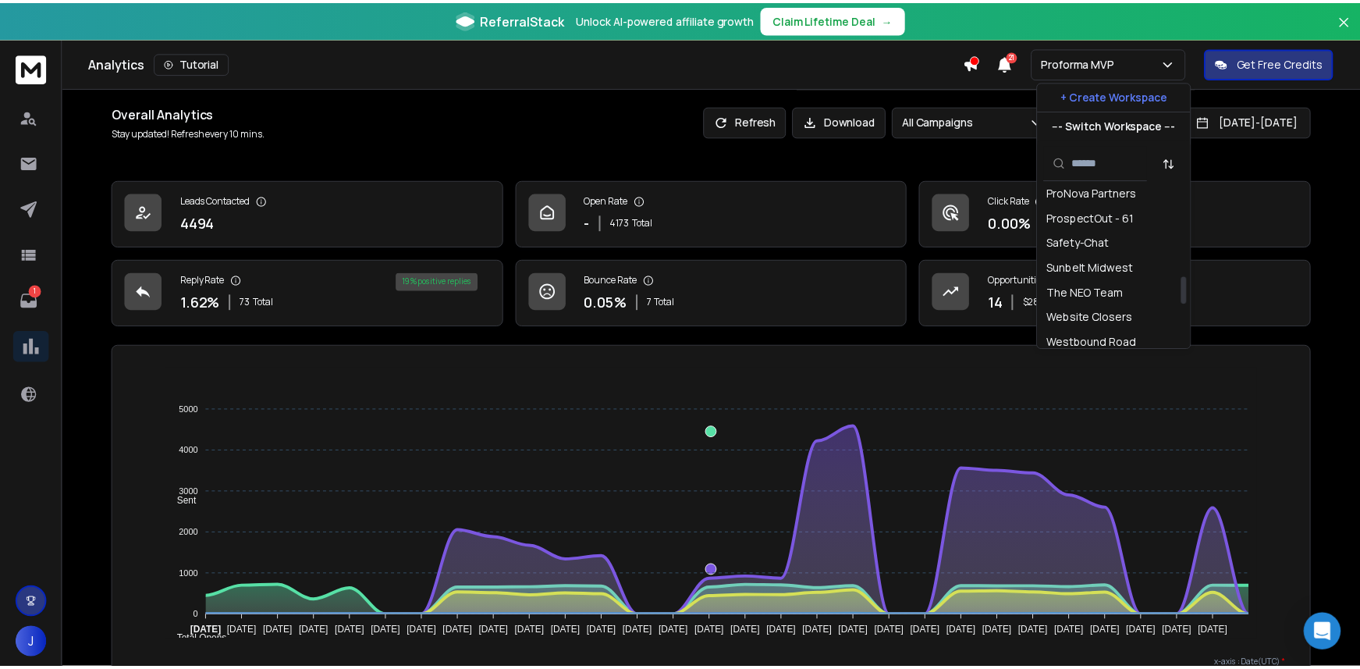
scroll to position [492, 0]
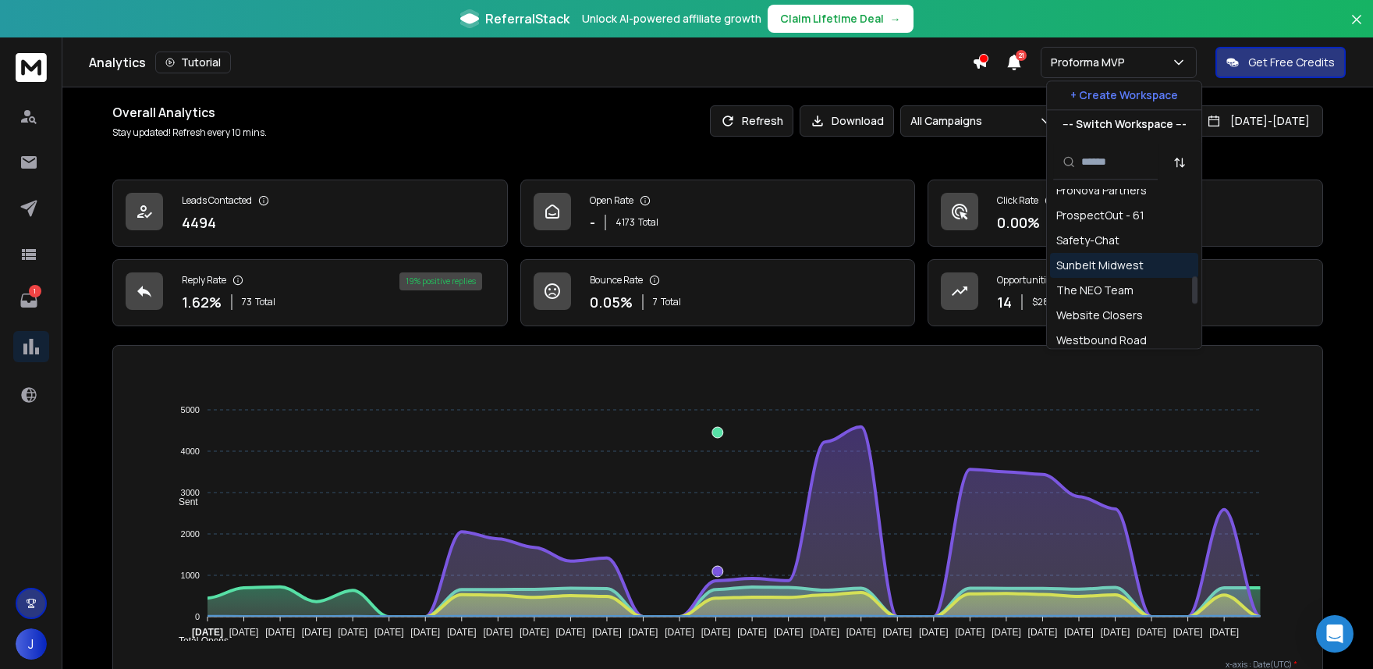
click at [1113, 258] on div "Sunbelt Midwest" at bounding box center [1100, 266] width 87 height 16
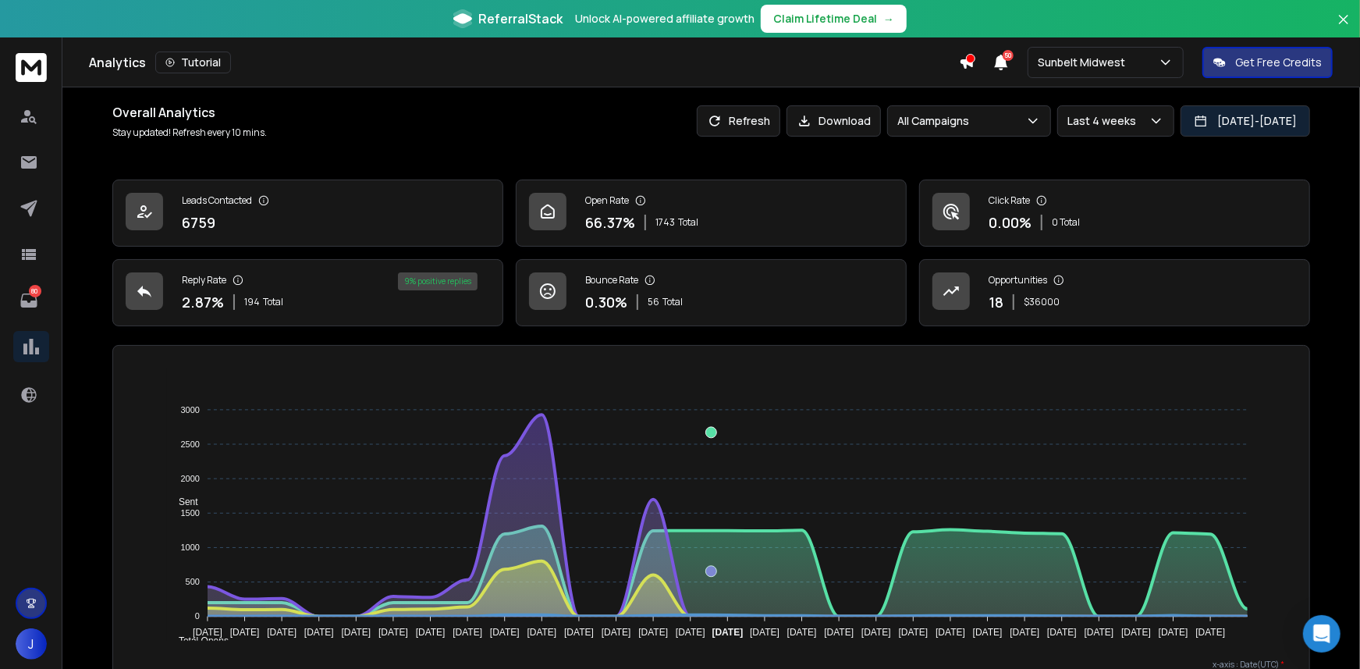
click at [1210, 115] on button "[DATE] - [DATE]" at bounding box center [1246, 120] width 130 height 31
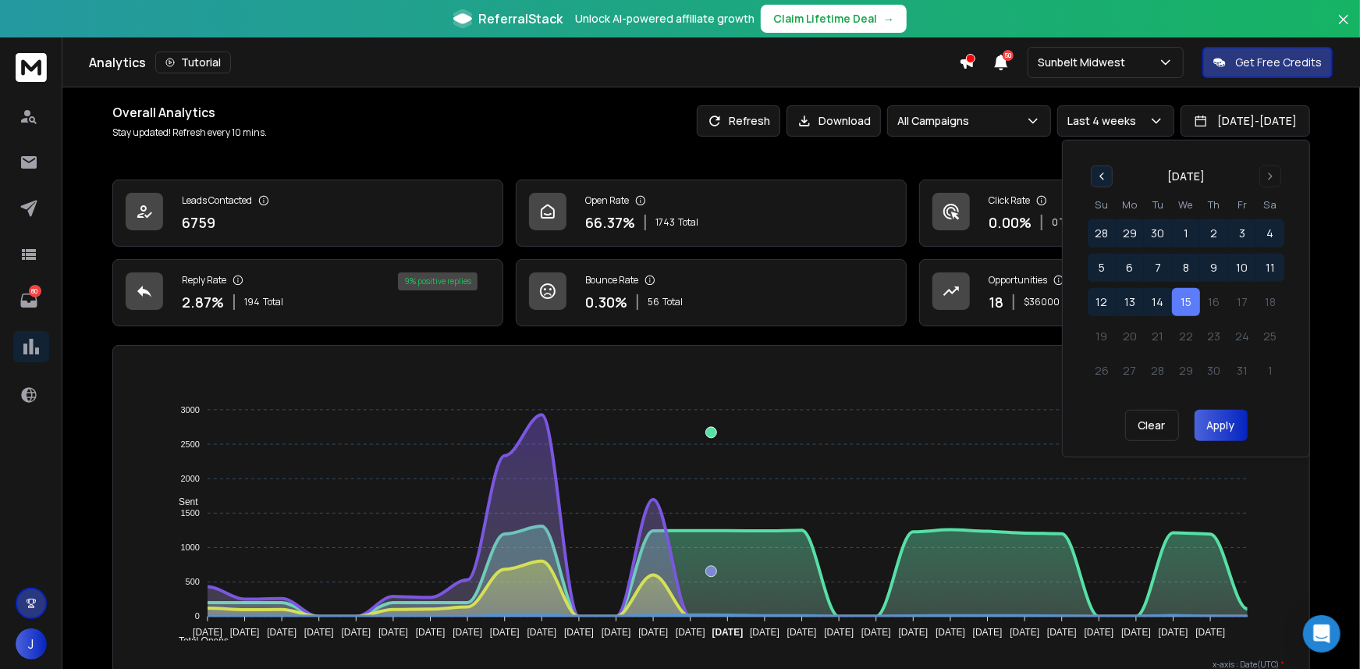
click at [1101, 172] on icon "Go to previous month" at bounding box center [1102, 176] width 12 height 12
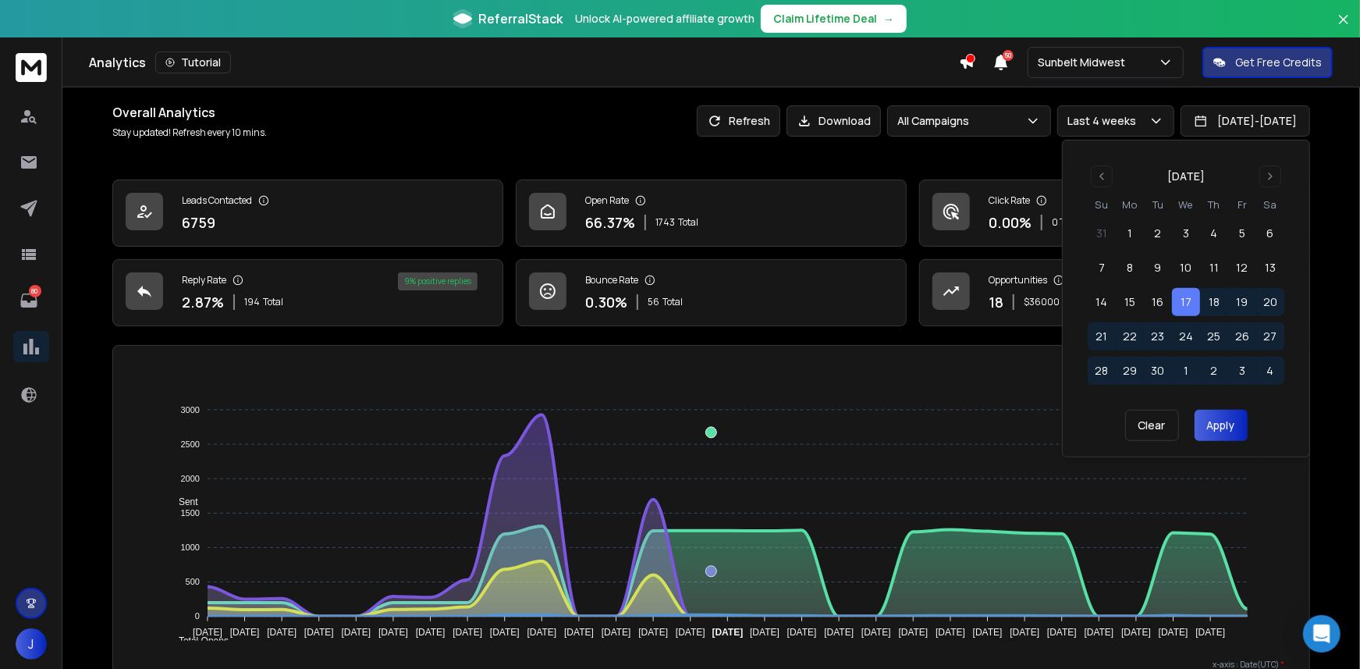
click at [1189, 293] on button "17" at bounding box center [1186, 302] width 28 height 28
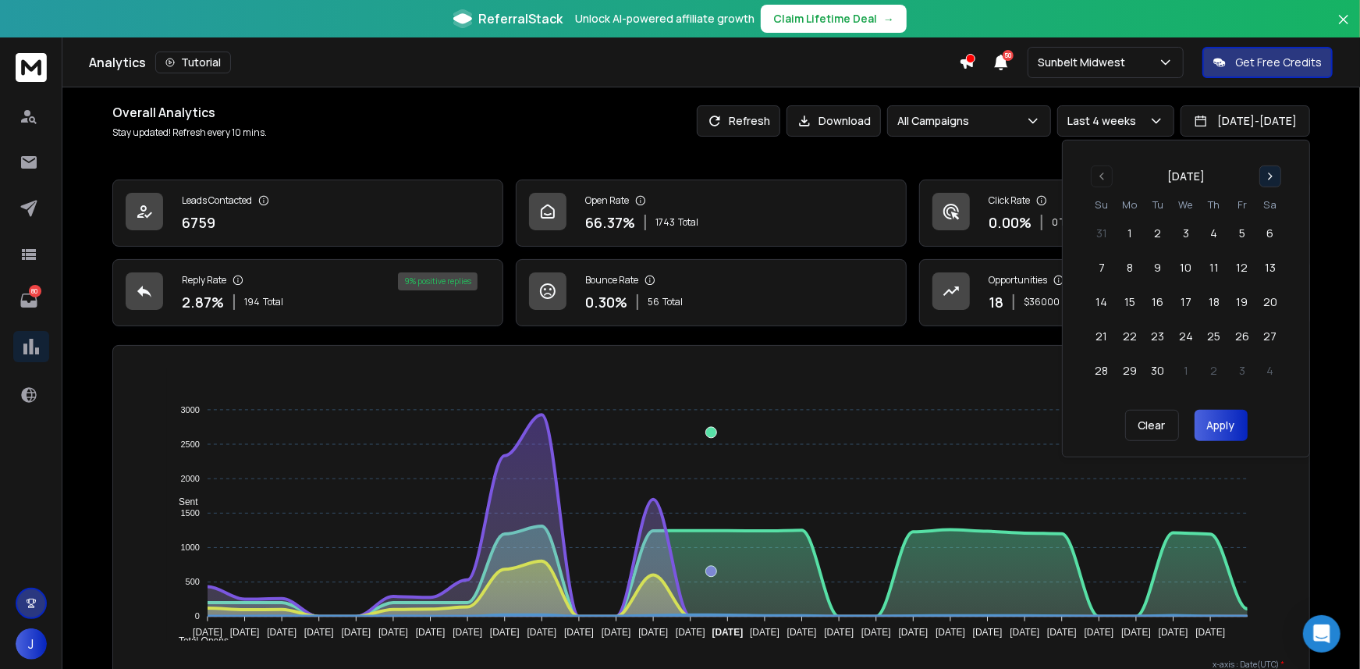
click at [1273, 179] on icon "Go to next month" at bounding box center [1270, 176] width 12 height 12
click at [1191, 229] on button "1" at bounding box center [1186, 233] width 28 height 28
click at [1186, 306] on button "15" at bounding box center [1186, 302] width 28 height 28
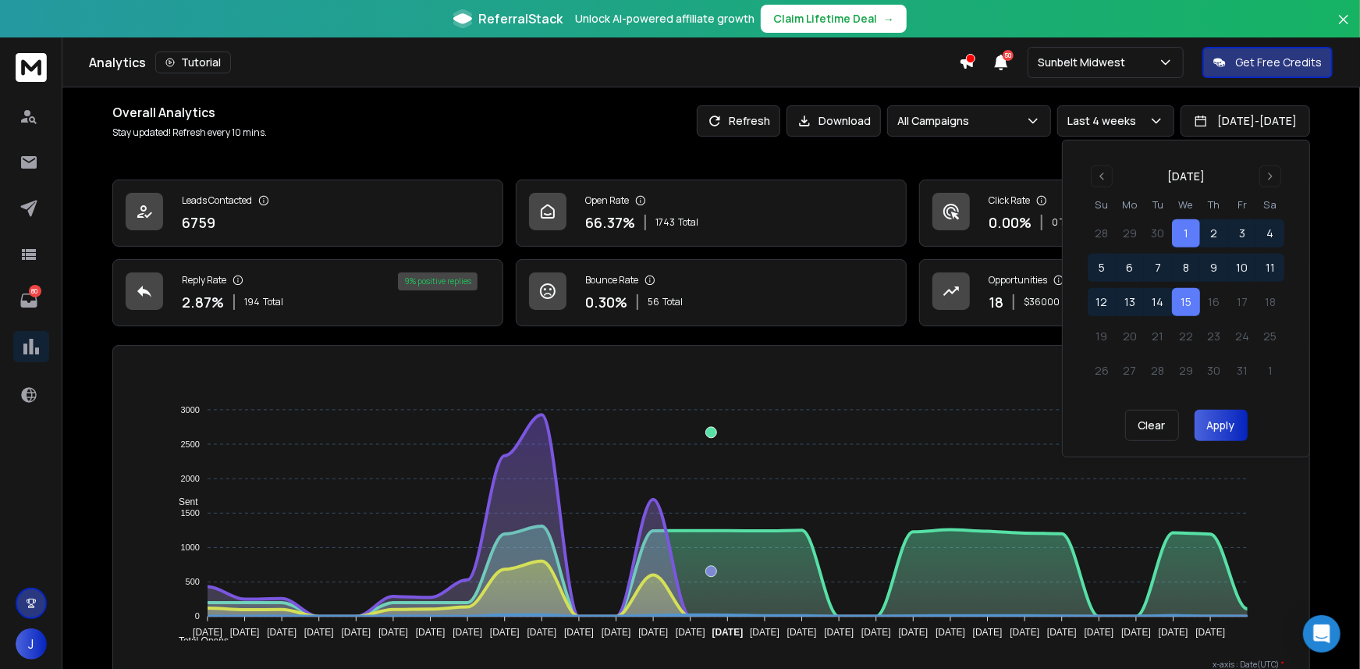
click at [1213, 421] on button "Apply" at bounding box center [1221, 425] width 53 height 31
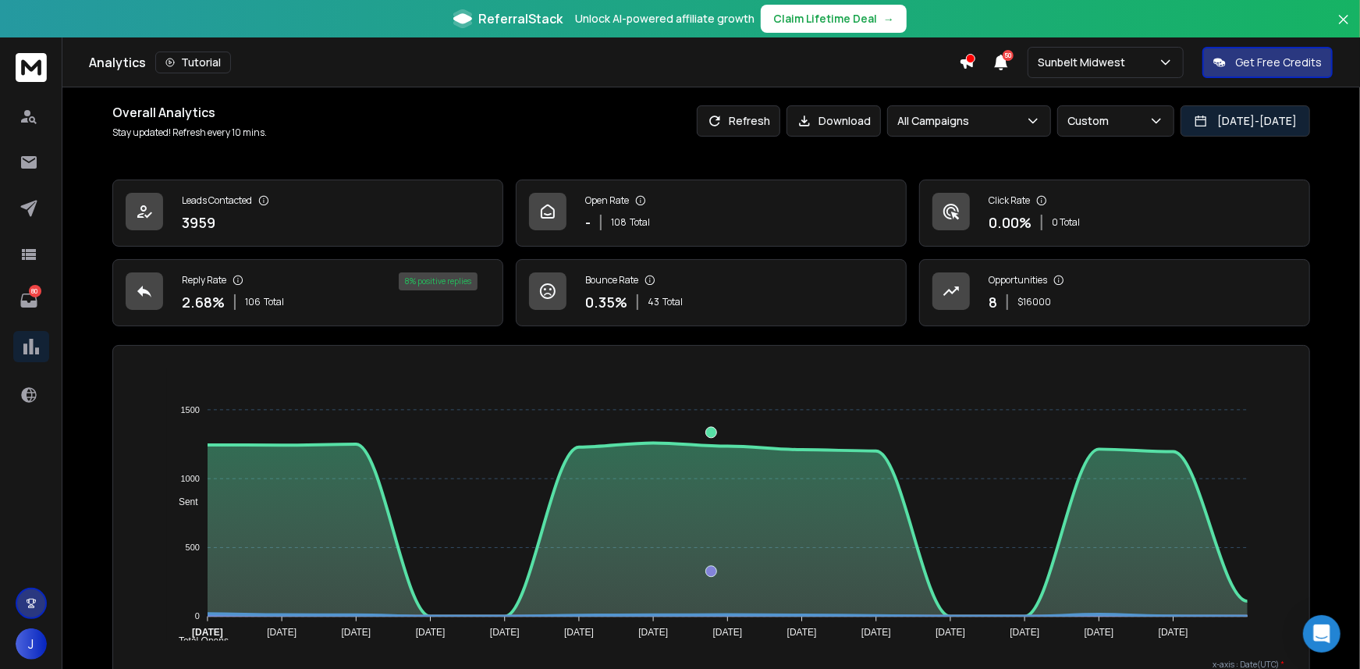
click at [1187, 117] on button "[DATE] - [DATE]" at bounding box center [1246, 120] width 130 height 31
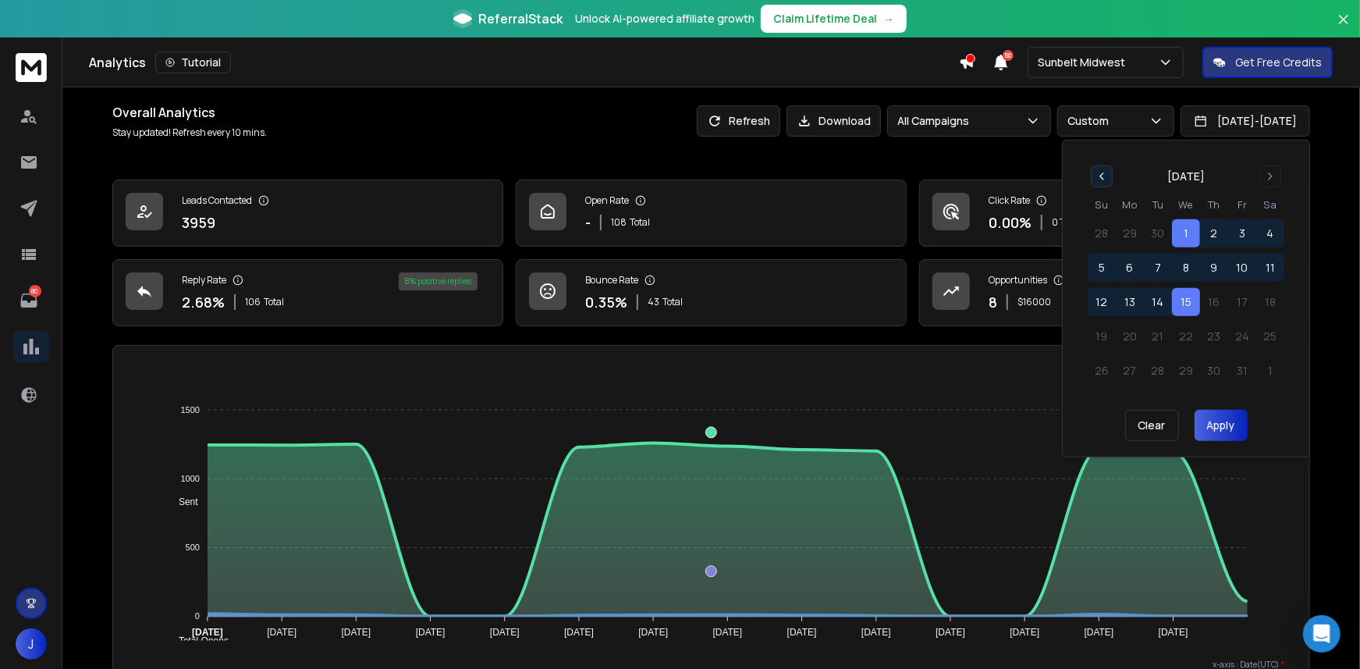
click at [1104, 178] on icon "Go to previous month" at bounding box center [1102, 176] width 12 height 12
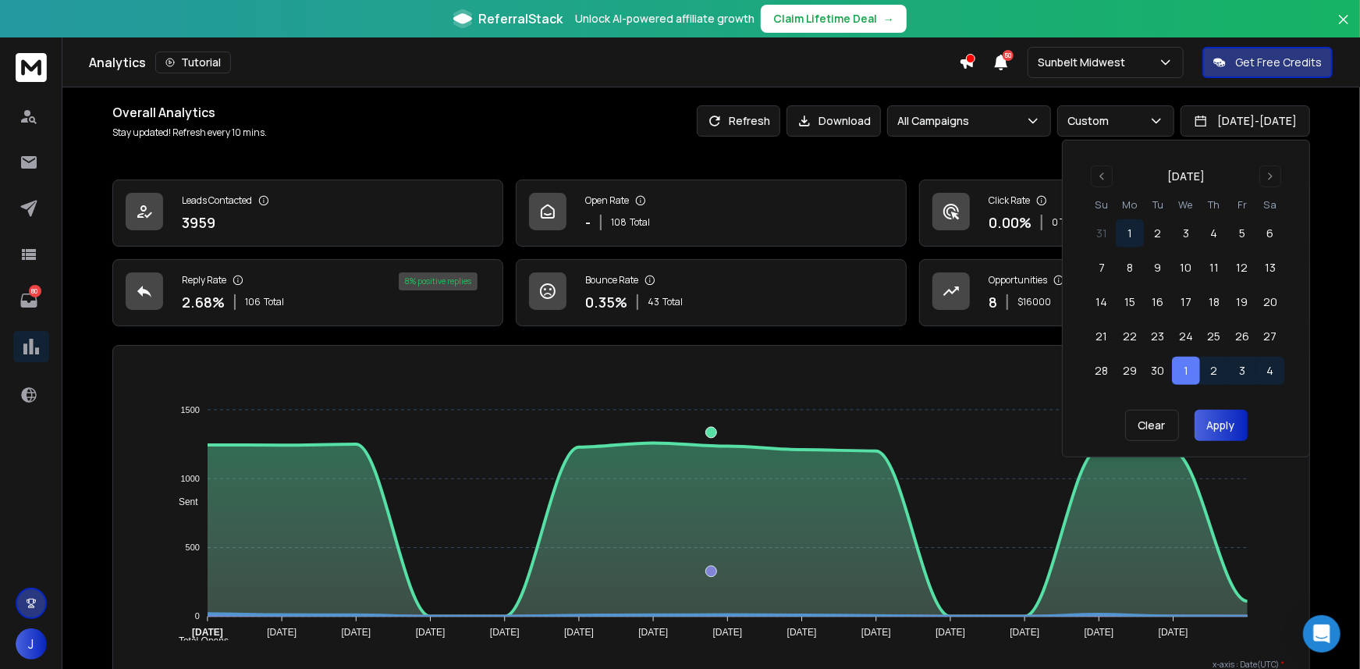
click at [1125, 227] on button "1" at bounding box center [1130, 233] width 28 height 28
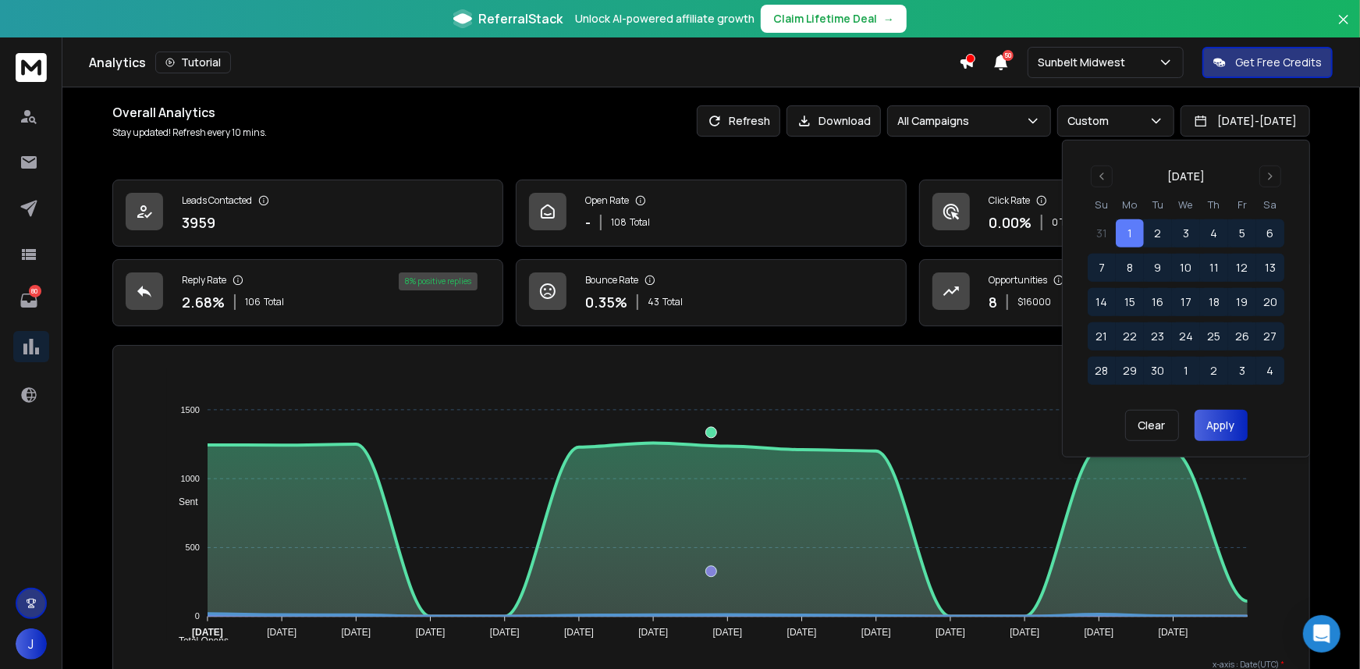
click at [1156, 368] on button "30" at bounding box center [1158, 371] width 28 height 28
click at [1200, 425] on button "Apply" at bounding box center [1221, 425] width 53 height 31
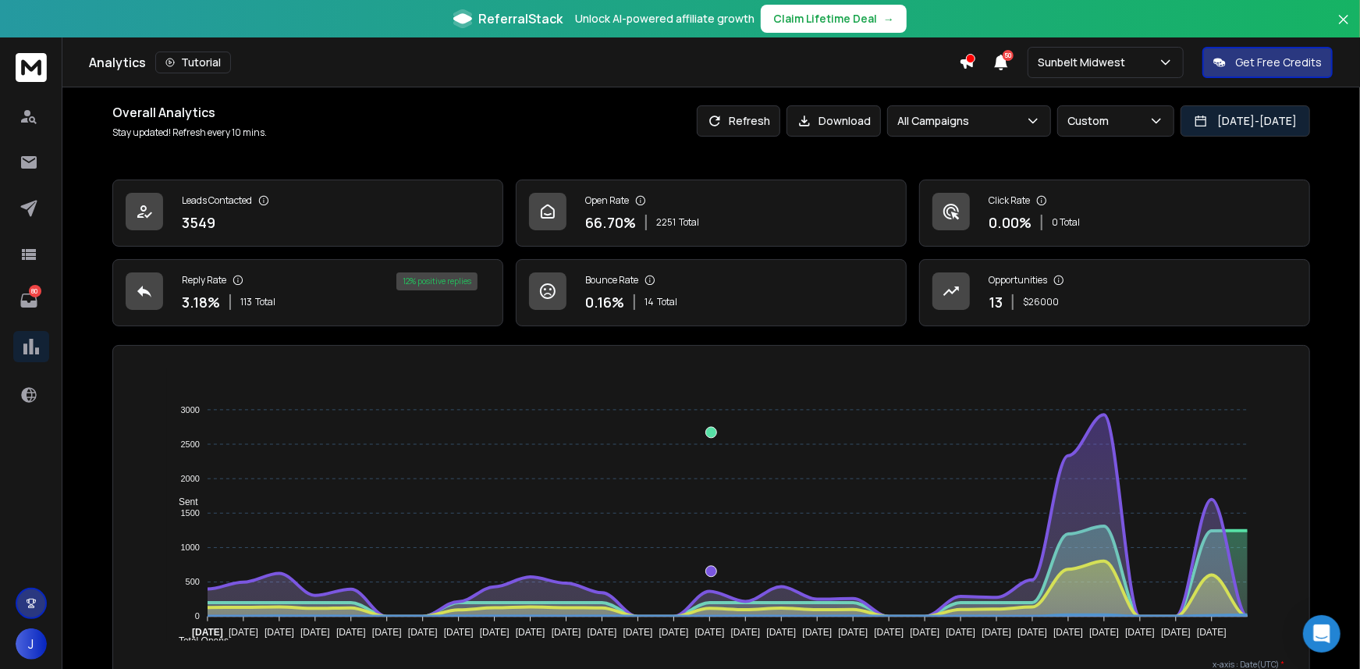
click at [1181, 121] on button "01 Sep 2025 - 30 Sep 2025" at bounding box center [1246, 120] width 130 height 31
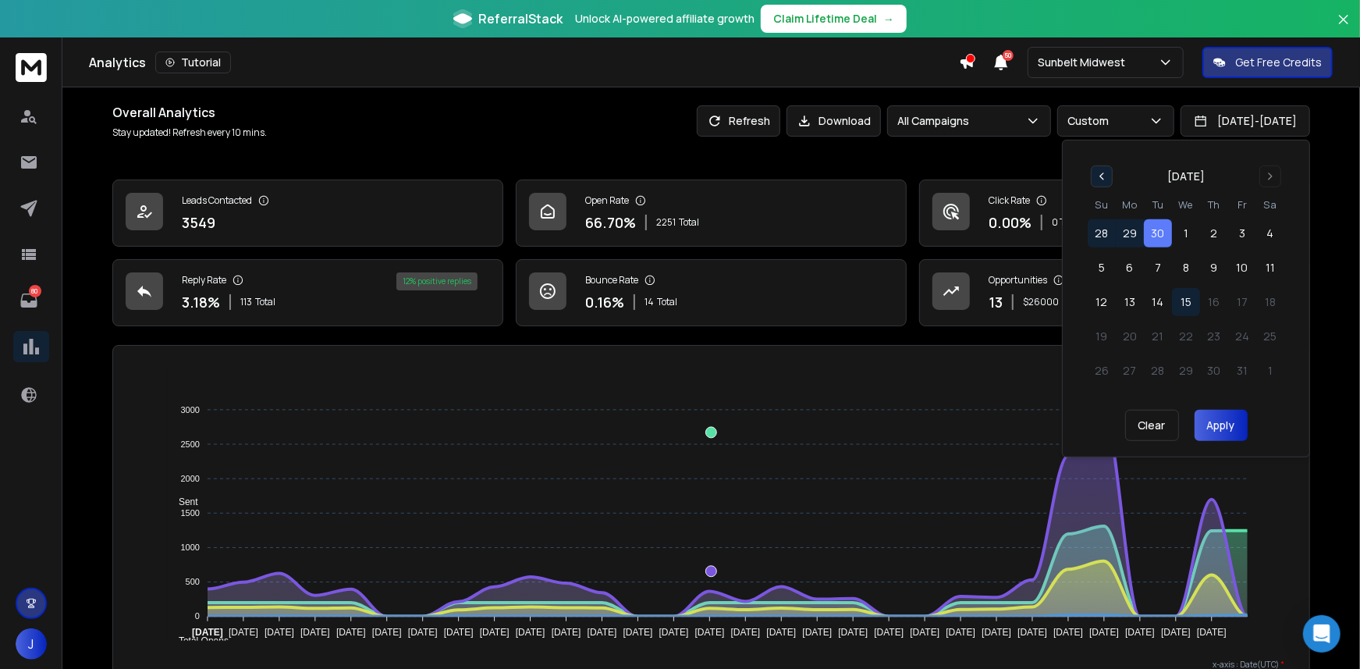
click at [1100, 176] on icon "Go to previous month" at bounding box center [1101, 176] width 3 height 6
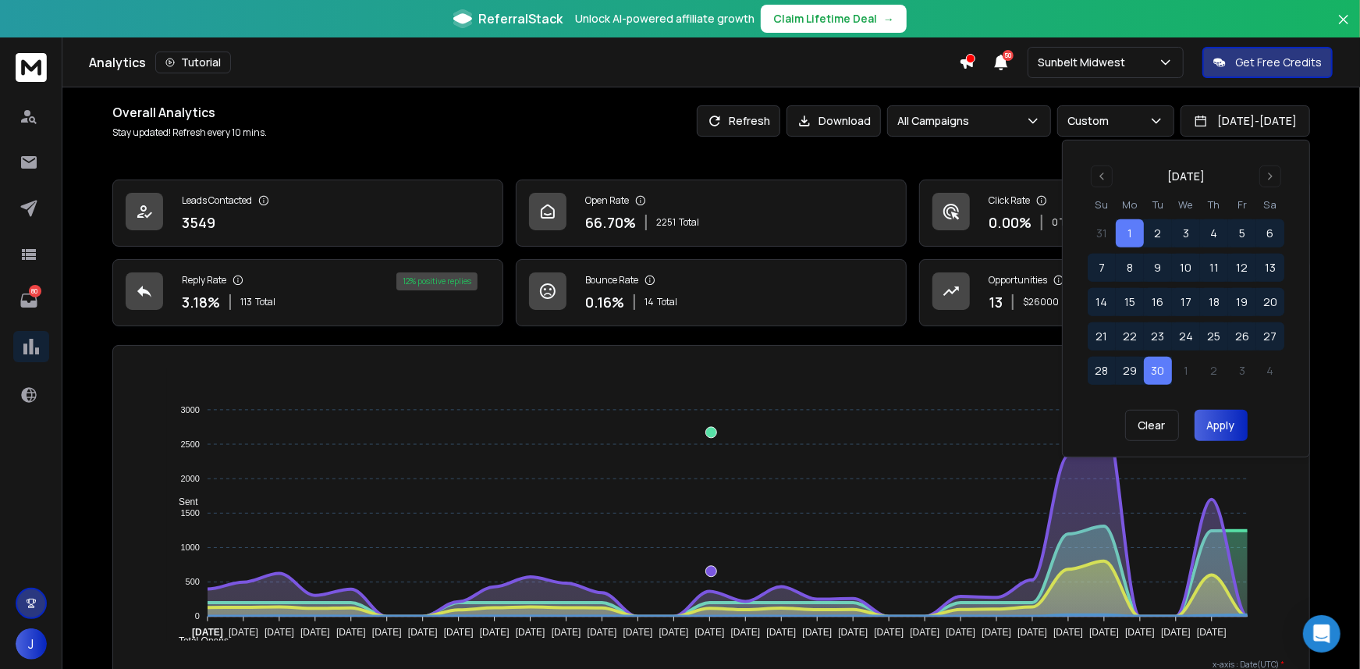
click at [1127, 236] on button "1" at bounding box center [1130, 233] width 28 height 28
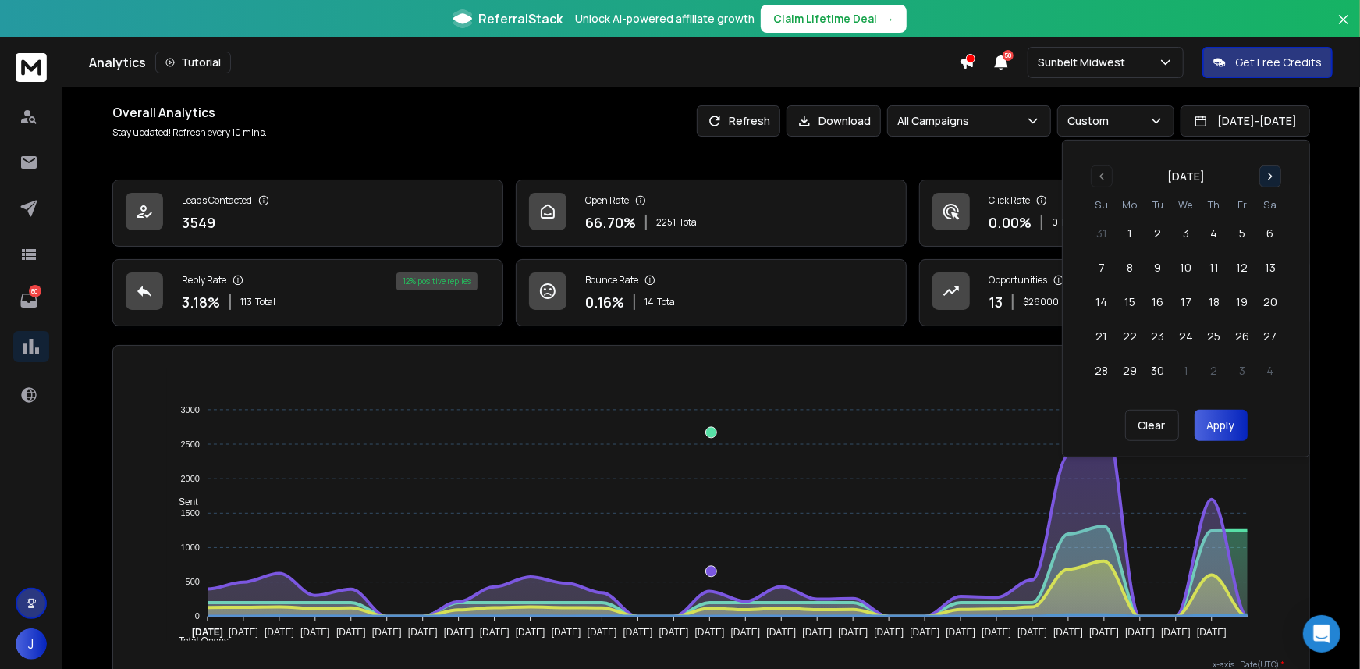
click at [1274, 170] on icon "Go to next month" at bounding box center [1270, 176] width 12 height 12
click at [1182, 223] on button "1" at bounding box center [1186, 233] width 28 height 28
click at [1183, 295] on button "15" at bounding box center [1186, 302] width 28 height 28
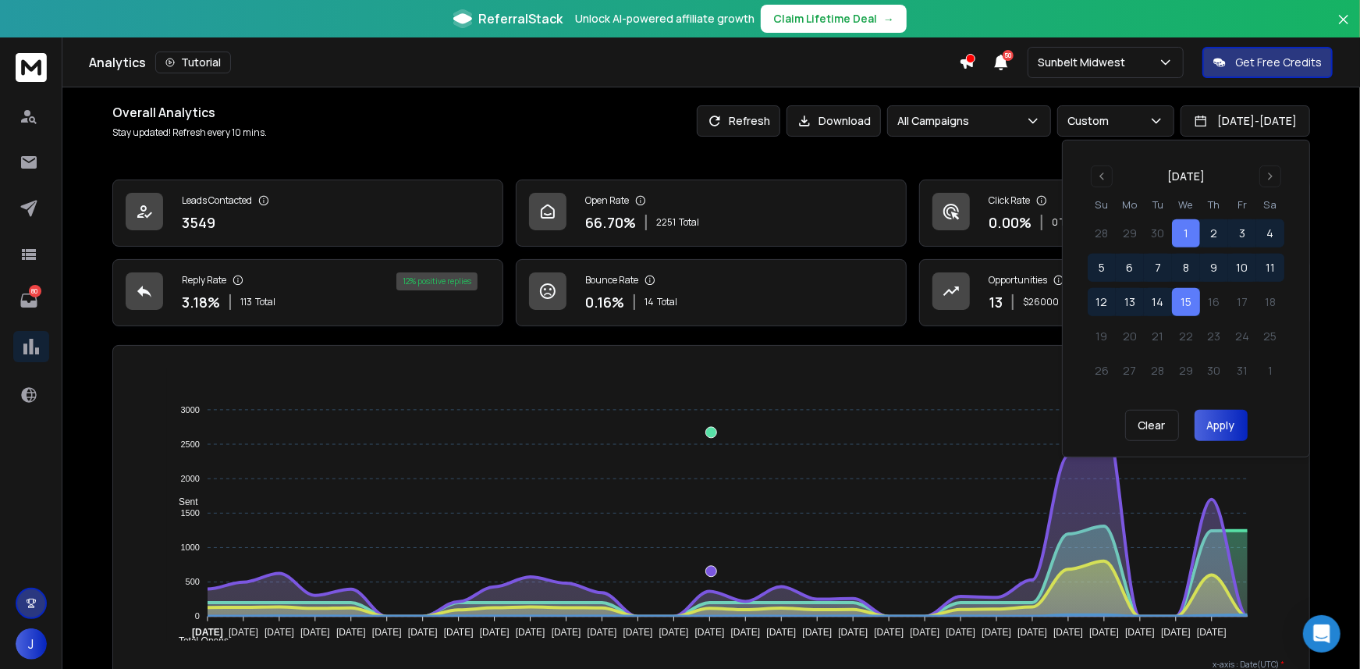
click at [1210, 417] on button "Apply" at bounding box center [1221, 425] width 53 height 31
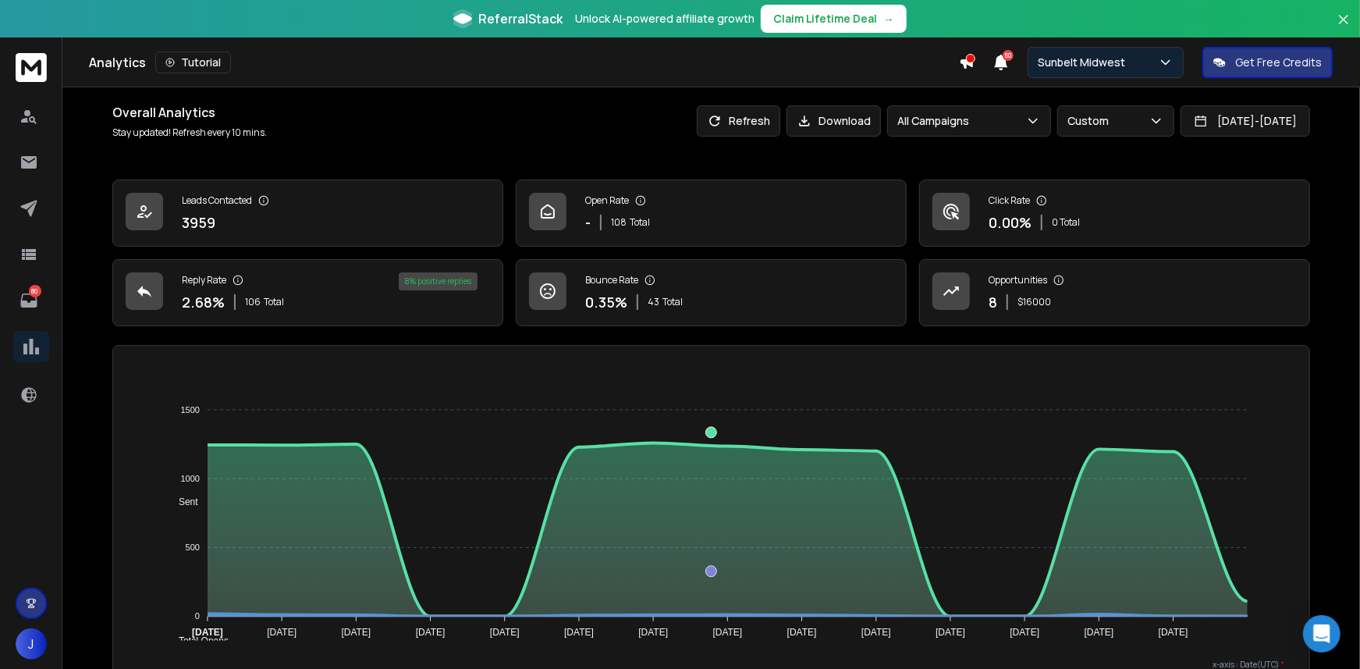
click at [1089, 67] on p "Sunbelt Midwest" at bounding box center [1085, 63] width 94 height 16
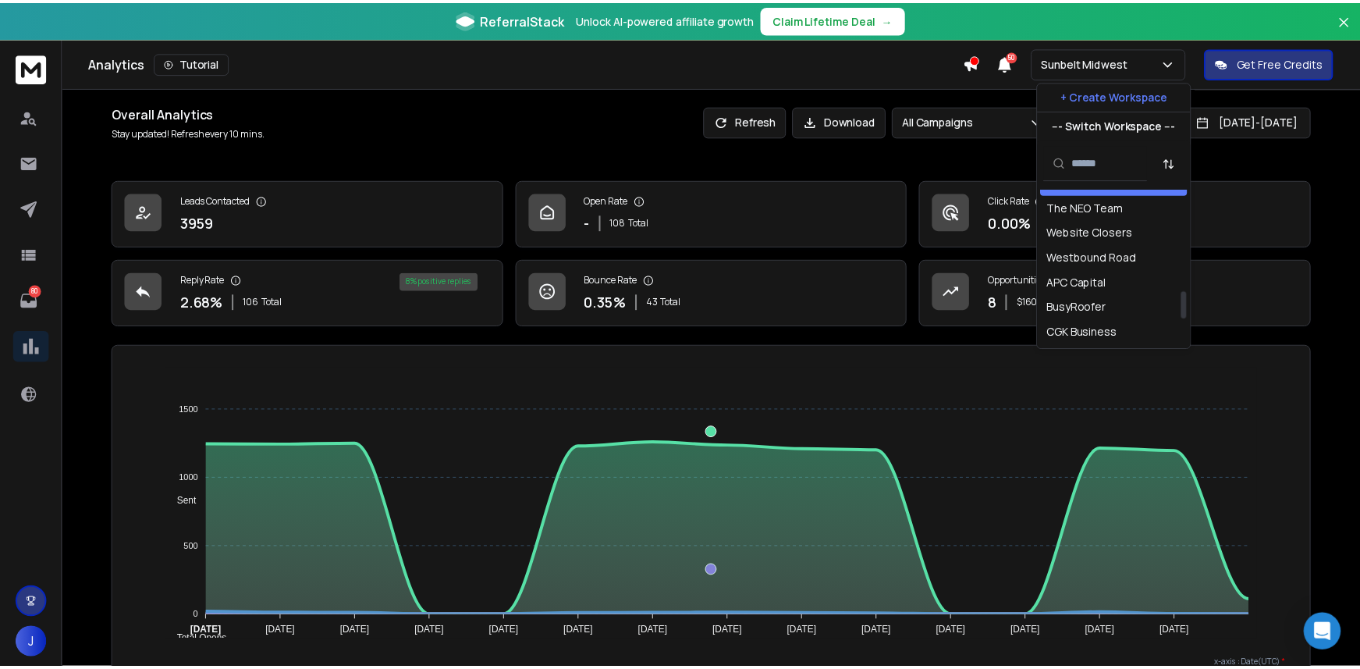
scroll to position [576, 0]
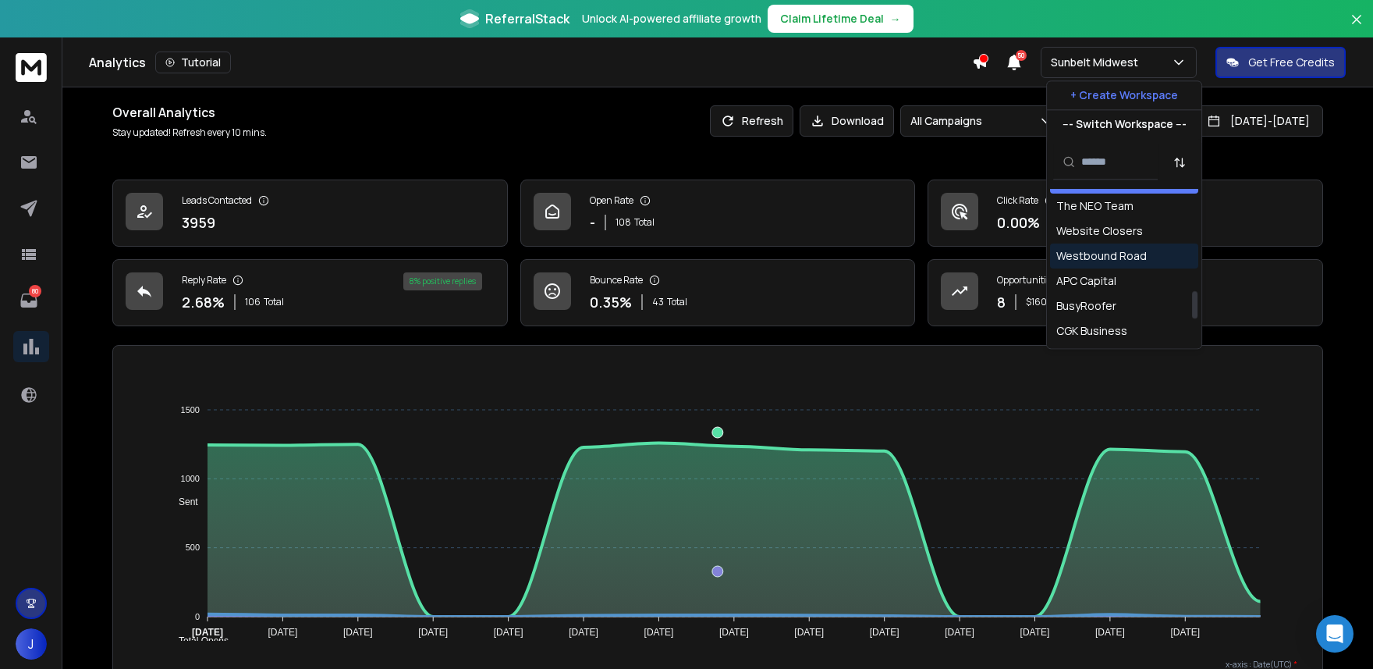
click at [1114, 248] on div "Westbound Road" at bounding box center [1102, 256] width 91 height 16
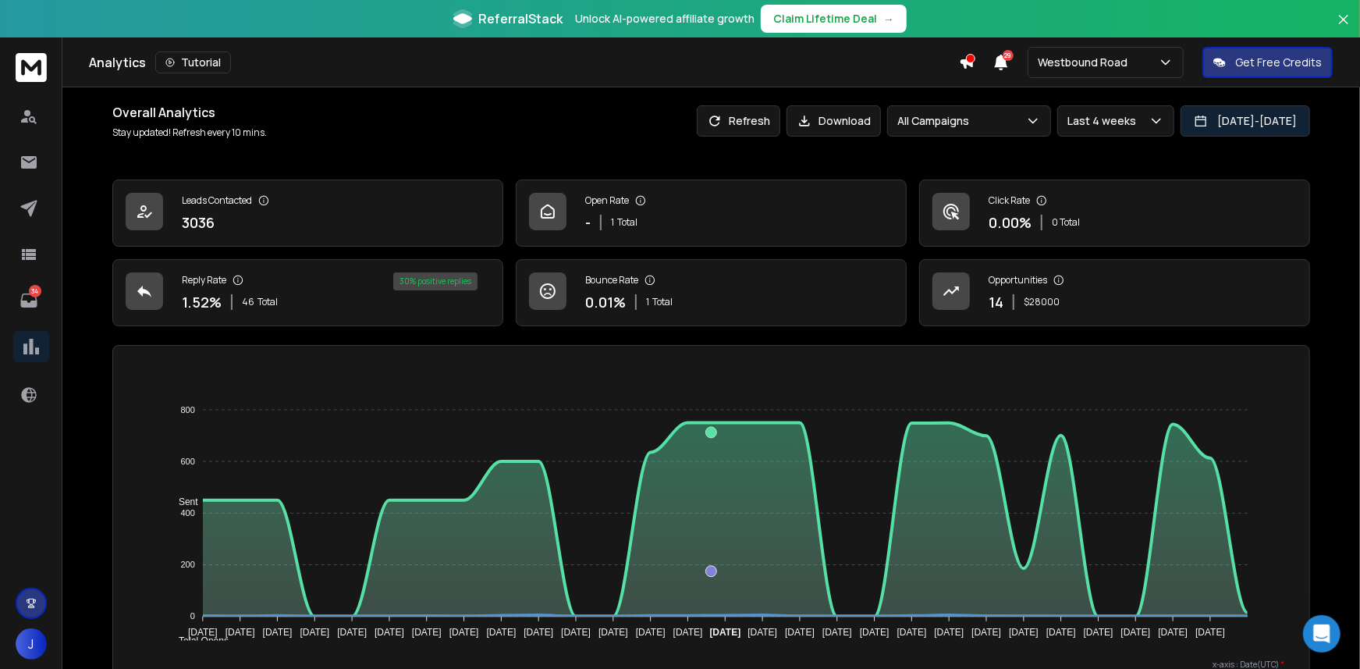
click at [1213, 129] on button "[DATE] - [DATE]" at bounding box center [1246, 120] width 130 height 31
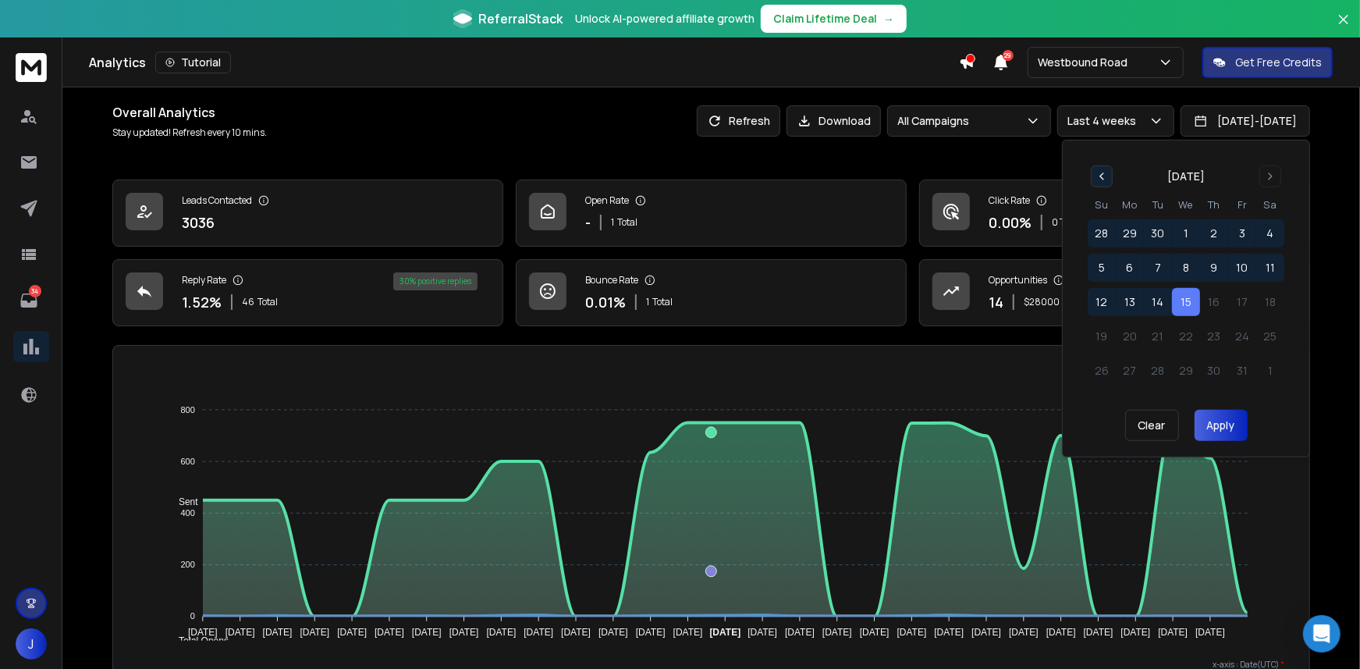
click at [1096, 176] on icon "Go to previous month" at bounding box center [1102, 176] width 12 height 12
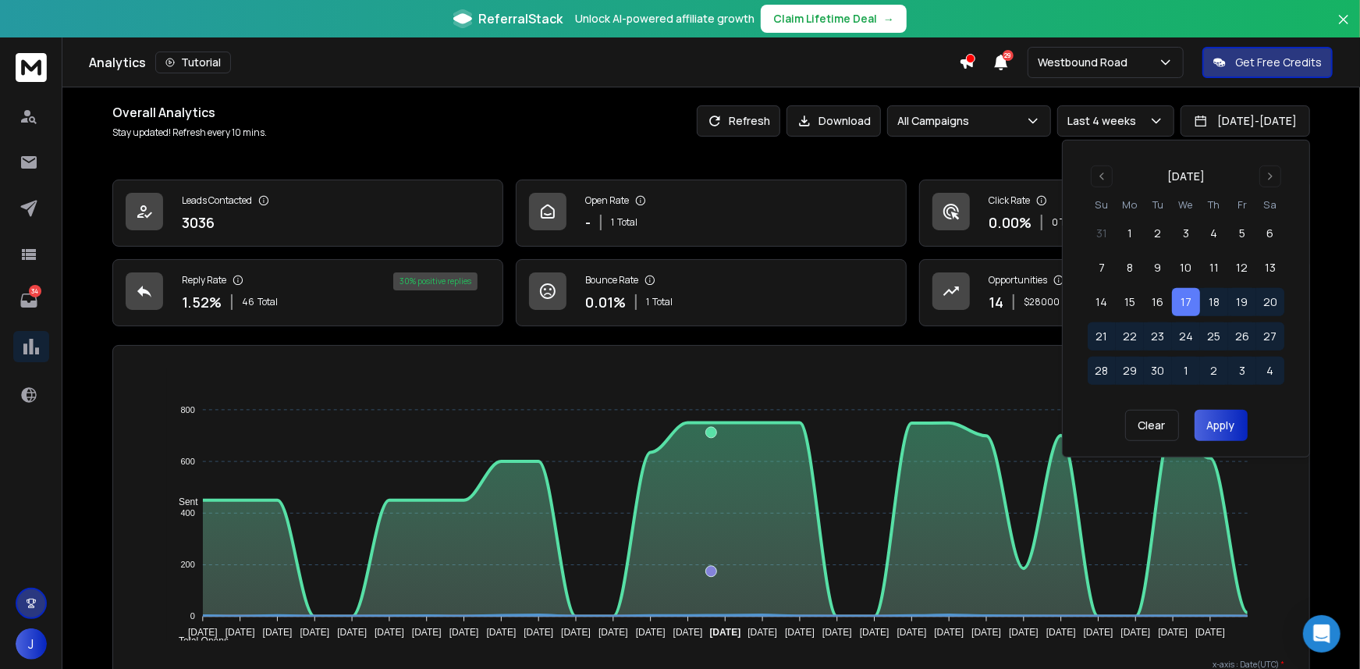
click at [1188, 314] on button "17" at bounding box center [1186, 302] width 28 height 28
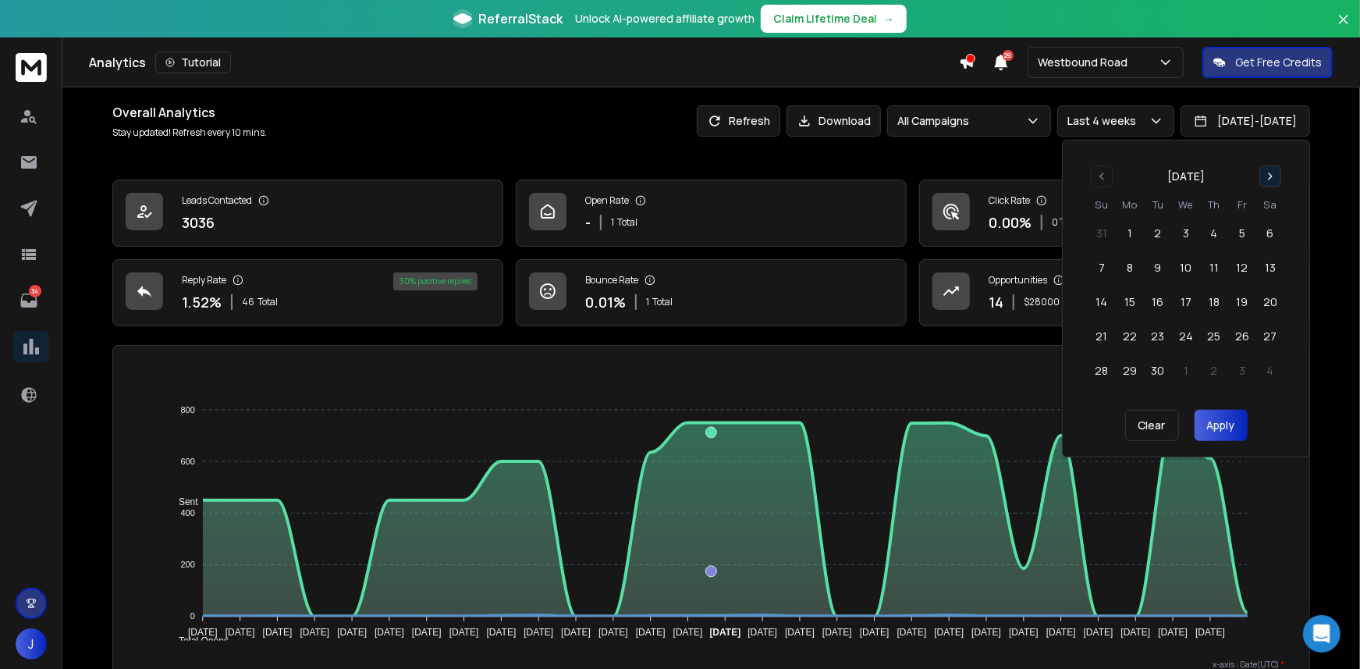
click at [1266, 180] on icon "Go to next month" at bounding box center [1270, 176] width 12 height 12
click at [1191, 231] on button "1" at bounding box center [1186, 233] width 28 height 28
click at [1190, 307] on button "15" at bounding box center [1186, 302] width 28 height 28
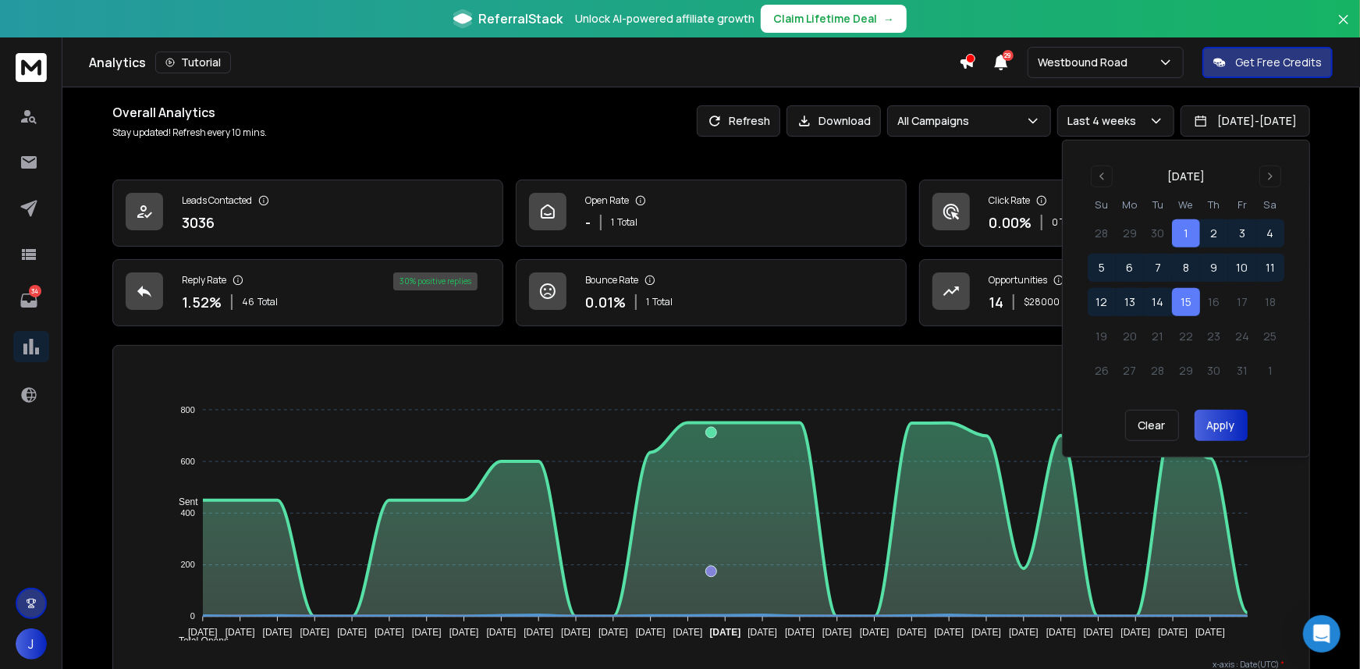
click at [1211, 425] on button "Apply" at bounding box center [1221, 425] width 53 height 31
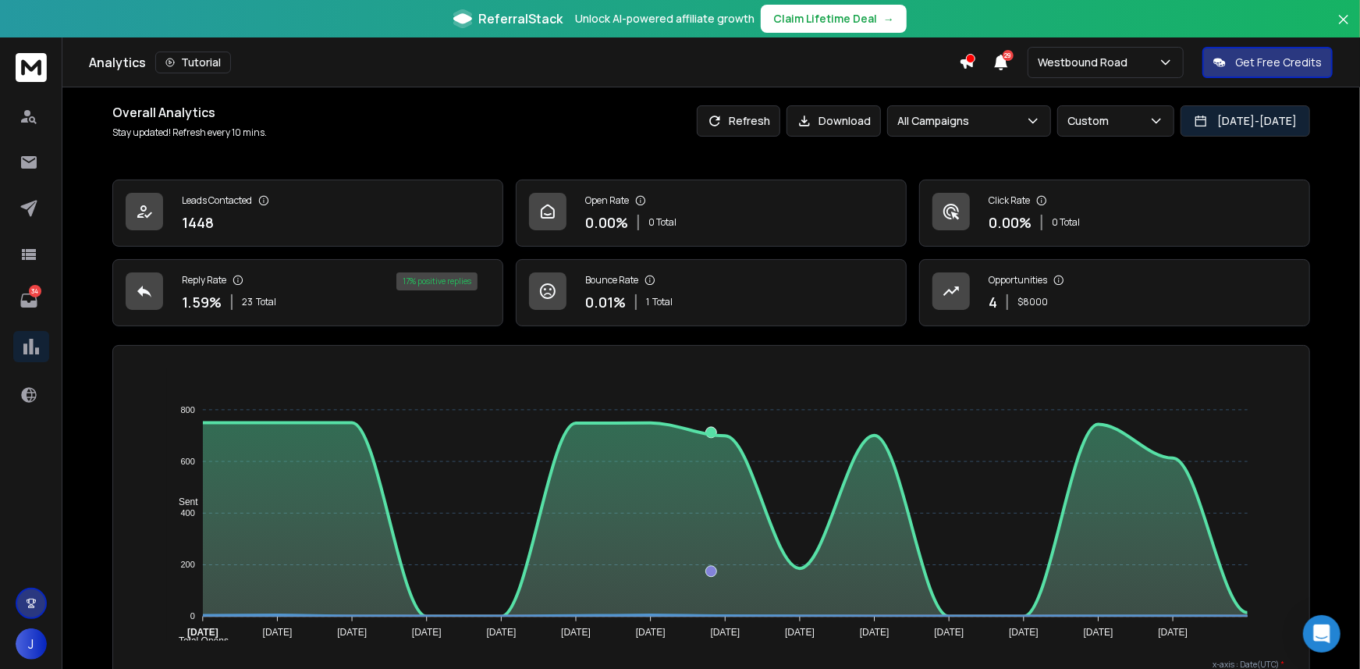
click at [1181, 114] on button "[DATE] - [DATE]" at bounding box center [1246, 120] width 130 height 31
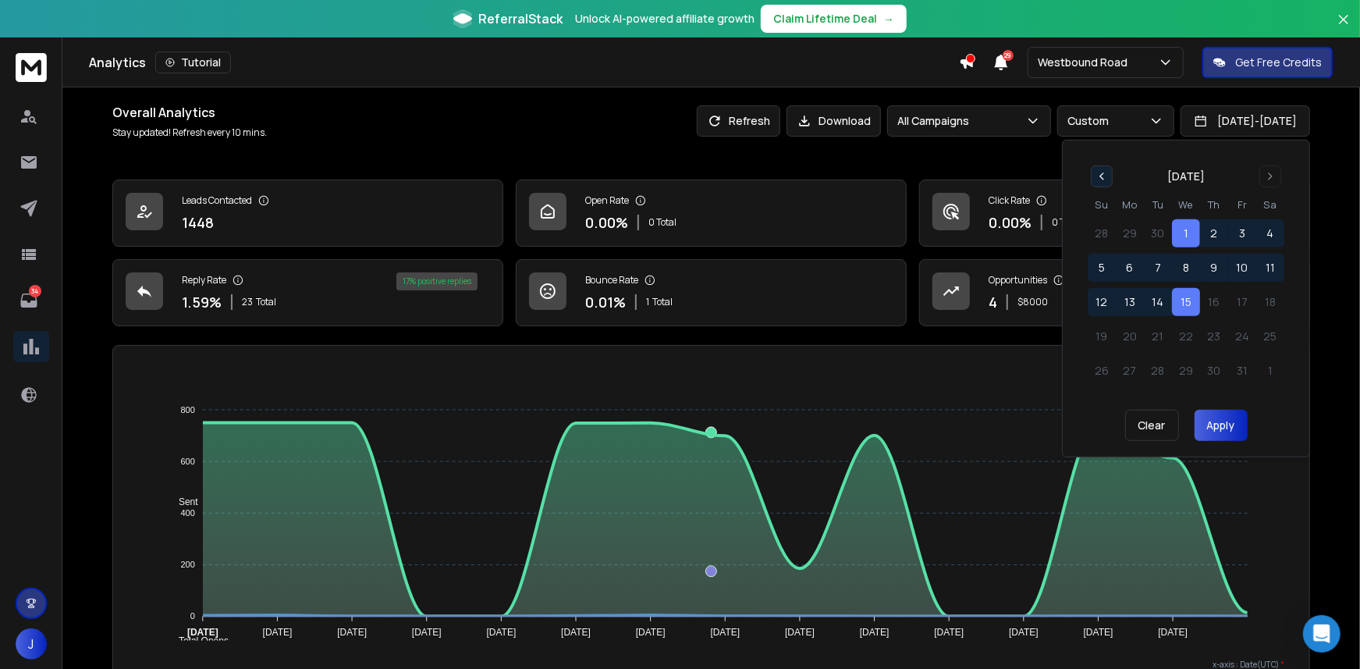
click at [1106, 176] on icon "Go to previous month" at bounding box center [1102, 176] width 12 height 12
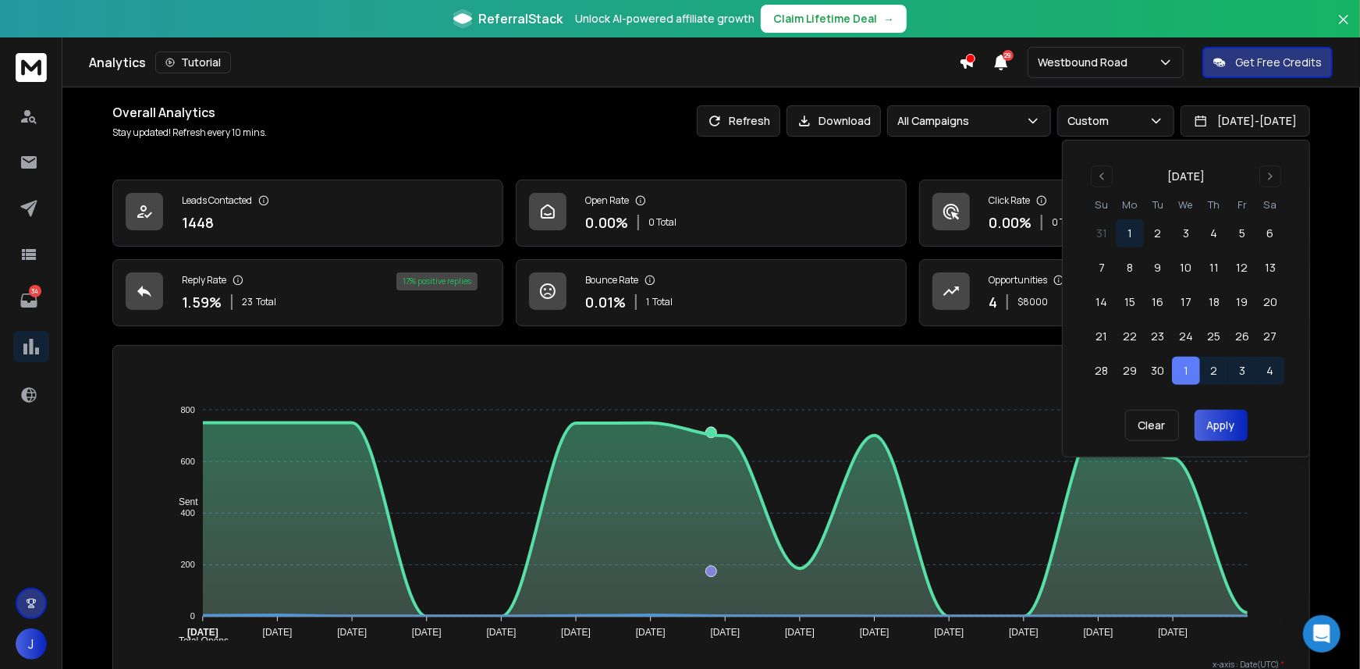
click at [1128, 230] on button "1" at bounding box center [1130, 233] width 28 height 28
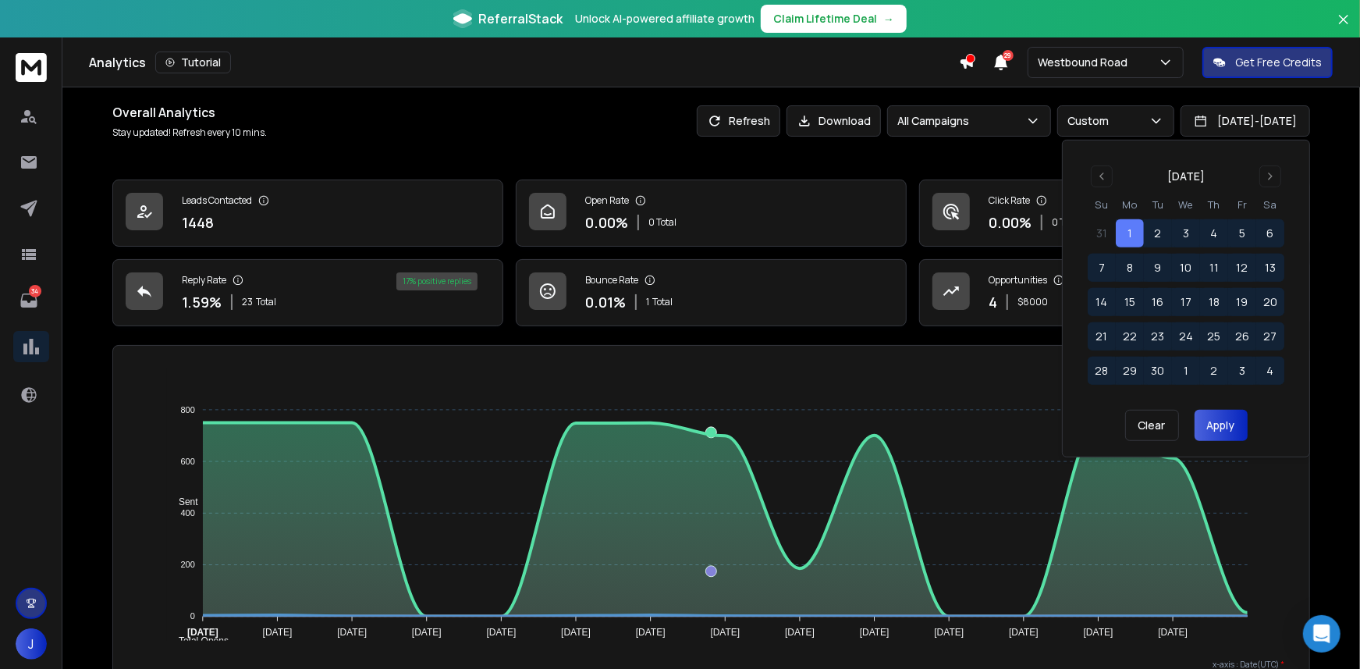
click at [1156, 375] on button "30" at bounding box center [1158, 371] width 28 height 28
click at [1210, 423] on button "Apply" at bounding box center [1221, 425] width 53 height 31
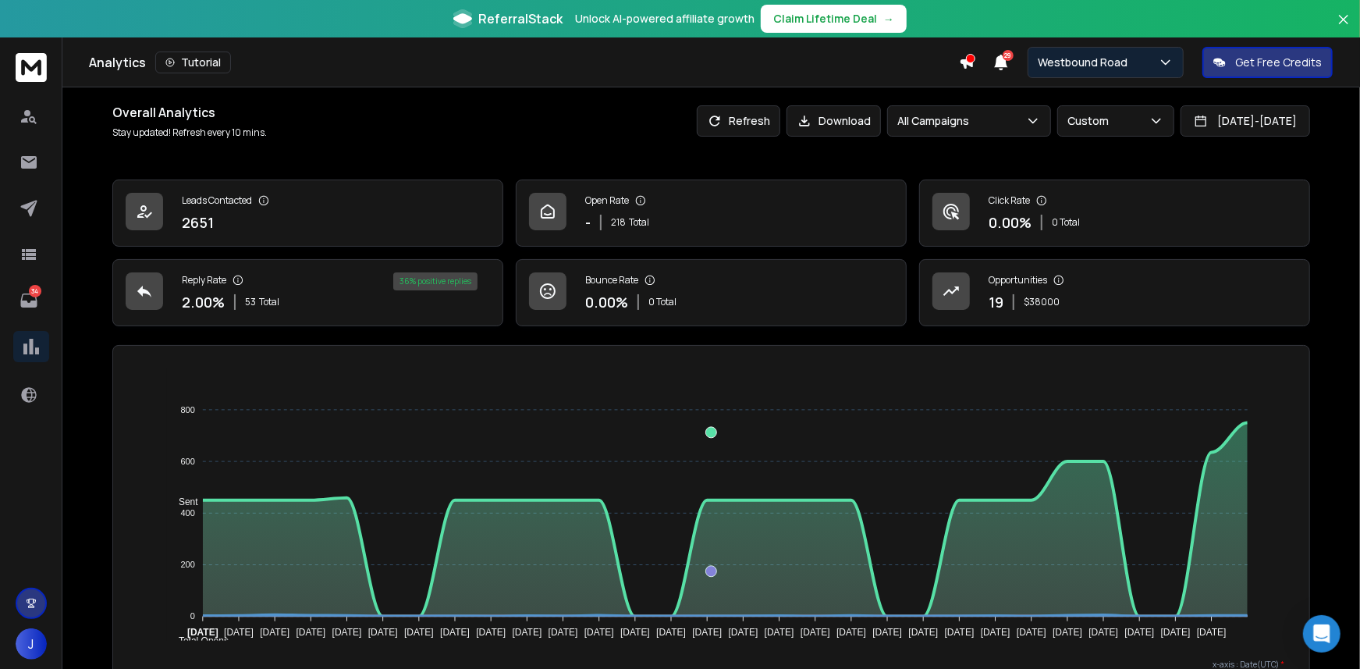
click at [1110, 69] on p "Westbound Road" at bounding box center [1086, 63] width 96 height 16
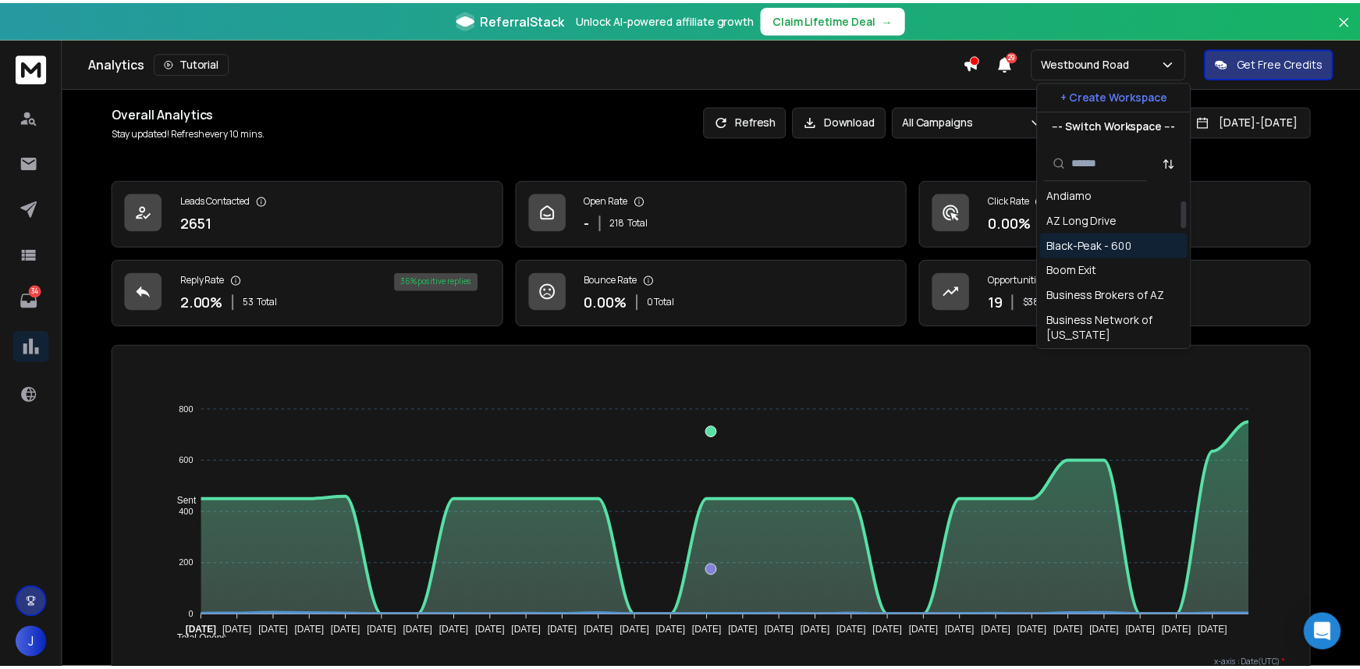
scroll to position [58, 0]
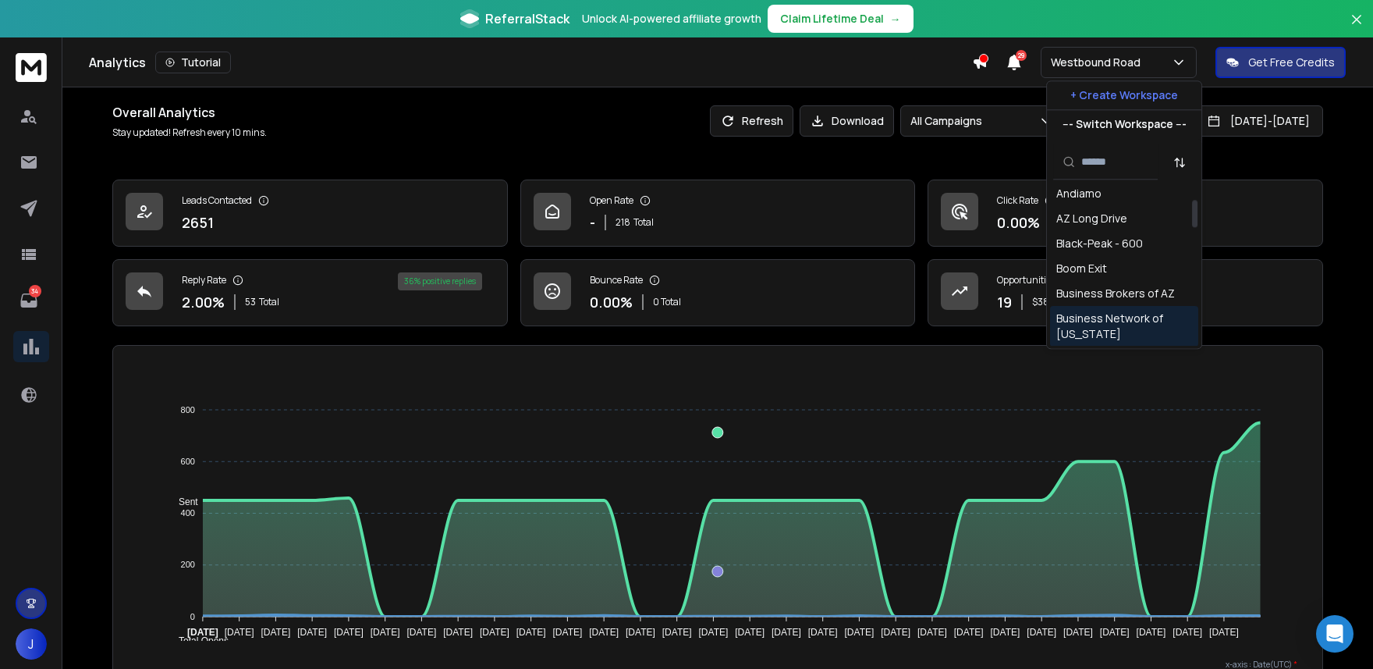
click at [1125, 308] on div "Business Network of [US_STATE]" at bounding box center [1124, 326] width 148 height 41
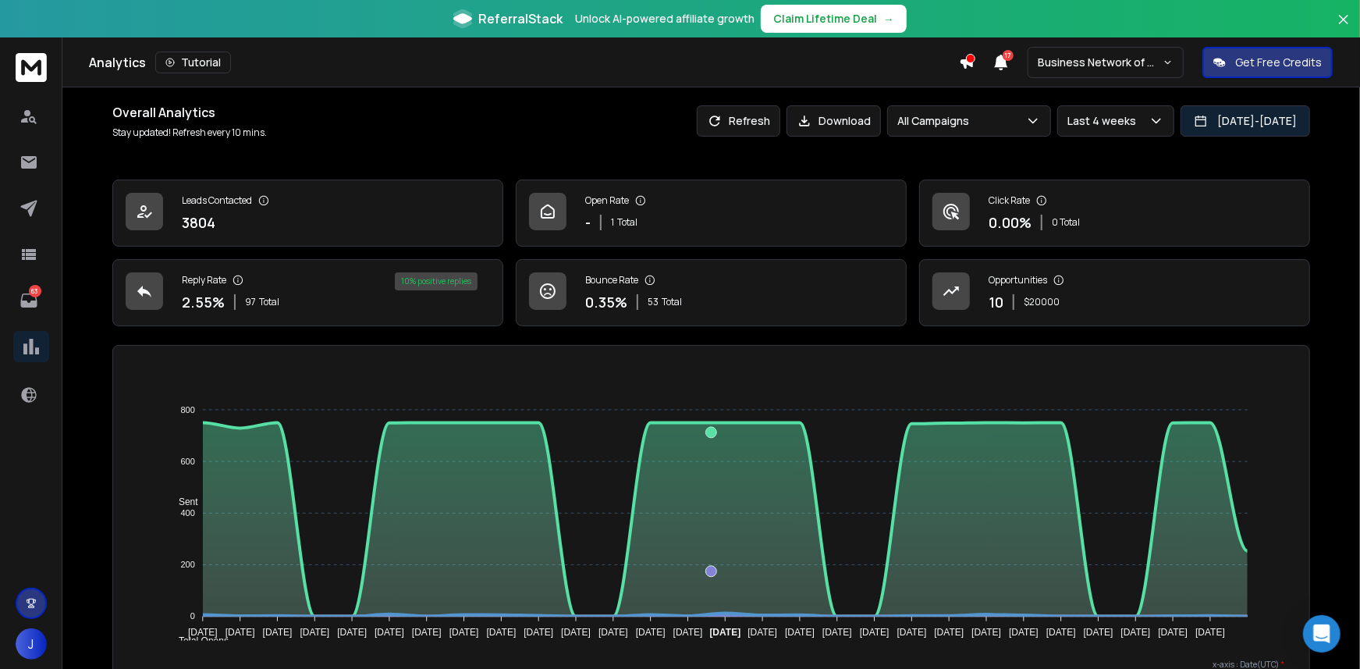
click at [1191, 121] on button "[DATE] - [DATE]" at bounding box center [1246, 120] width 130 height 31
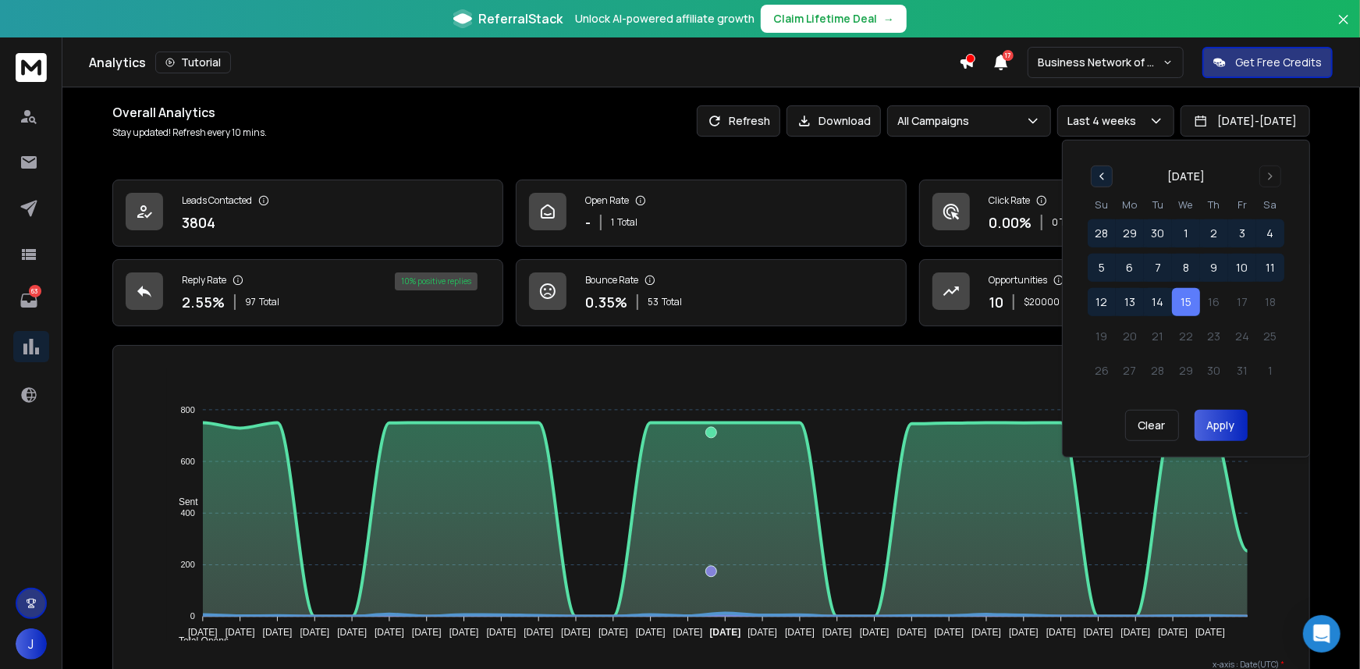
click at [1105, 173] on icon "Go to previous month" at bounding box center [1102, 176] width 12 height 12
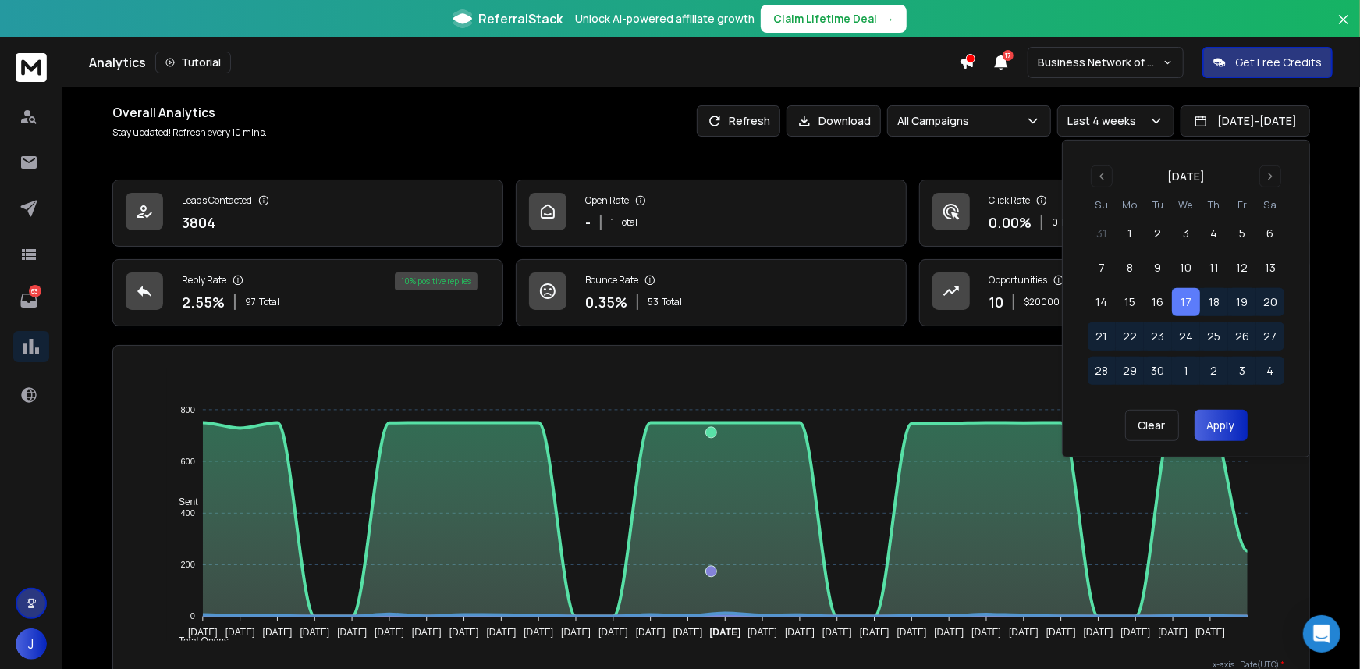
click at [1183, 297] on button "17" at bounding box center [1186, 302] width 28 height 28
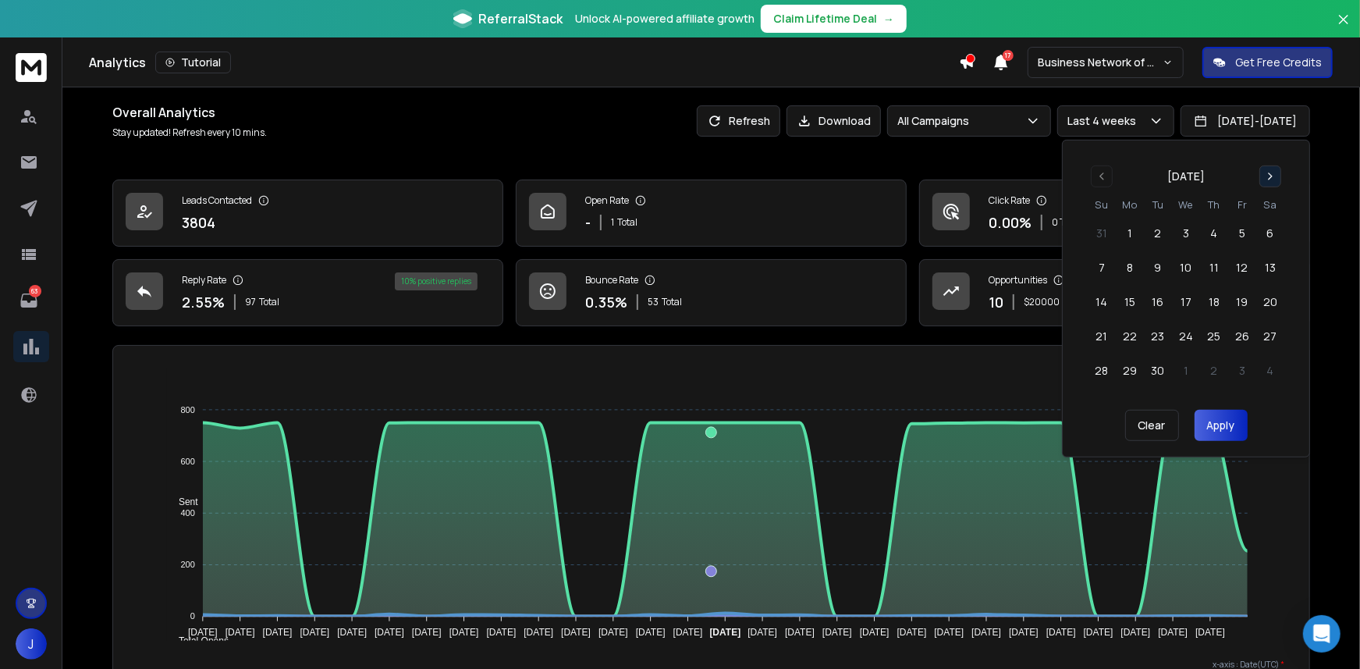
click at [1272, 181] on icon "Go to next month" at bounding box center [1270, 176] width 12 height 12
click at [1194, 229] on button "1" at bounding box center [1186, 233] width 28 height 28
click at [1189, 298] on button "15" at bounding box center [1186, 302] width 28 height 28
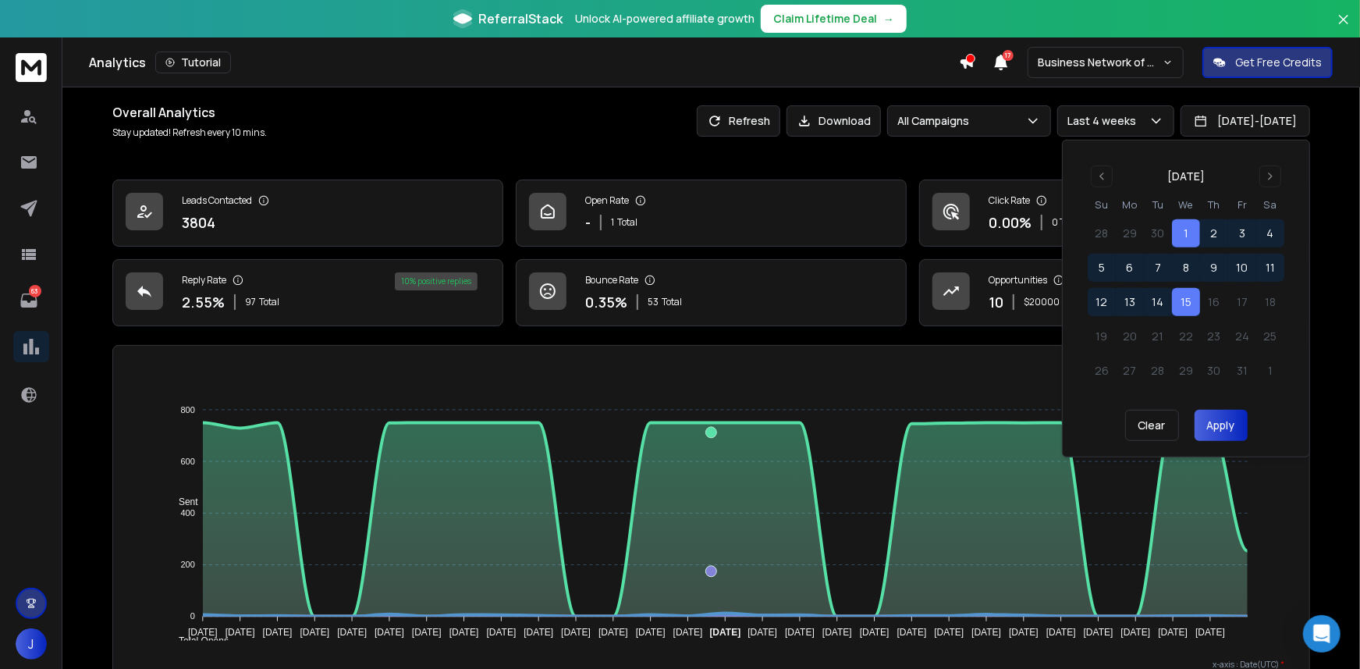
click at [1221, 425] on button "Apply" at bounding box center [1221, 425] width 53 height 31
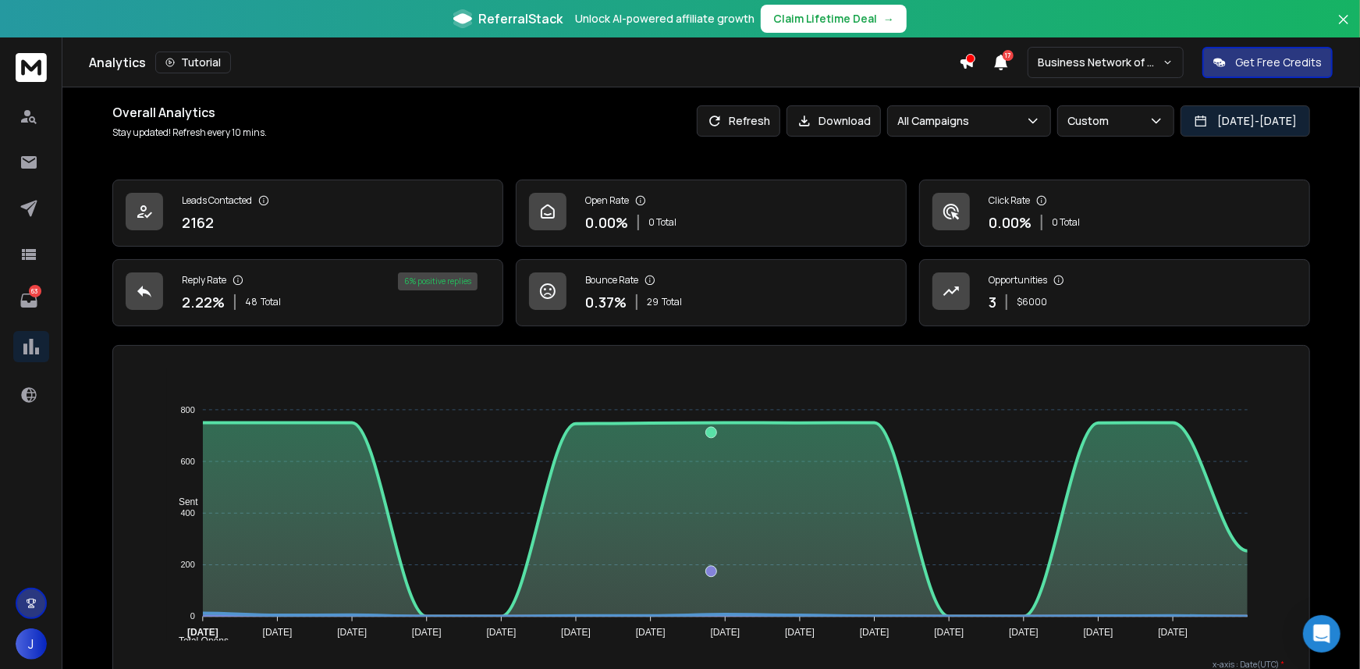
click at [1181, 130] on button "[DATE] - [DATE]" at bounding box center [1246, 120] width 130 height 31
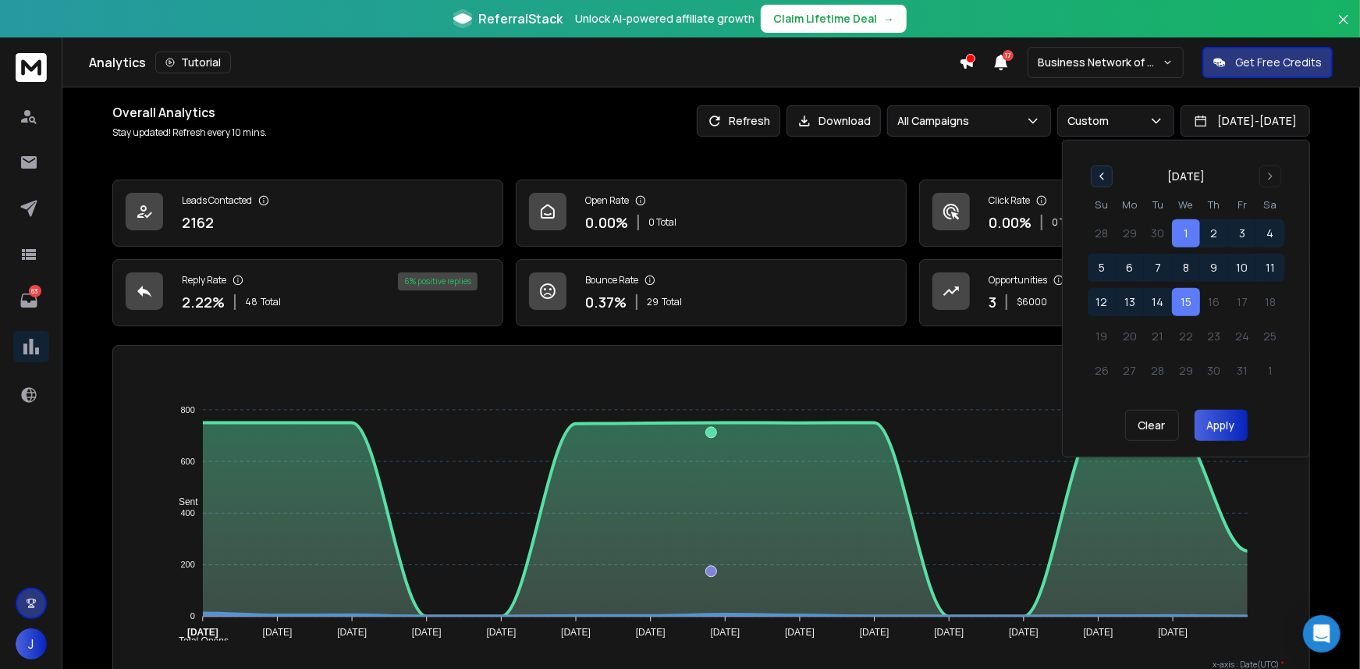
click at [1101, 169] on button "Go to previous month" at bounding box center [1102, 176] width 22 height 22
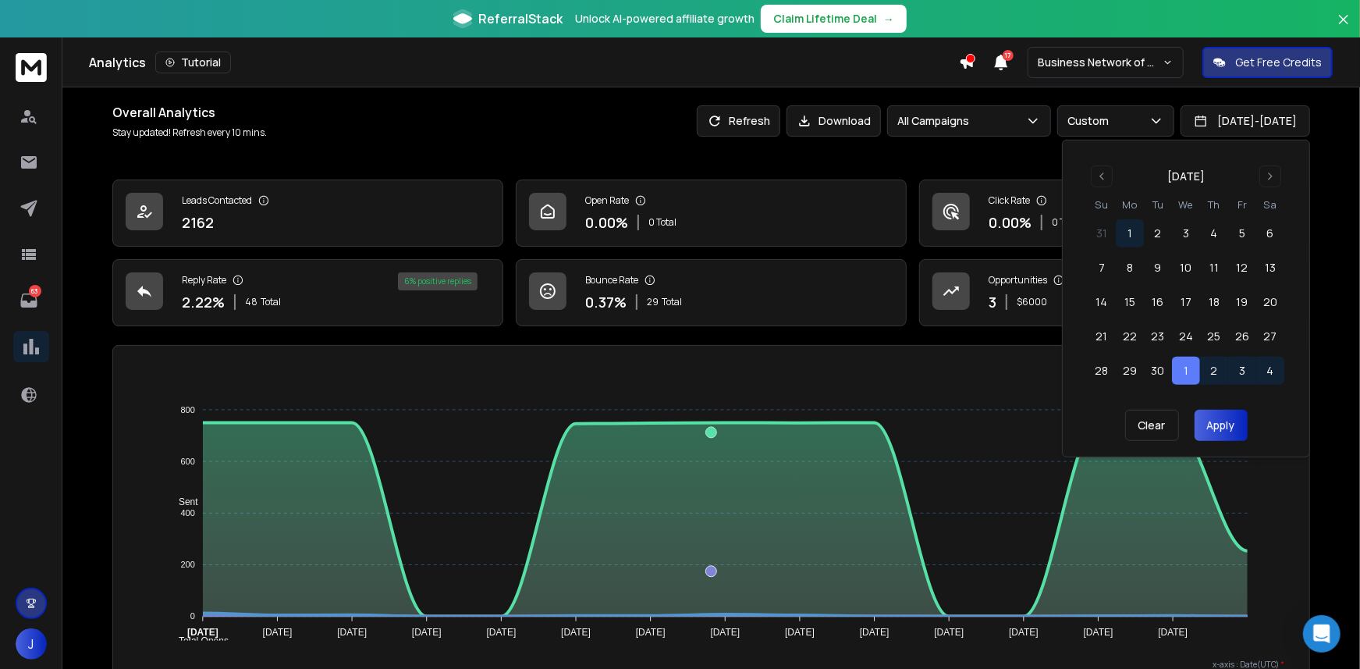
click at [1124, 227] on button "1" at bounding box center [1130, 233] width 28 height 28
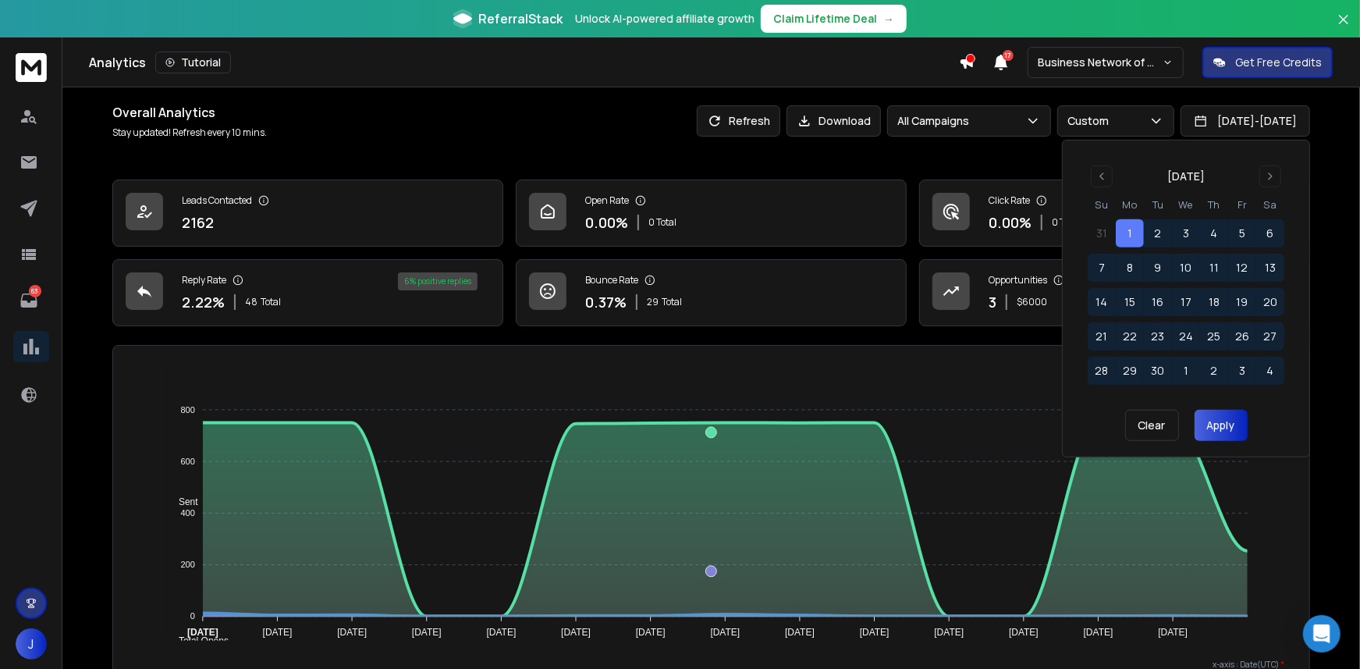
click at [1160, 357] on button "30" at bounding box center [1158, 371] width 28 height 28
click at [1227, 429] on button "Apply" at bounding box center [1221, 425] width 53 height 31
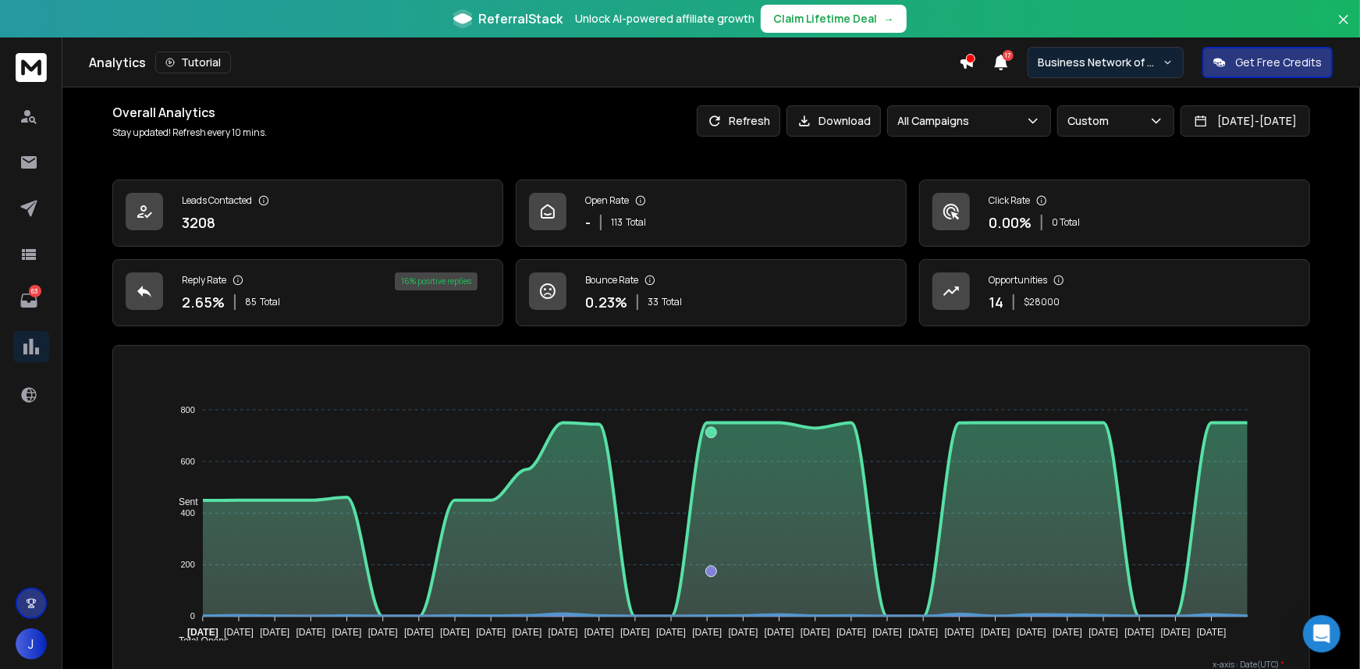
click at [1106, 57] on p "Business Network of [US_STATE]" at bounding box center [1100, 63] width 125 height 16
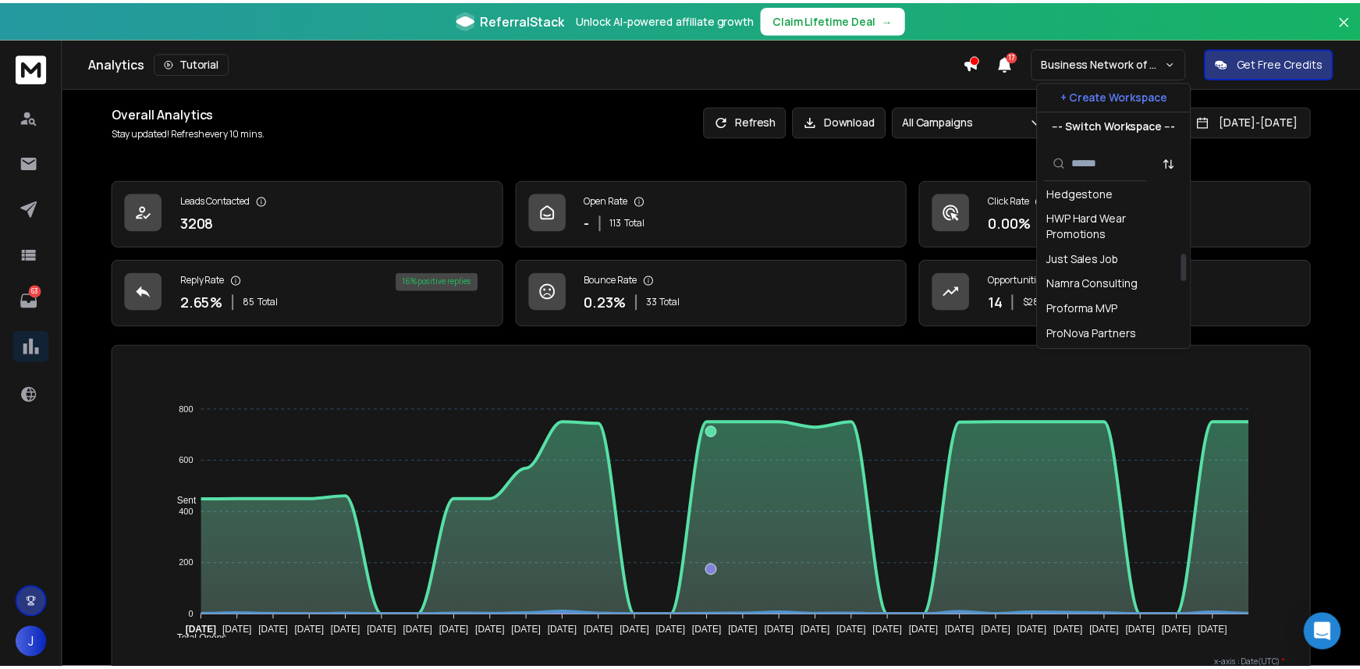
scroll to position [372, 0]
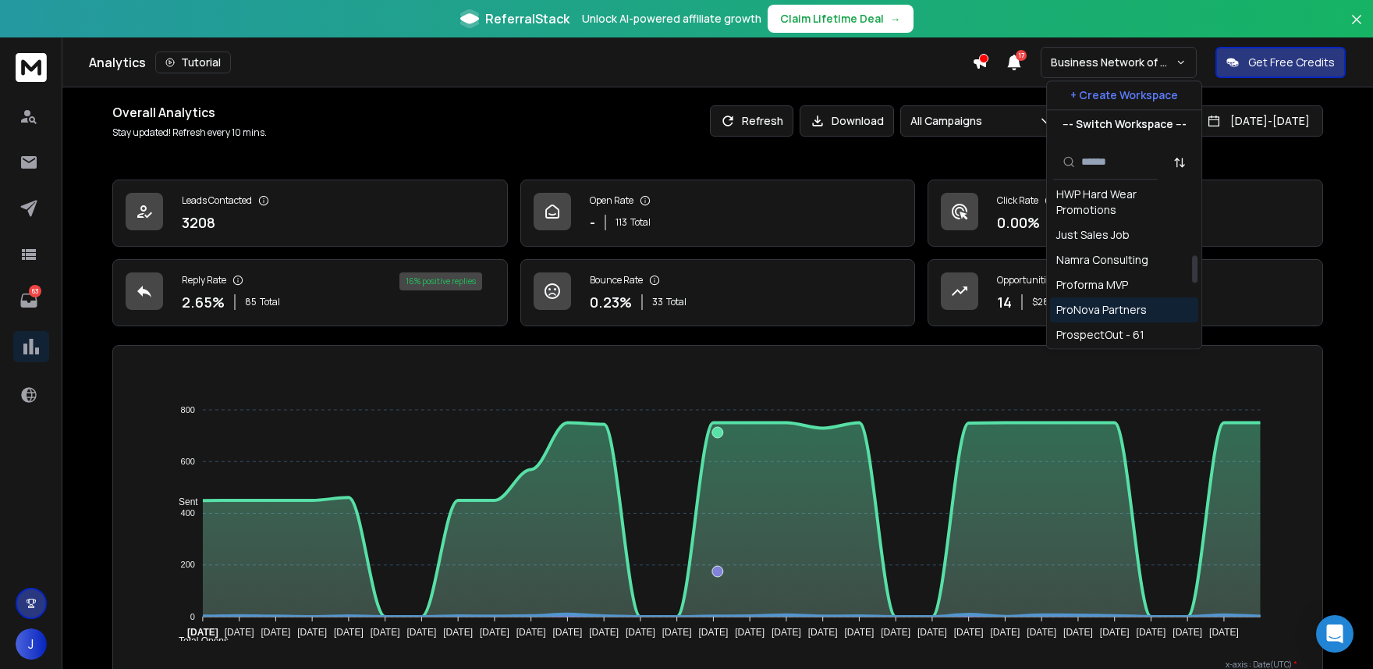
click at [1132, 297] on div "ProNova Partners" at bounding box center [1124, 309] width 148 height 25
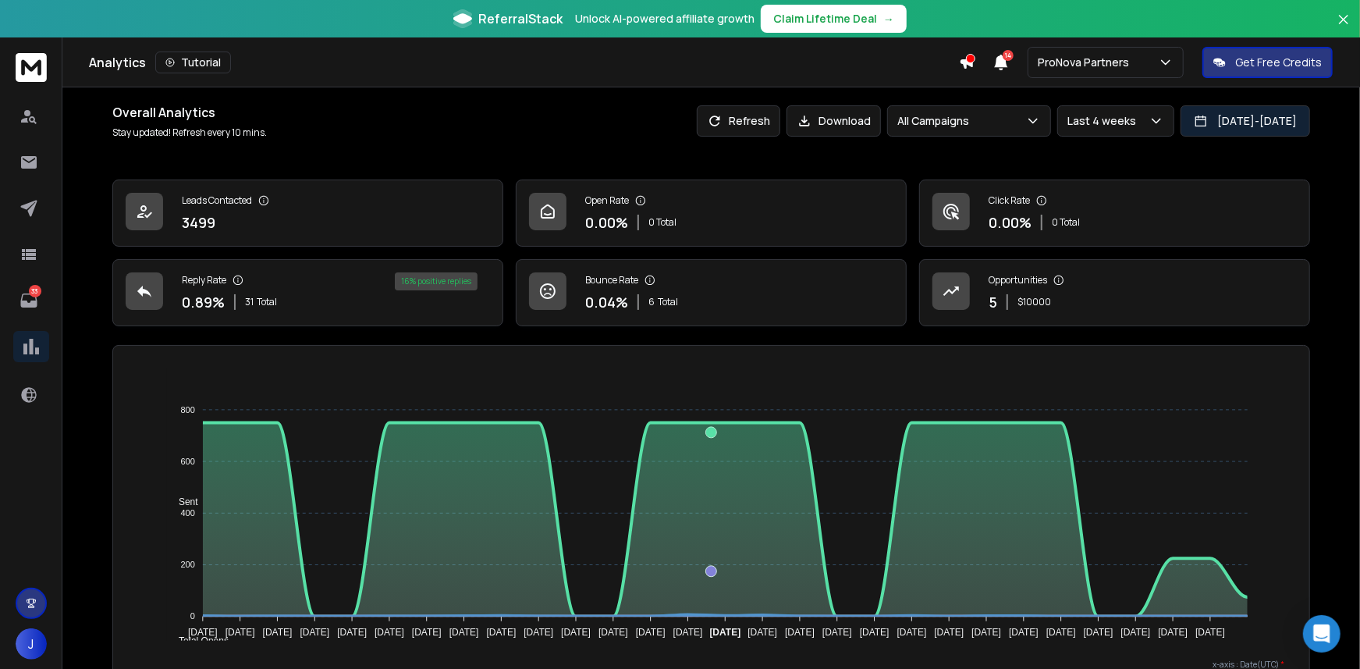
click at [1191, 126] on button "[DATE] - [DATE]" at bounding box center [1246, 120] width 130 height 31
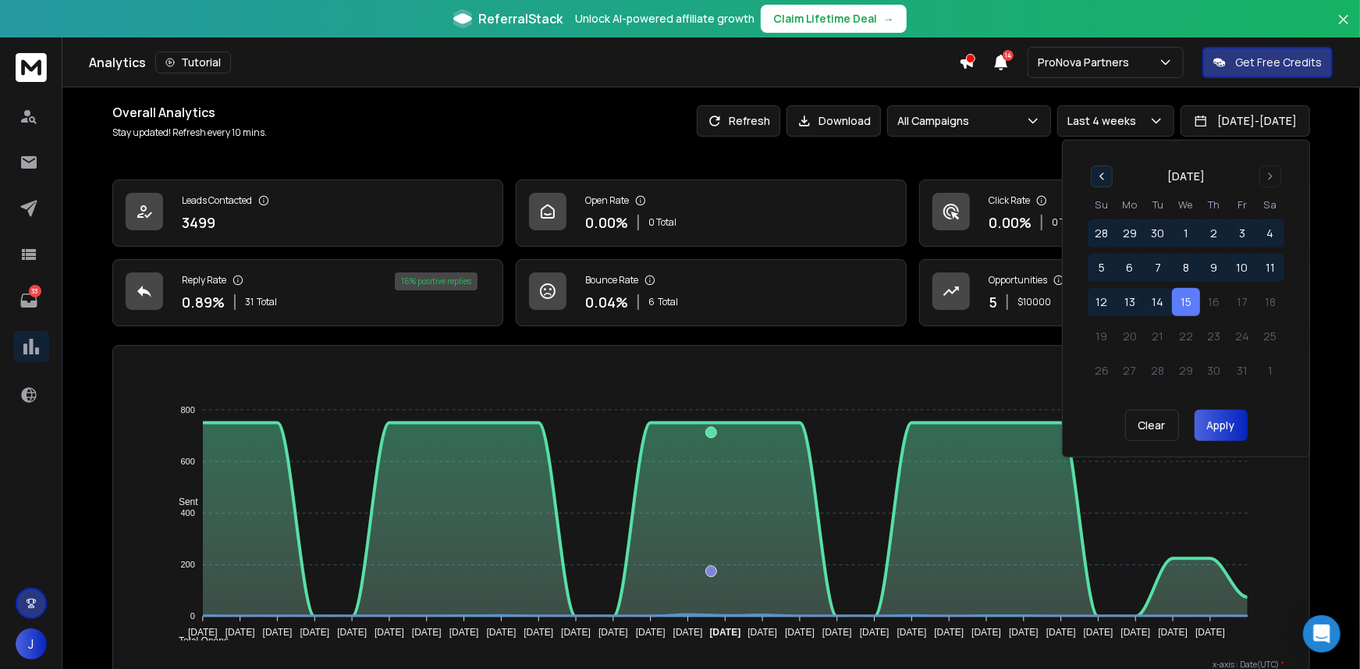
click at [1101, 176] on icon "Go to previous month" at bounding box center [1101, 176] width 3 height 6
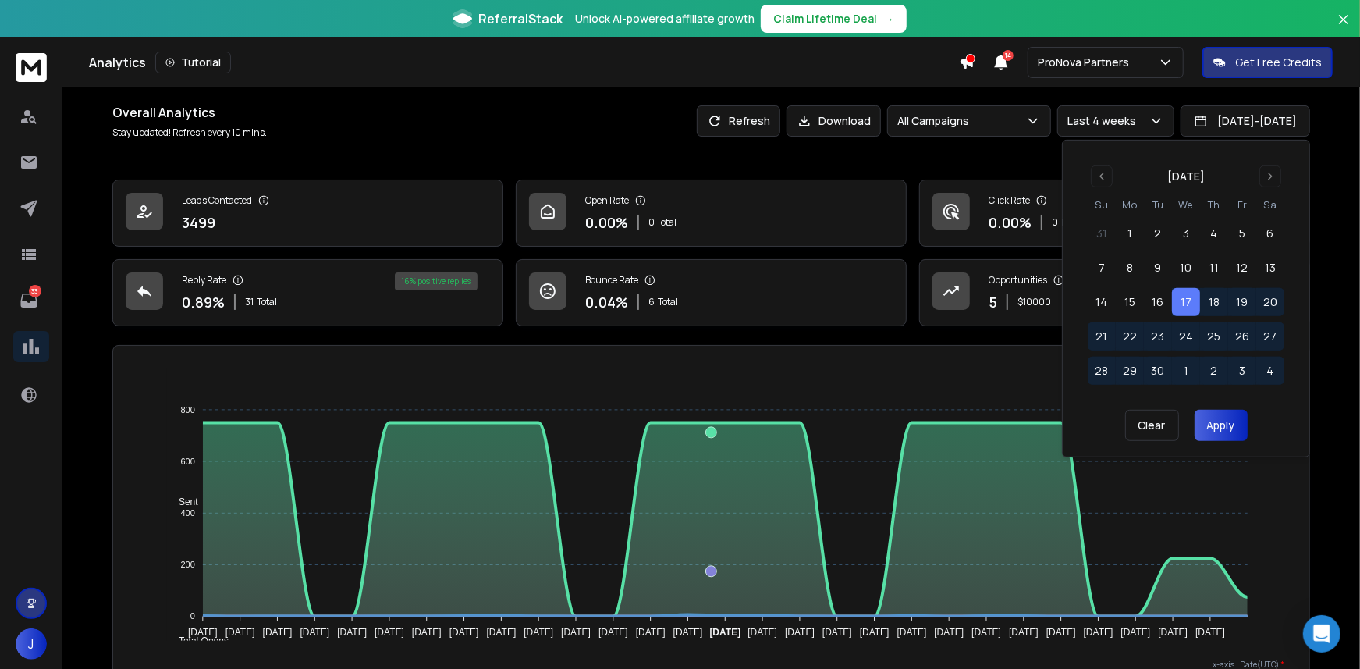
click at [1187, 309] on button "17" at bounding box center [1186, 302] width 28 height 28
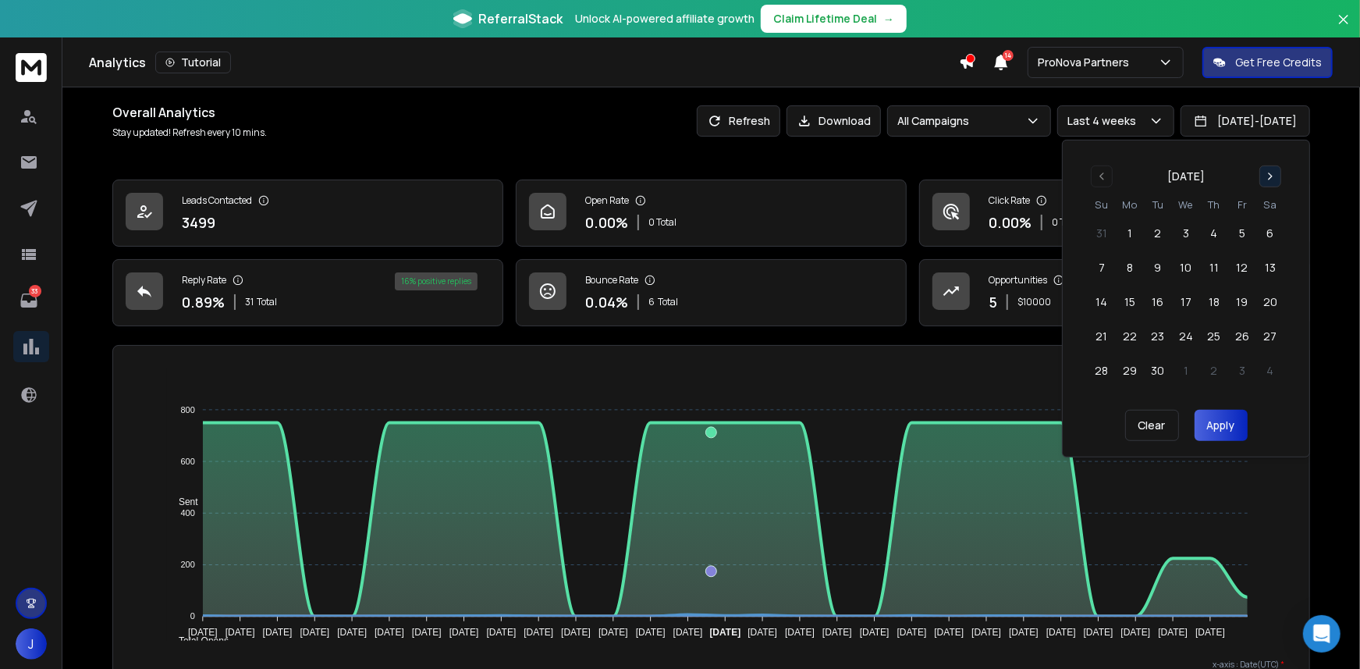
click at [1270, 176] on icon "Go to next month" at bounding box center [1270, 176] width 12 height 12
click at [1188, 226] on button "1" at bounding box center [1186, 233] width 28 height 28
click at [1188, 305] on button "15" at bounding box center [1186, 302] width 28 height 28
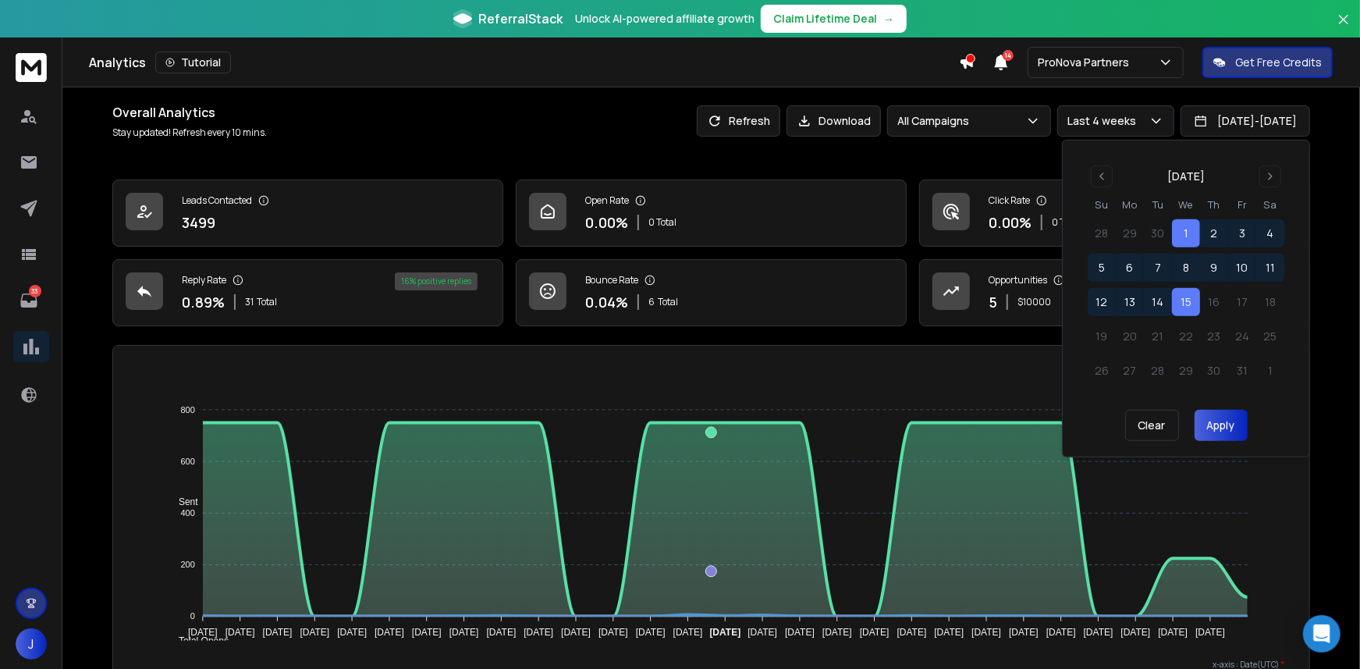
click at [1219, 416] on button "Apply" at bounding box center [1221, 425] width 53 height 31
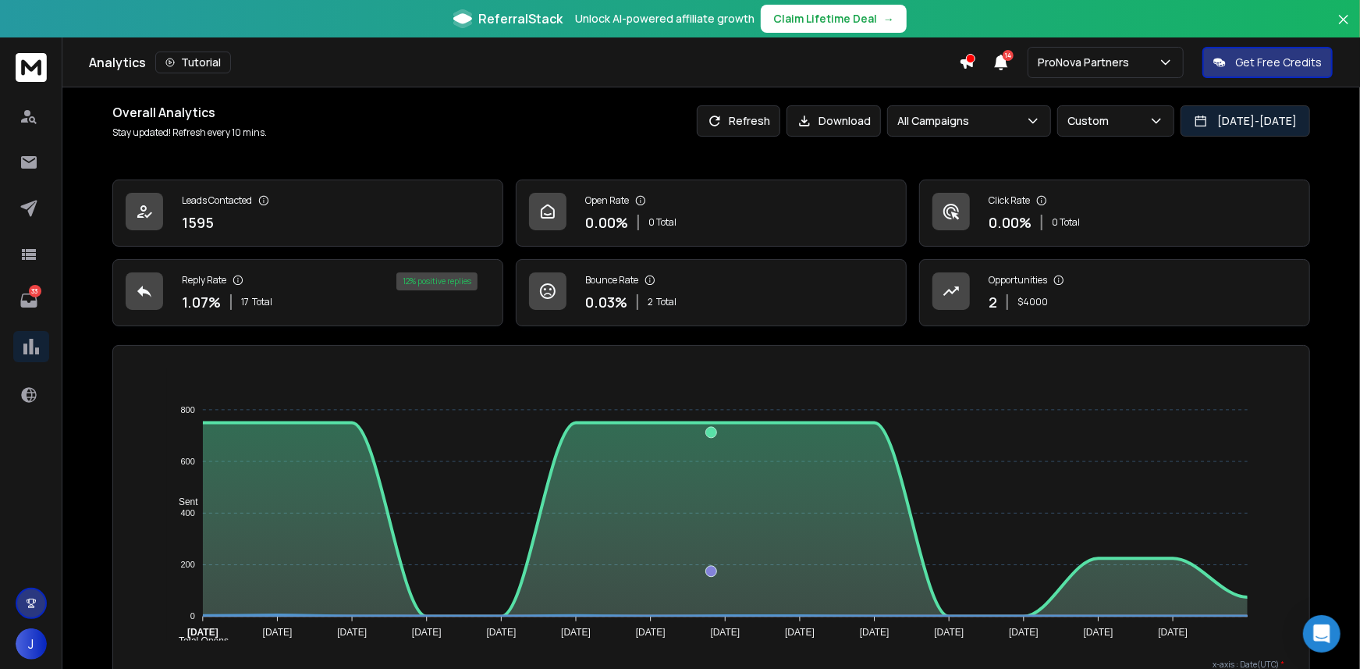
click at [1181, 114] on button "[DATE] - [DATE]" at bounding box center [1246, 120] width 130 height 31
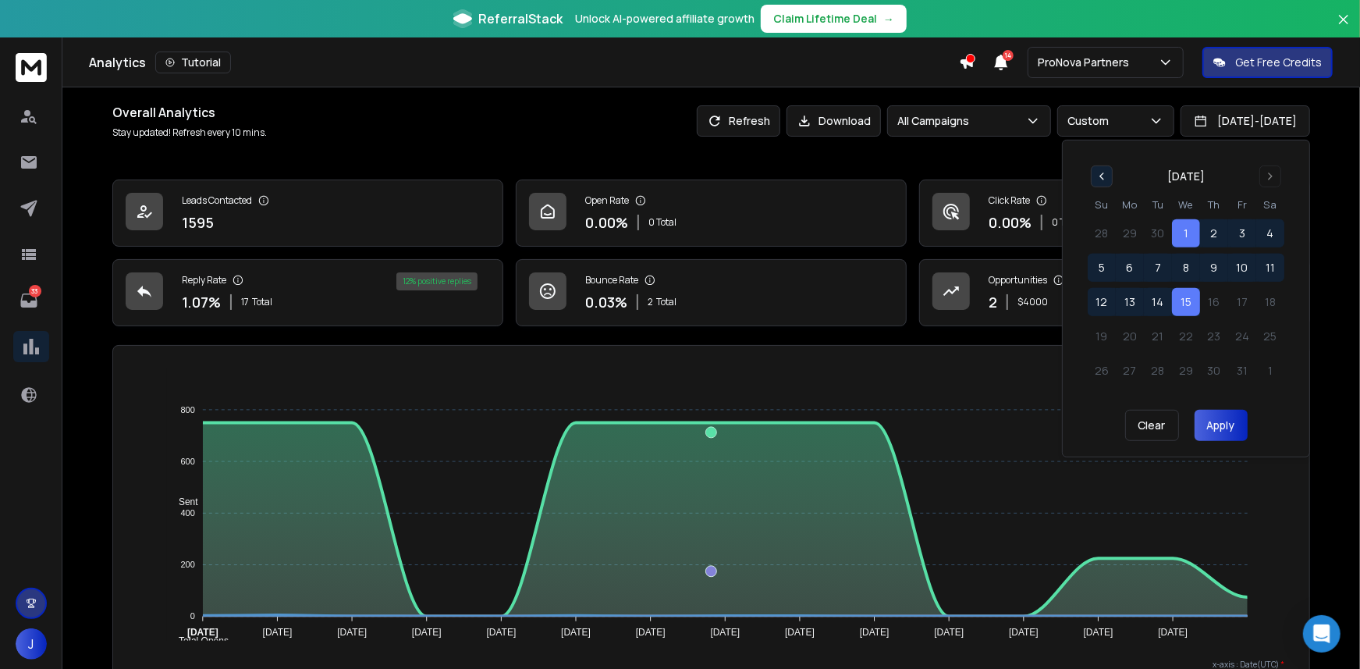
click at [1101, 176] on icon "Go to previous month" at bounding box center [1101, 176] width 3 height 6
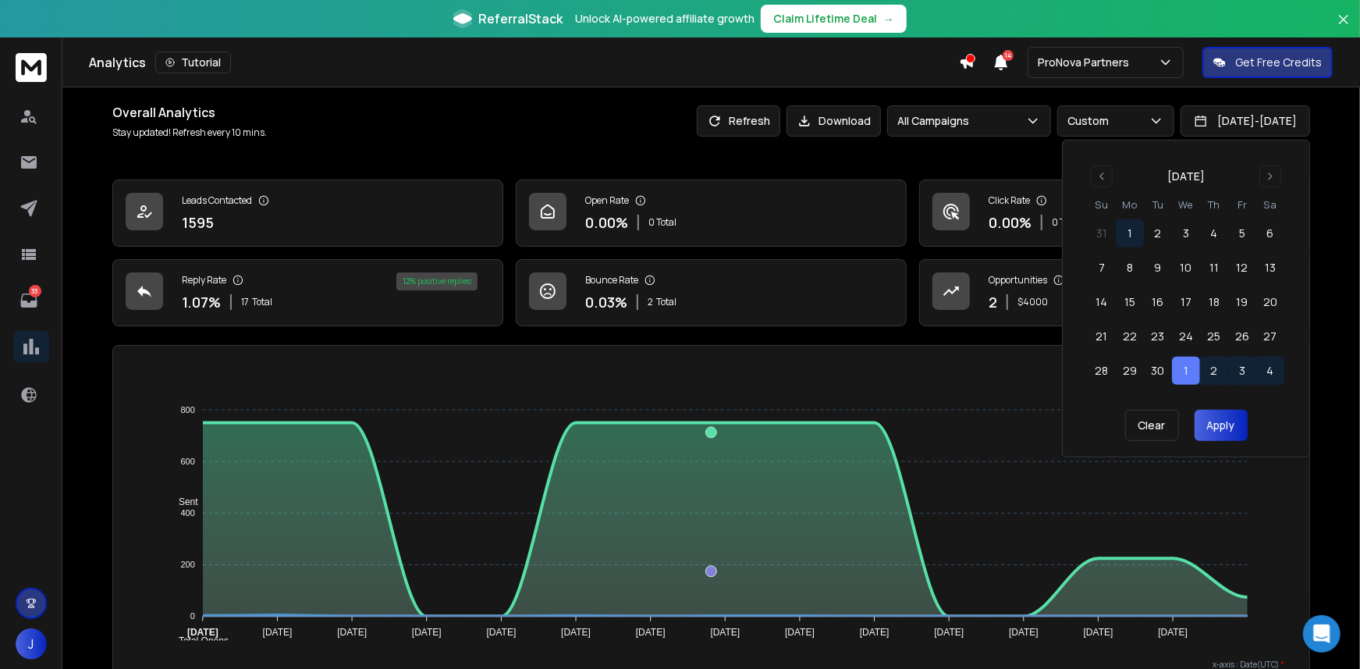
click at [1132, 233] on button "1" at bounding box center [1130, 233] width 28 height 28
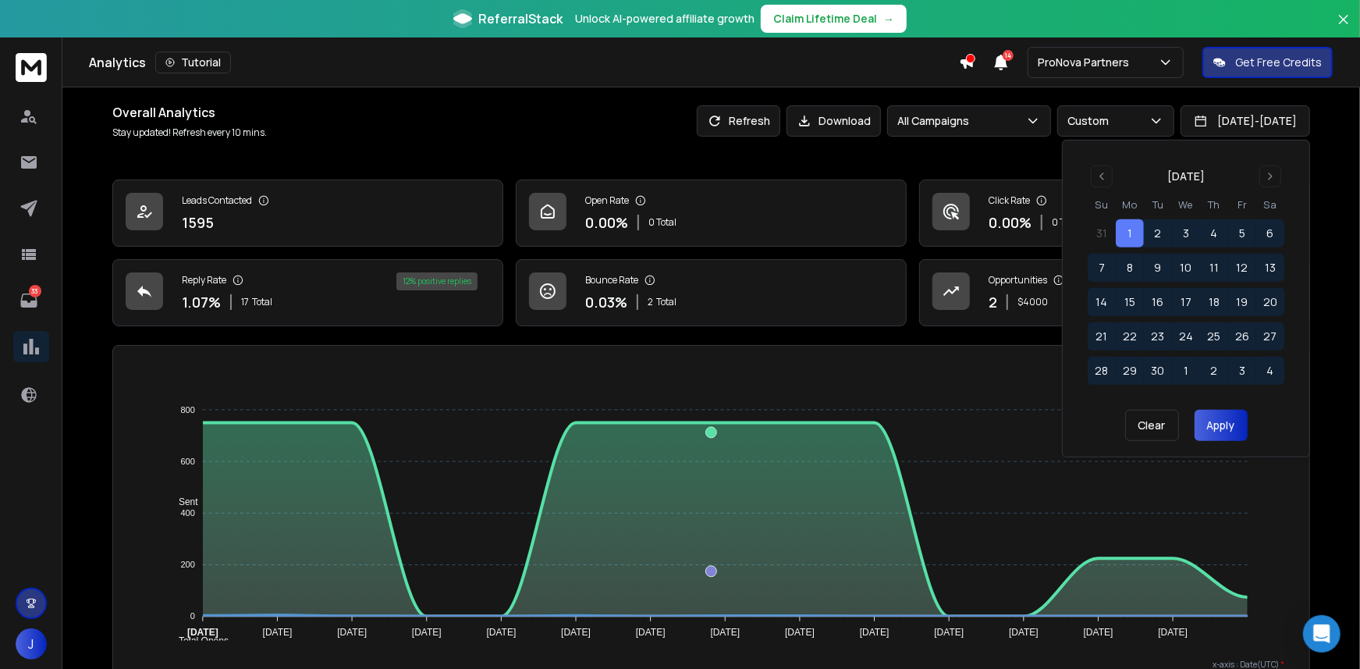
click at [1167, 365] on button "30" at bounding box center [1158, 371] width 28 height 28
click at [1210, 415] on button "Apply" at bounding box center [1221, 425] width 53 height 31
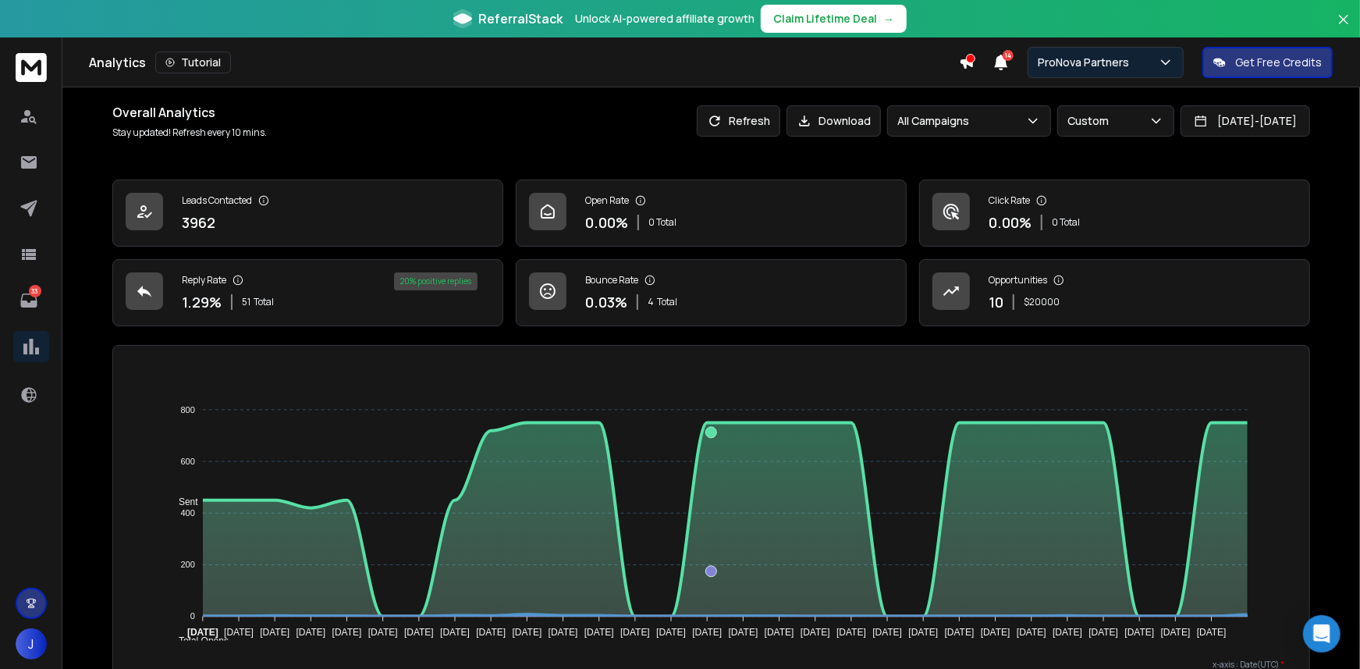
click at [1110, 59] on p "ProNova Partners" at bounding box center [1087, 63] width 98 height 16
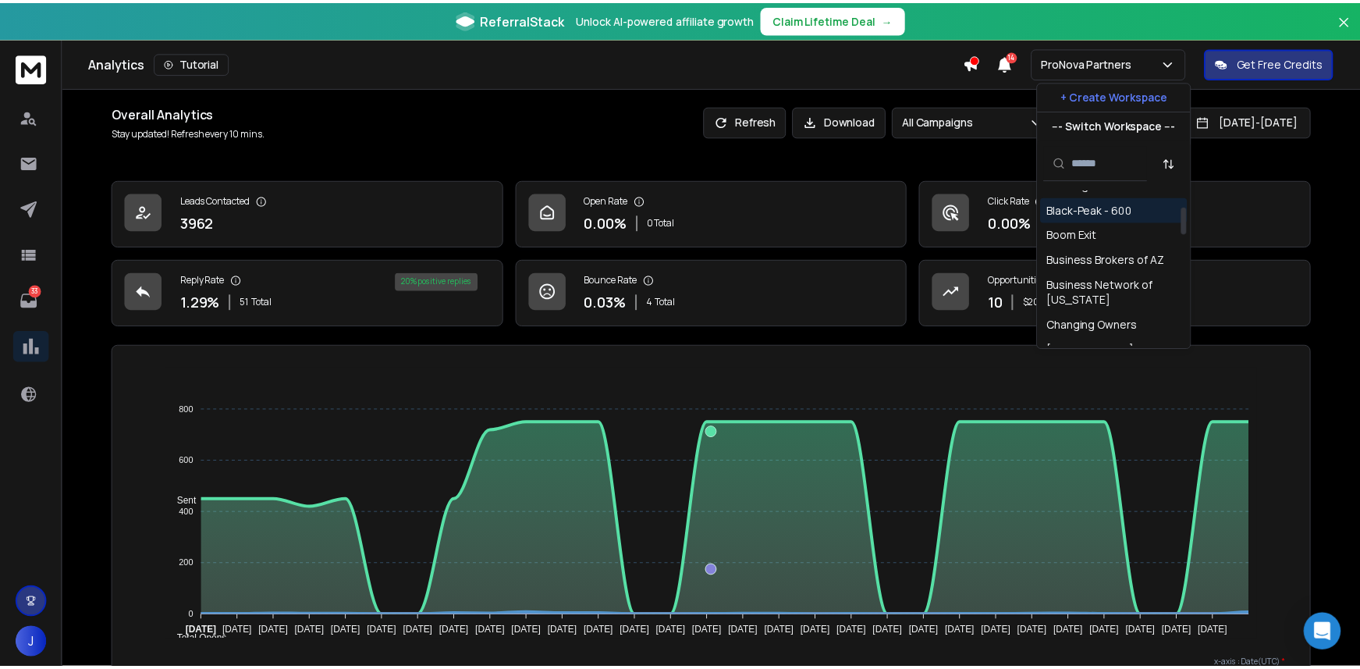
scroll to position [94, 0]
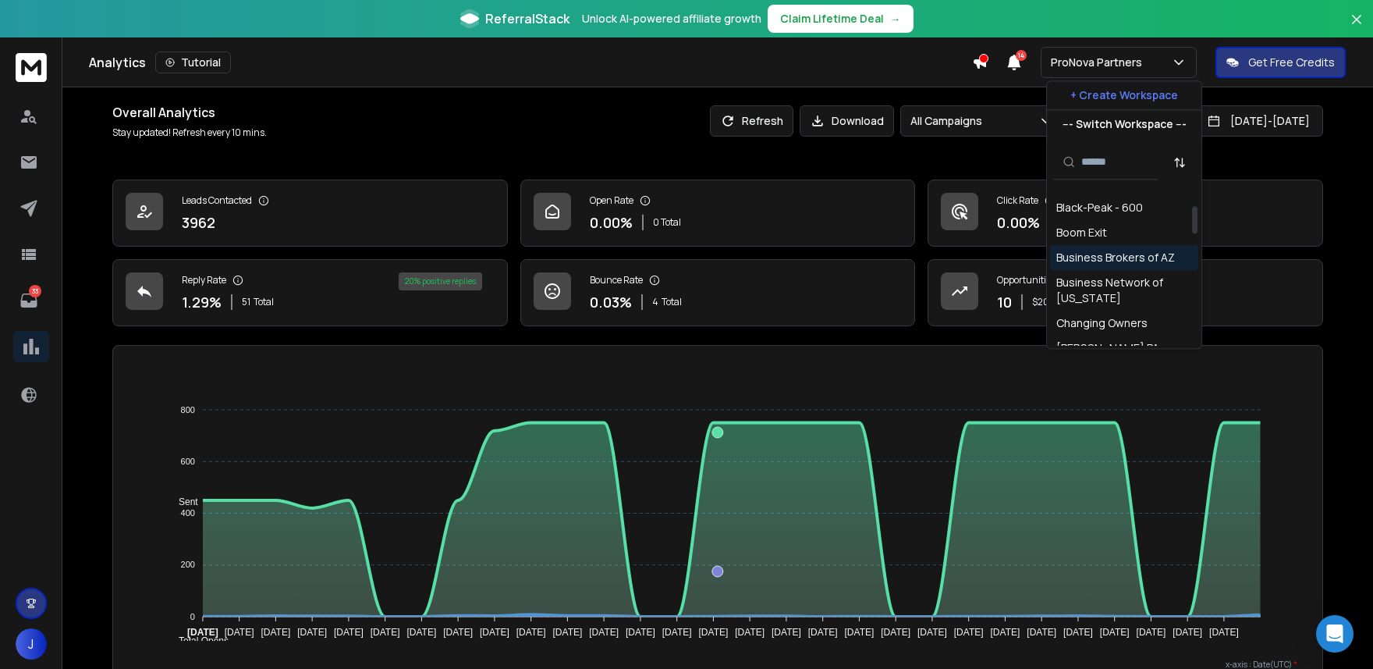
click at [1121, 262] on div "Business Brokers of AZ" at bounding box center [1116, 258] width 119 height 16
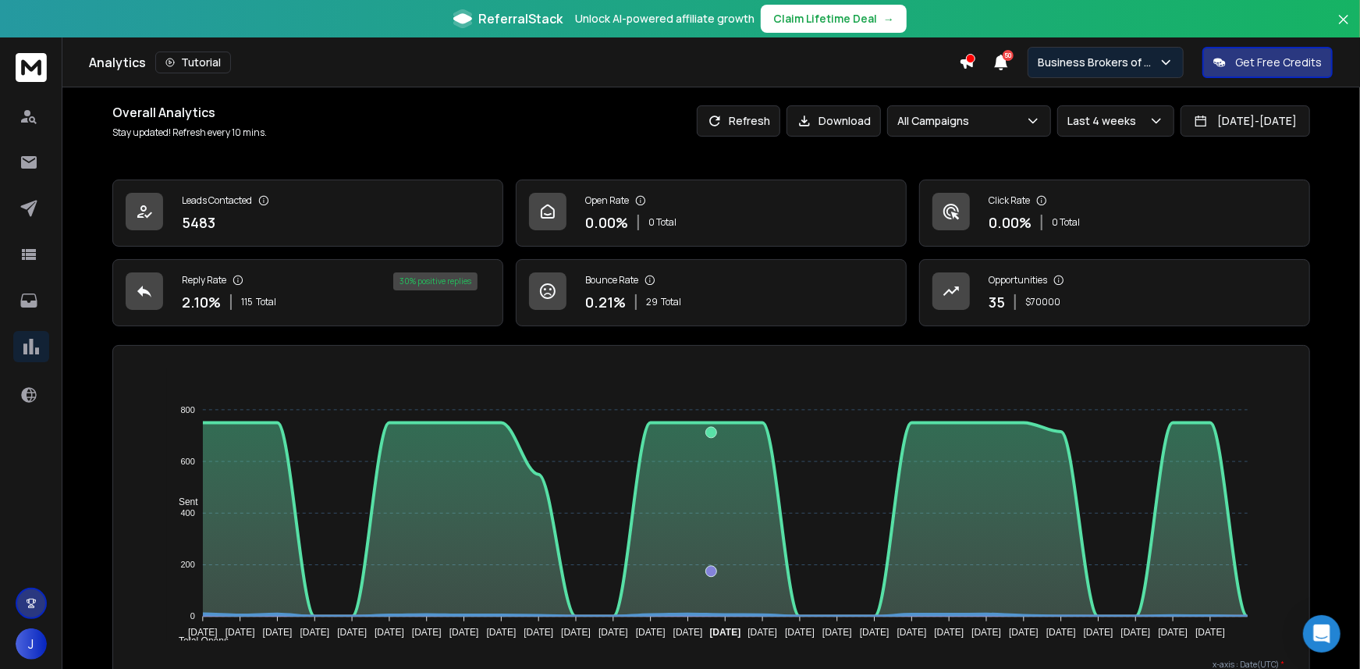
click at [1111, 55] on p "Business Brokers of AZ" at bounding box center [1098, 63] width 121 height 16
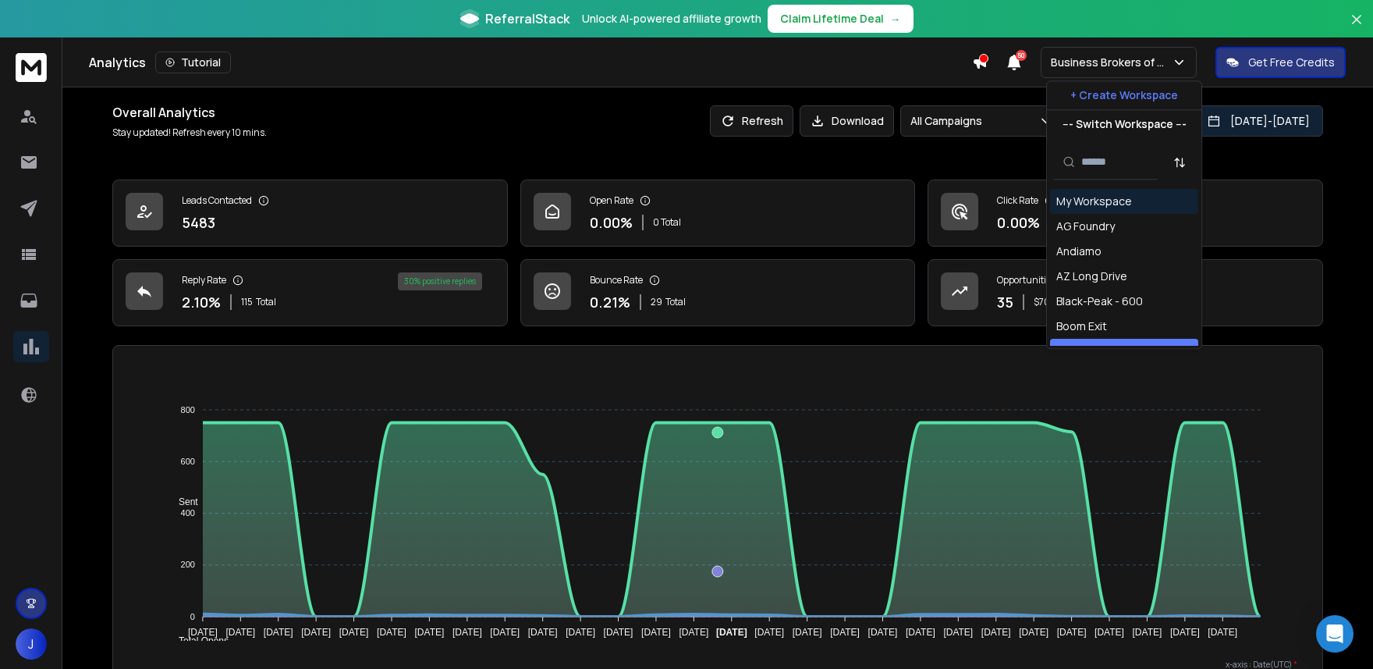
click at [1272, 119] on button "[DATE] - [DATE]" at bounding box center [1259, 120] width 130 height 31
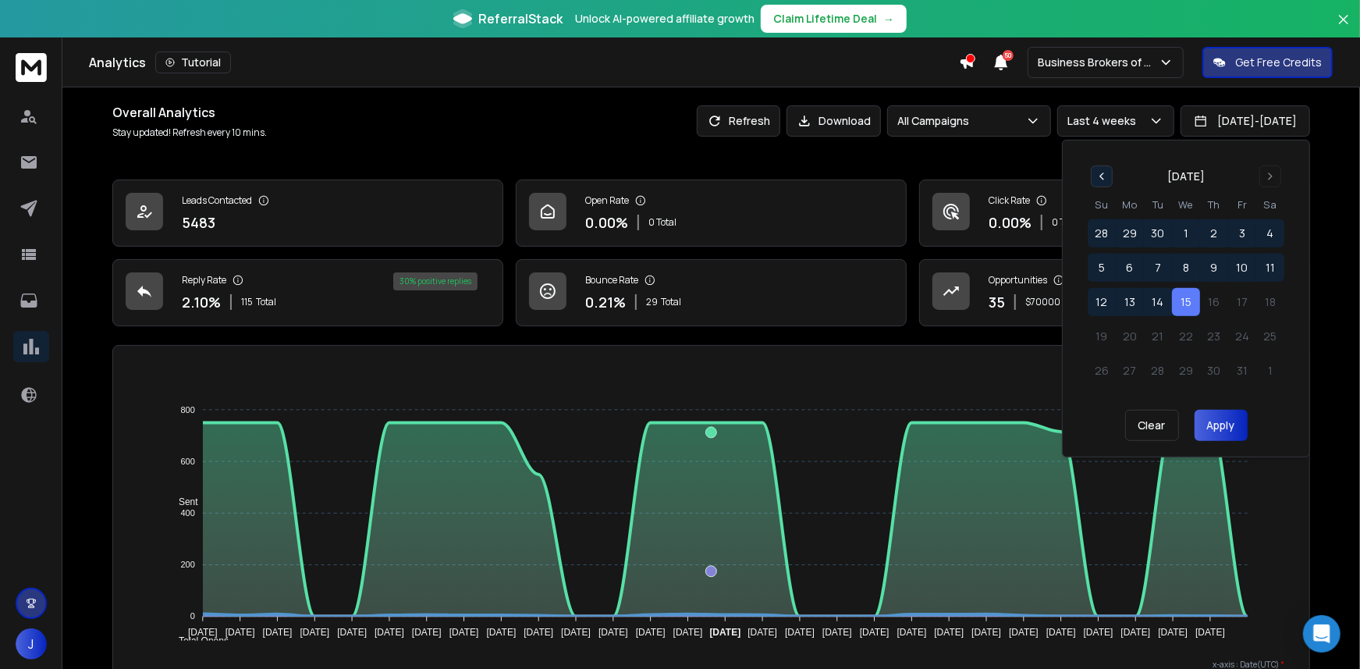
click at [1101, 182] on icon "Go to previous month" at bounding box center [1102, 176] width 12 height 12
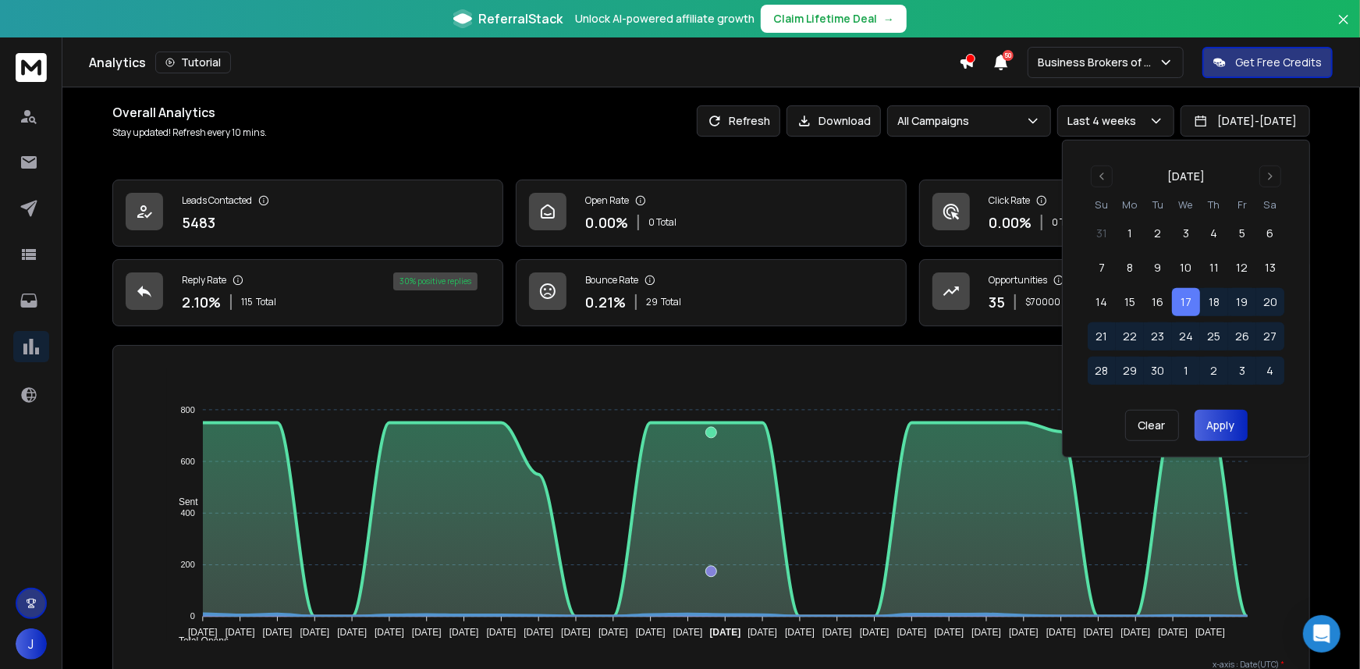
click at [1182, 300] on button "17" at bounding box center [1186, 302] width 28 height 28
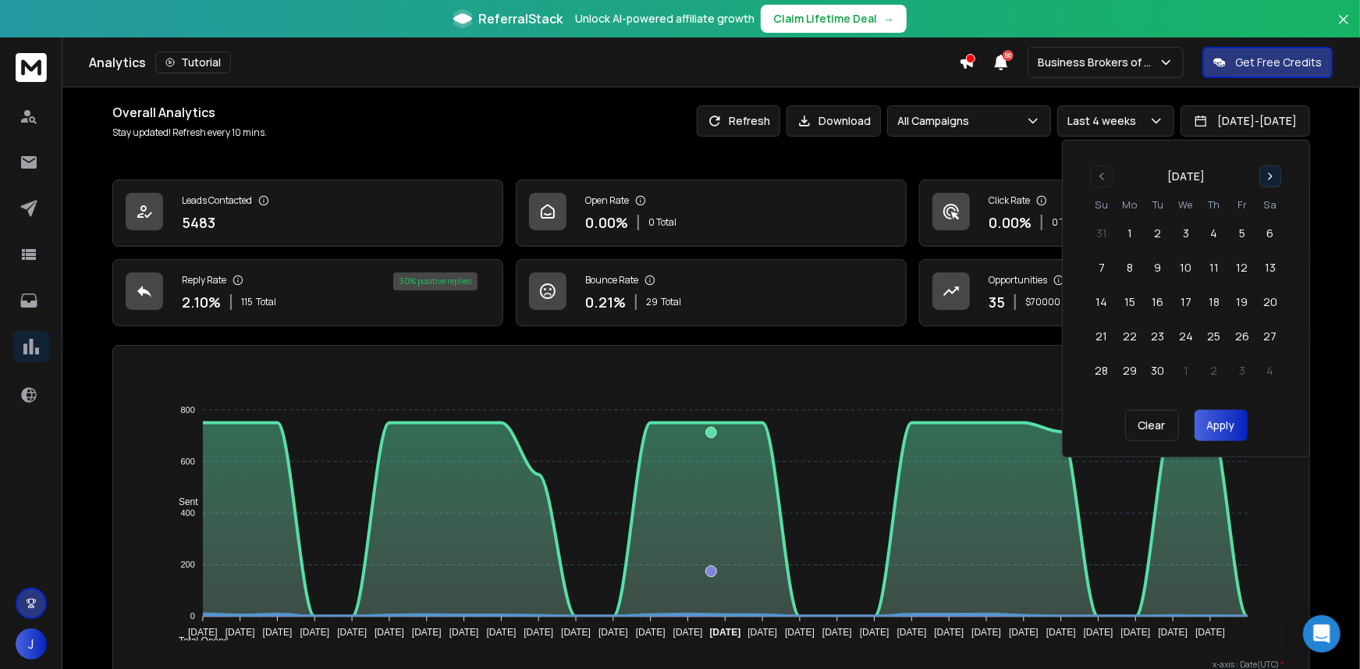
click at [1273, 170] on icon "Go to next month" at bounding box center [1270, 176] width 12 height 12
click at [1184, 228] on button "1" at bounding box center [1186, 233] width 28 height 28
click at [1188, 297] on button "15" at bounding box center [1186, 302] width 28 height 28
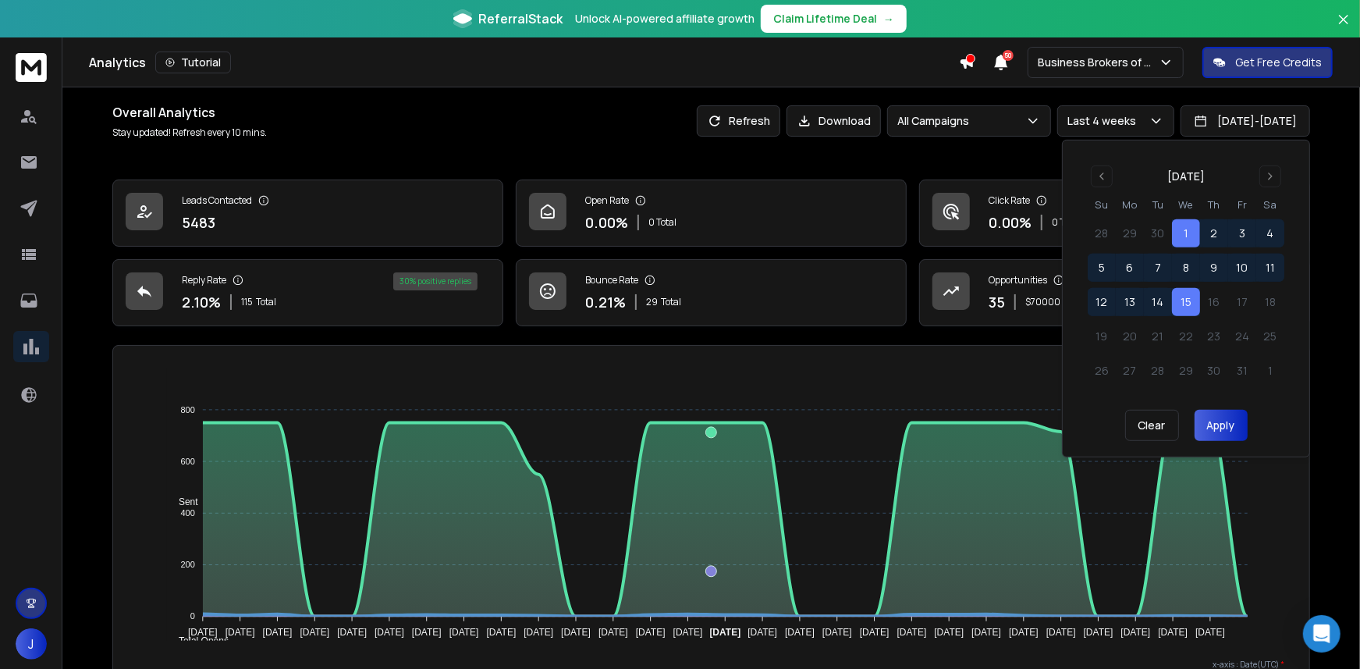
click at [1236, 429] on button "Apply" at bounding box center [1221, 425] width 53 height 31
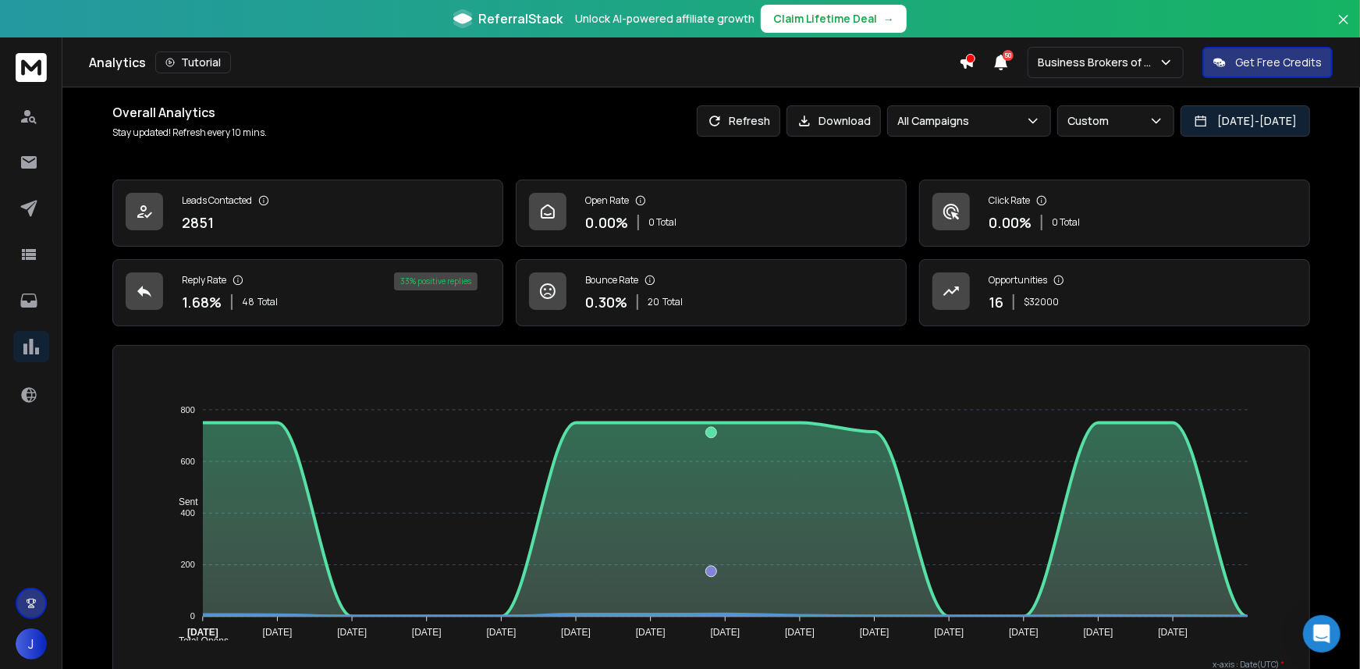
click at [1214, 113] on button "[DATE] - [DATE]" at bounding box center [1246, 120] width 130 height 31
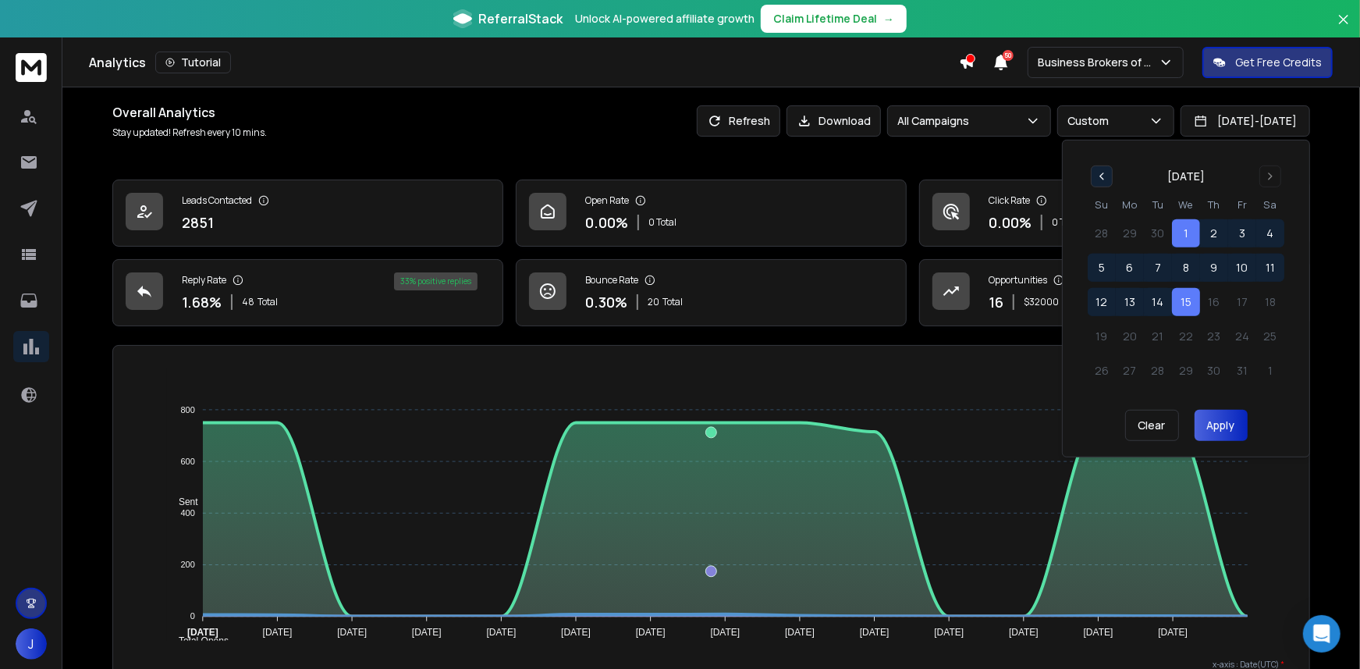
click at [1105, 176] on icon "Go to previous month" at bounding box center [1102, 176] width 12 height 12
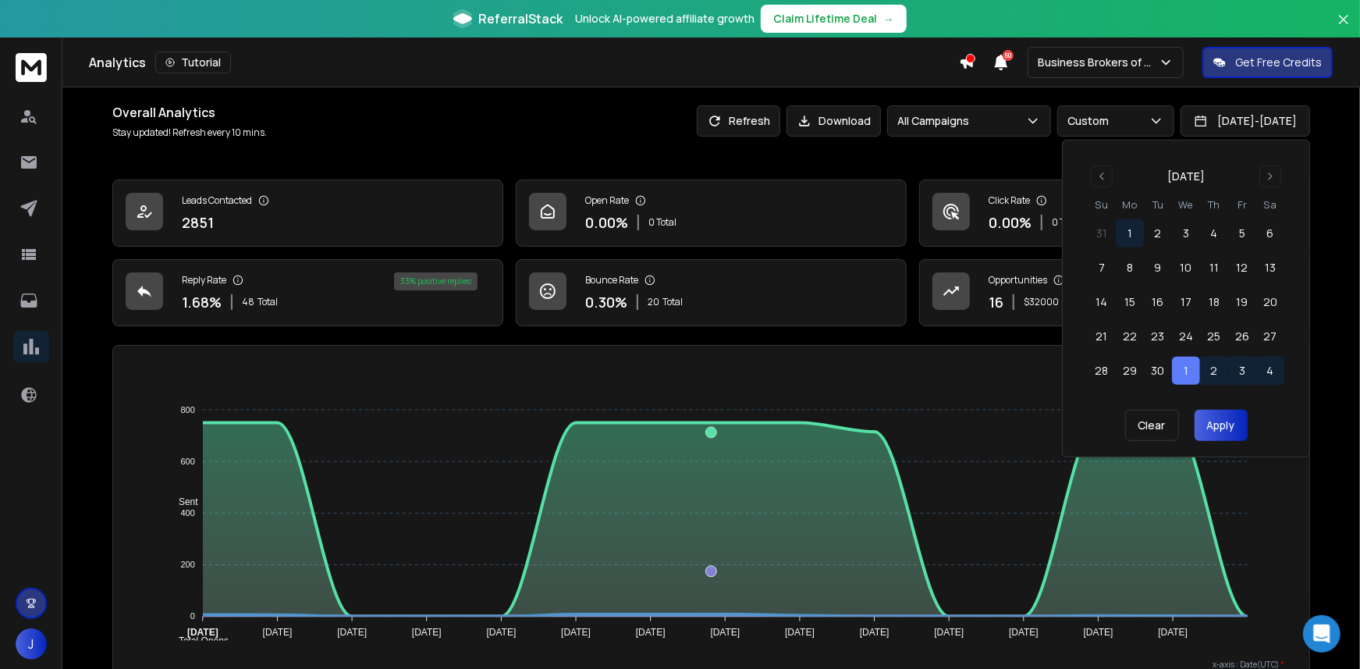
click at [1134, 229] on button "1" at bounding box center [1130, 233] width 28 height 28
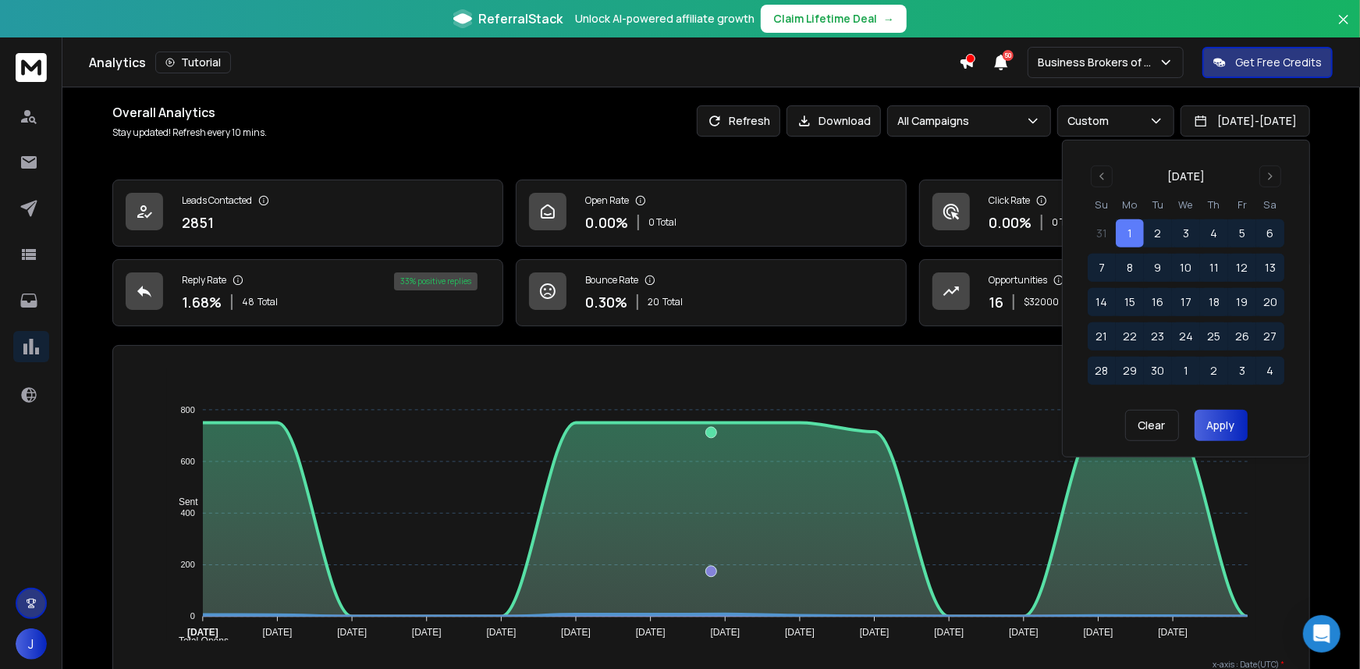
click at [1158, 372] on button "30" at bounding box center [1158, 371] width 28 height 28
click at [1225, 424] on button "Apply" at bounding box center [1221, 425] width 53 height 31
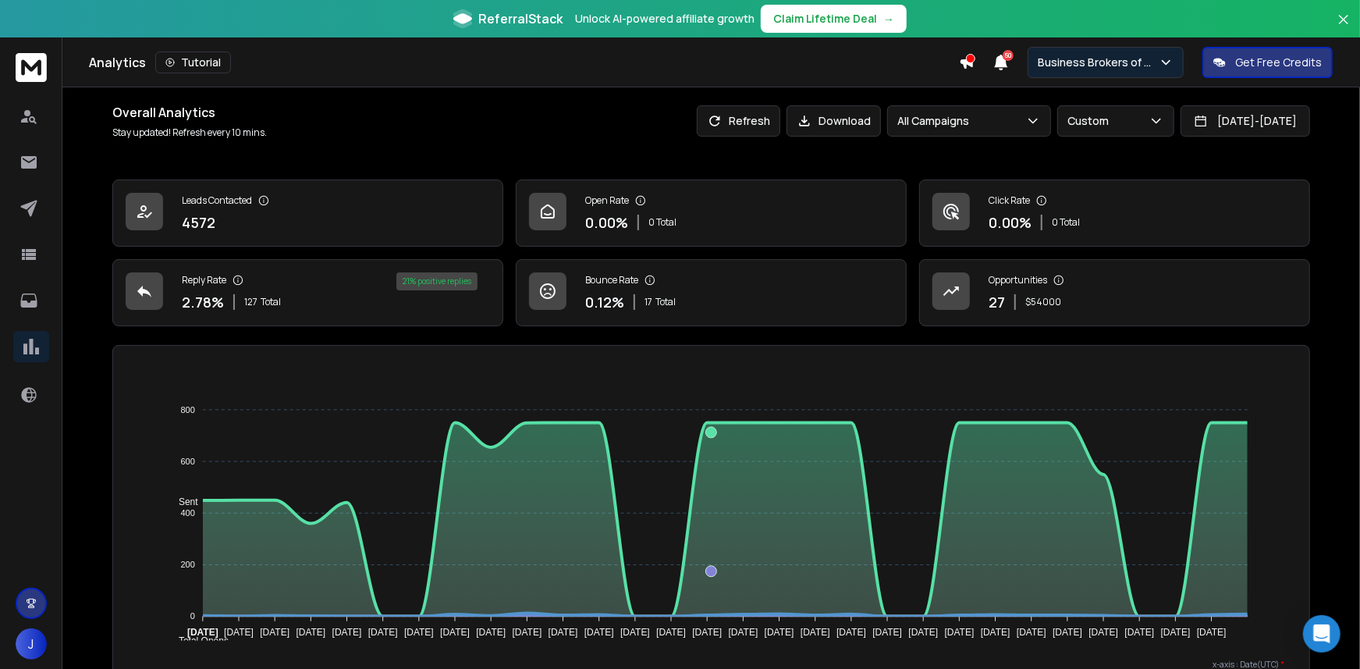
click at [1156, 56] on p "Business Brokers of AZ" at bounding box center [1098, 63] width 121 height 16
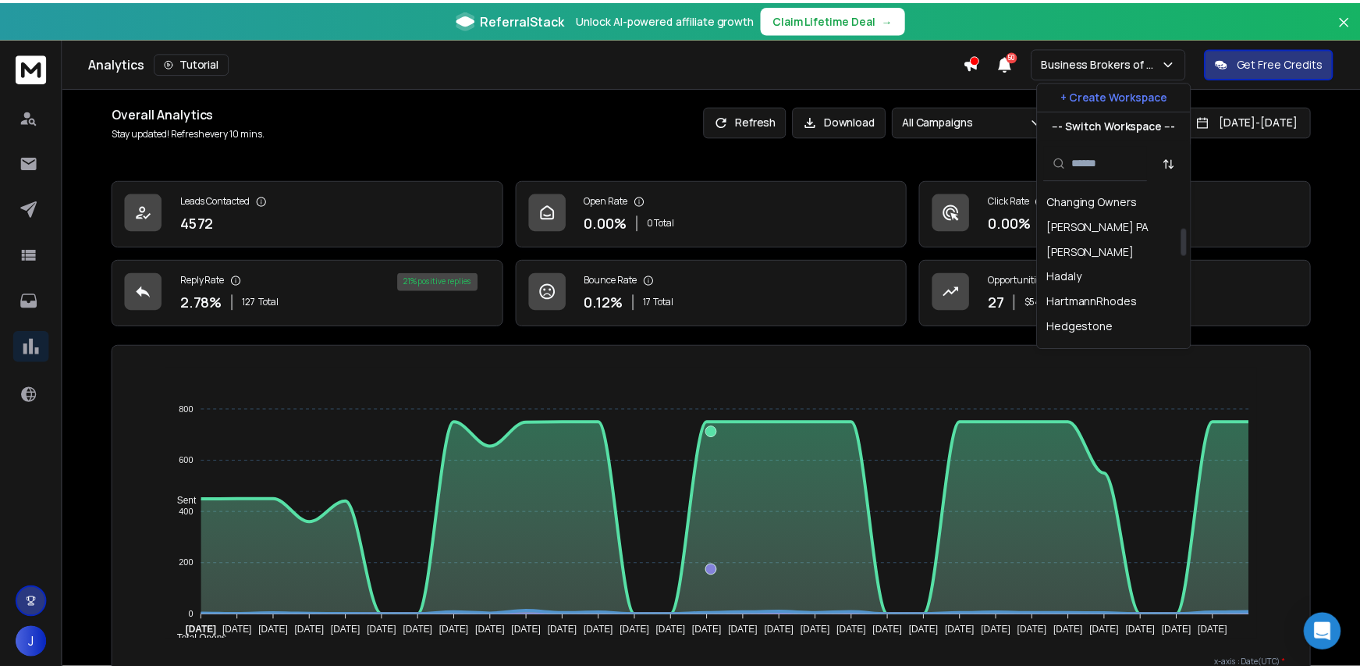
scroll to position [219, 0]
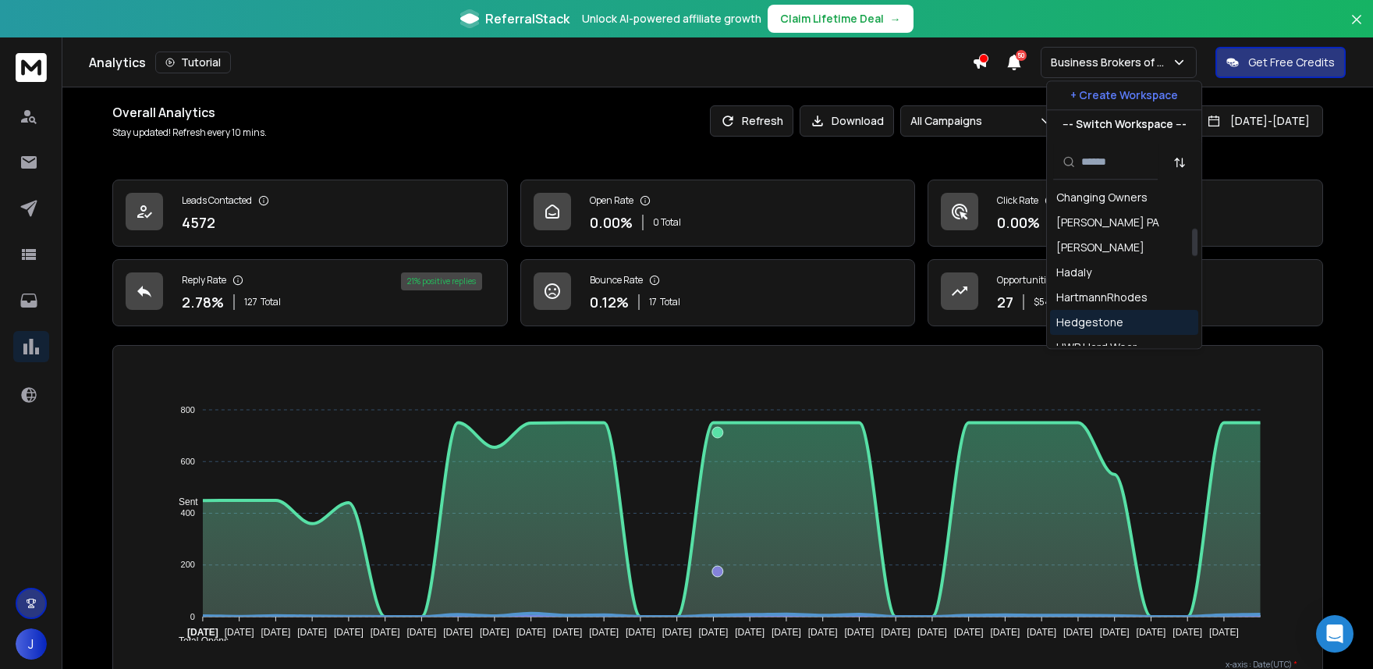
click at [1129, 310] on div "Hedgestone" at bounding box center [1124, 322] width 148 height 25
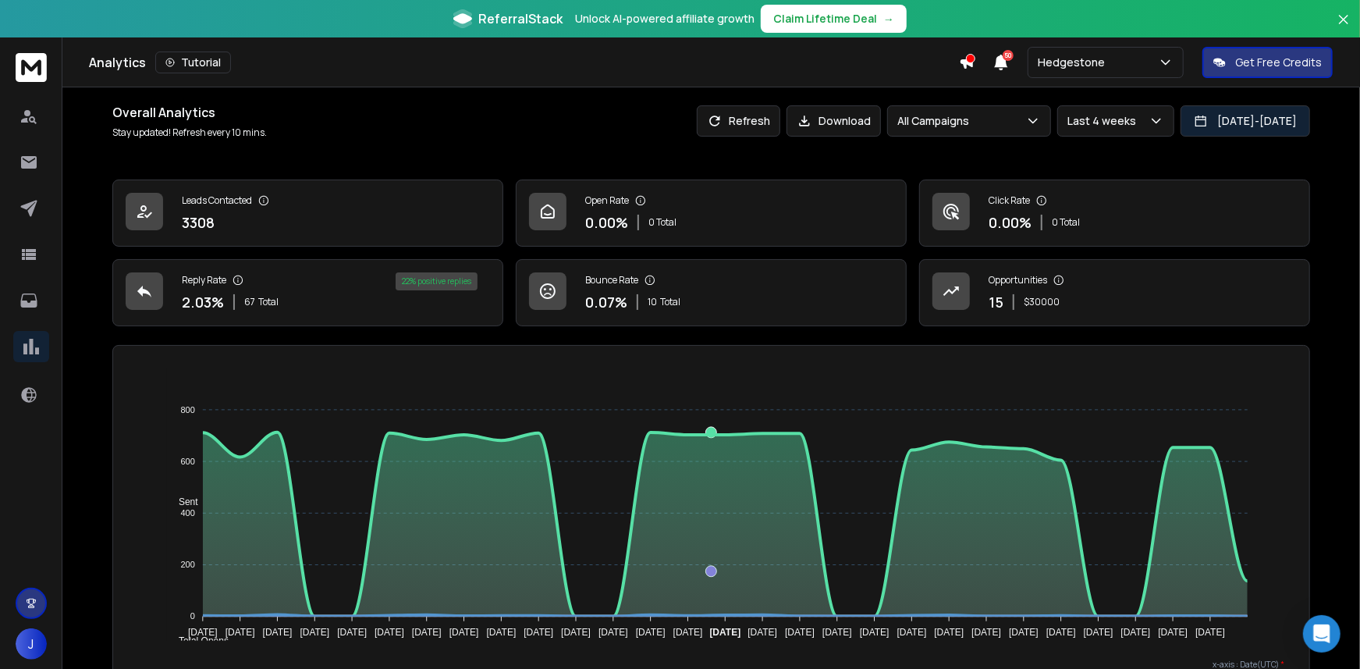
click at [1261, 121] on button "[DATE] - [DATE]" at bounding box center [1246, 120] width 130 height 31
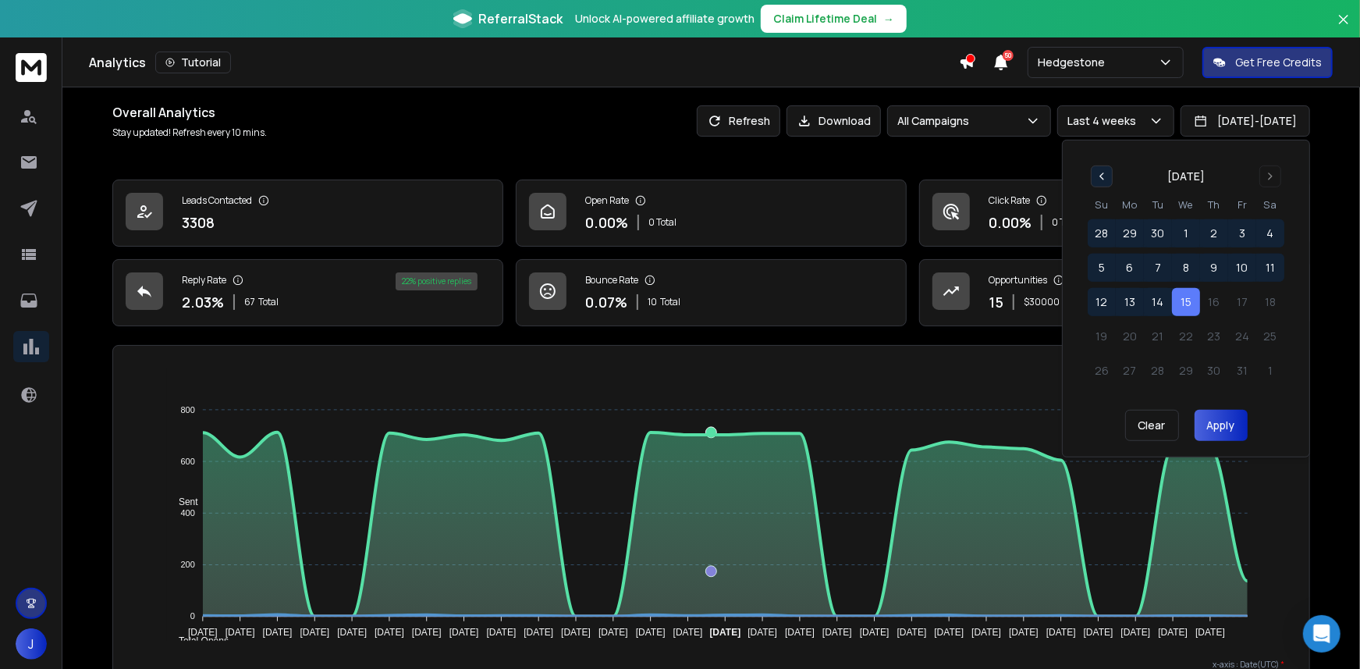
click at [1104, 181] on icon "Go to previous month" at bounding box center [1102, 176] width 12 height 12
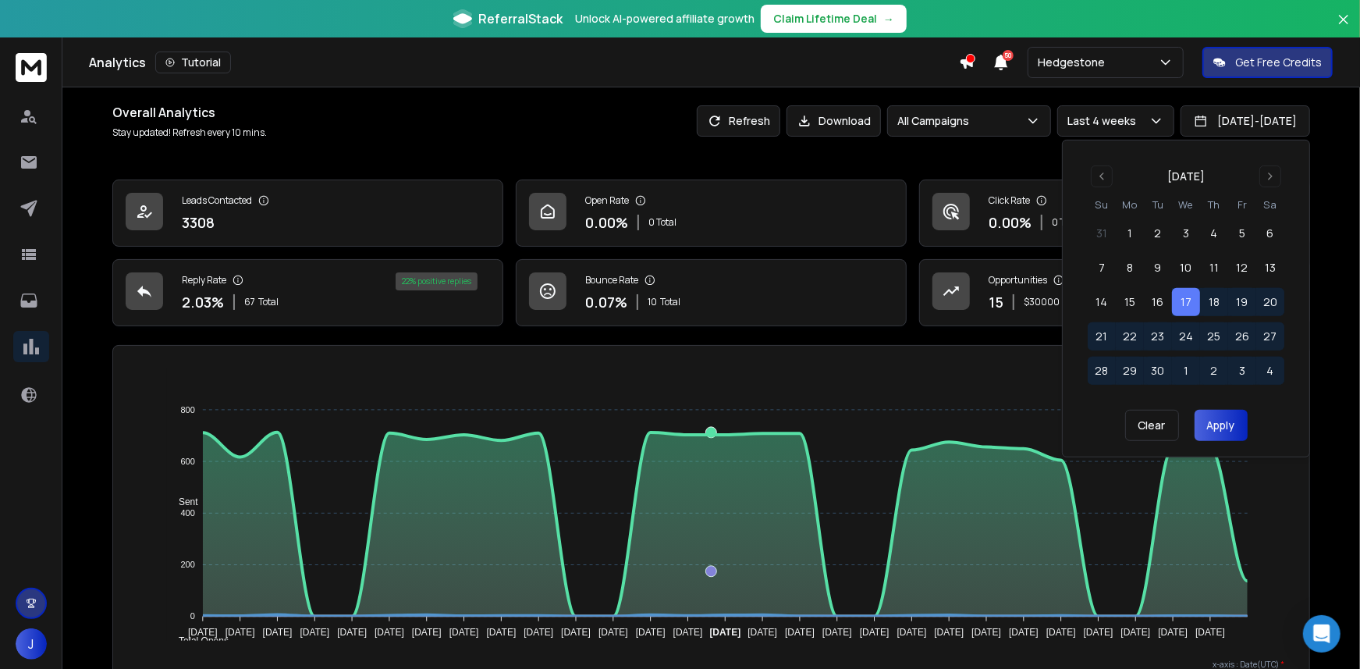
click at [1186, 297] on button "17" at bounding box center [1186, 302] width 28 height 28
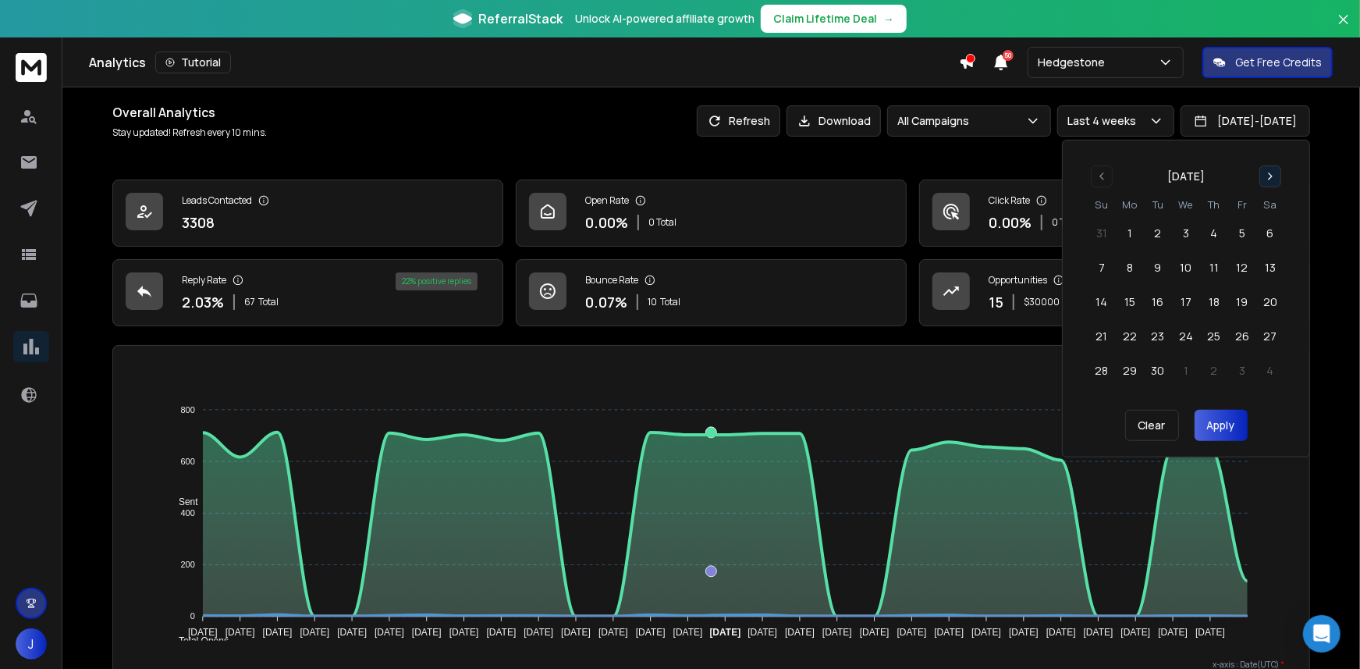
click at [1276, 172] on icon "Go to next month" at bounding box center [1270, 176] width 12 height 12
click at [1195, 229] on button "1" at bounding box center [1186, 233] width 28 height 28
click at [1194, 292] on button "15" at bounding box center [1186, 302] width 28 height 28
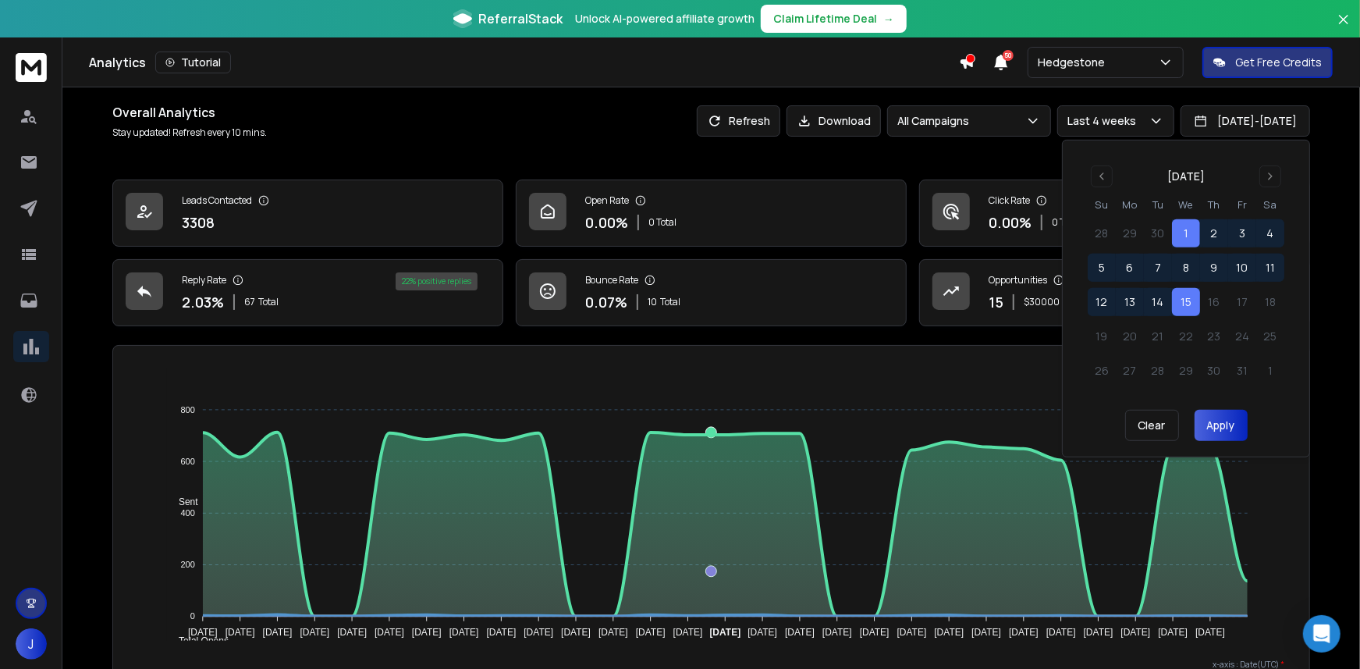
click at [1212, 428] on button "Apply" at bounding box center [1221, 425] width 53 height 31
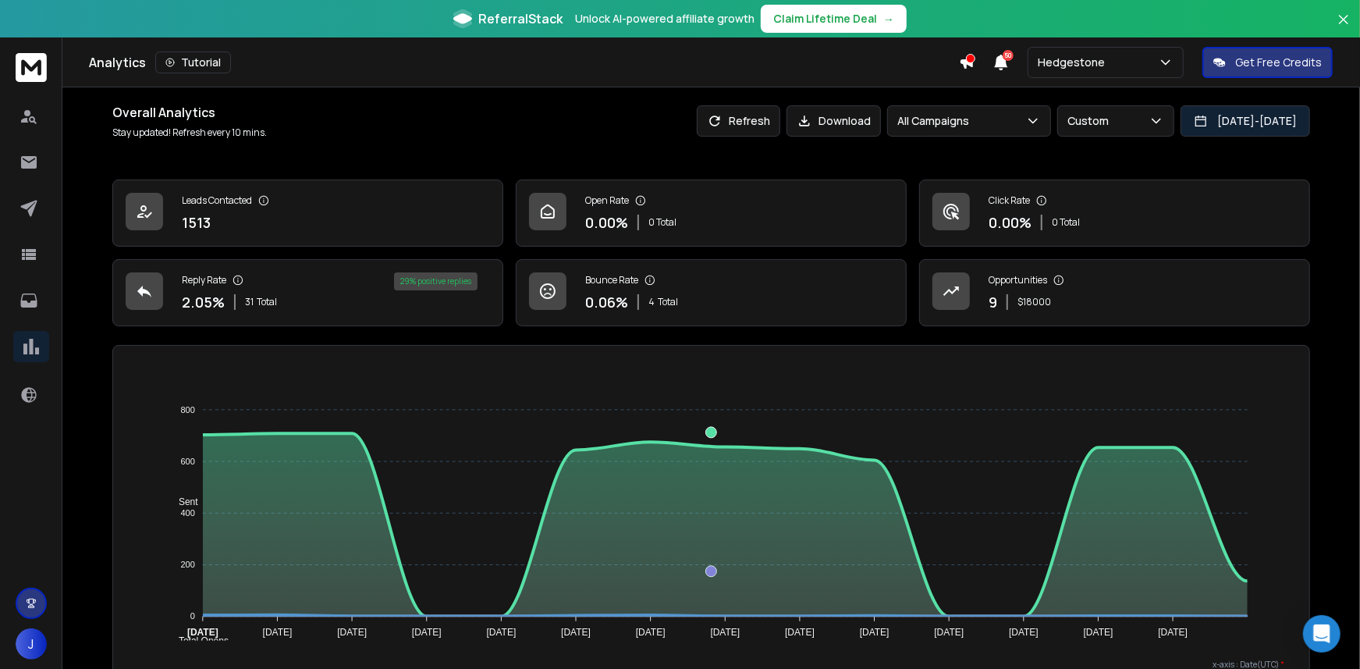
click at [1184, 127] on button "[DATE] - [DATE]" at bounding box center [1246, 120] width 130 height 31
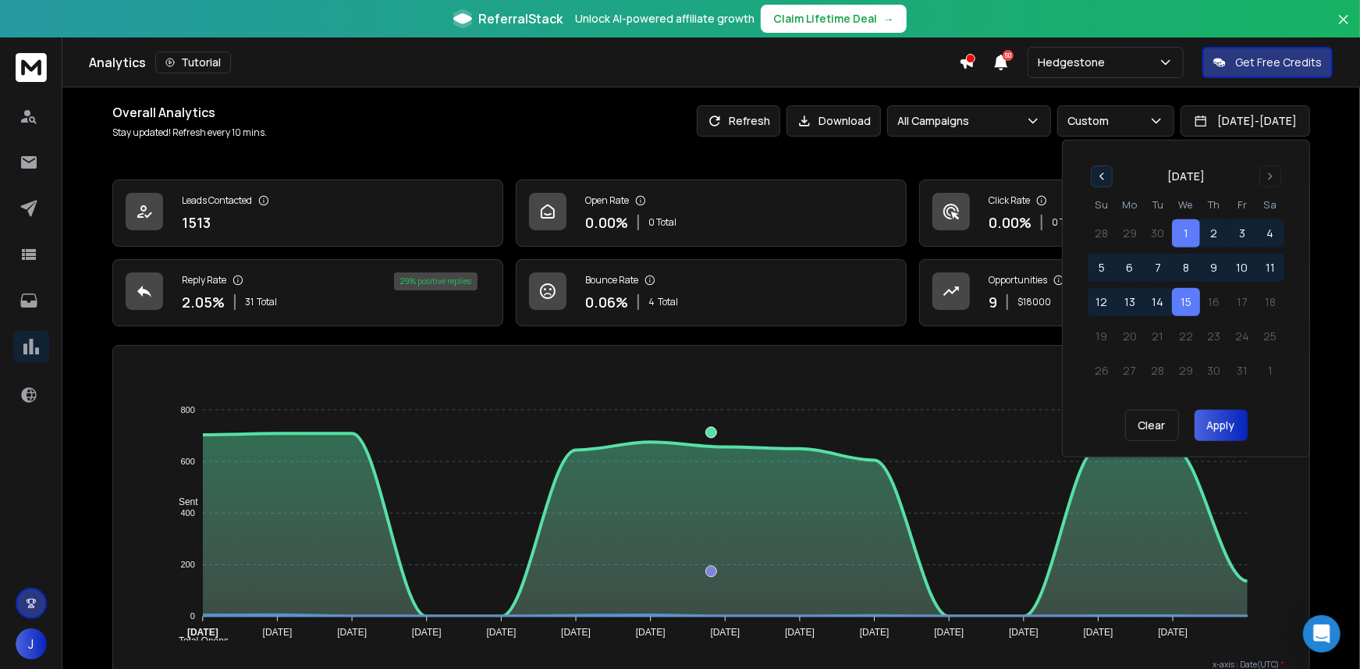
click at [1096, 181] on icon "Go to previous month" at bounding box center [1102, 176] width 12 height 12
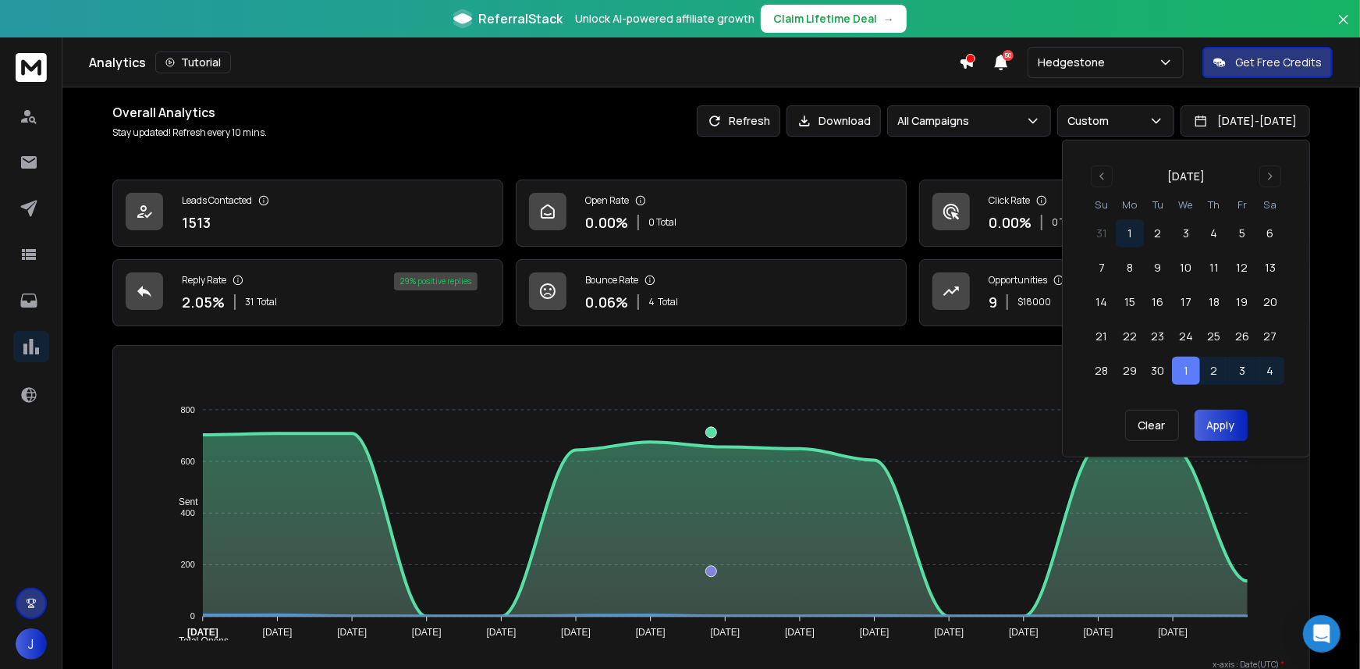
click at [1131, 239] on button "1" at bounding box center [1130, 233] width 28 height 28
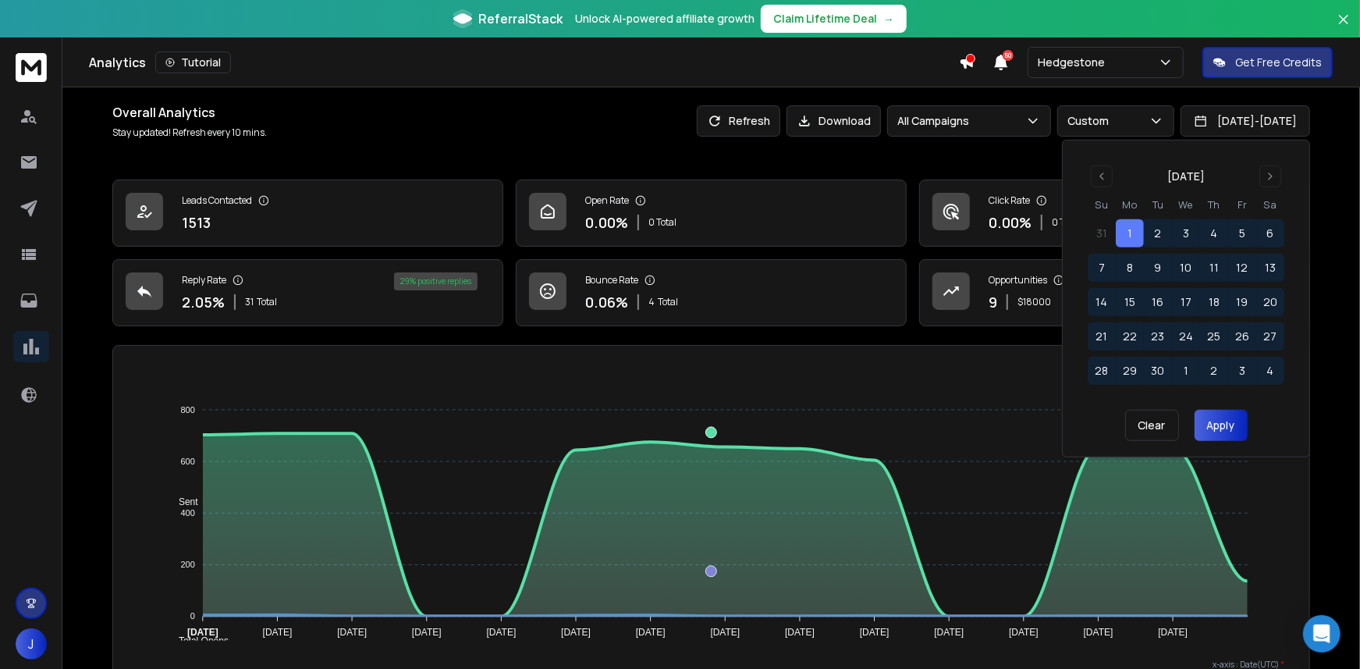
click at [1160, 362] on button "30" at bounding box center [1158, 371] width 28 height 28
click at [1227, 423] on button "Apply" at bounding box center [1221, 425] width 53 height 31
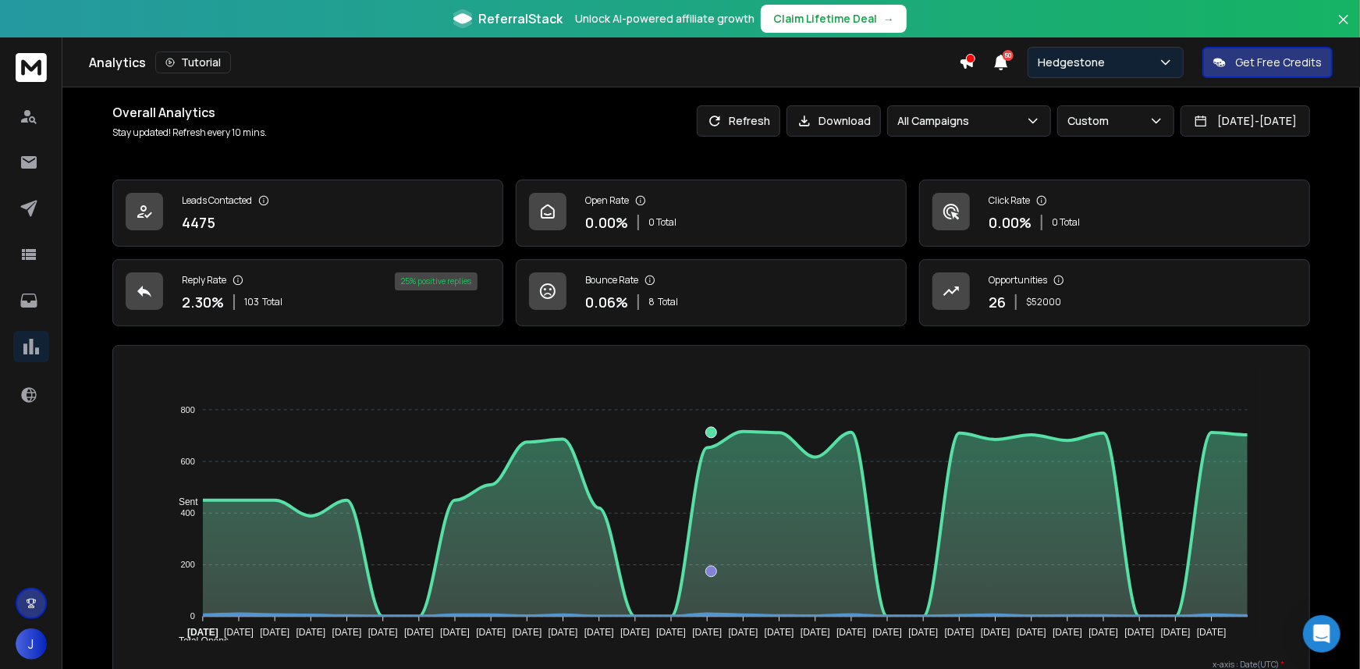
click at [1121, 57] on div "Hedgestone" at bounding box center [1106, 63] width 136 height 16
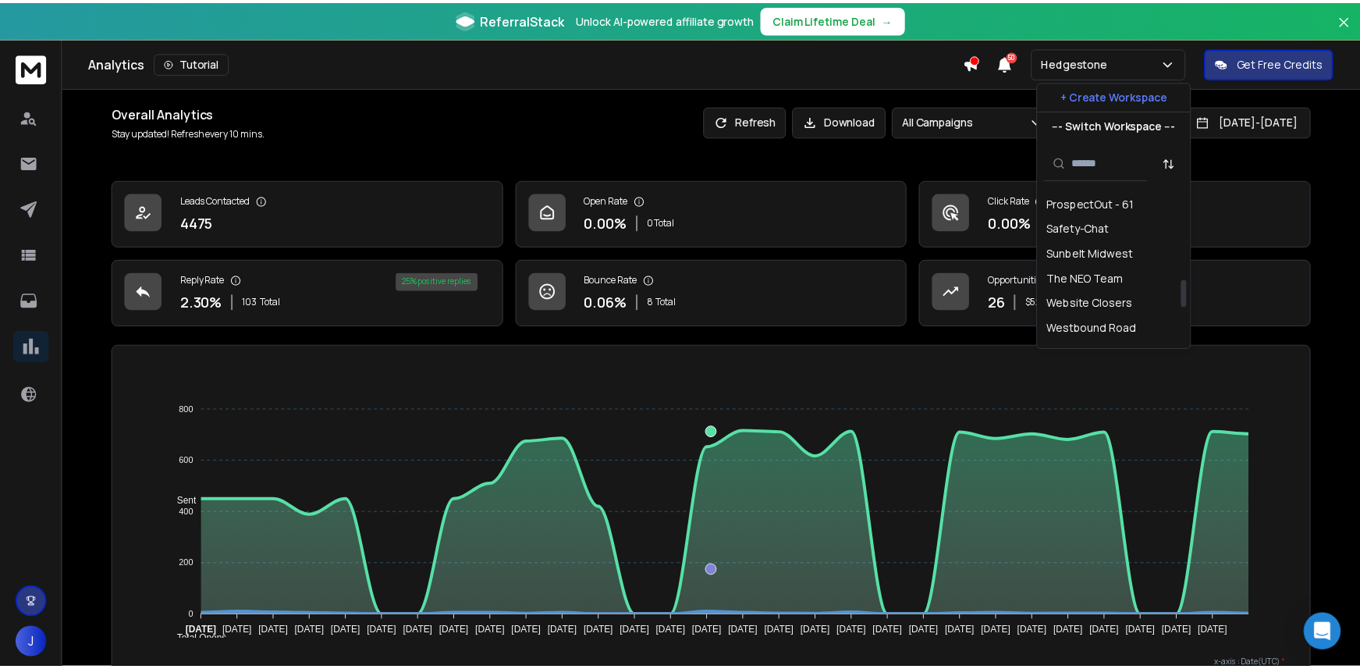
scroll to position [519, 0]
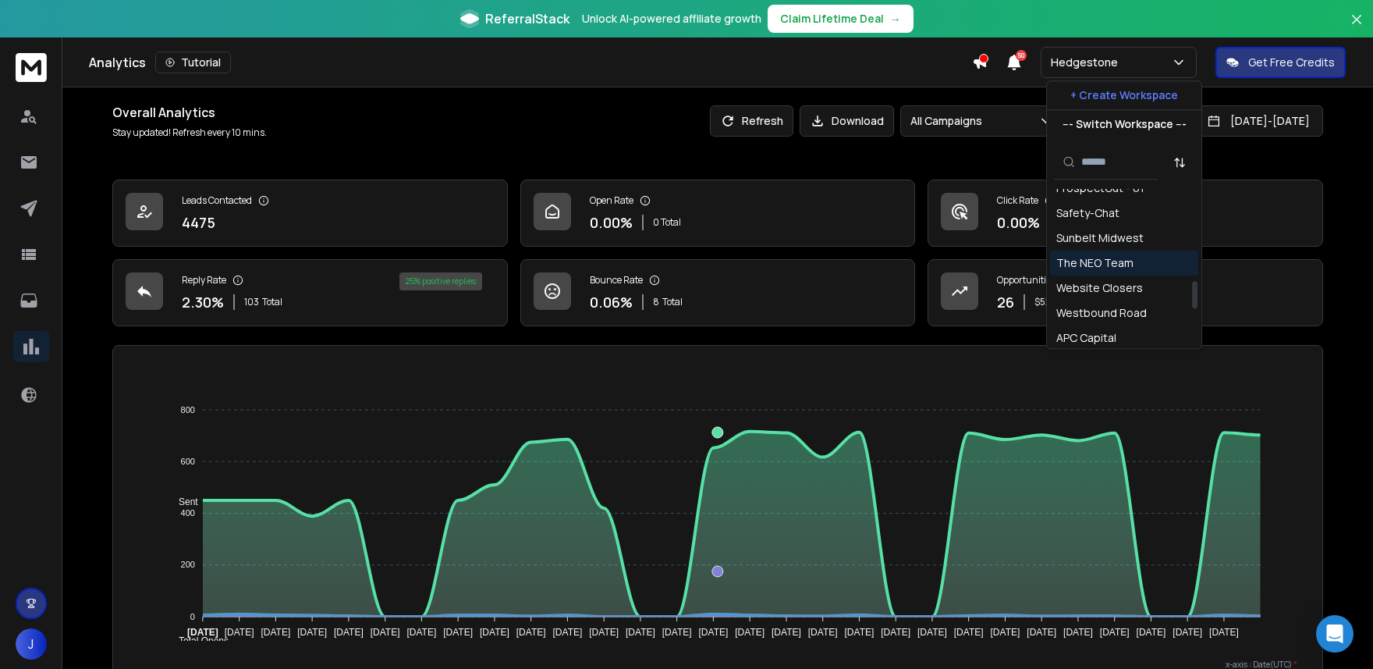
click at [1110, 255] on div "The NEO Team" at bounding box center [1095, 263] width 77 height 16
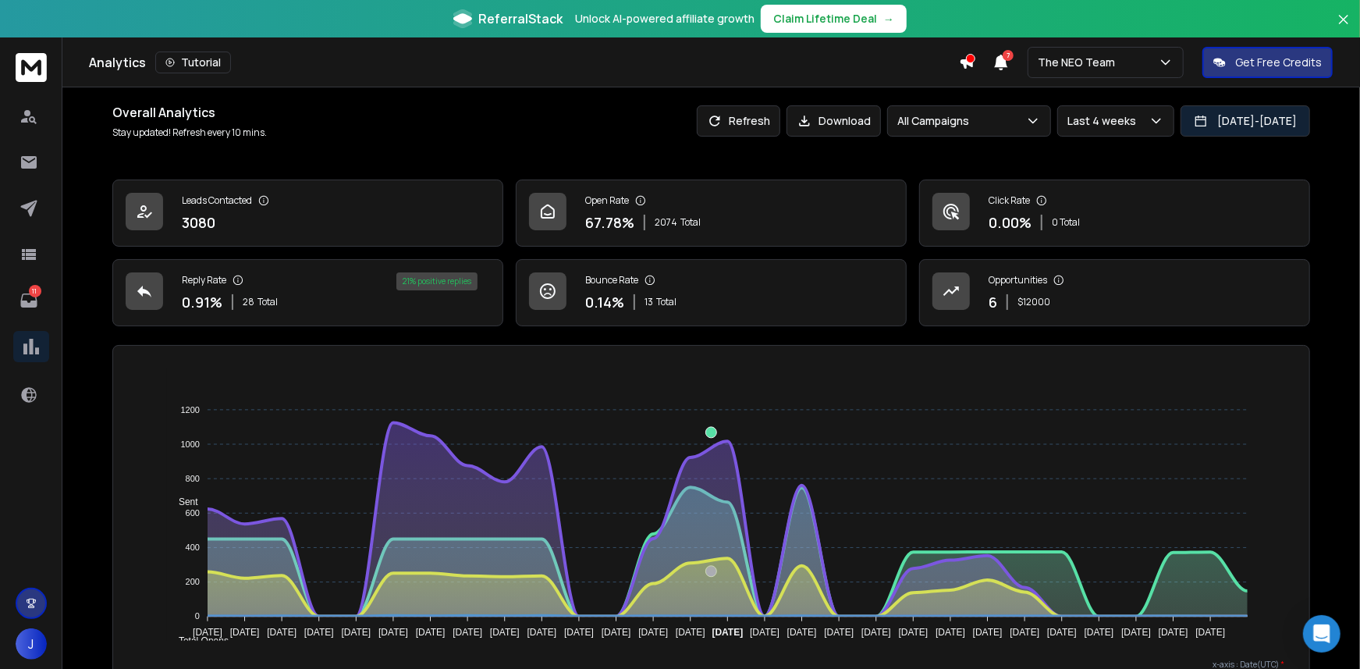
click at [1228, 126] on button "[DATE] - [DATE]" at bounding box center [1246, 120] width 130 height 31
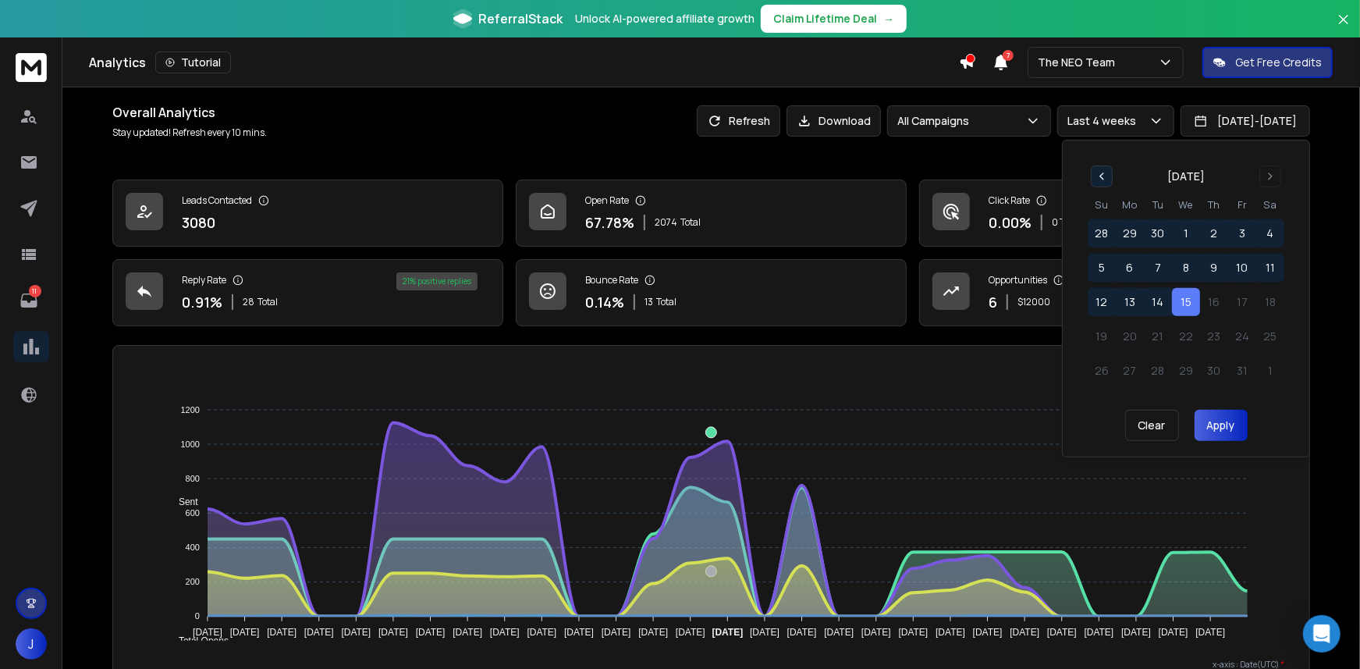
click at [1107, 173] on icon "Go to previous month" at bounding box center [1102, 176] width 12 height 12
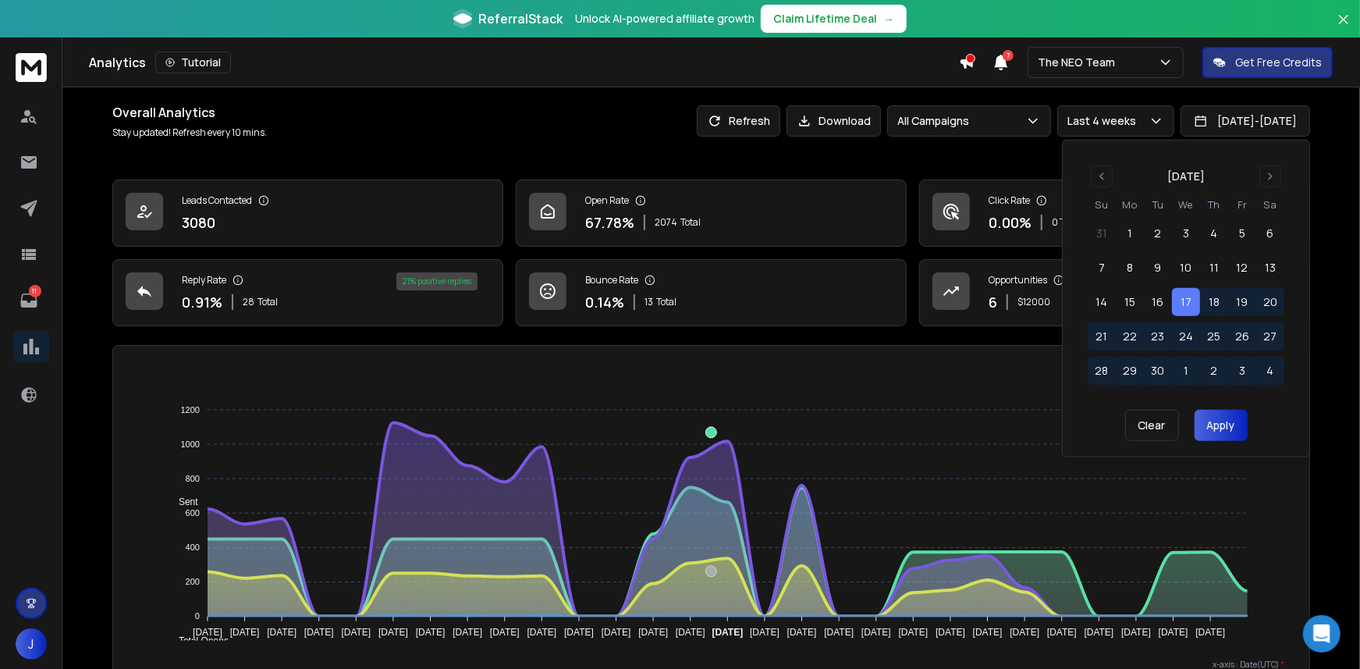
click at [1188, 299] on button "17" at bounding box center [1186, 302] width 28 height 28
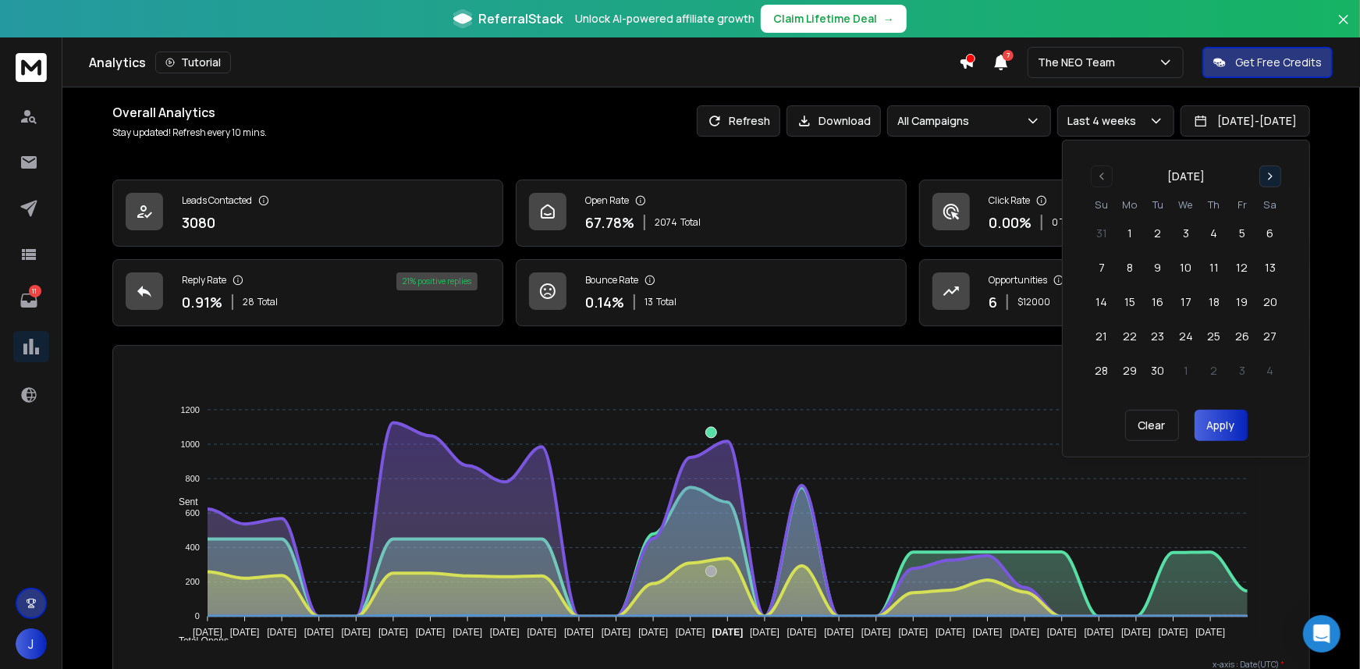
click at [1266, 183] on button "Go to next month" at bounding box center [1270, 176] width 22 height 22
click at [1184, 232] on button "1" at bounding box center [1186, 233] width 28 height 28
click at [1185, 304] on button "15" at bounding box center [1186, 302] width 28 height 28
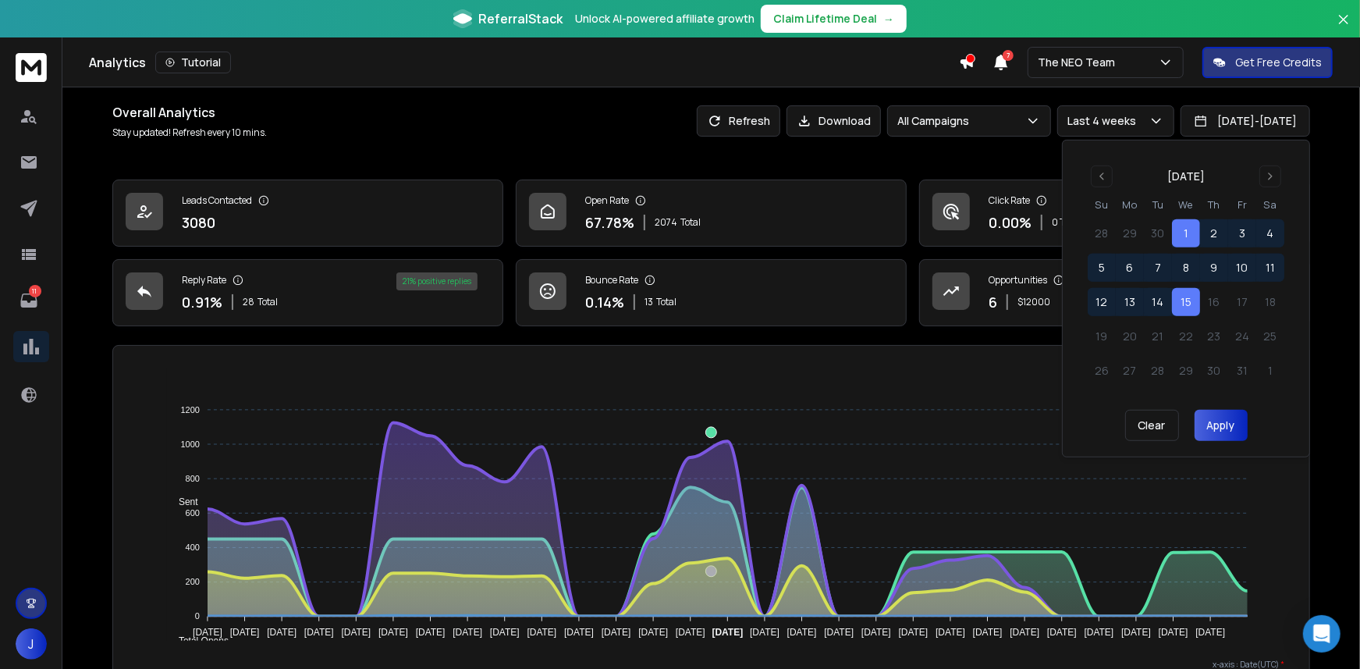
click at [1217, 435] on button "Apply" at bounding box center [1221, 425] width 53 height 31
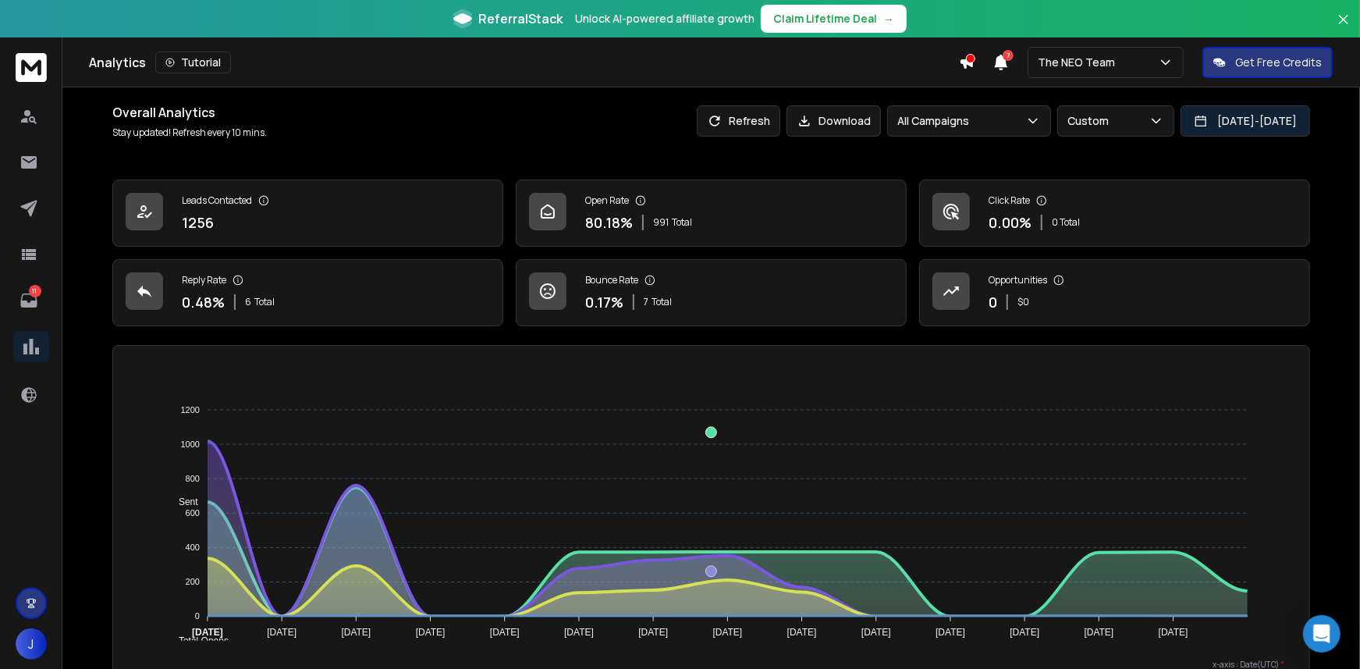
click at [1188, 135] on button "[DATE] - [DATE]" at bounding box center [1246, 120] width 130 height 31
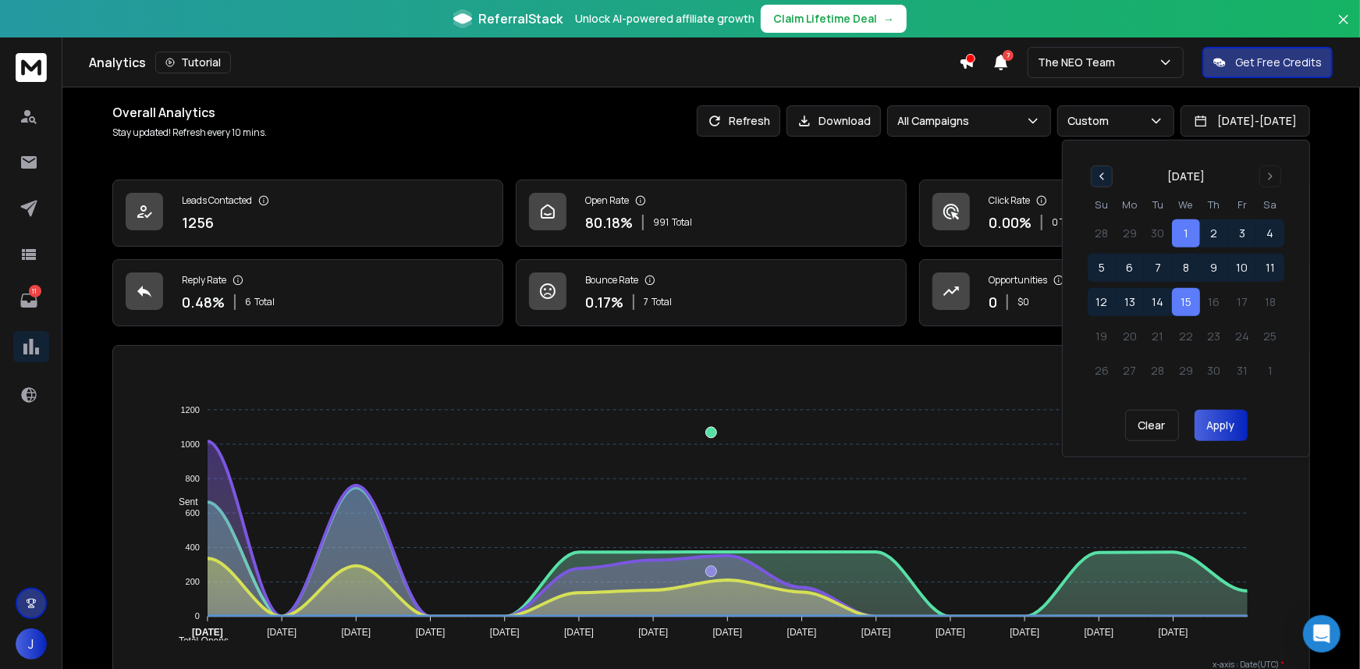
click at [1103, 174] on icon "Go to previous month" at bounding box center [1101, 176] width 3 height 6
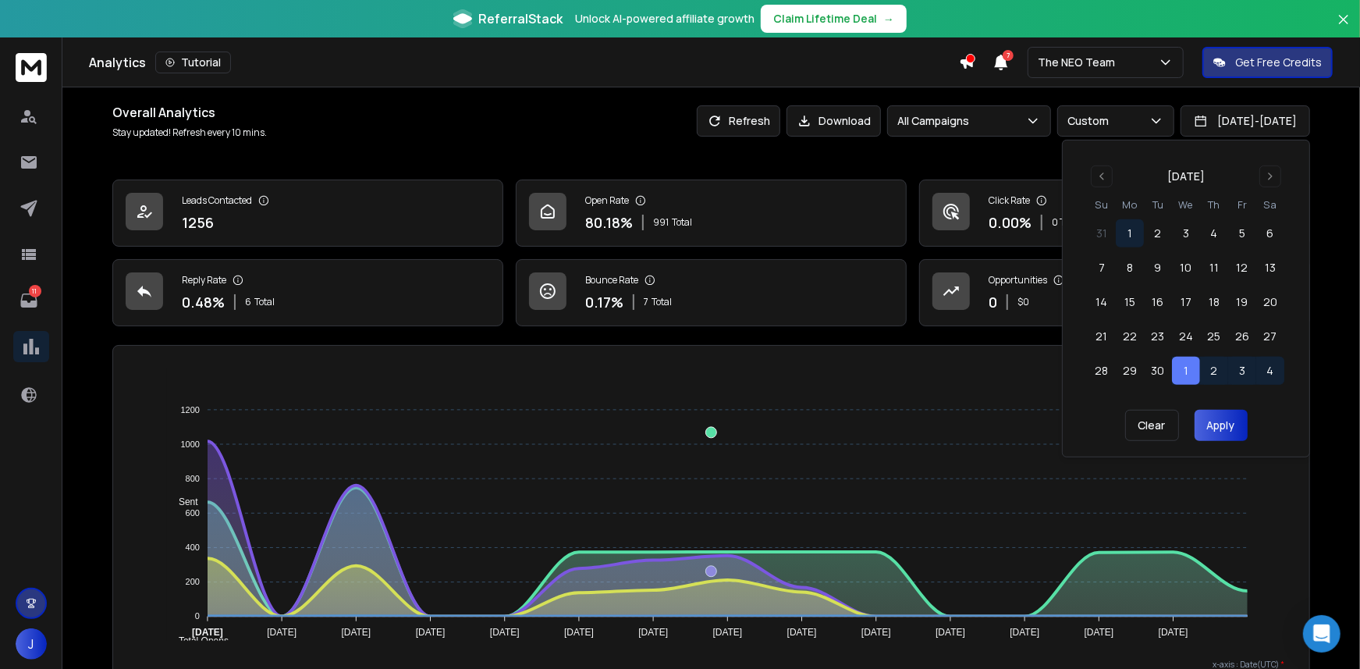
click at [1131, 228] on button "1" at bounding box center [1130, 233] width 28 height 28
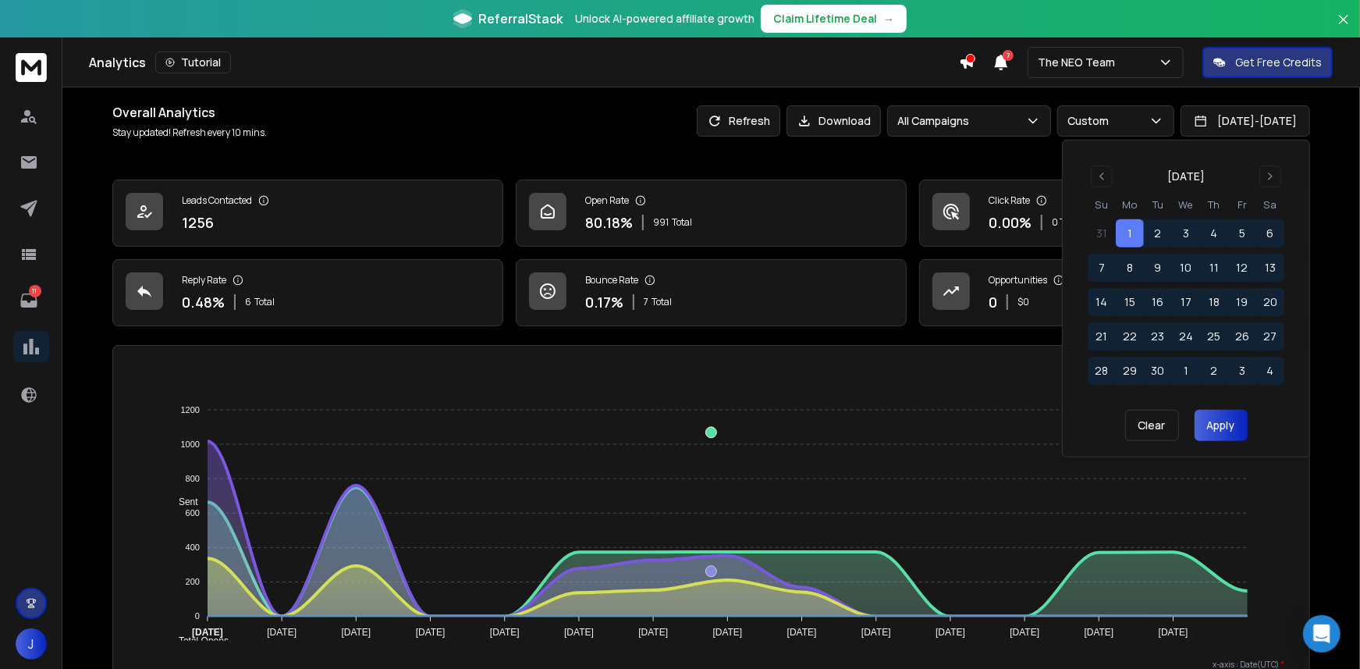
click at [1158, 369] on button "30" at bounding box center [1158, 371] width 28 height 28
click at [1213, 420] on button "Apply" at bounding box center [1221, 425] width 53 height 31
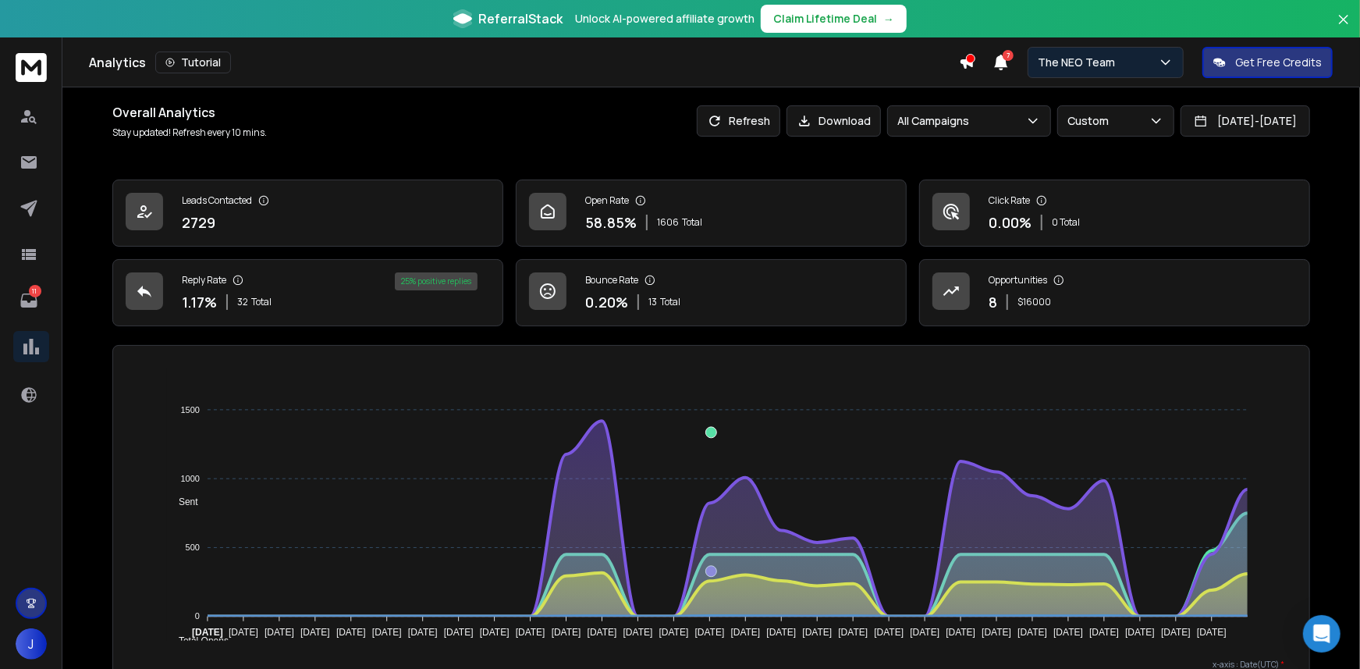
click at [1119, 51] on button "The NEO Team" at bounding box center [1106, 62] width 156 height 31
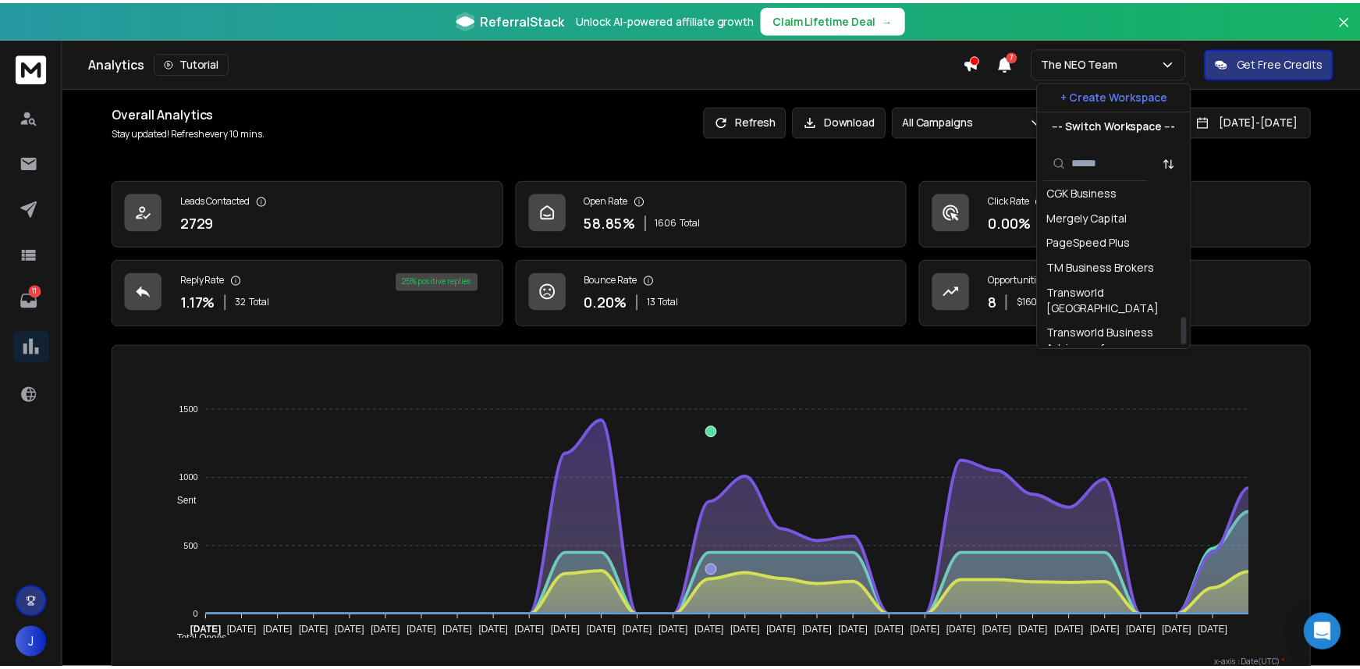
scroll to position [723, 0]
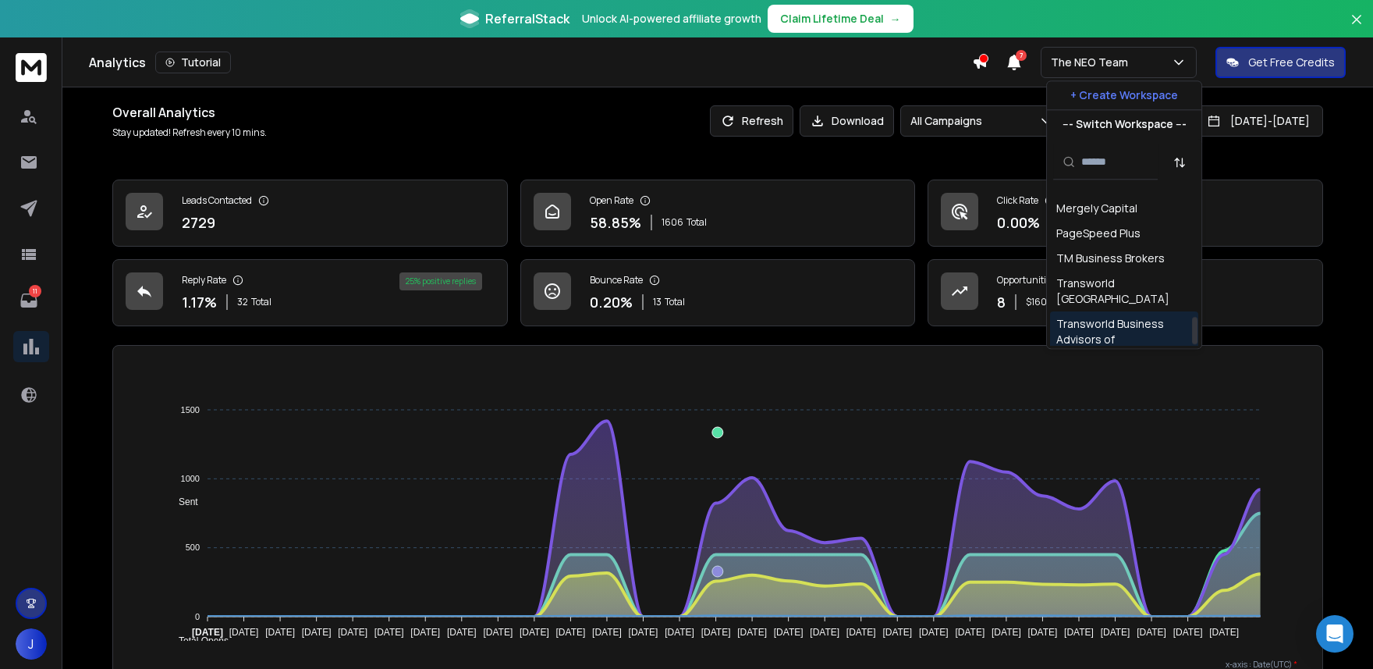
click at [1114, 316] on div "Transworld Business Advisors of [GEOGRAPHIC_DATA]" at bounding box center [1125, 339] width 136 height 47
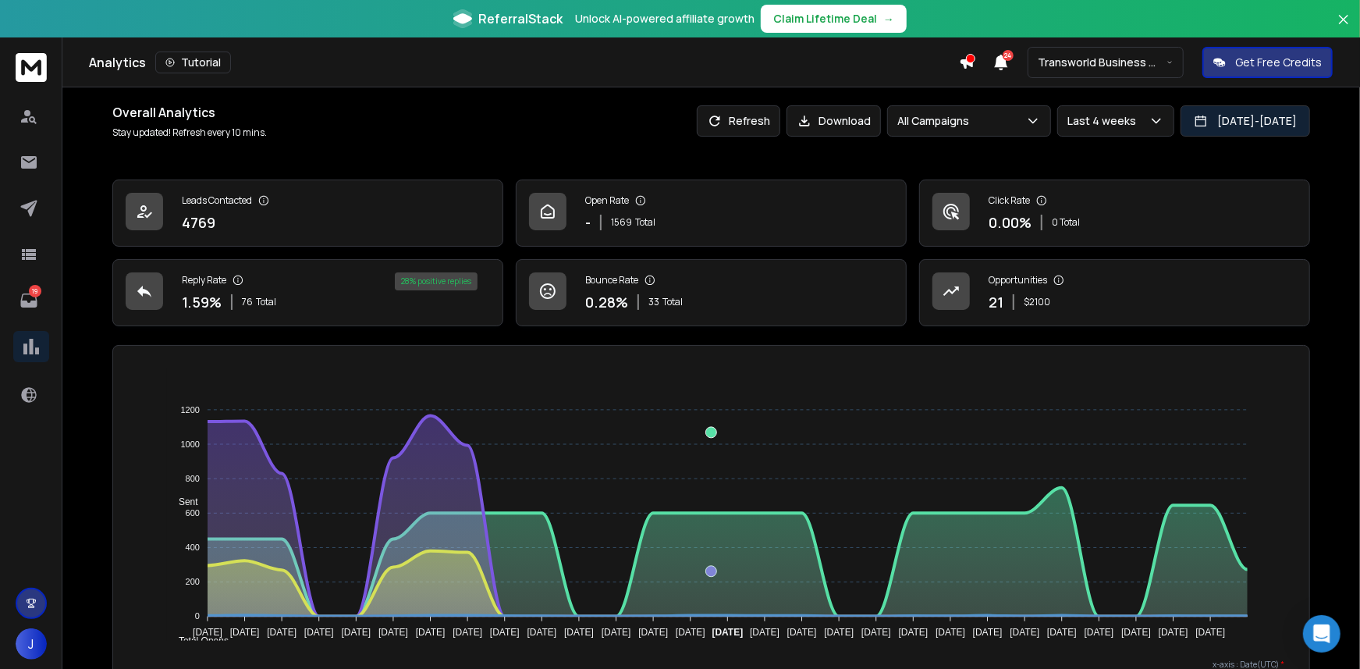
click at [1192, 135] on button "[DATE] - [DATE]" at bounding box center [1246, 120] width 130 height 31
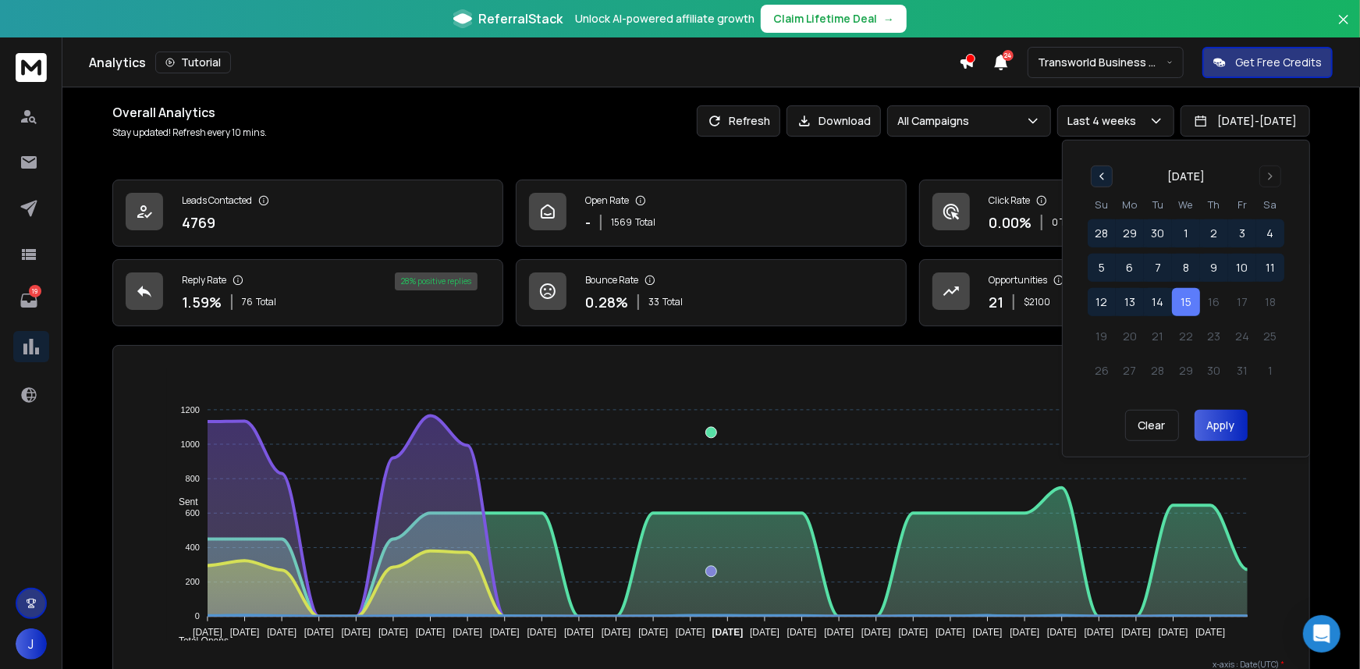
click at [1111, 183] on button "Go to previous month" at bounding box center [1102, 176] width 22 height 22
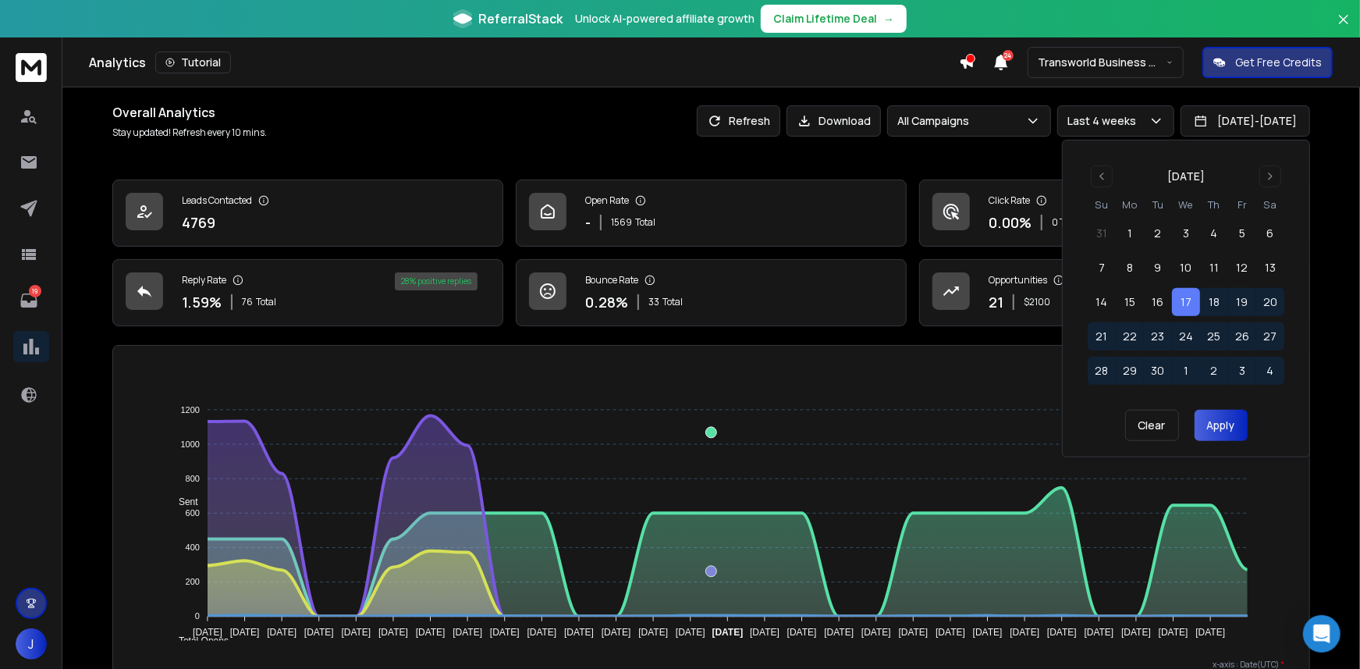
click at [1198, 298] on button "17" at bounding box center [1186, 302] width 28 height 28
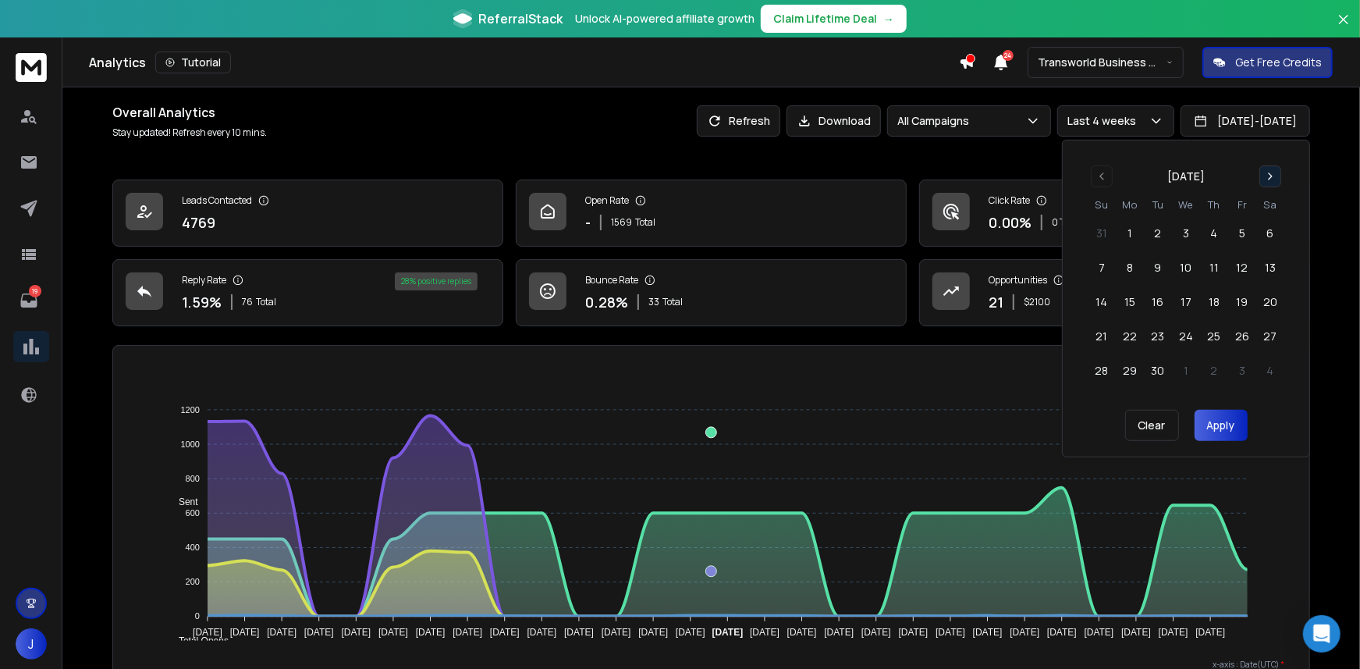
click at [1278, 175] on button "Go to next month" at bounding box center [1270, 176] width 22 height 22
click at [1180, 227] on button "1" at bounding box center [1186, 233] width 28 height 28
click at [1184, 306] on button "15" at bounding box center [1186, 302] width 28 height 28
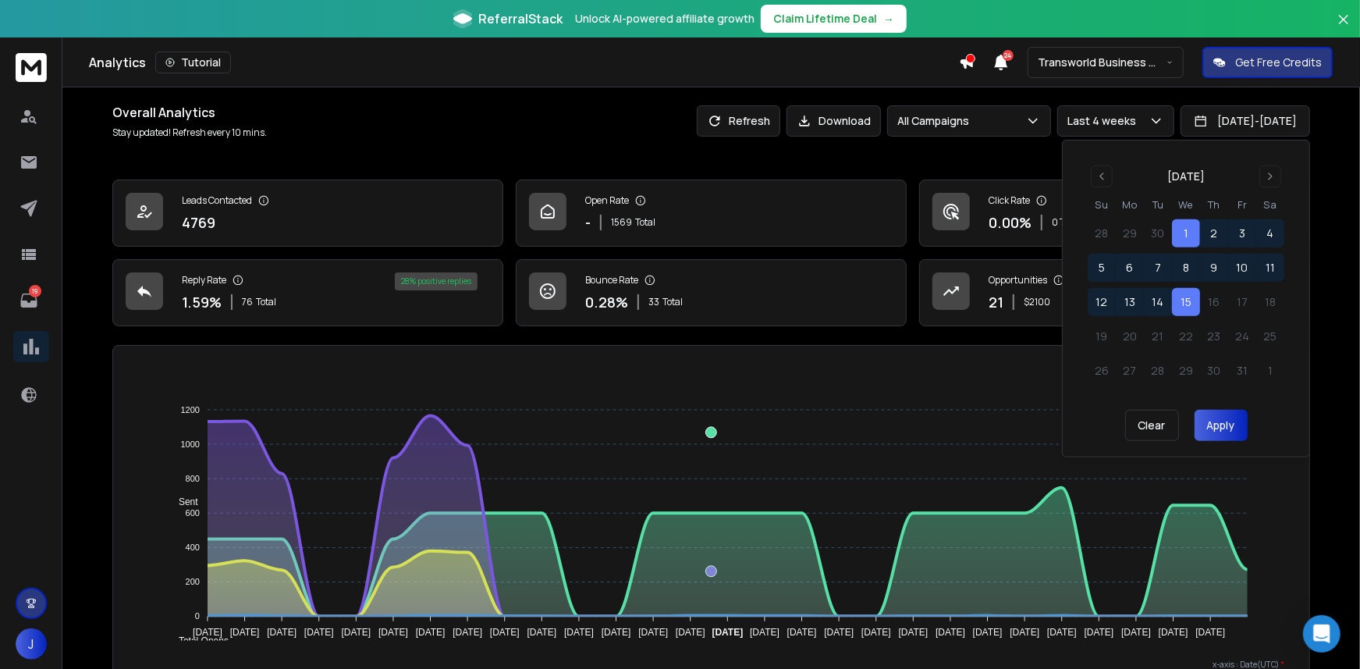
click at [1220, 427] on button "Apply" at bounding box center [1221, 425] width 53 height 31
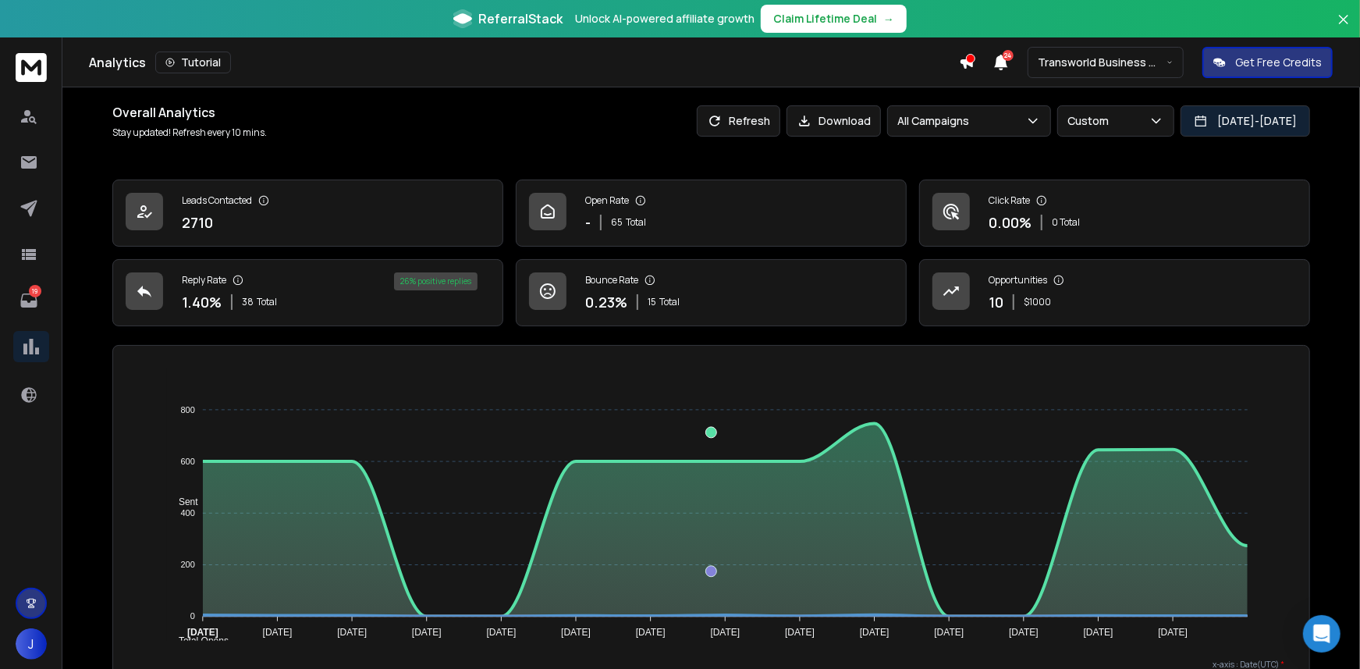
click at [1181, 118] on button "[DATE] - [DATE]" at bounding box center [1246, 120] width 130 height 31
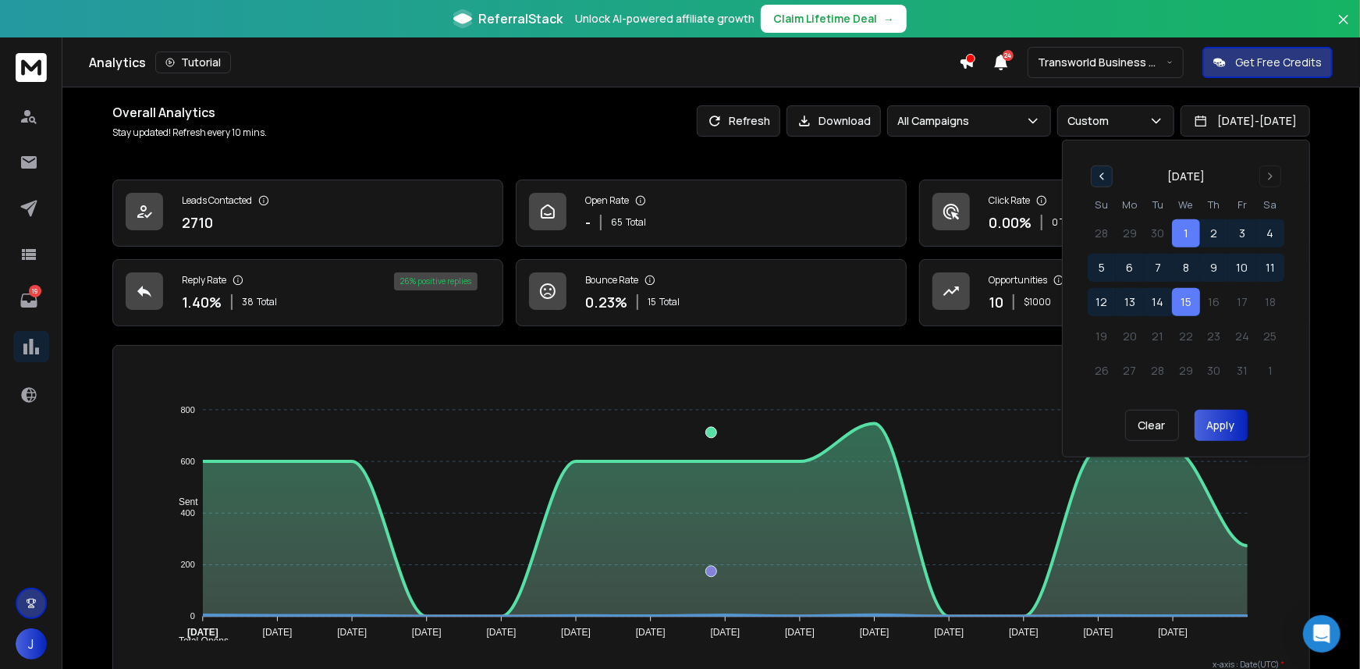
click at [1103, 172] on icon "Go to previous month" at bounding box center [1102, 176] width 12 height 12
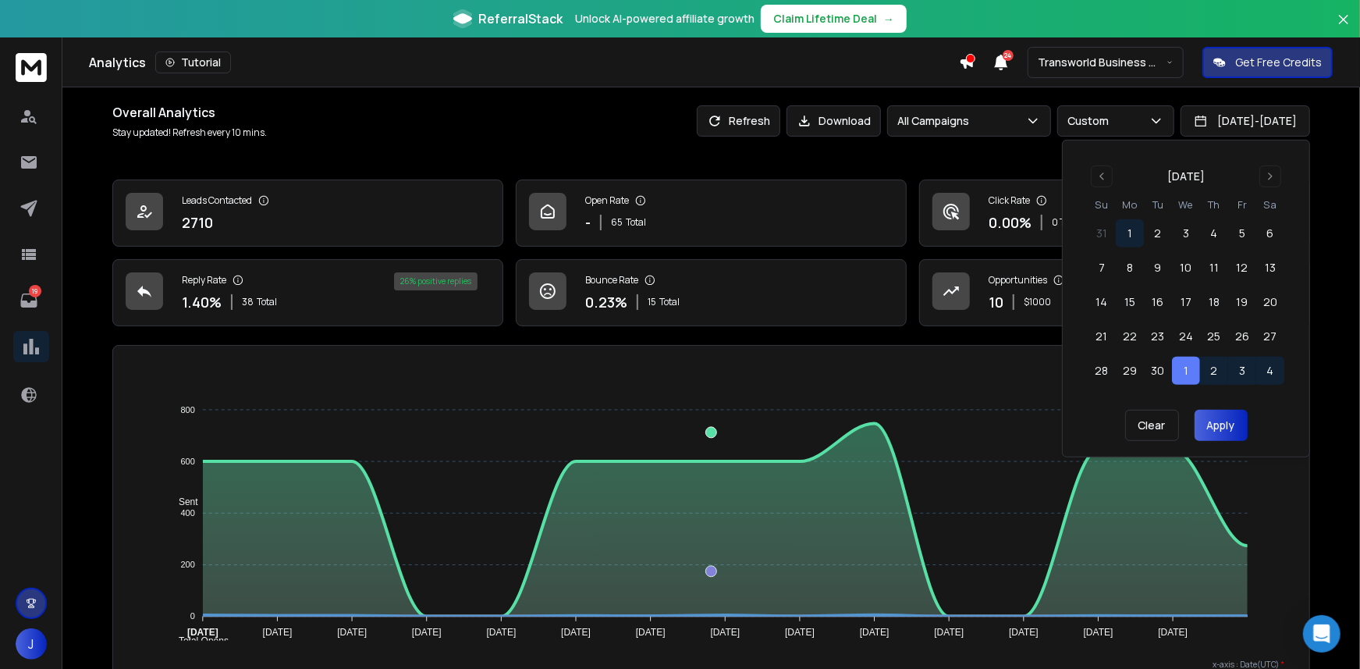
click at [1129, 236] on button "1" at bounding box center [1130, 233] width 28 height 28
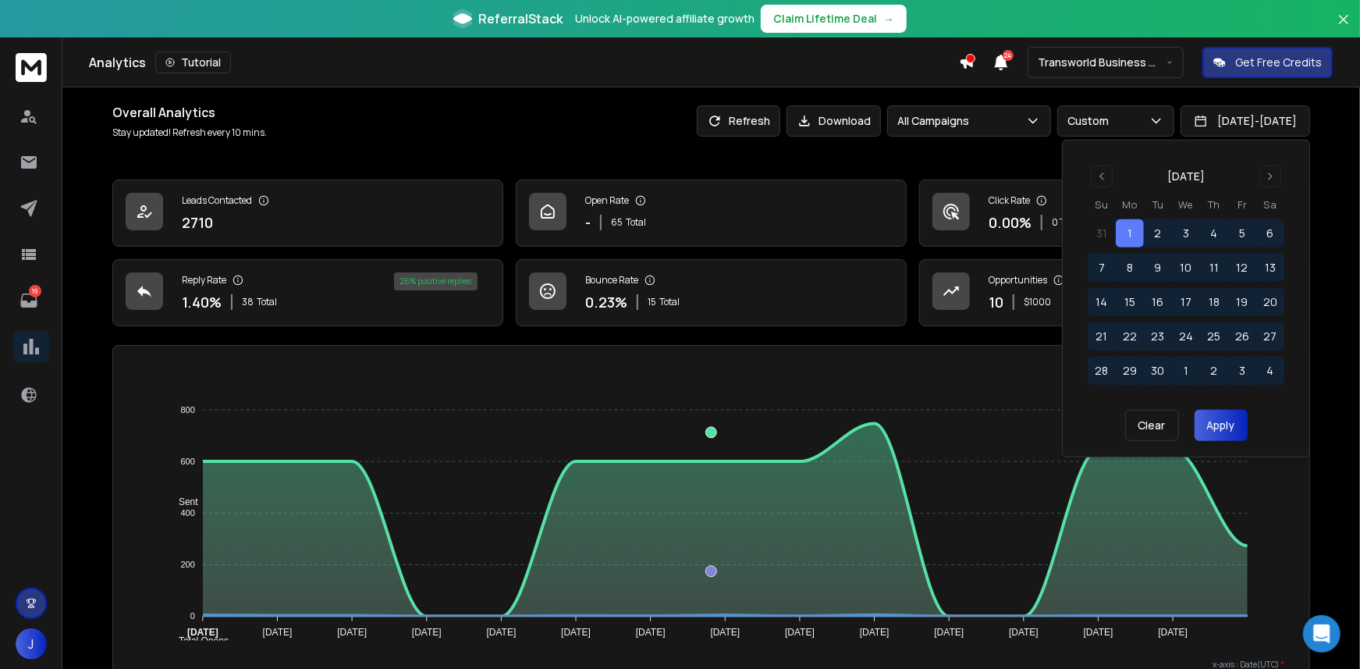
click at [1155, 371] on button "30" at bounding box center [1158, 371] width 28 height 28
click at [1203, 432] on button "Apply" at bounding box center [1221, 425] width 53 height 31
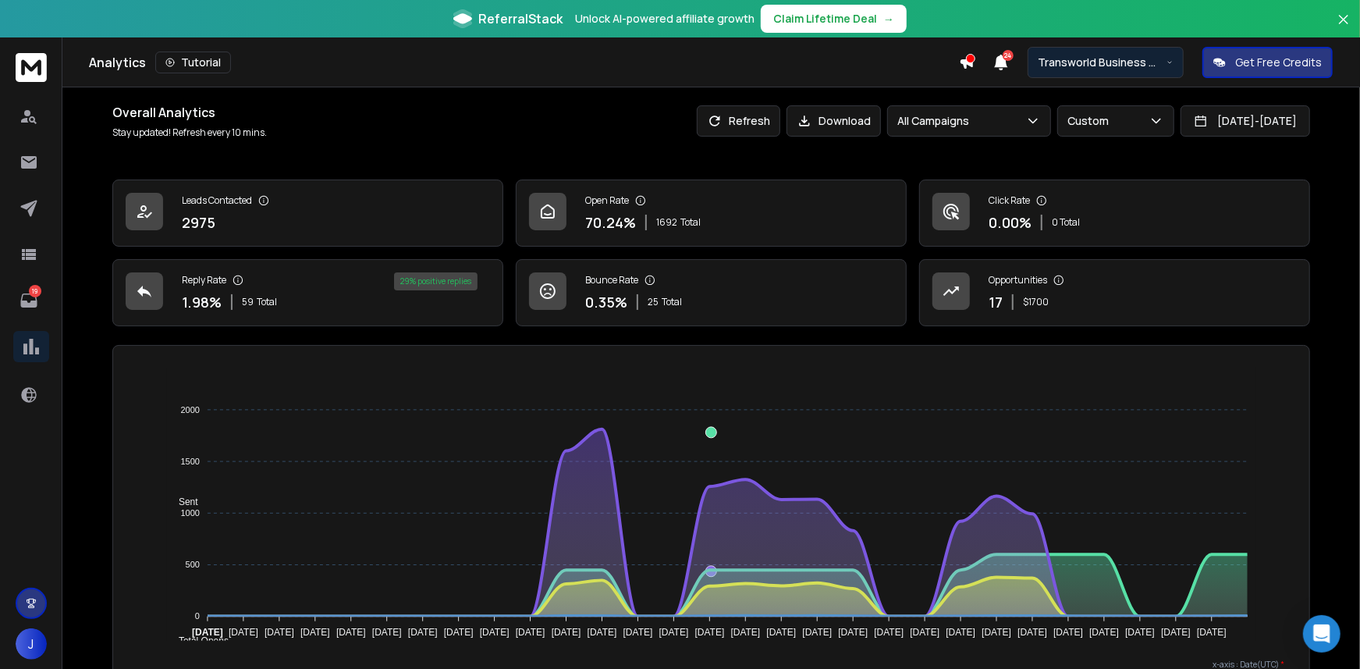
click at [1102, 75] on button "Transworld Business Advisors of NY" at bounding box center [1106, 62] width 156 height 31
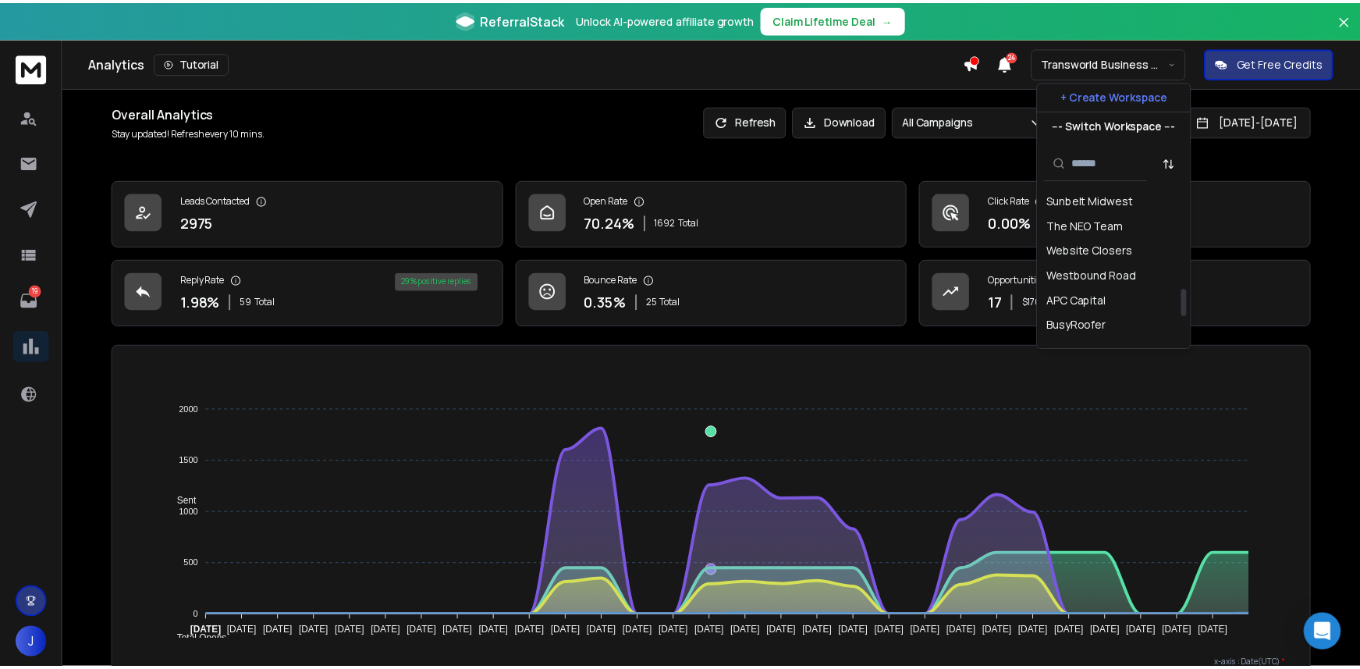
scroll to position [560, 0]
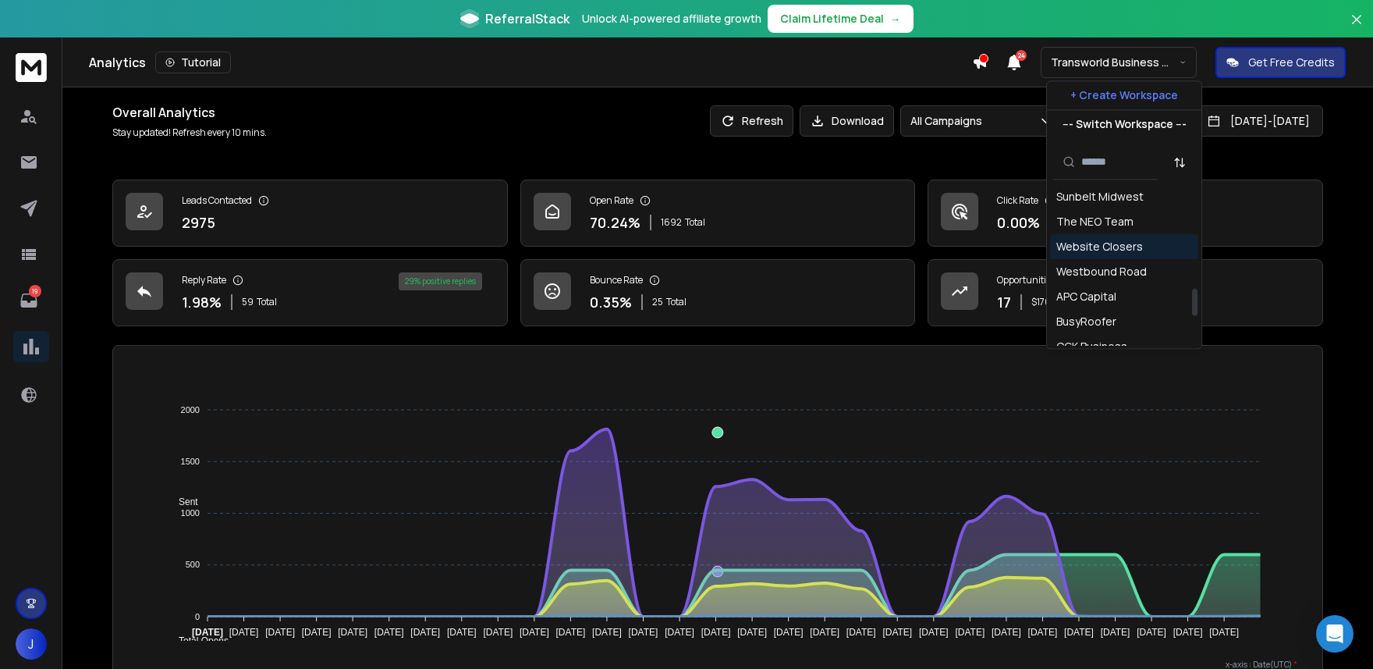
click at [1103, 239] on div "Website Closers" at bounding box center [1100, 247] width 87 height 16
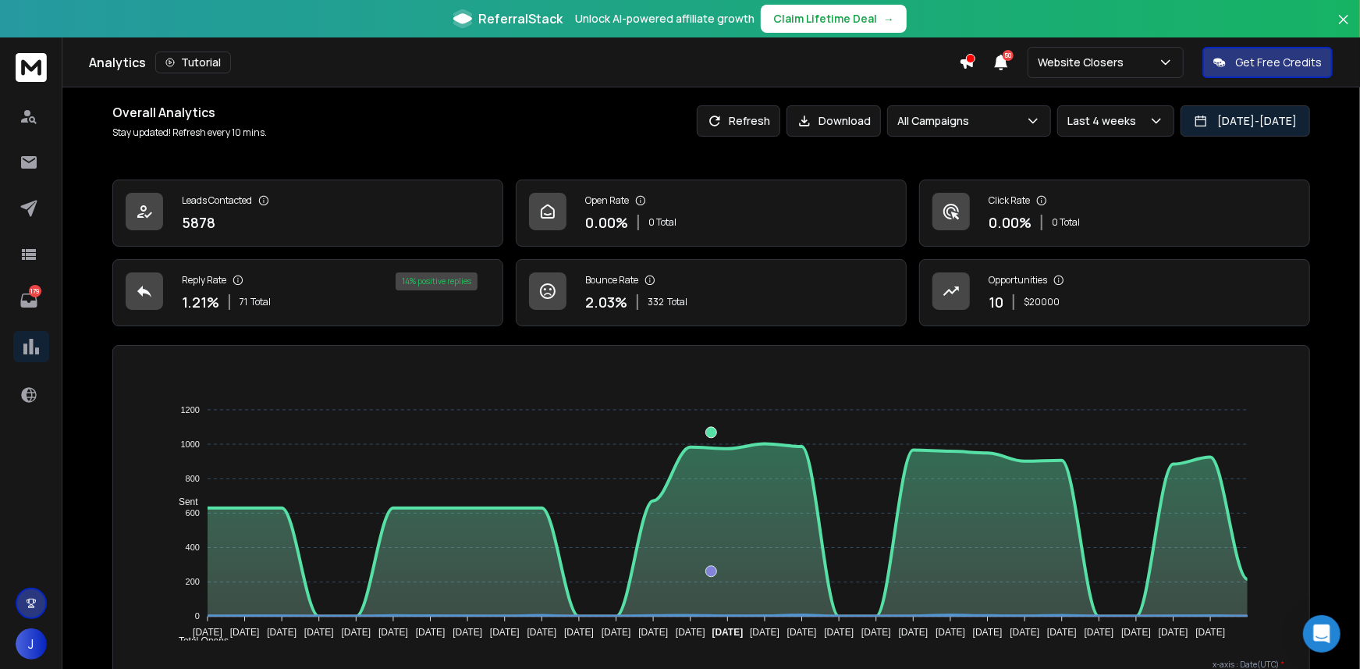
click at [1187, 115] on button "[DATE] - [DATE]" at bounding box center [1246, 120] width 130 height 31
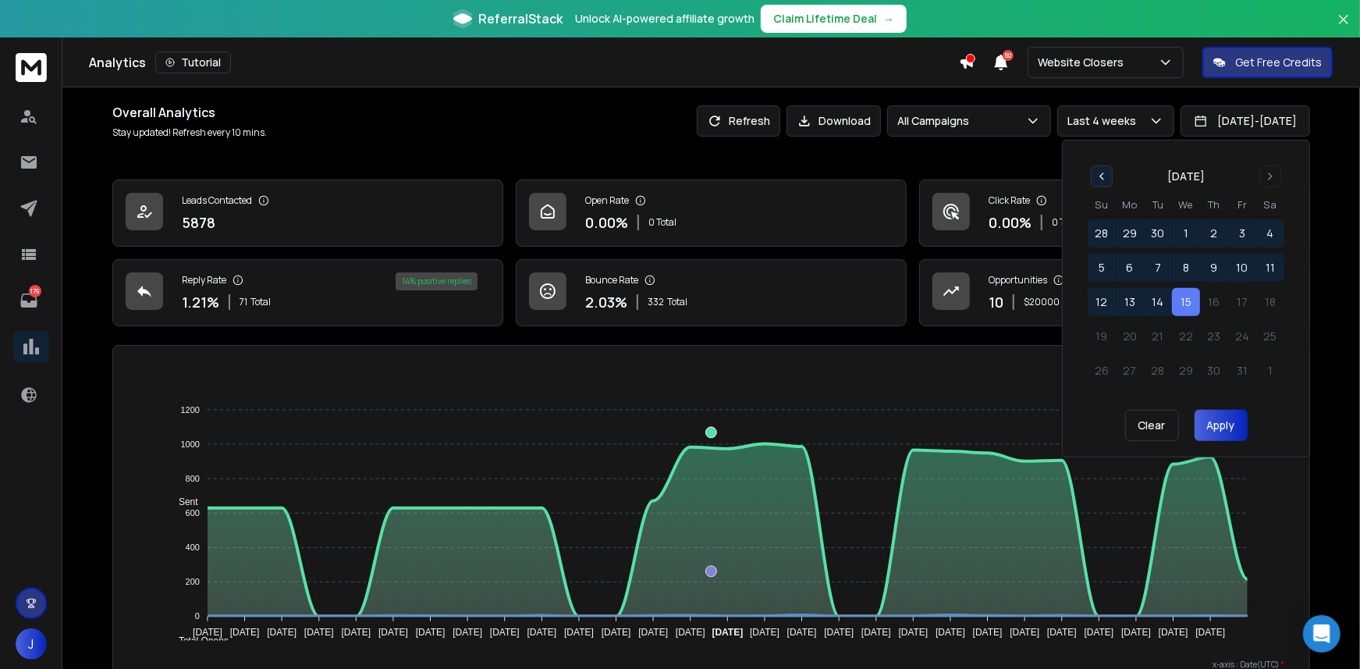
click at [1104, 180] on icon "Go to previous month" at bounding box center [1102, 176] width 12 height 12
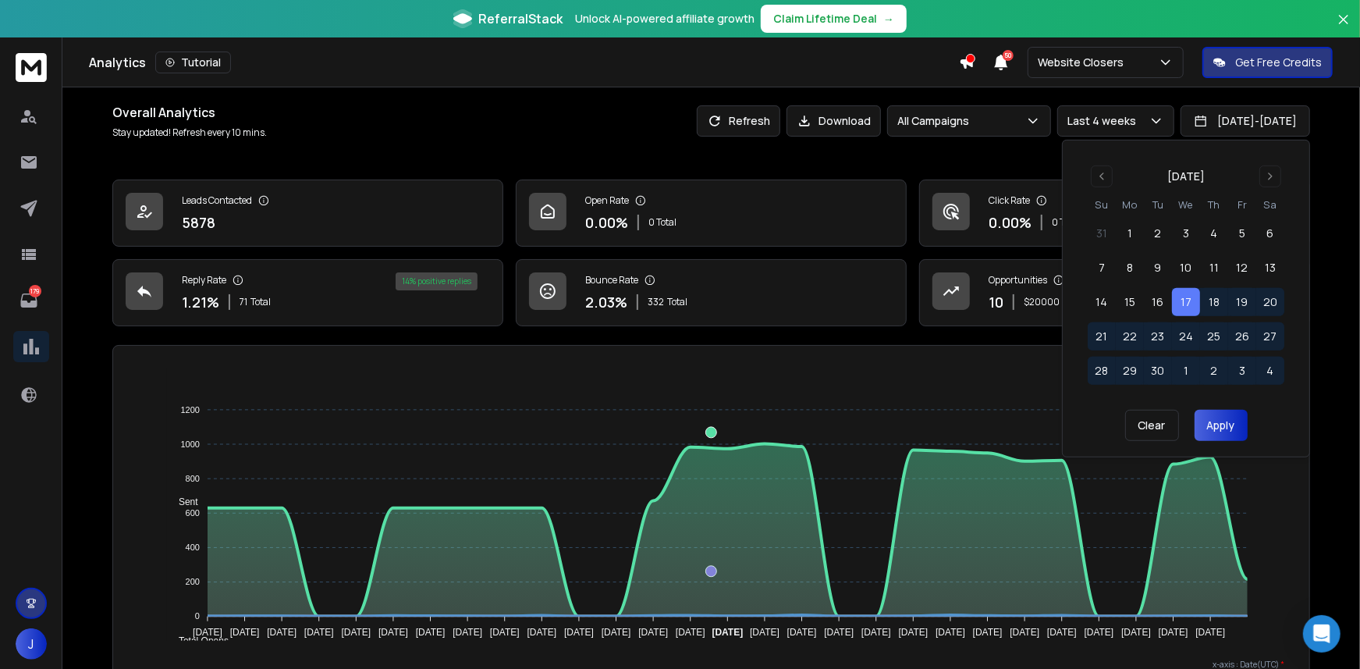
click at [1182, 293] on button "17" at bounding box center [1186, 302] width 28 height 28
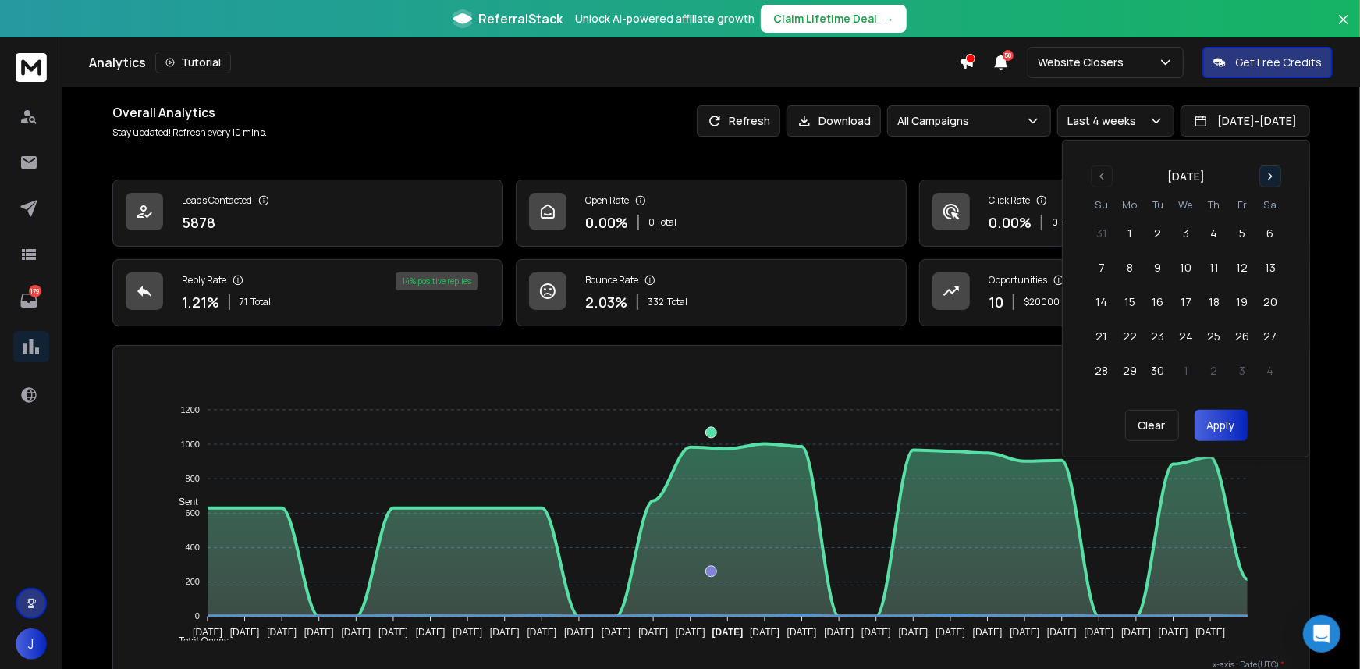
click at [1269, 170] on icon "Go to next month" at bounding box center [1270, 176] width 12 height 12
click at [1184, 220] on button "1" at bounding box center [1186, 233] width 28 height 28
click at [1188, 300] on button "15" at bounding box center [1186, 302] width 28 height 28
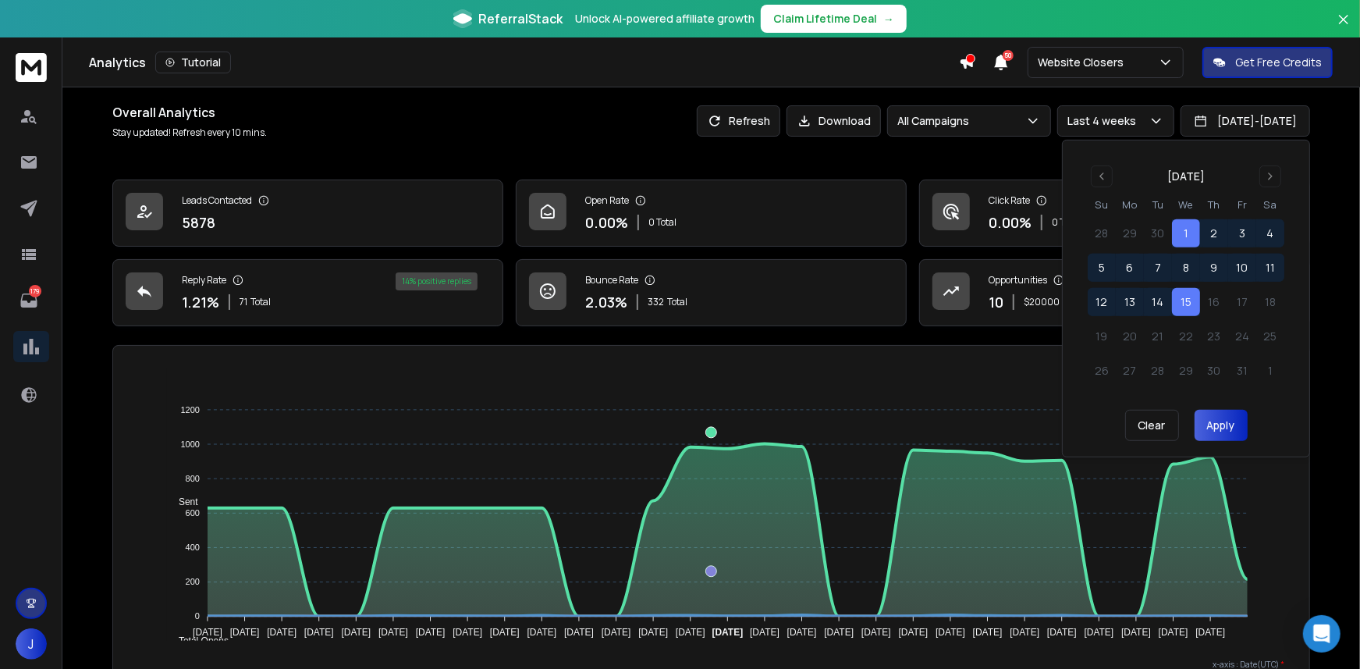
click at [1213, 420] on button "Apply" at bounding box center [1221, 425] width 53 height 31
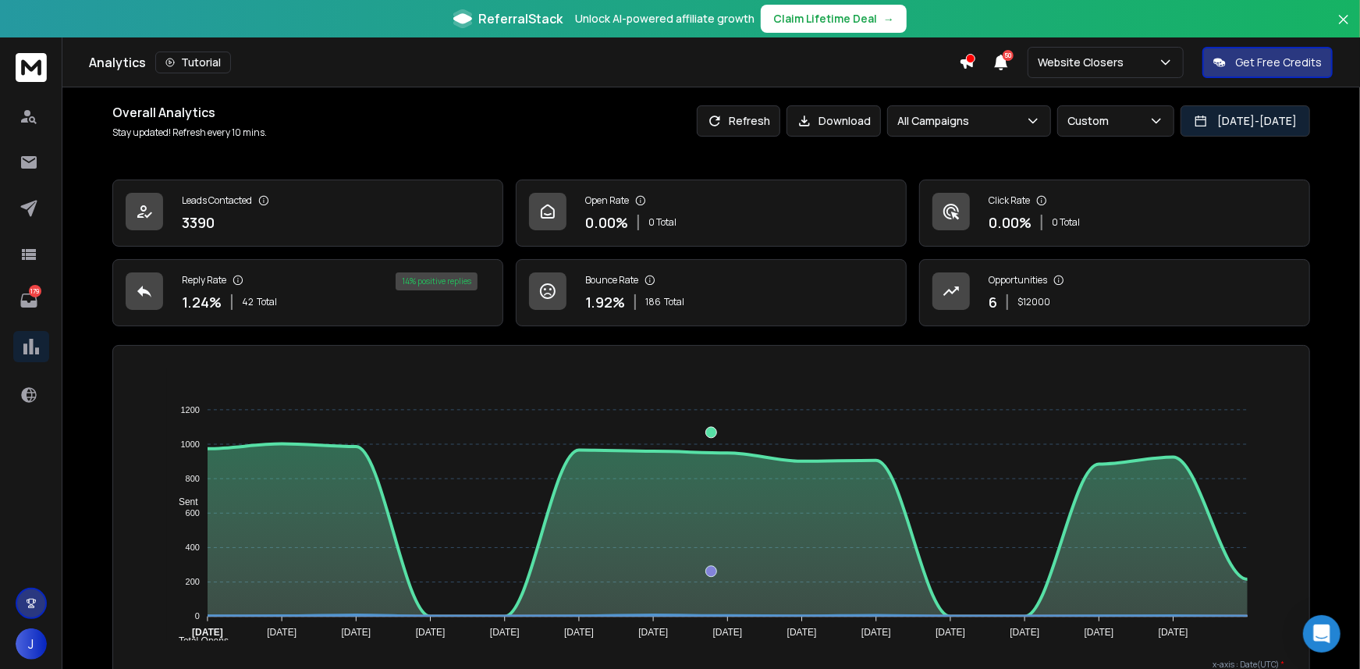
click at [1191, 123] on button "[DATE] - [DATE]" at bounding box center [1246, 120] width 130 height 31
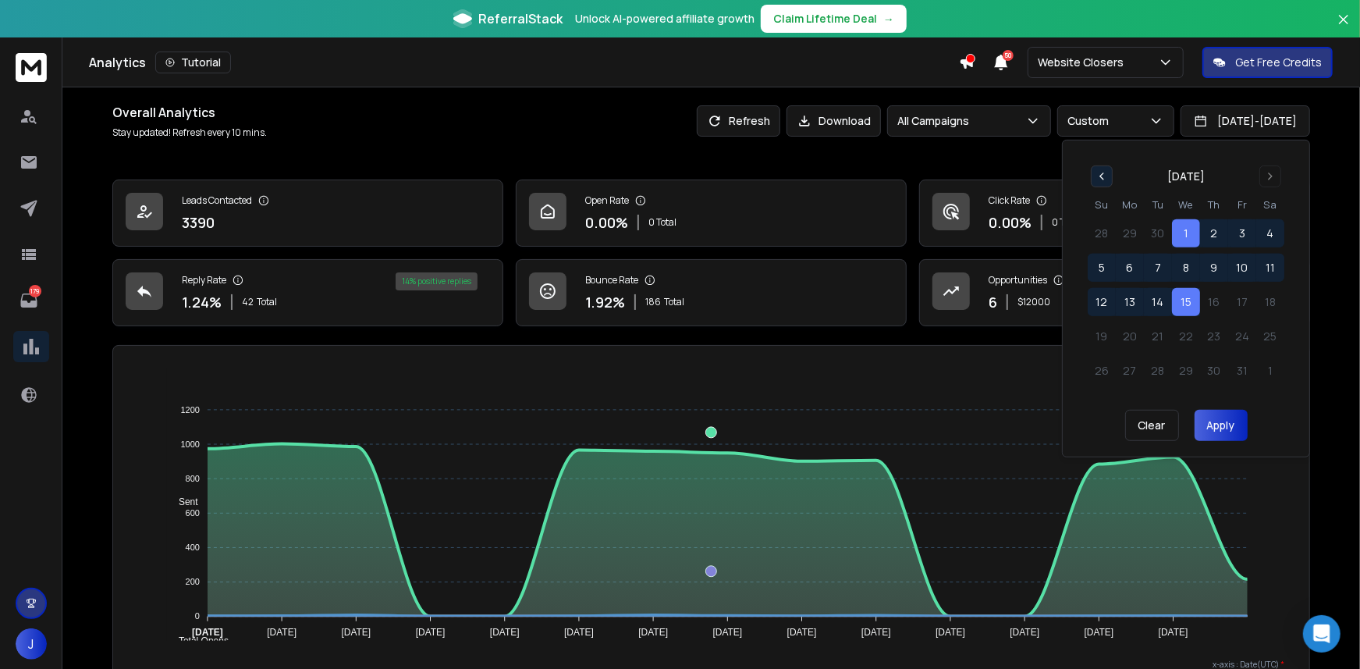
click at [1110, 184] on button "Go to previous month" at bounding box center [1102, 176] width 22 height 22
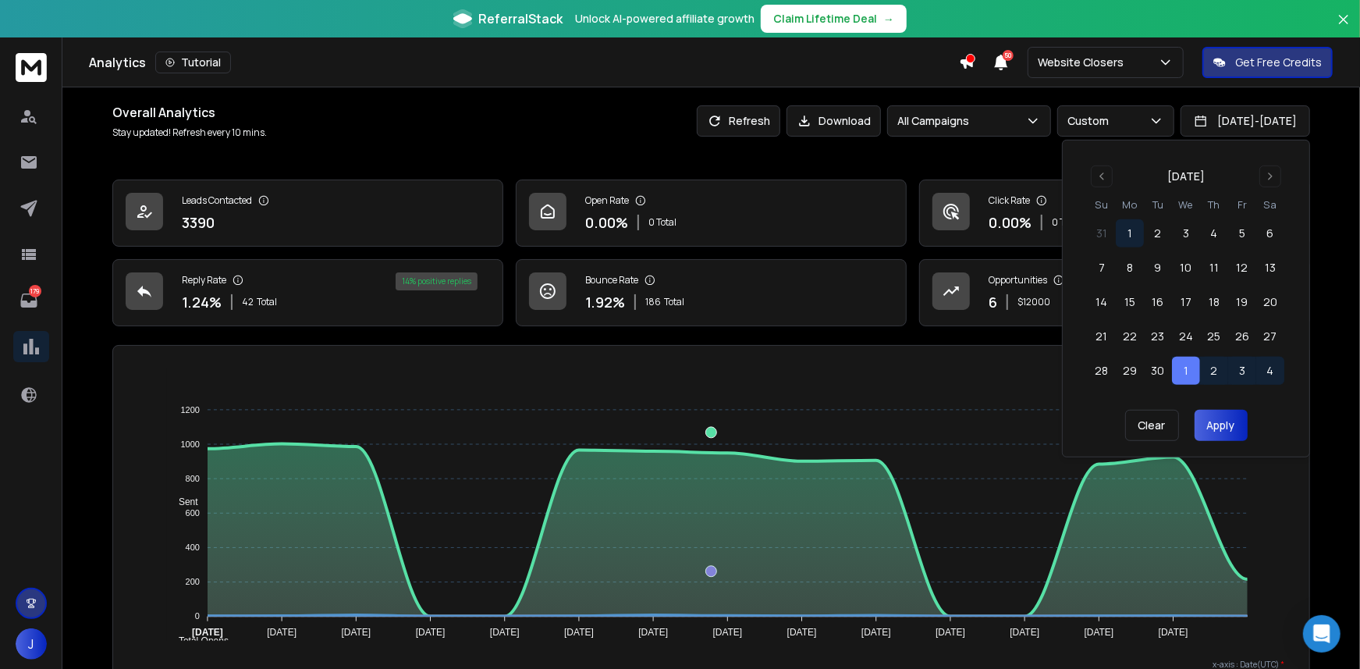
click at [1124, 222] on button "1" at bounding box center [1130, 233] width 28 height 28
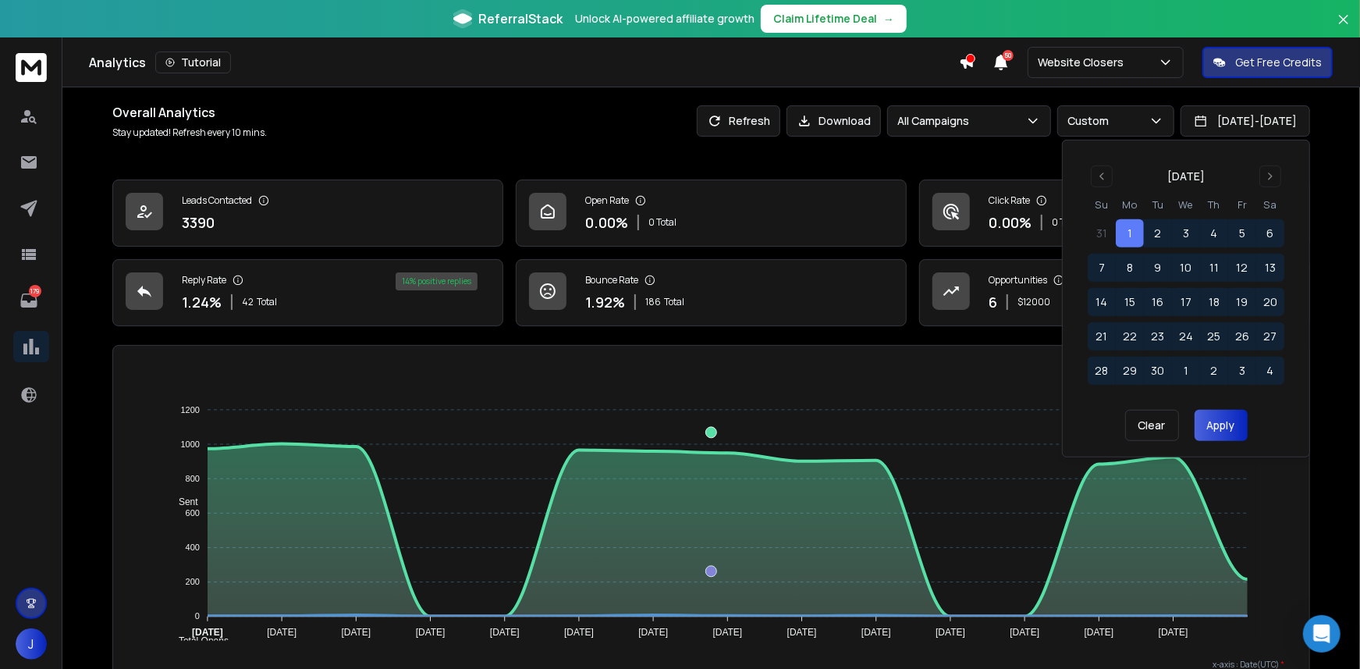
click at [1156, 371] on button "30" at bounding box center [1158, 371] width 28 height 28
click at [1224, 423] on button "Apply" at bounding box center [1221, 425] width 53 height 31
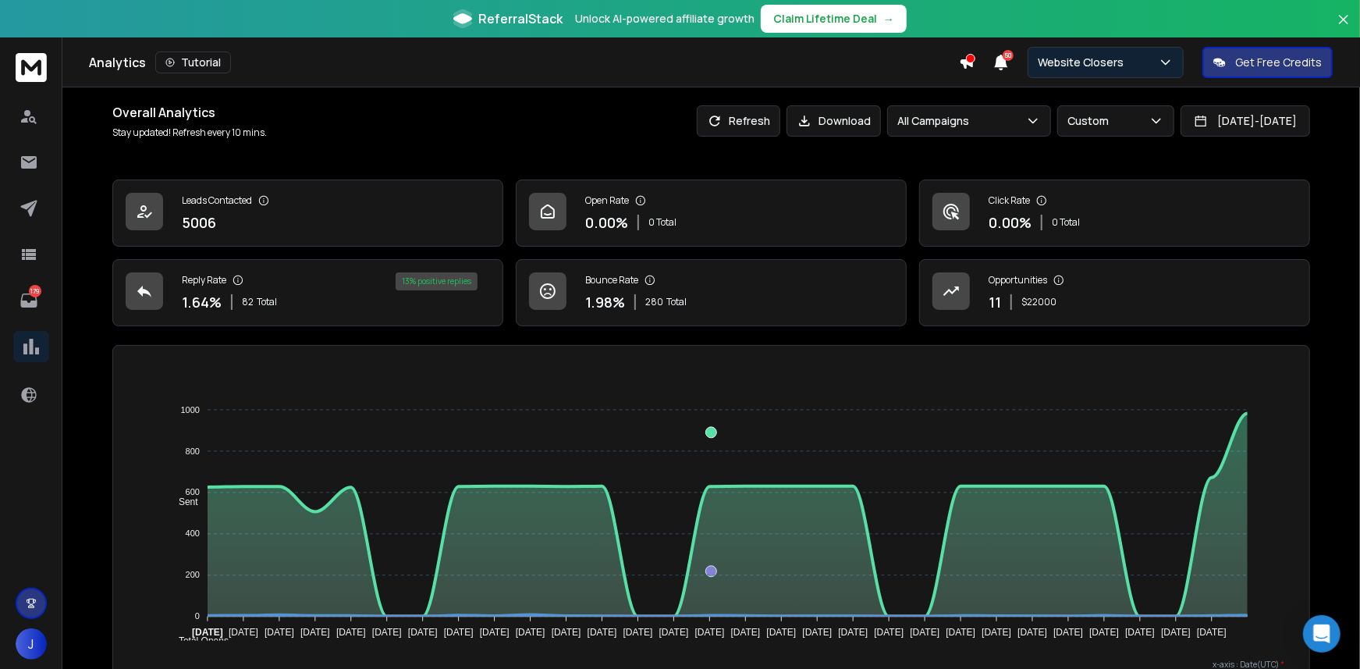
click at [1128, 63] on p "Website Closers" at bounding box center [1084, 63] width 92 height 16
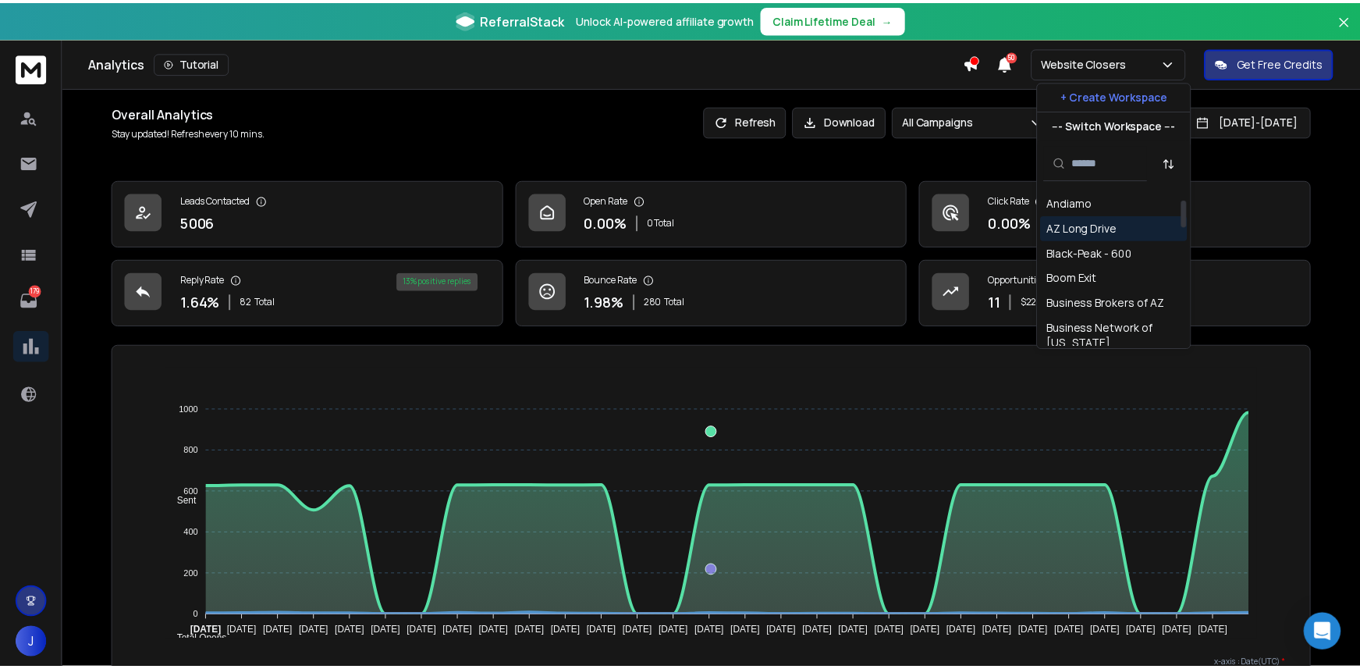
scroll to position [66, 0]
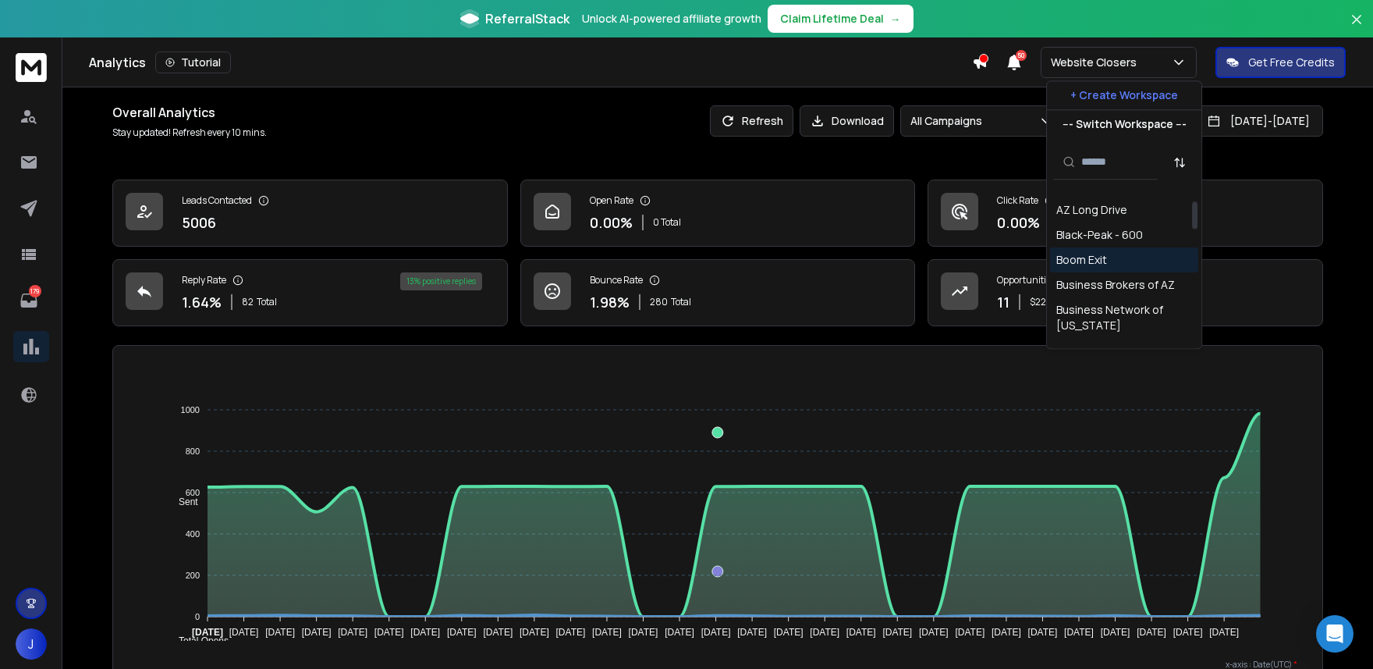
click at [1113, 254] on div "Boom Exit" at bounding box center [1124, 259] width 148 height 25
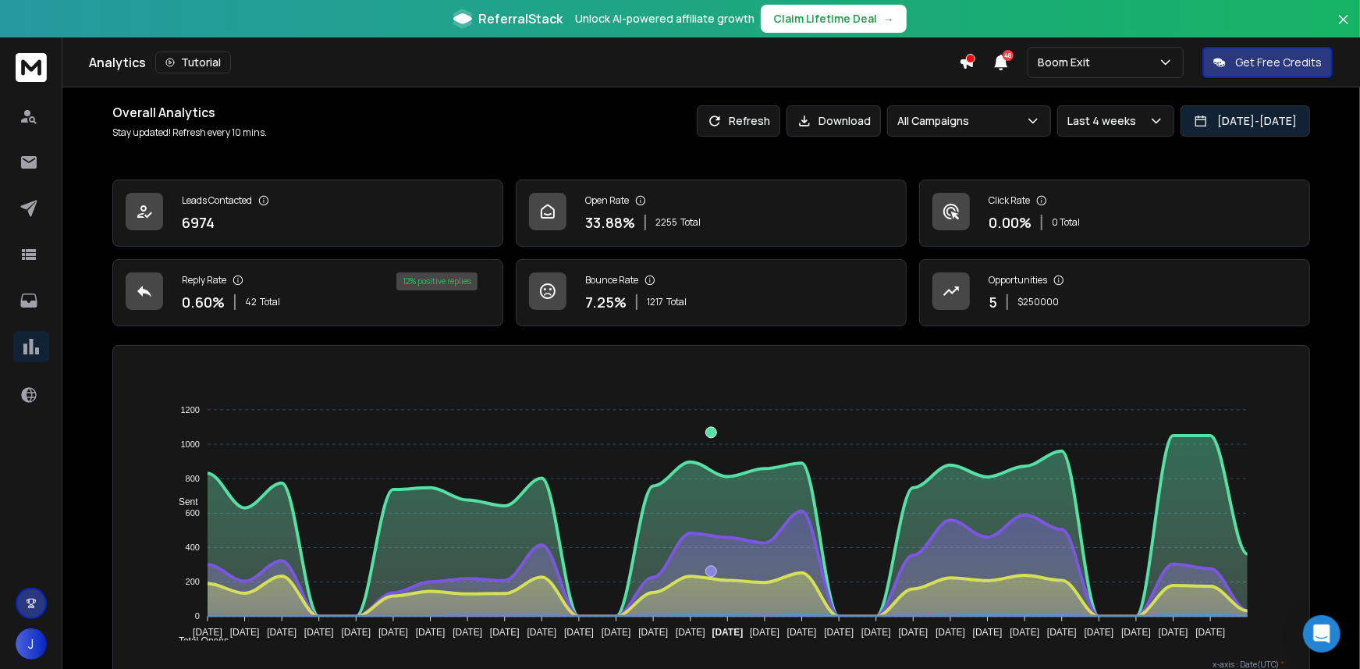
click at [1197, 122] on button "[DATE] - [DATE]" at bounding box center [1246, 120] width 130 height 31
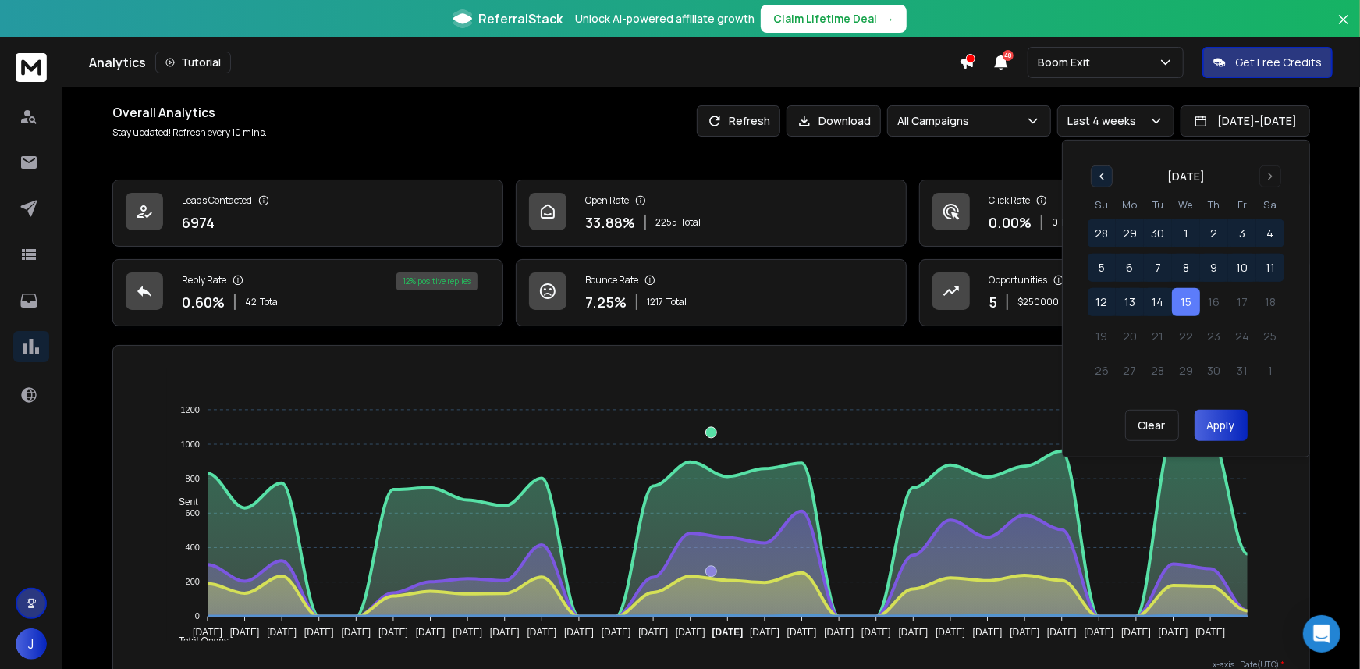
click at [1103, 186] on button "Go to previous month" at bounding box center [1102, 176] width 22 height 22
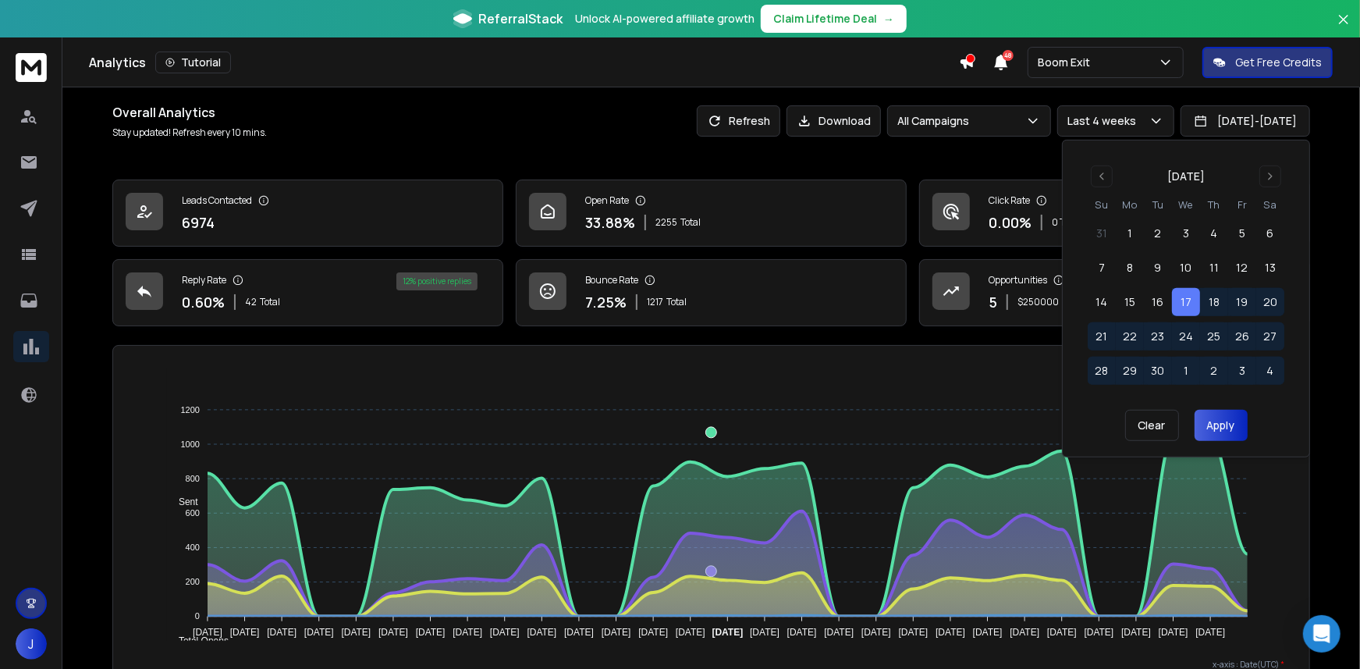
click at [1184, 297] on button "17" at bounding box center [1186, 302] width 28 height 28
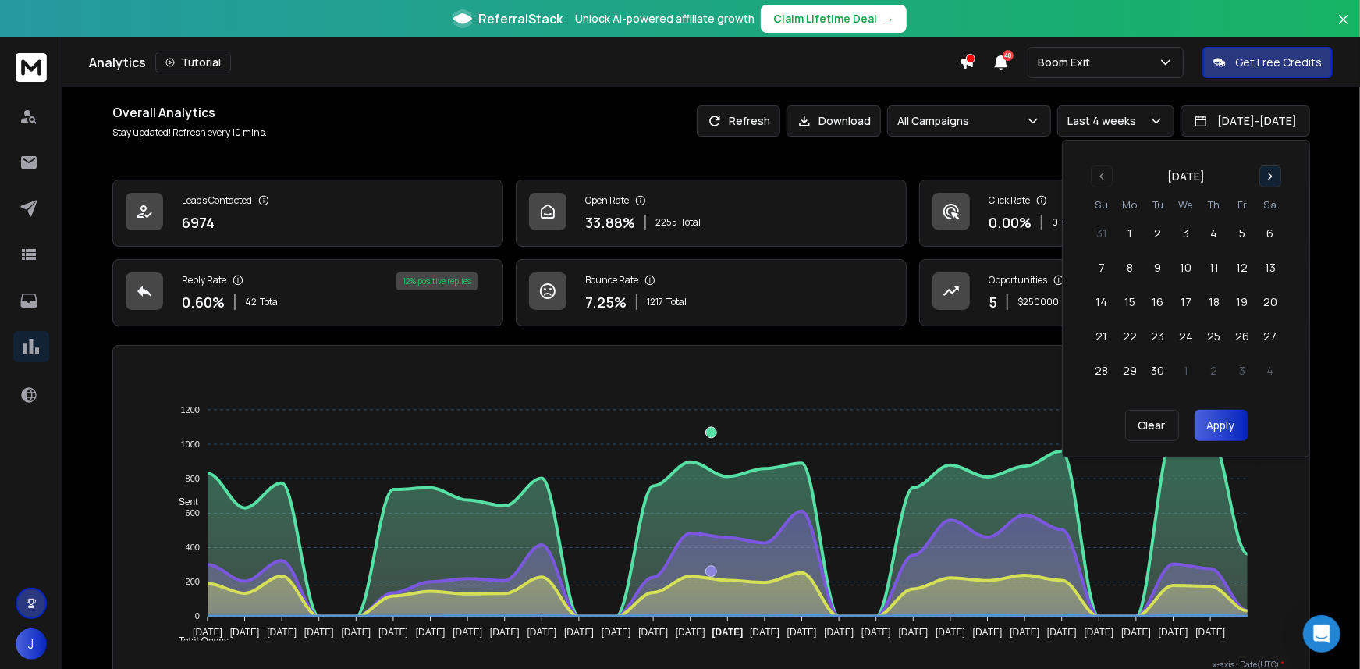
click at [1272, 176] on icon "Go to next month" at bounding box center [1270, 176] width 3 height 6
click at [1188, 231] on button "1" at bounding box center [1186, 233] width 28 height 28
click at [1189, 303] on button "15" at bounding box center [1186, 302] width 28 height 28
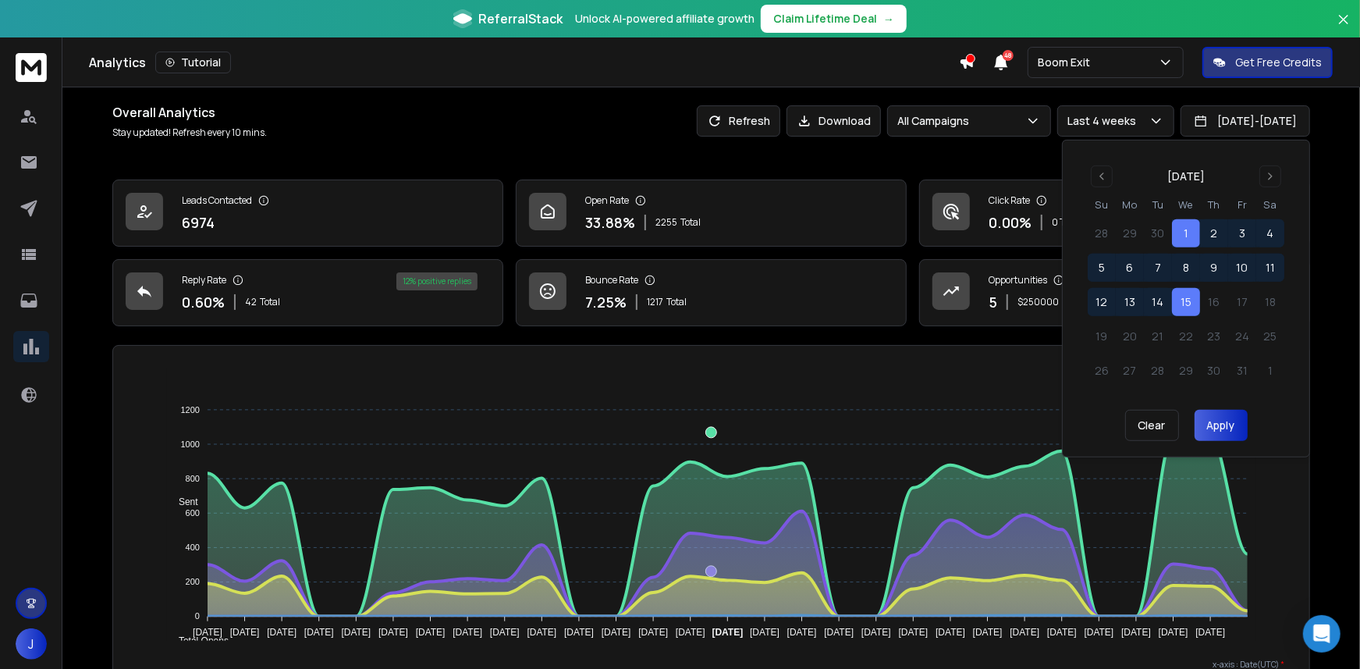
click at [1226, 415] on button "Apply" at bounding box center [1221, 425] width 53 height 31
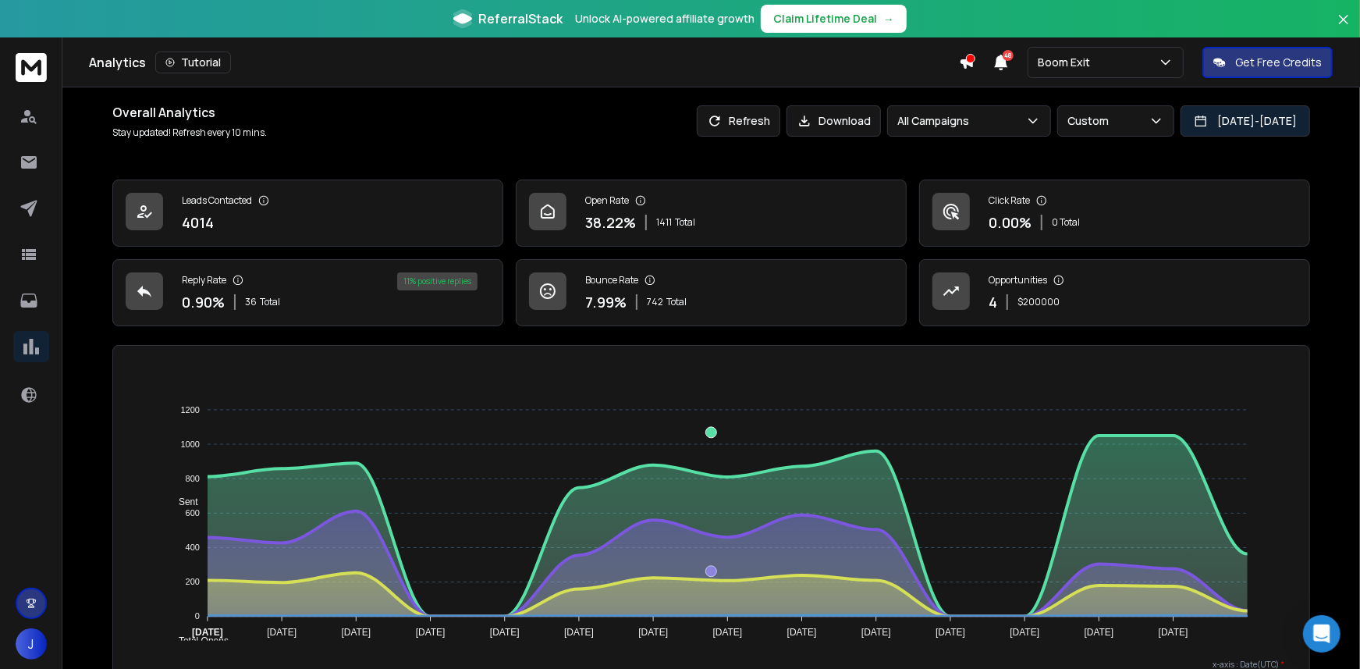
click at [1250, 125] on button "[DATE] - [DATE]" at bounding box center [1246, 120] width 130 height 31
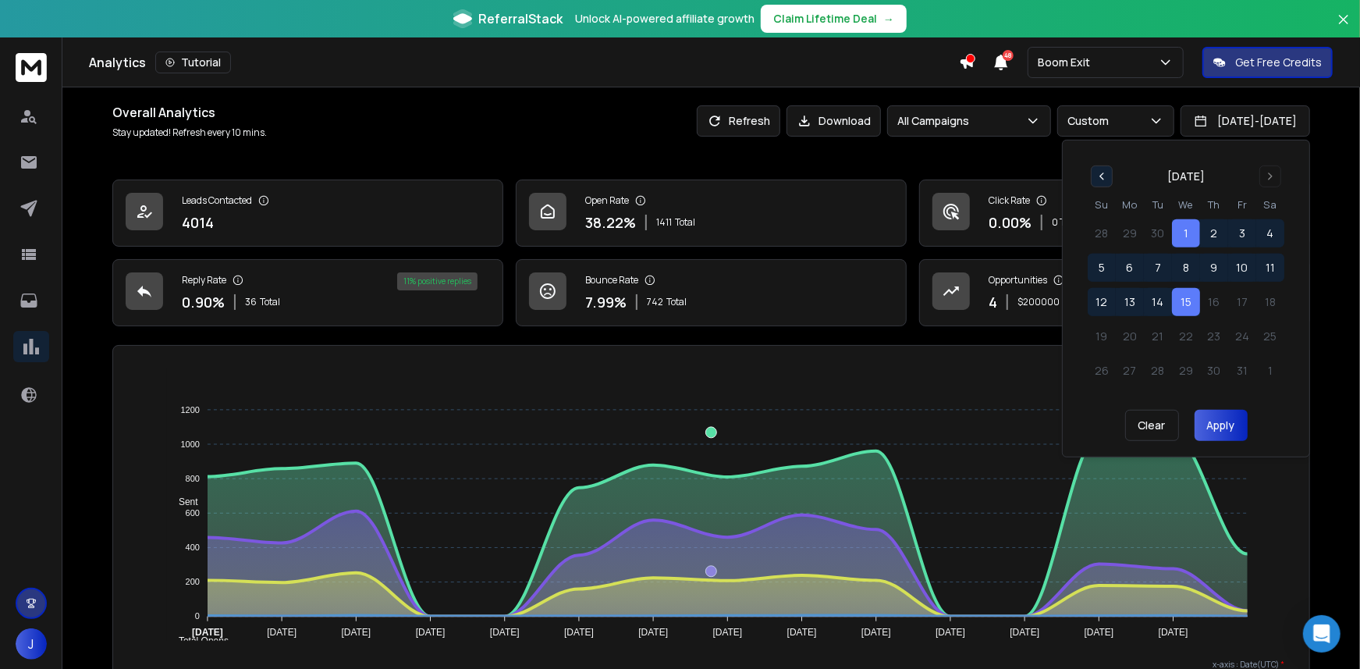
click at [1100, 175] on icon "Go to previous month" at bounding box center [1102, 176] width 12 height 12
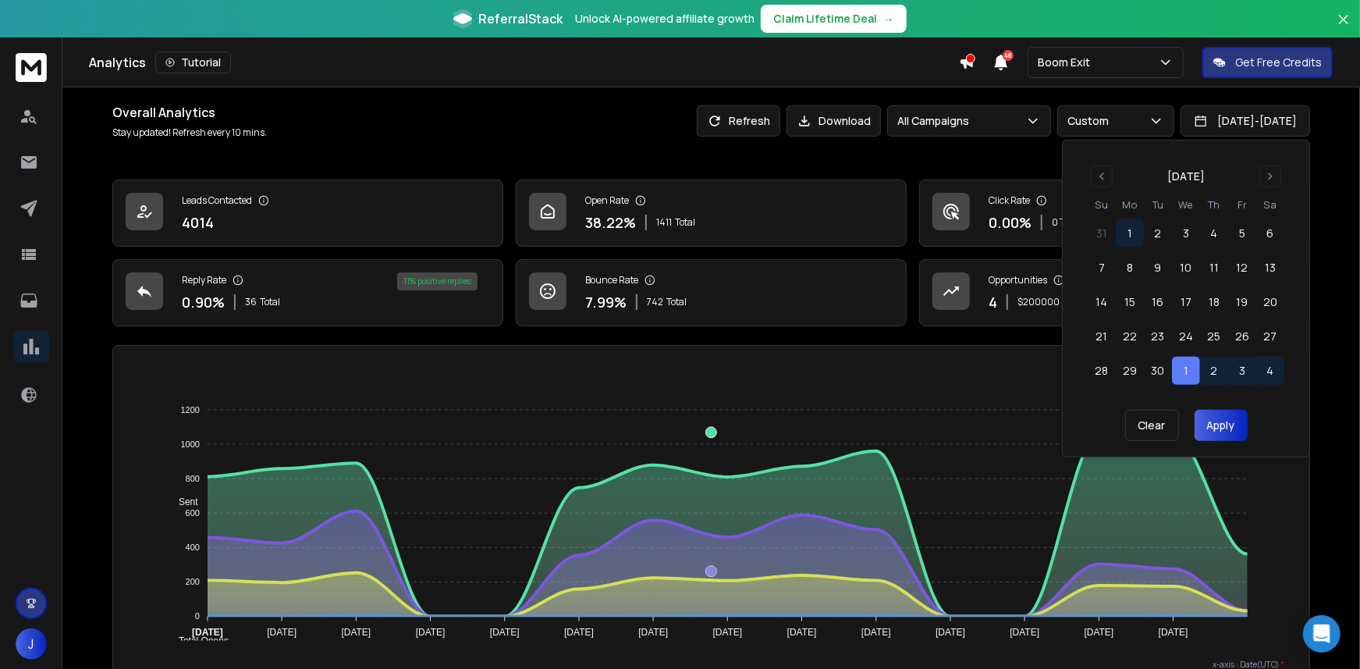
click at [1134, 231] on button "1" at bounding box center [1130, 233] width 28 height 28
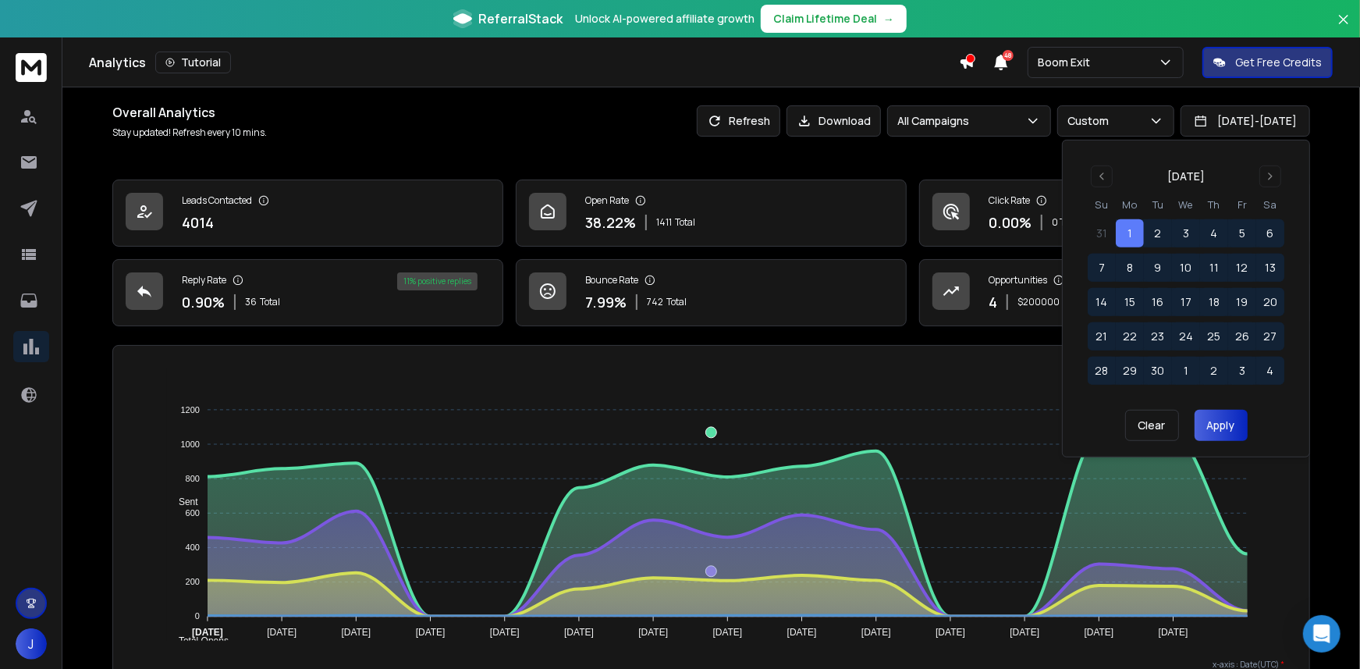
click at [1155, 369] on button "30" at bounding box center [1158, 371] width 28 height 28
click at [1221, 428] on button "Apply" at bounding box center [1221, 425] width 53 height 31
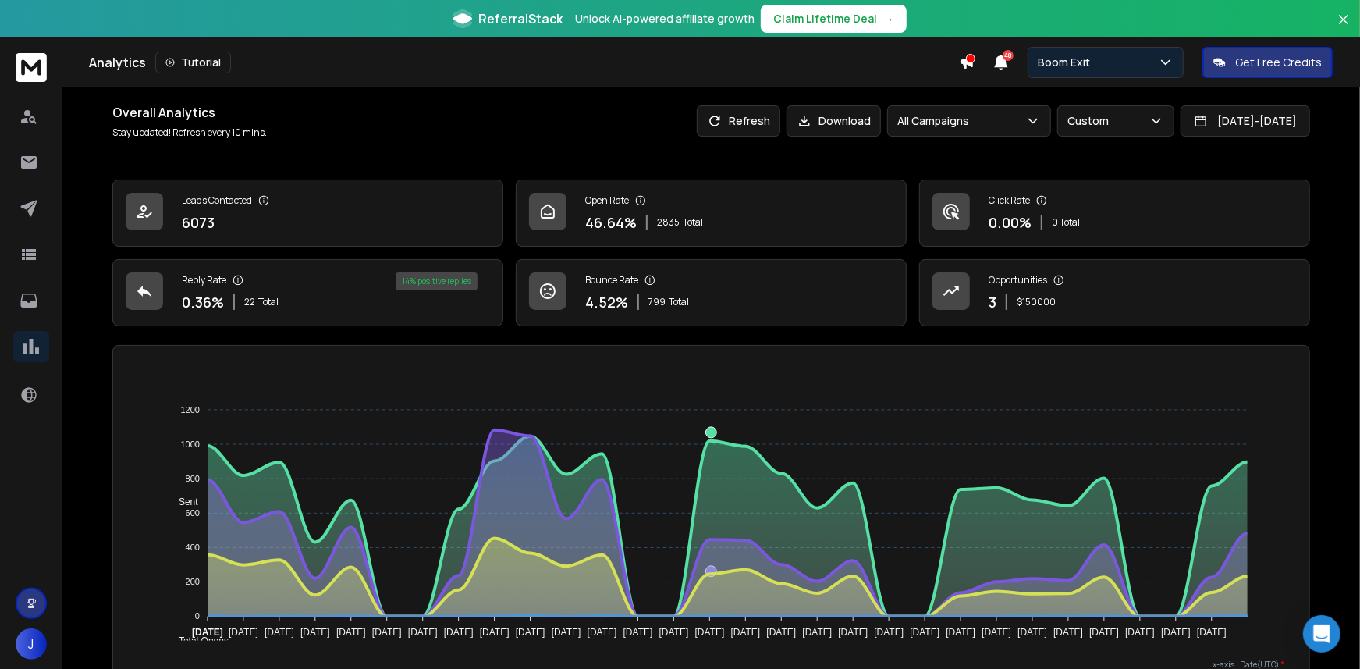
click at [1103, 67] on div "Boom Exit" at bounding box center [1106, 63] width 136 height 16
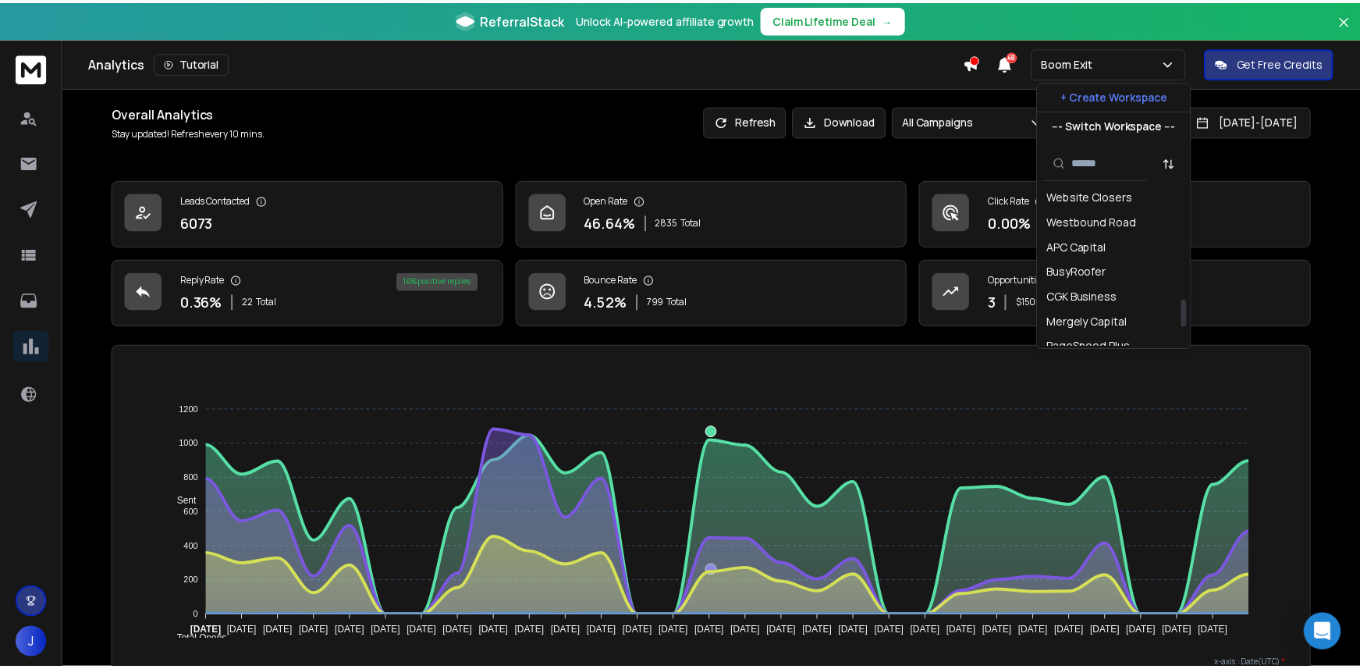
scroll to position [623, 0]
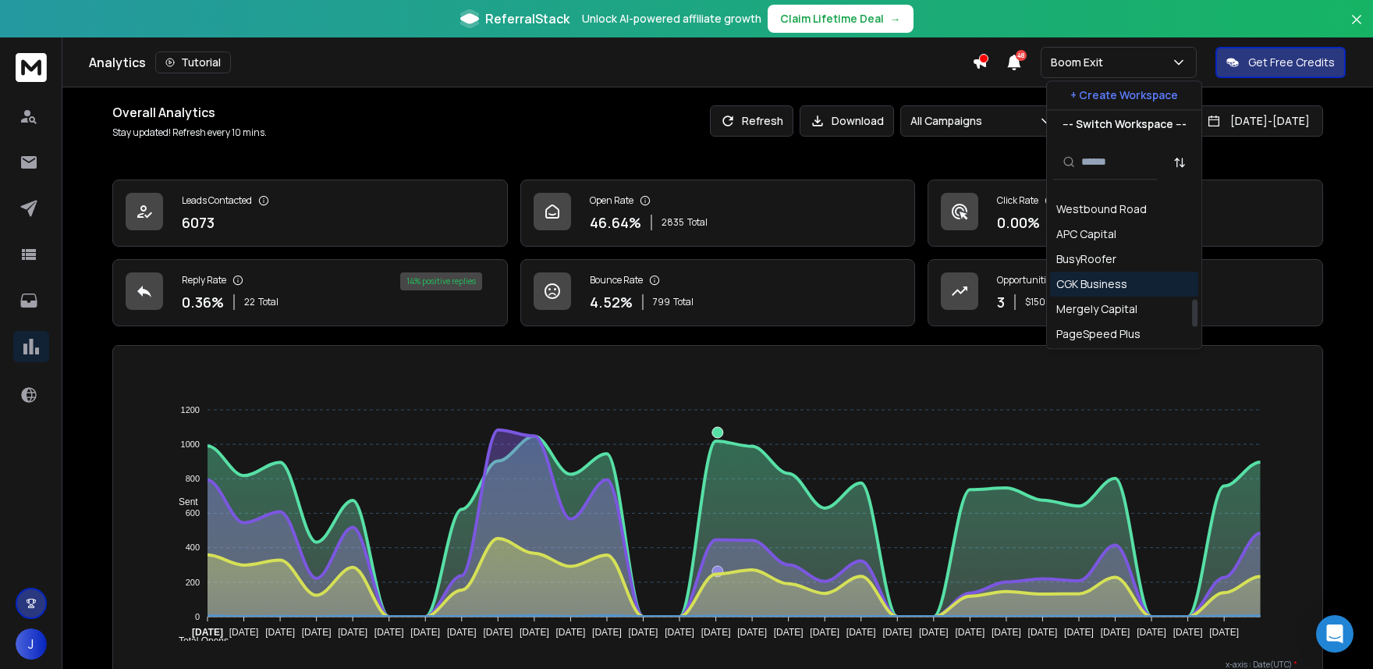
click at [1118, 276] on div "CGK Business" at bounding box center [1092, 284] width 71 height 16
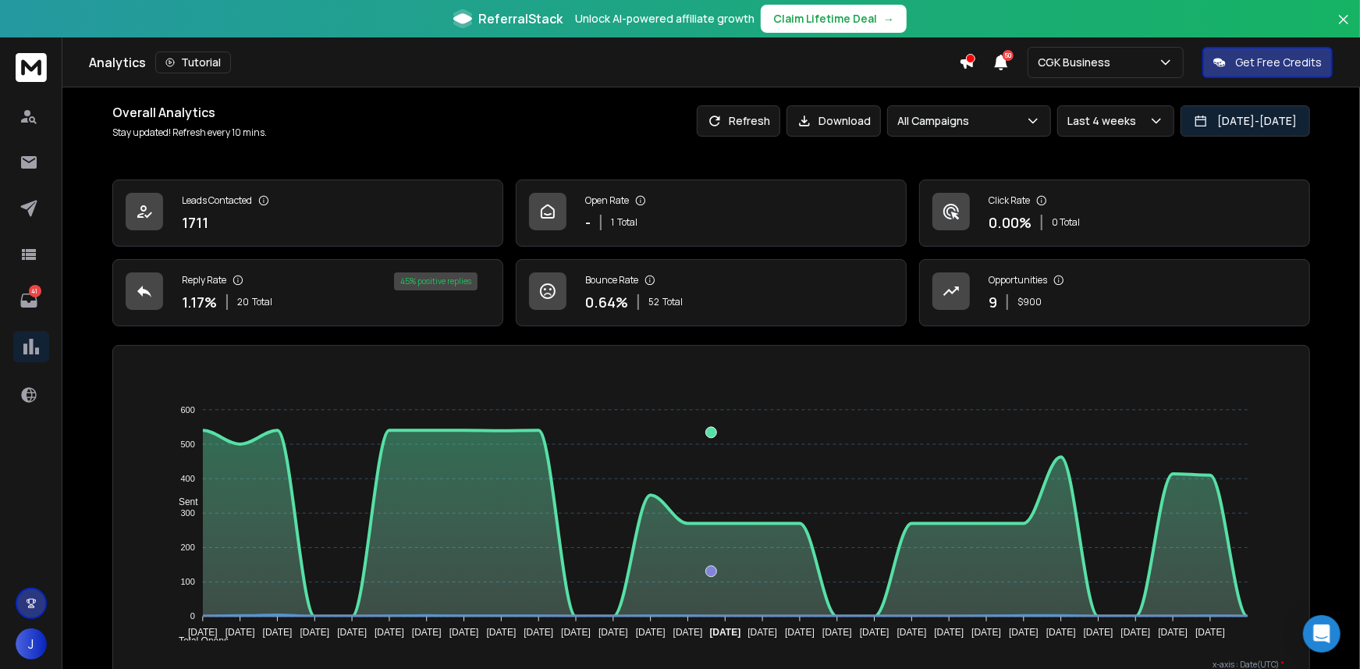
click at [1227, 117] on button "[DATE] - [DATE]" at bounding box center [1246, 120] width 130 height 31
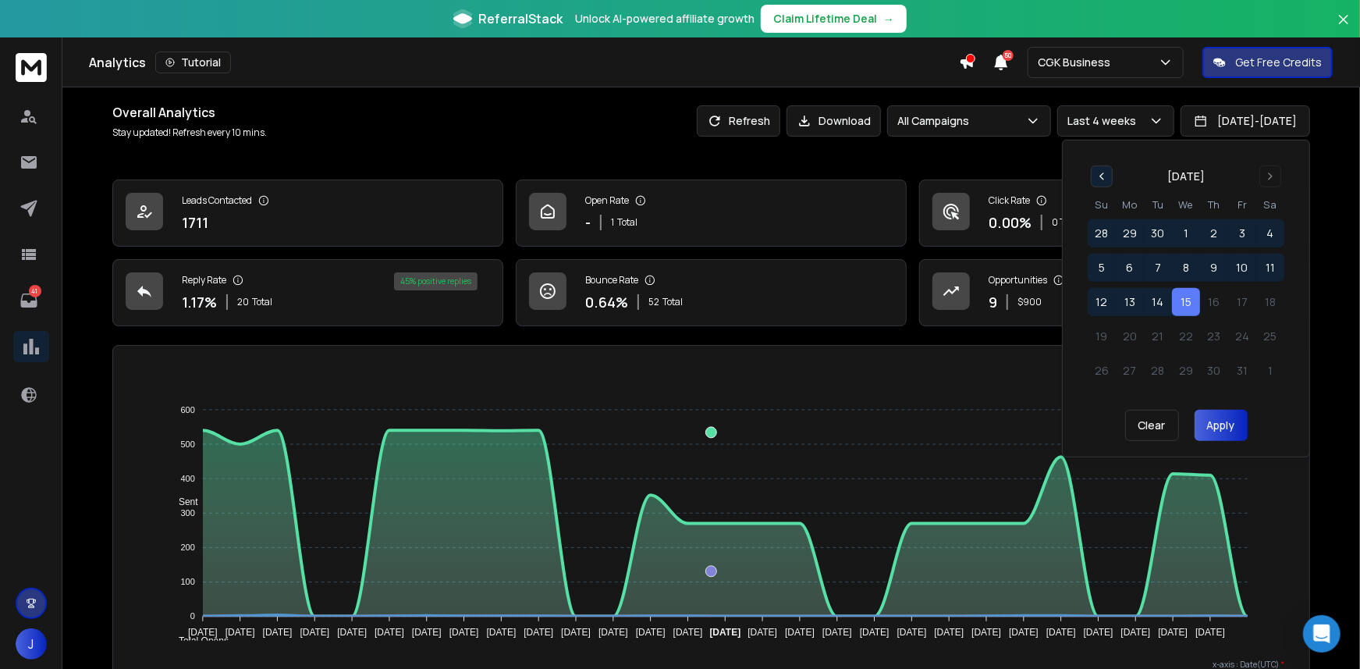
click at [1108, 170] on icon "Go to previous month" at bounding box center [1102, 176] width 12 height 12
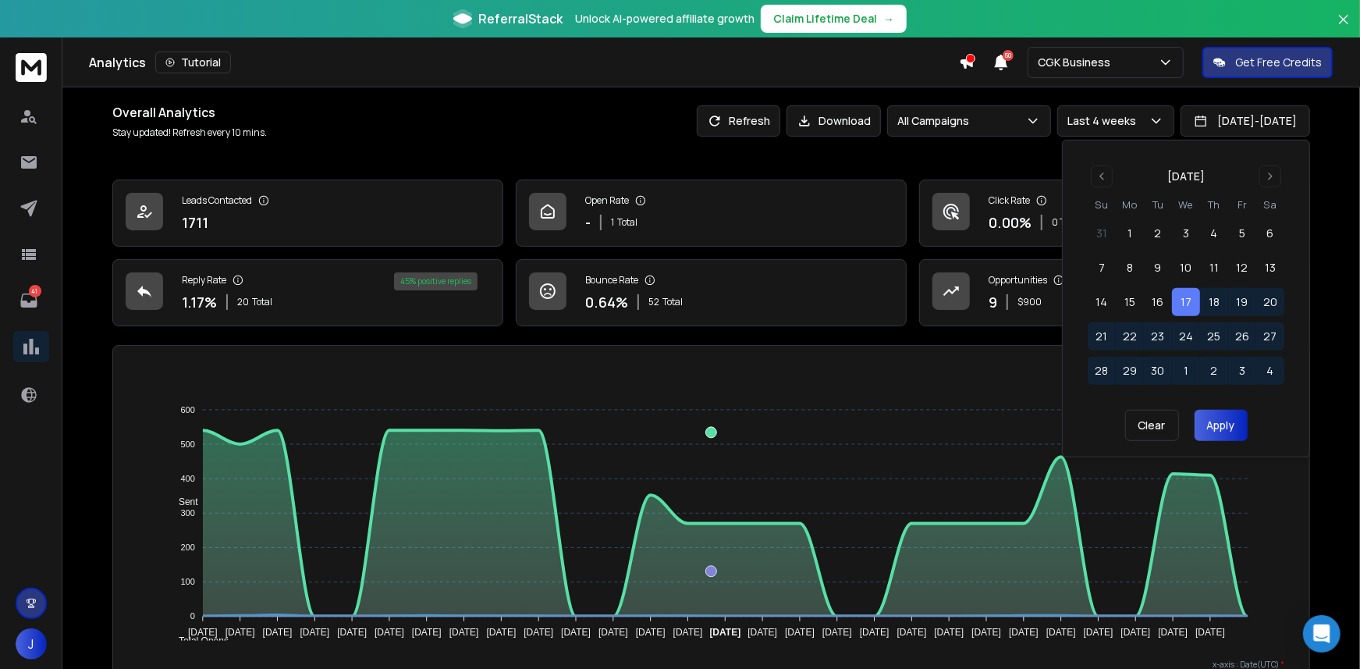
click at [1188, 300] on button "17" at bounding box center [1186, 302] width 28 height 28
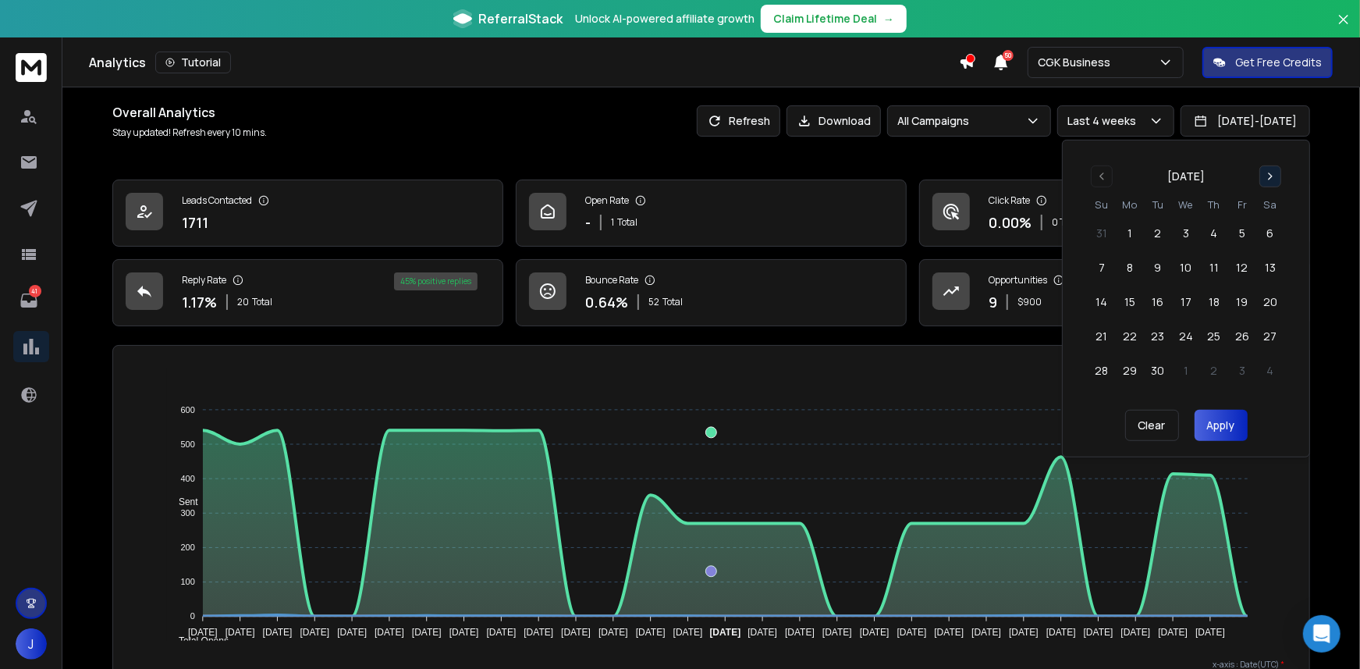
click at [1266, 168] on button "Go to next month" at bounding box center [1270, 176] width 22 height 22
click at [1181, 236] on button "1" at bounding box center [1186, 233] width 28 height 28
click at [1188, 297] on button "15" at bounding box center [1186, 302] width 28 height 28
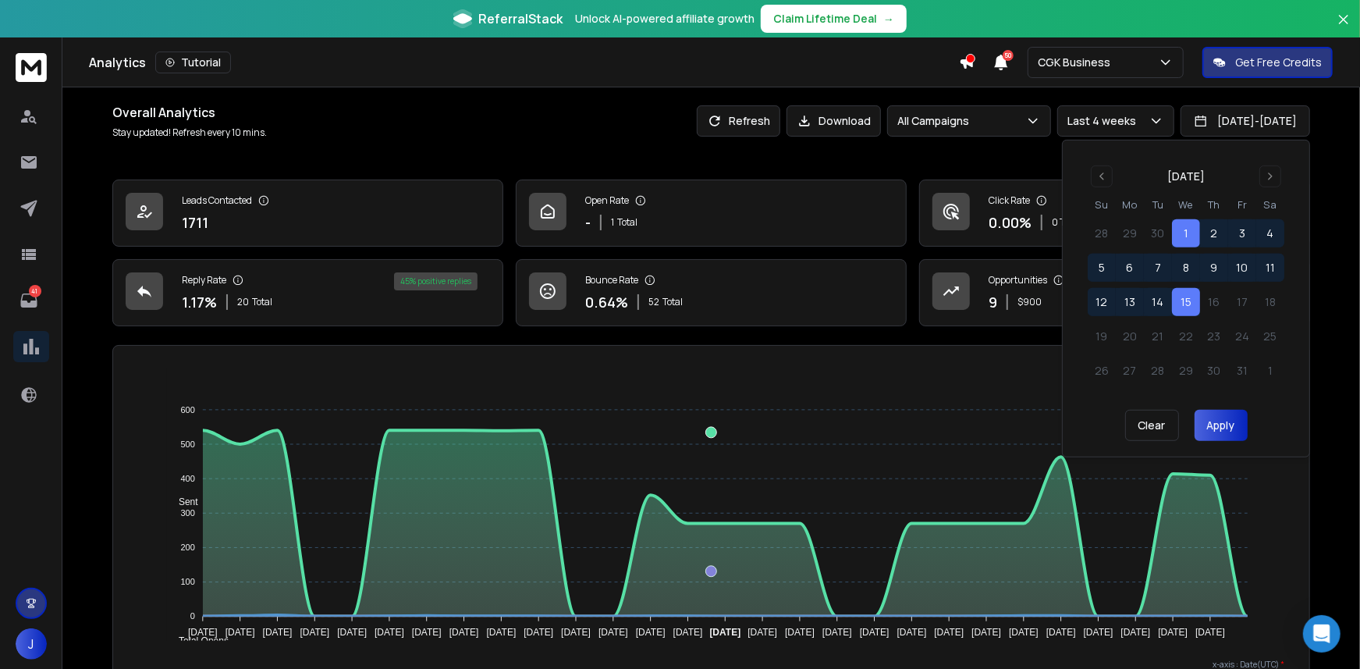
click at [1225, 424] on button "Apply" at bounding box center [1221, 425] width 53 height 31
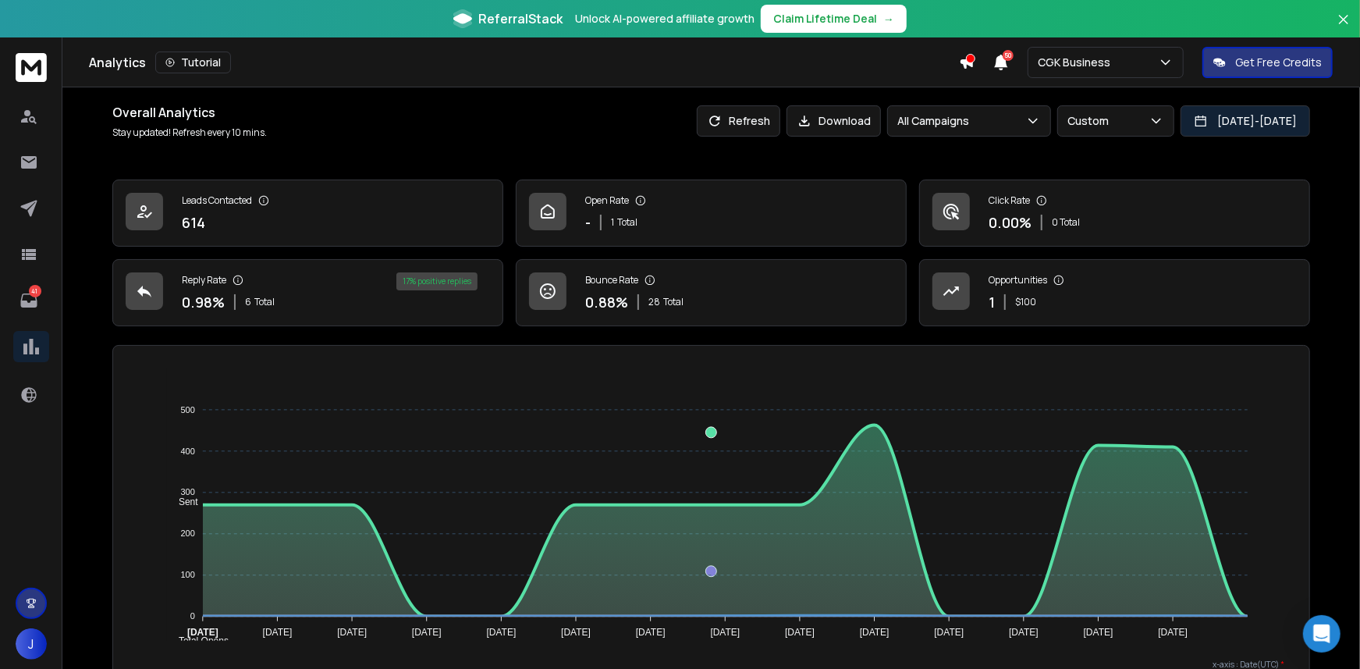
click at [1181, 114] on button "[DATE] - [DATE]" at bounding box center [1246, 120] width 130 height 31
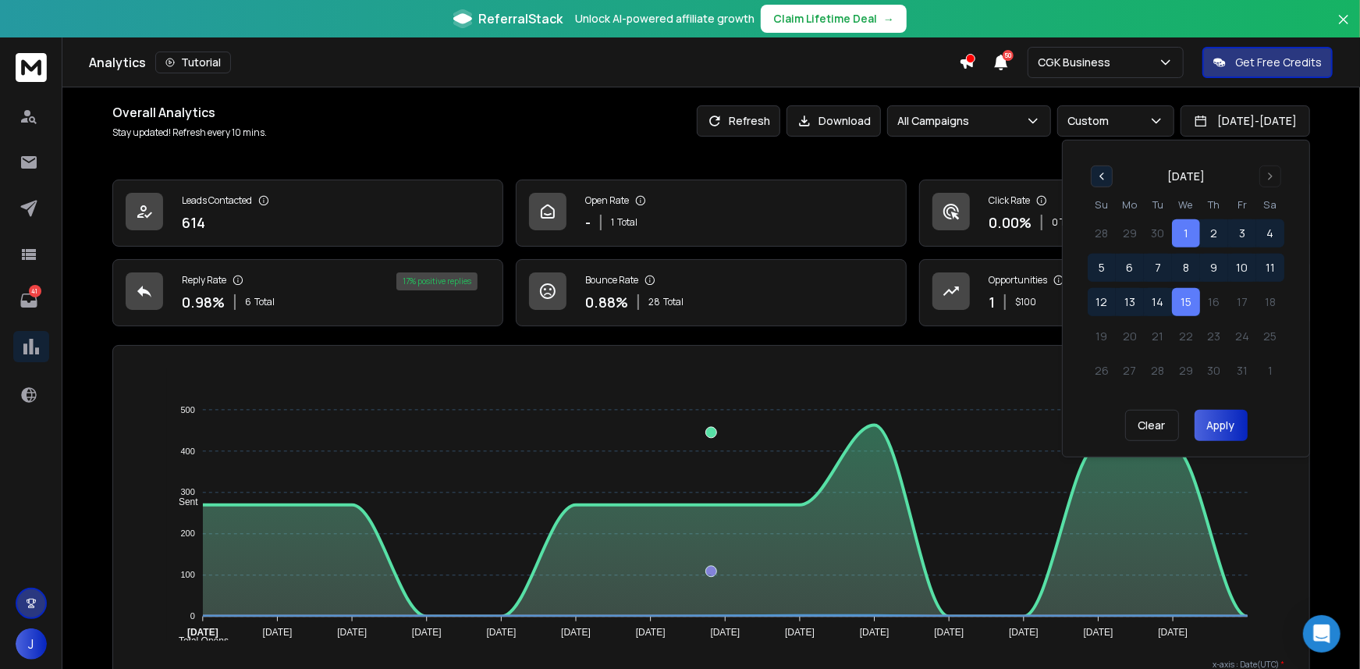
click at [1109, 172] on button "Go to previous month" at bounding box center [1102, 176] width 22 height 22
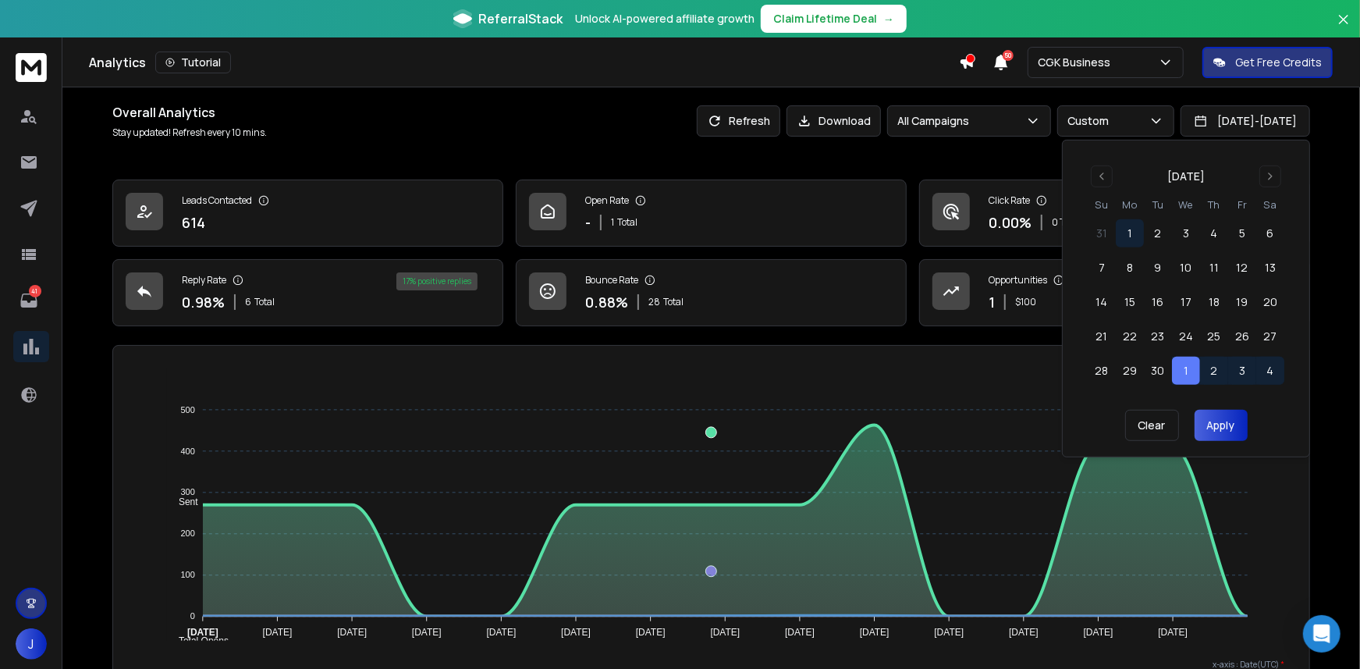
click at [1139, 240] on button "1" at bounding box center [1130, 233] width 28 height 28
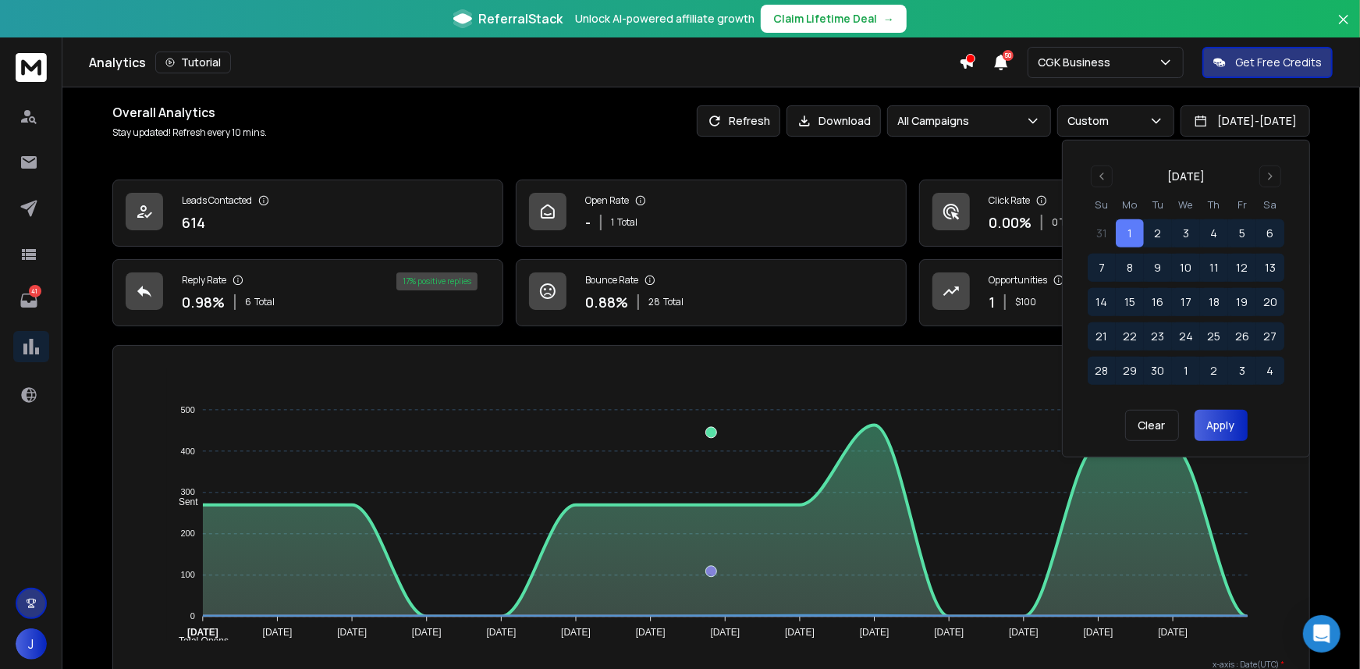
click at [1161, 371] on button "30" at bounding box center [1158, 371] width 28 height 28
click at [1224, 429] on button "Apply" at bounding box center [1221, 425] width 53 height 31
